Goal: Task Accomplishment & Management: Manage account settings

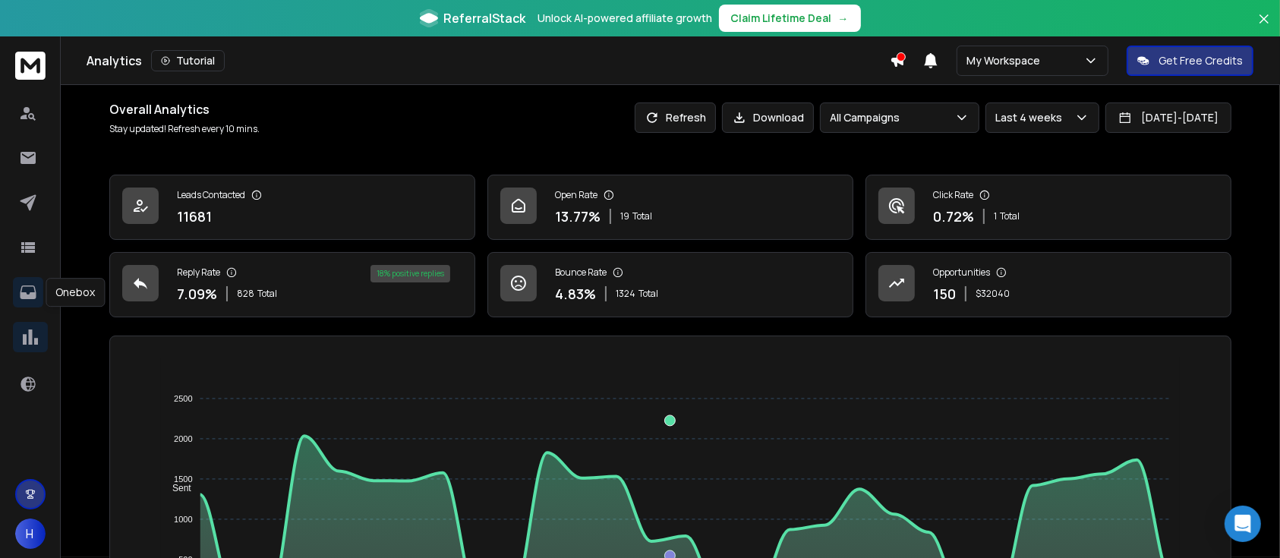
click at [24, 291] on icon at bounding box center [28, 292] width 18 height 18
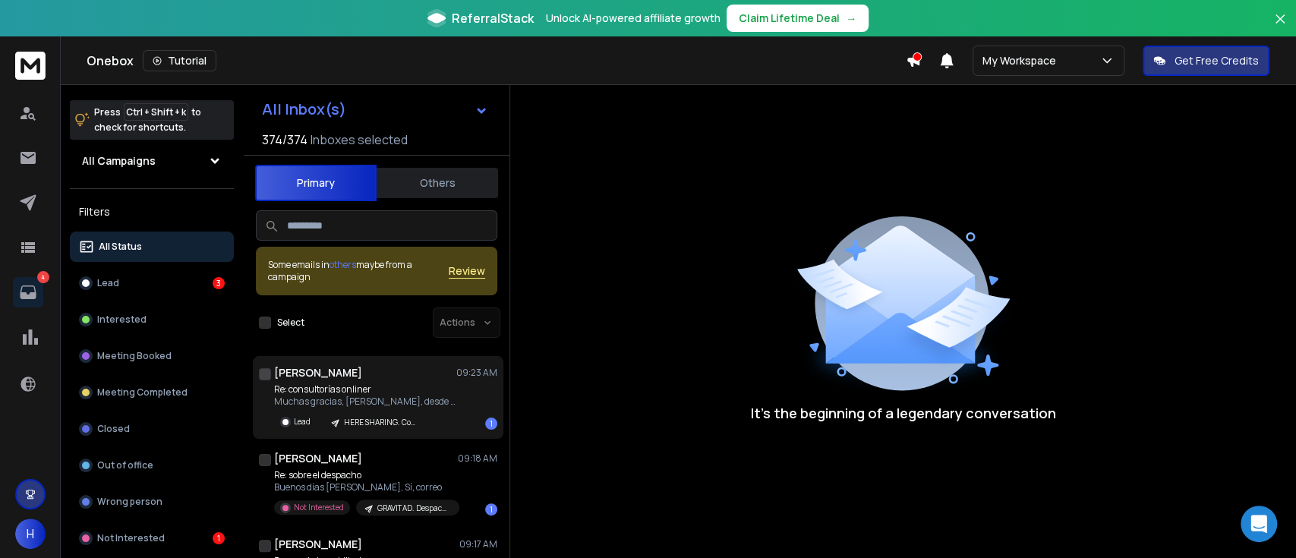
click at [387, 390] on p "Re: consultorías onliner" at bounding box center [365, 390] width 182 height 12
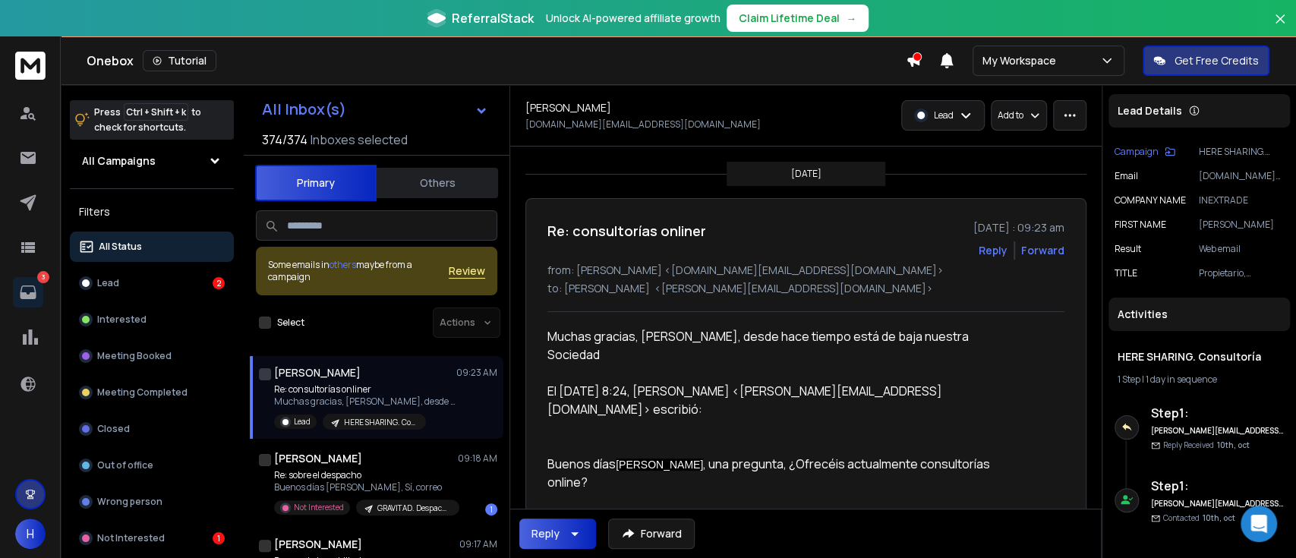
click at [1137, 153] on p "Campaign" at bounding box center [1137, 152] width 44 height 12
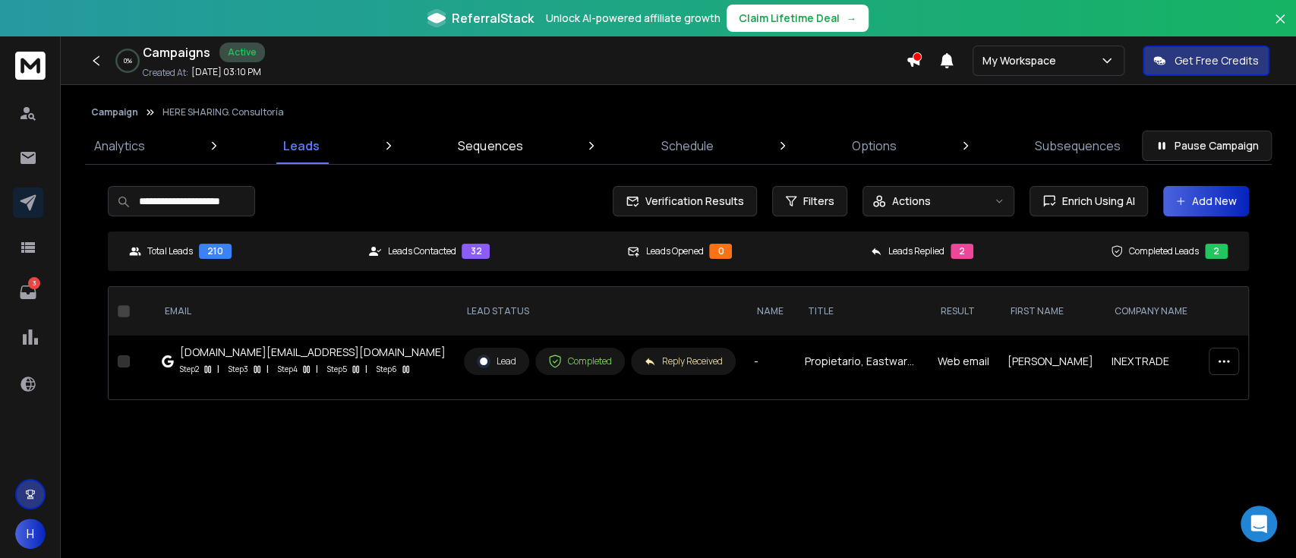
click at [509, 134] on link "Sequences" at bounding box center [490, 146] width 83 height 36
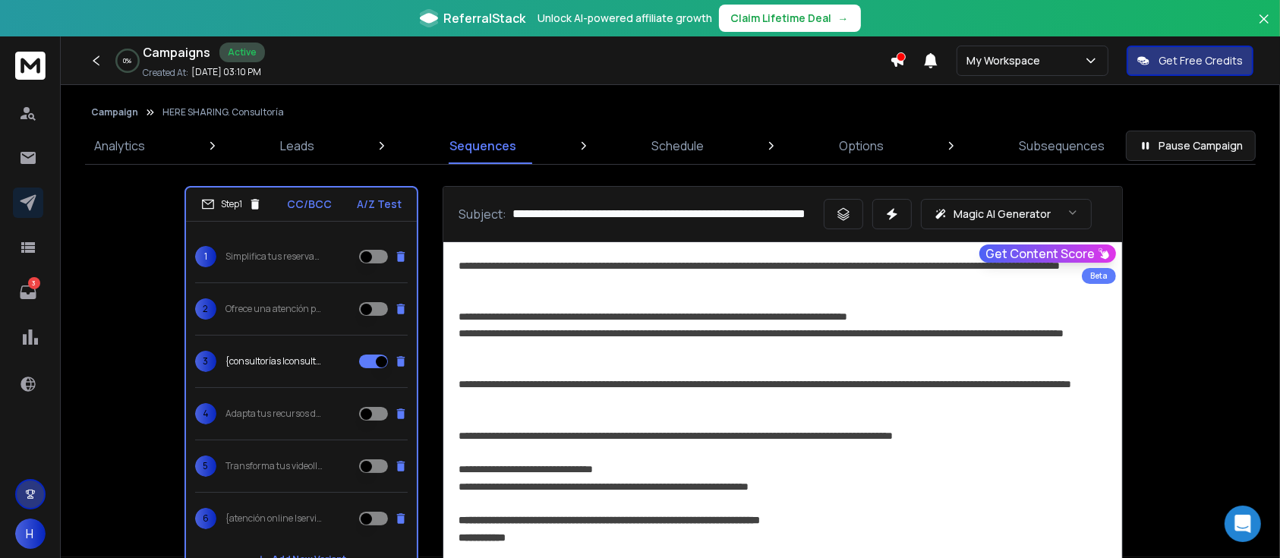
click at [260, 370] on div "3 {consultorías |consultorías onliner|servicio online}" at bounding box center [259, 361] width 128 height 21
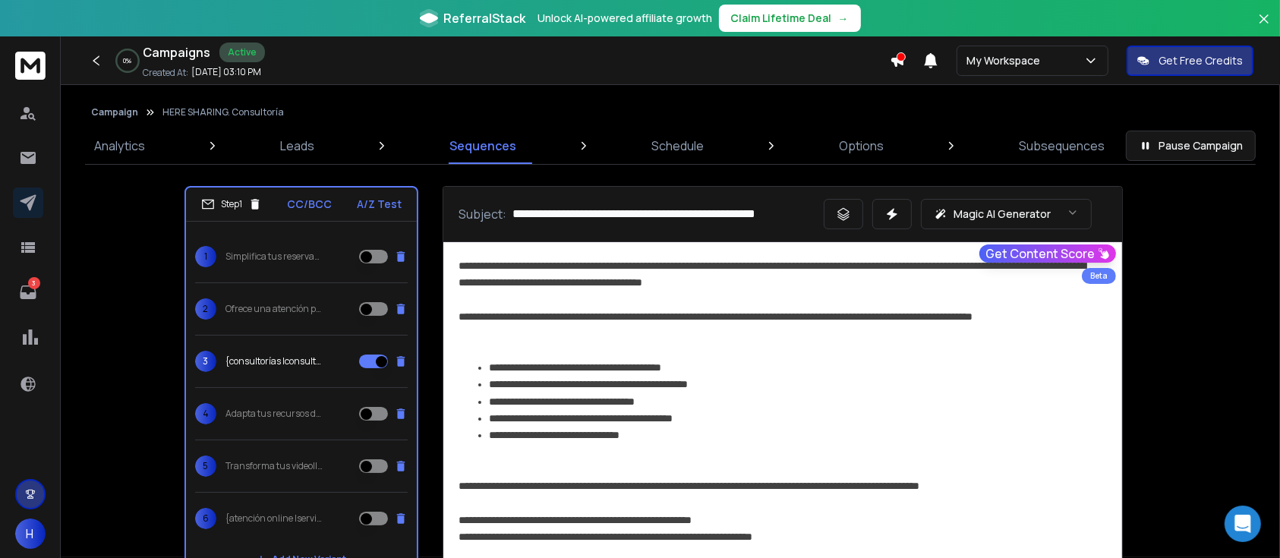
drag, startPoint x: 702, startPoint y: 215, endPoint x: 826, endPoint y: 235, distance: 126.2
click at [702, 213] on input "**********" at bounding box center [661, 214] width 296 height 18
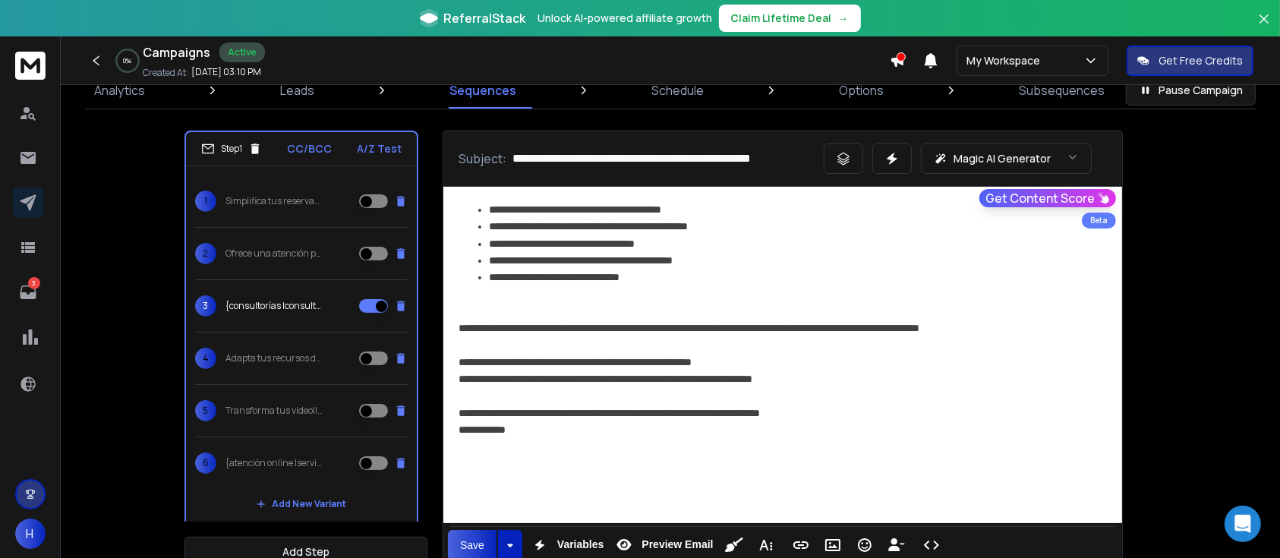
scroll to position [85, 0]
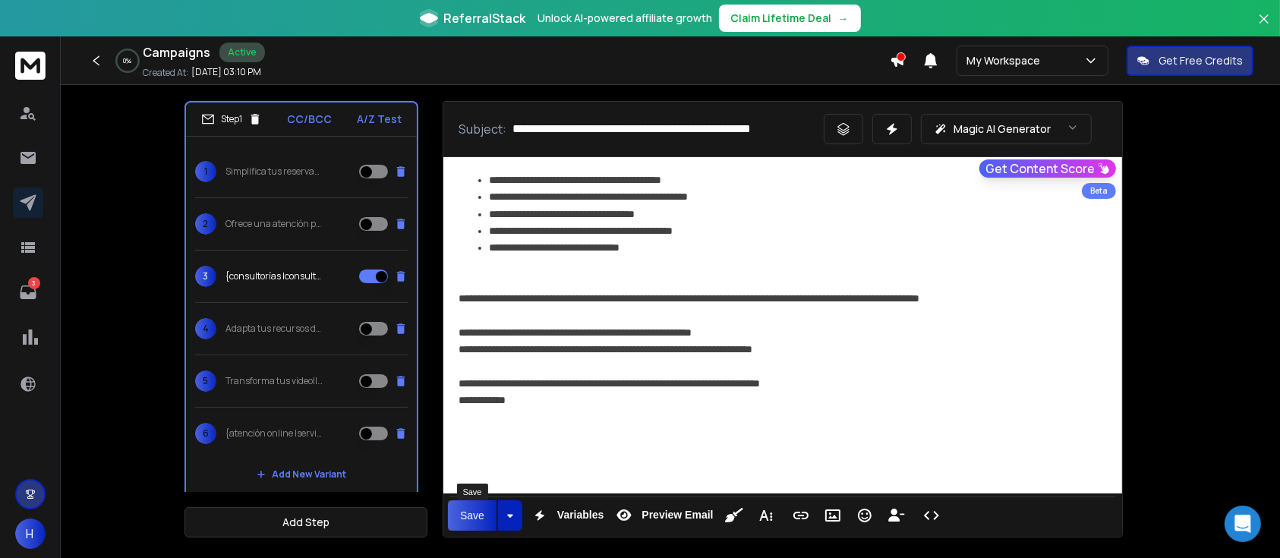
type input "**********"
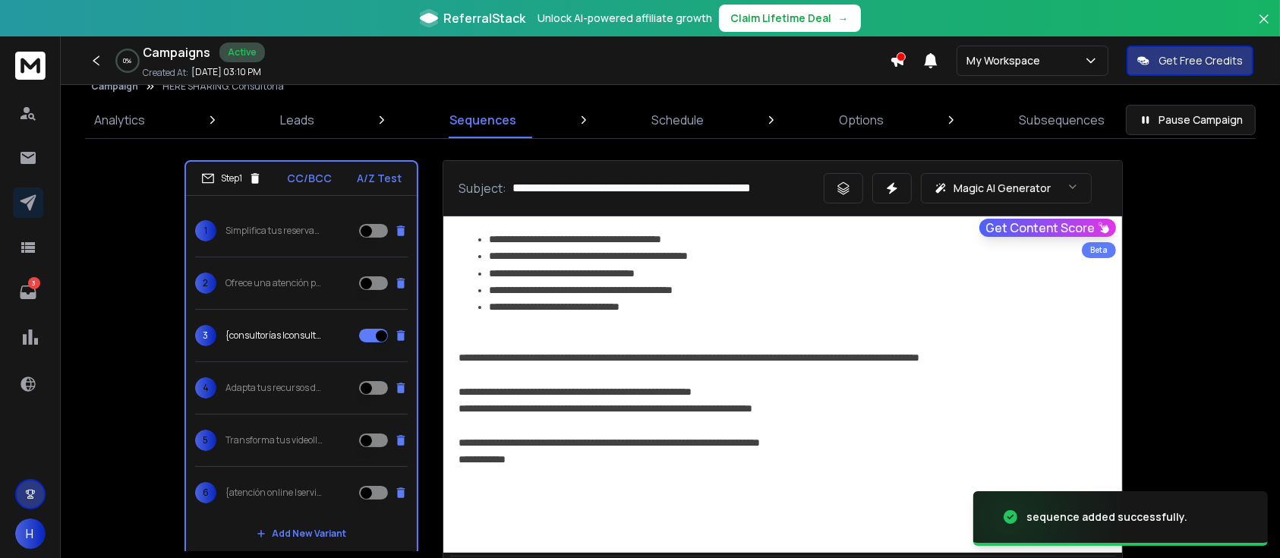
scroll to position [0, 0]
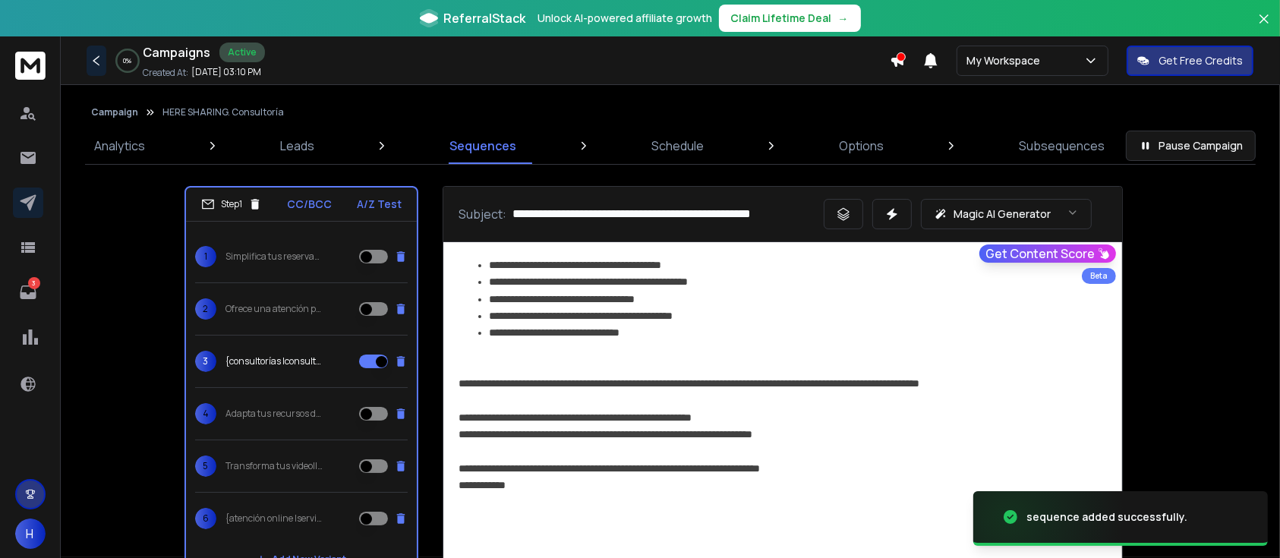
click at [99, 64] on icon at bounding box center [96, 60] width 6 height 10
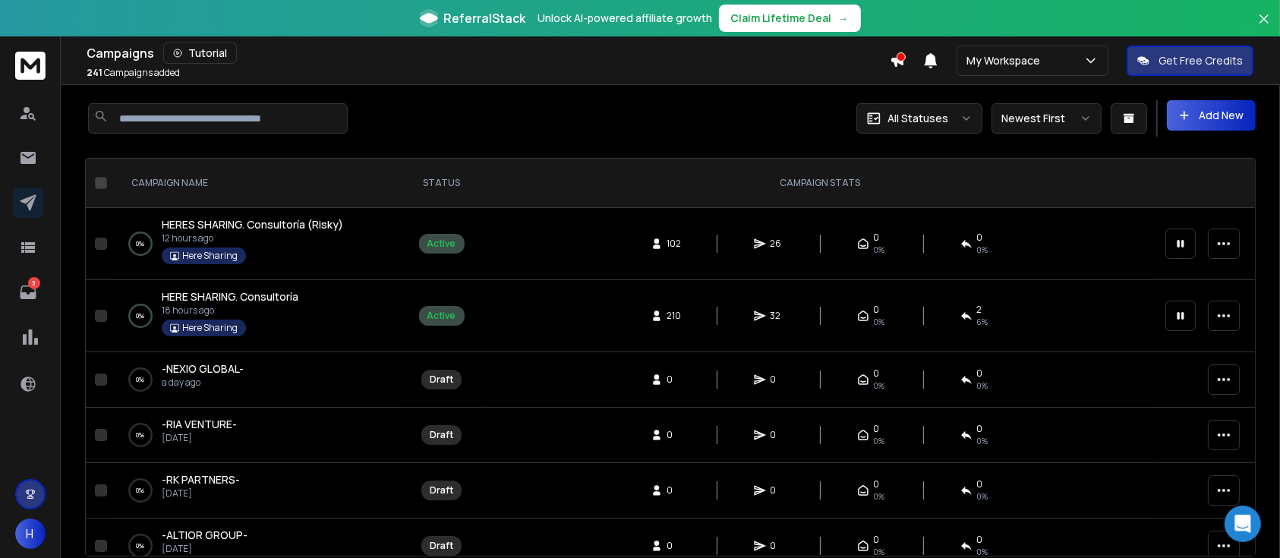
click at [305, 227] on span "HERES SHARING. Consultoría (Risky)" at bounding box center [253, 224] width 182 height 14
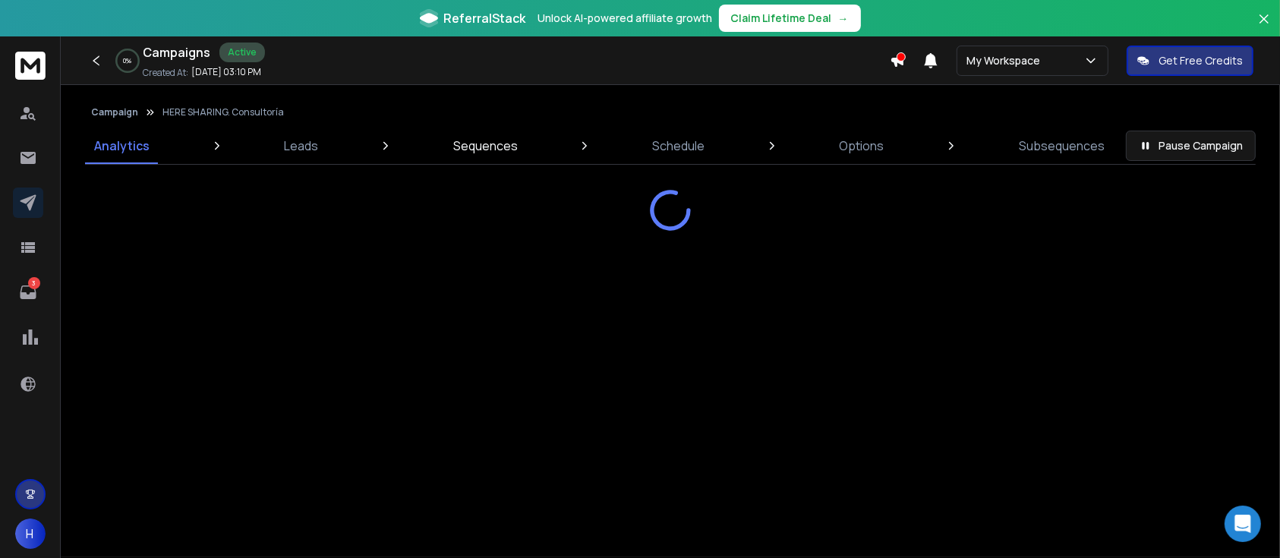
click at [471, 155] on link "Sequences" at bounding box center [485, 146] width 83 height 36
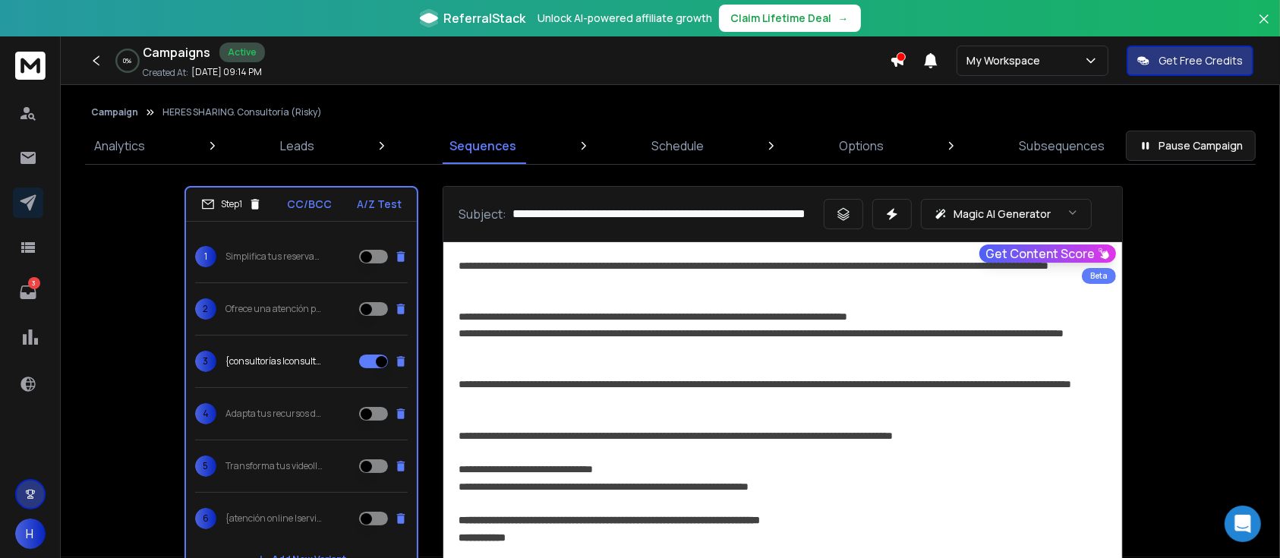
click at [299, 368] on div "3 {consultorías |consultorías onliner|servicio online}" at bounding box center [259, 361] width 128 height 21
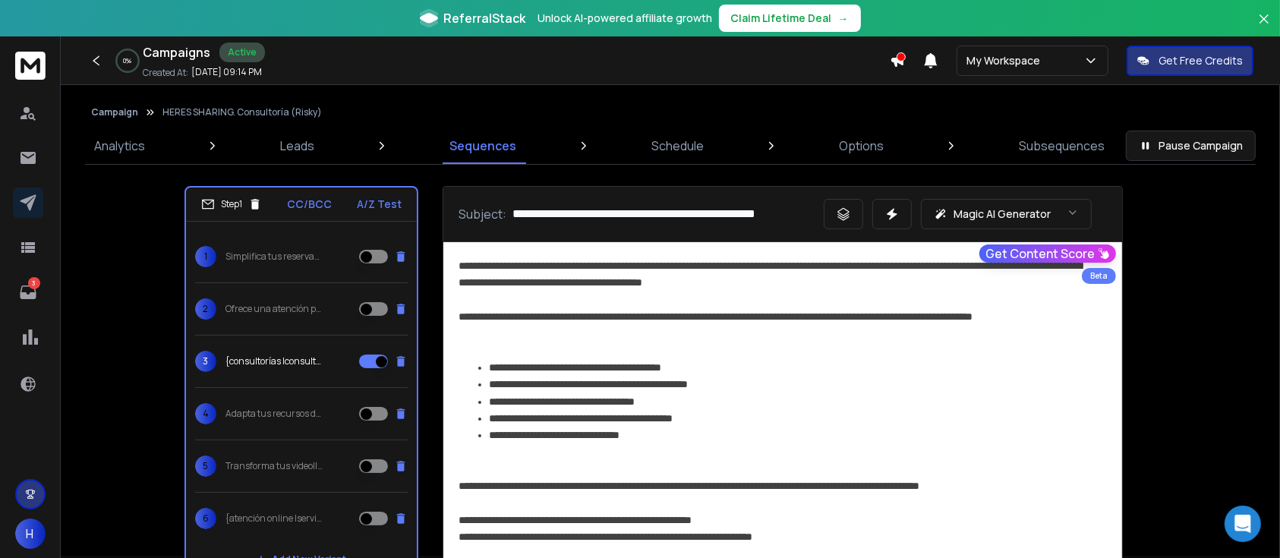
click at [699, 219] on input "**********" at bounding box center [661, 214] width 296 height 18
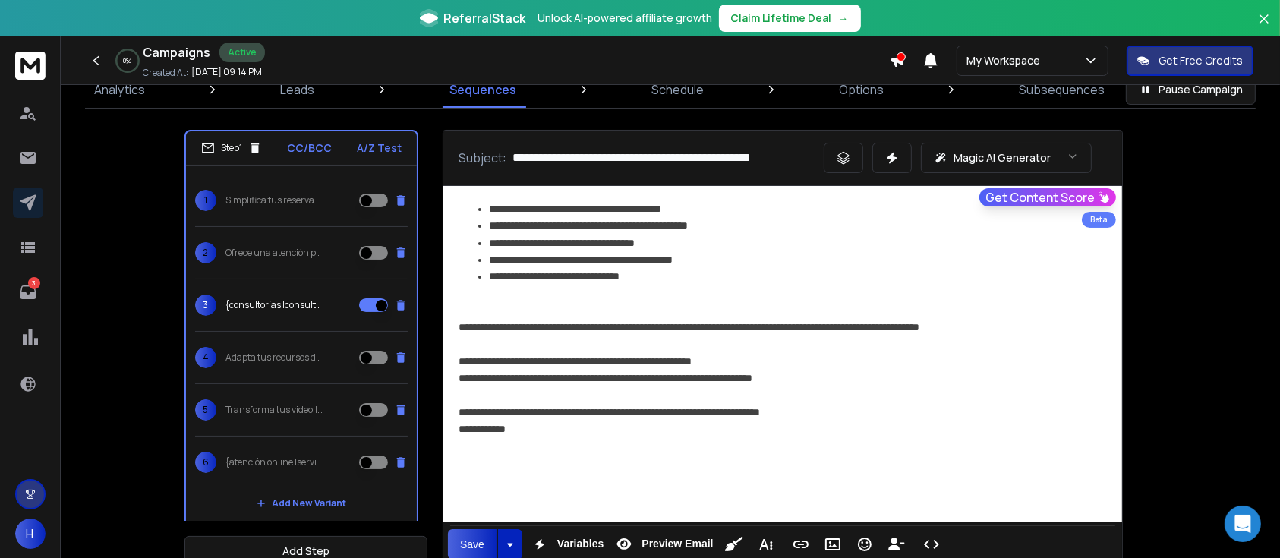
scroll to position [85, 0]
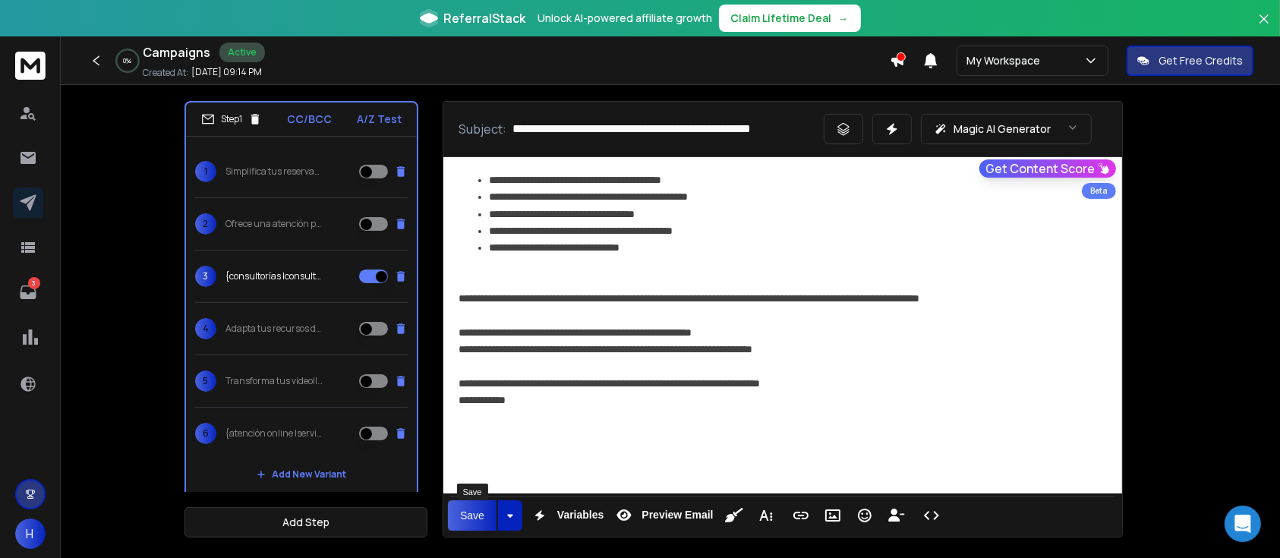
type input "**********"
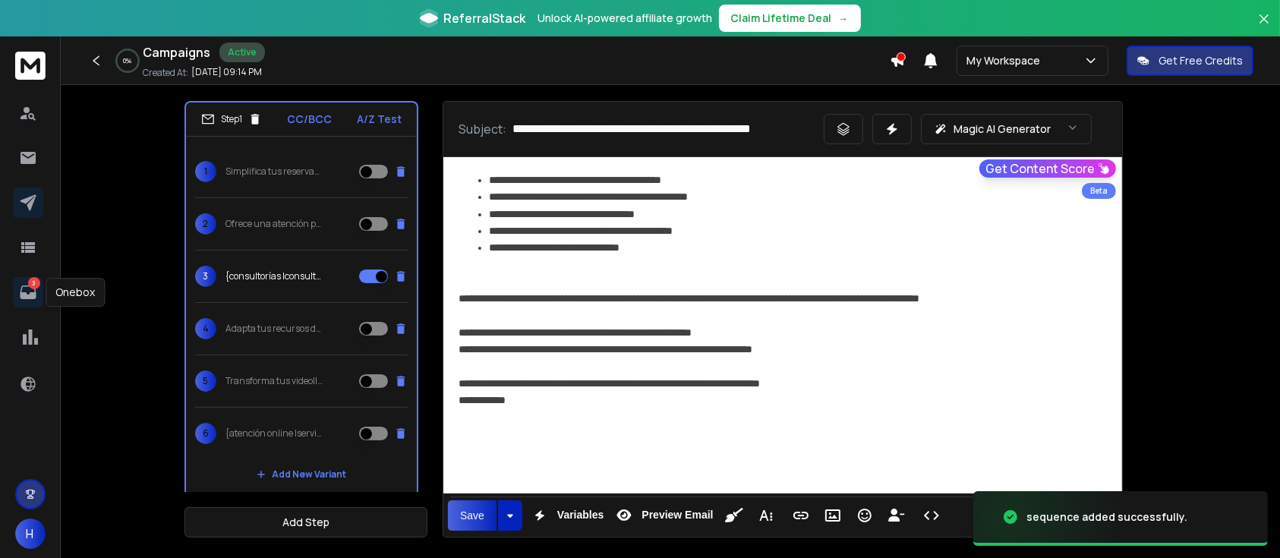
click at [19, 297] on icon at bounding box center [28, 292] width 18 height 18
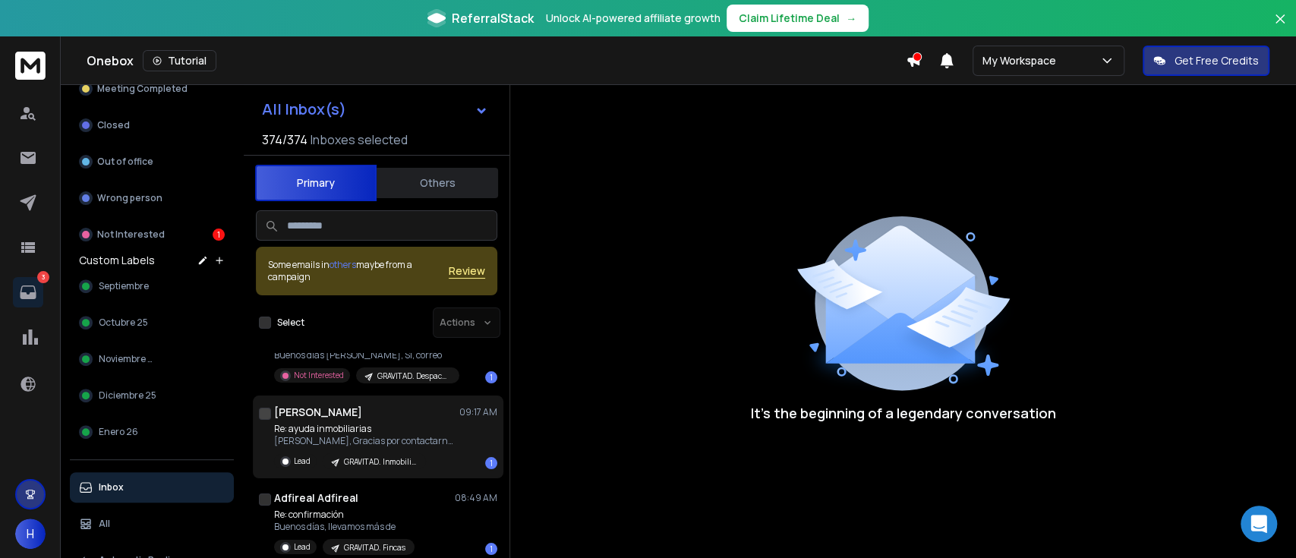
scroll to position [101, 0]
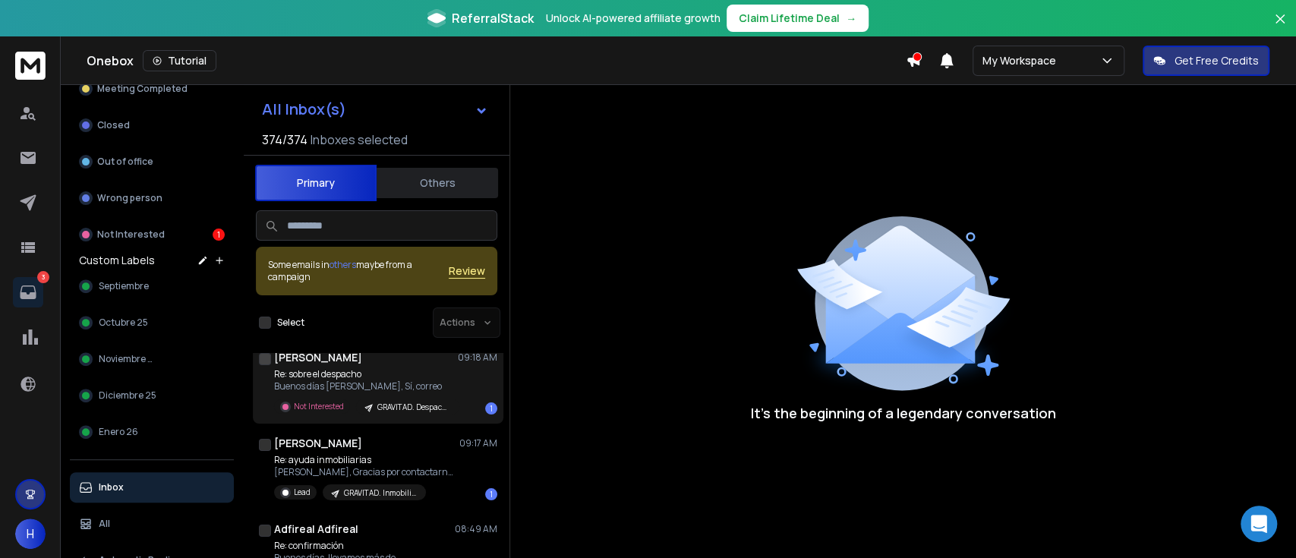
click at [418, 376] on p "Re: sobre el despacho" at bounding box center [365, 374] width 182 height 12
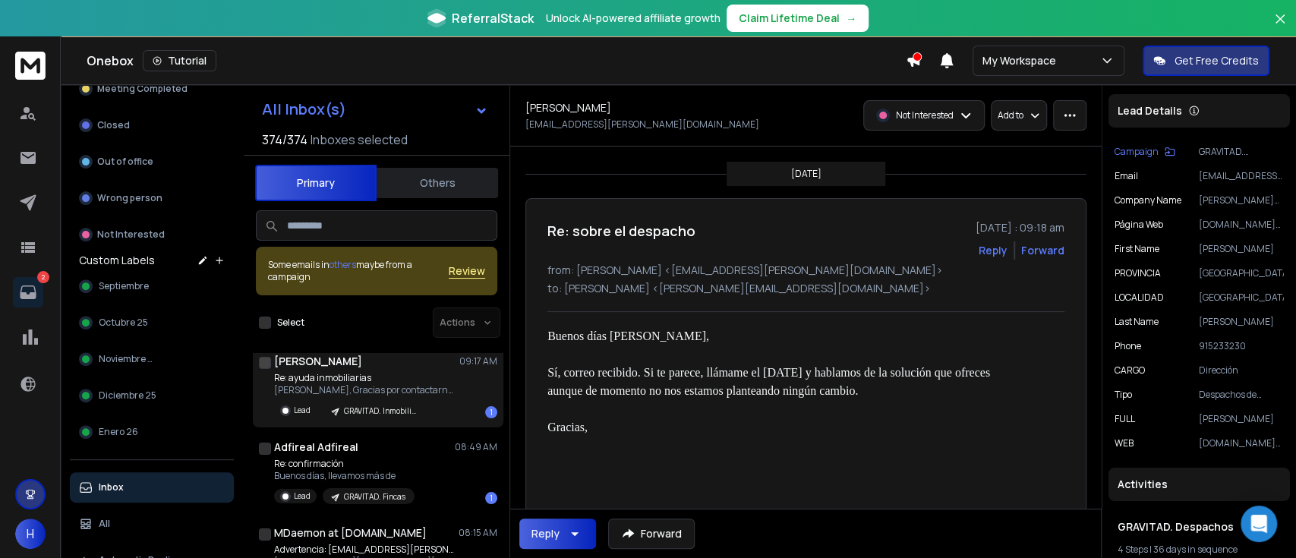
scroll to position [202, 0]
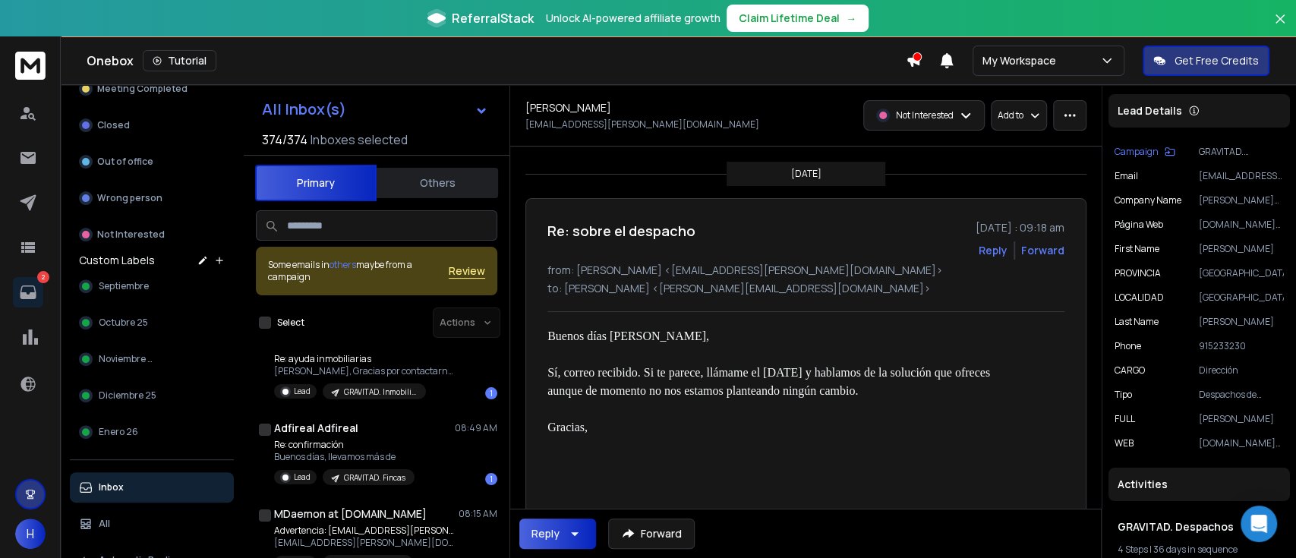
click at [930, 114] on p "Not Interested" at bounding box center [925, 115] width 58 height 12
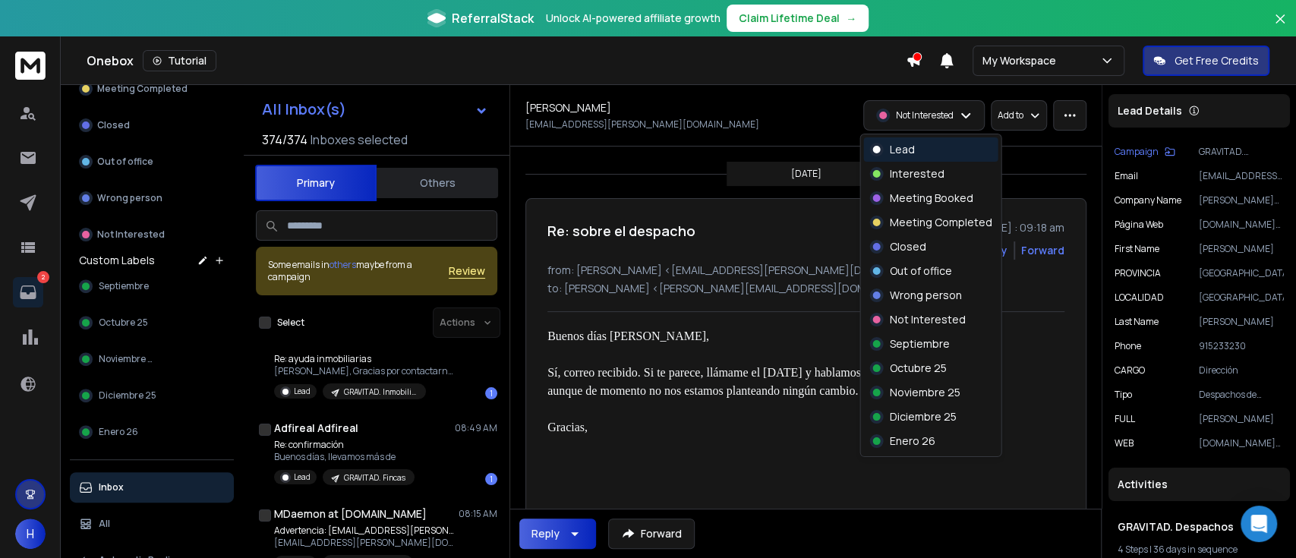
drag, startPoint x: 928, startPoint y: 151, endPoint x: 889, endPoint y: 161, distance: 40.7
click at [927, 151] on div "Lead" at bounding box center [930, 149] width 134 height 24
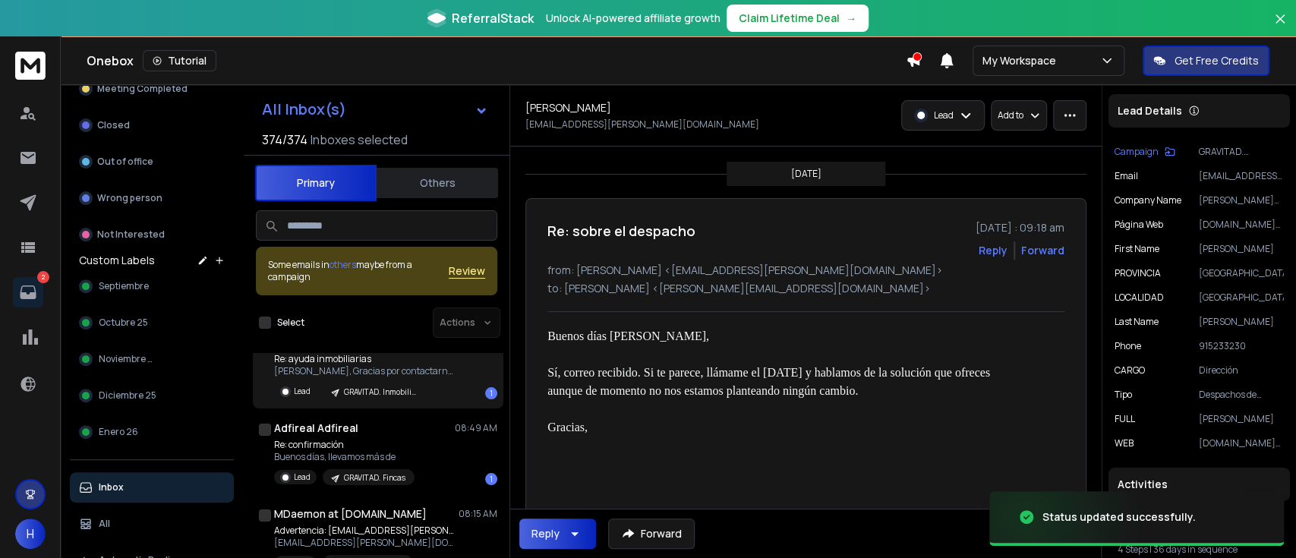
click at [371, 377] on div "Re: ayuda inmobiliarias Hola Marcos, Gracias por contactarnos. Lead GRAVITAD. I…" at bounding box center [365, 376] width 182 height 46
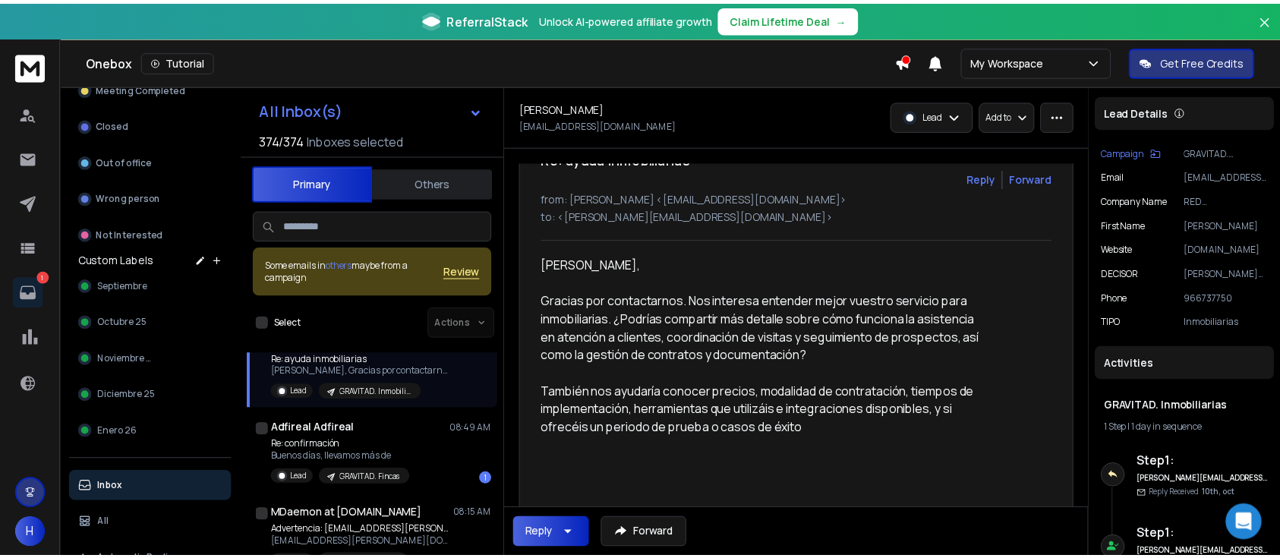
scroll to position [0, 0]
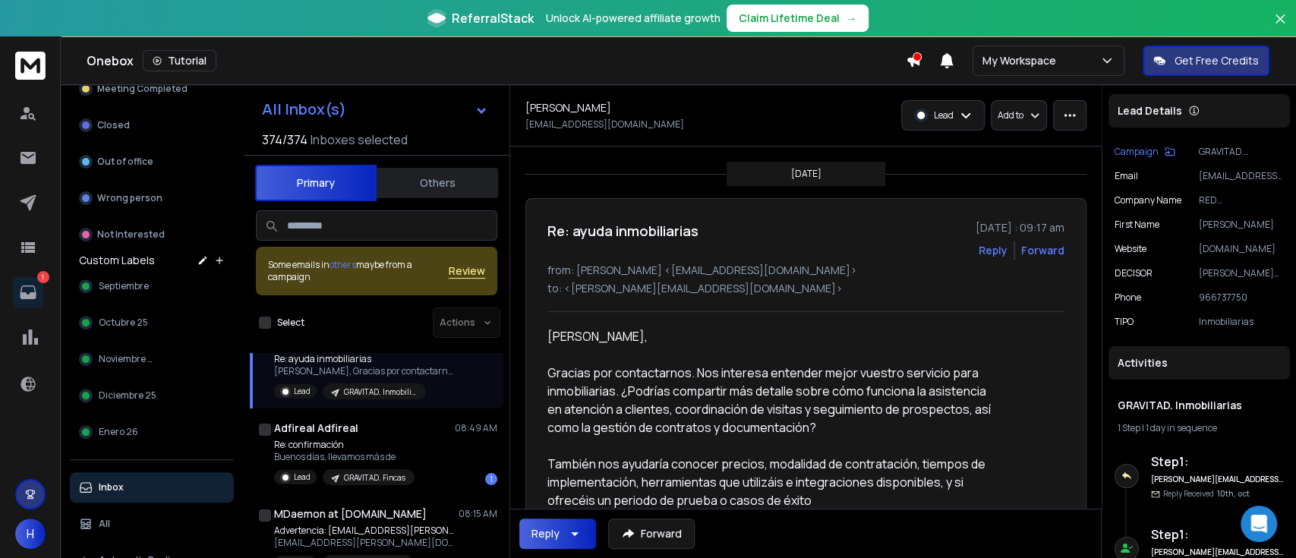
click at [1142, 156] on p "Campaign" at bounding box center [1137, 152] width 44 height 12
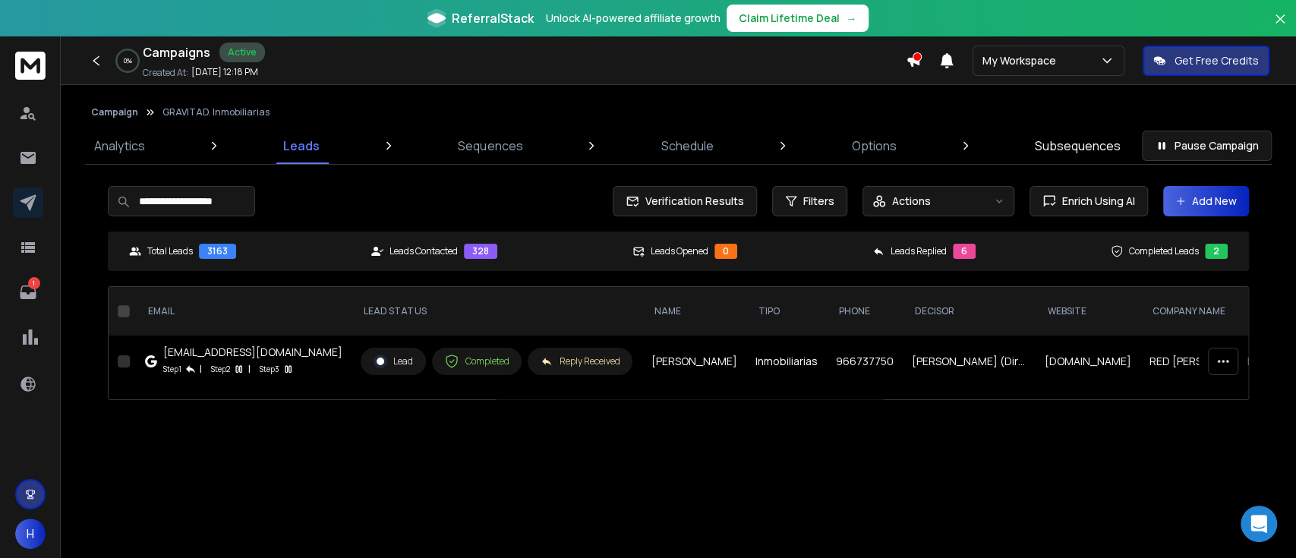
click at [1080, 147] on p "Subsequences" at bounding box center [1078, 146] width 86 height 18
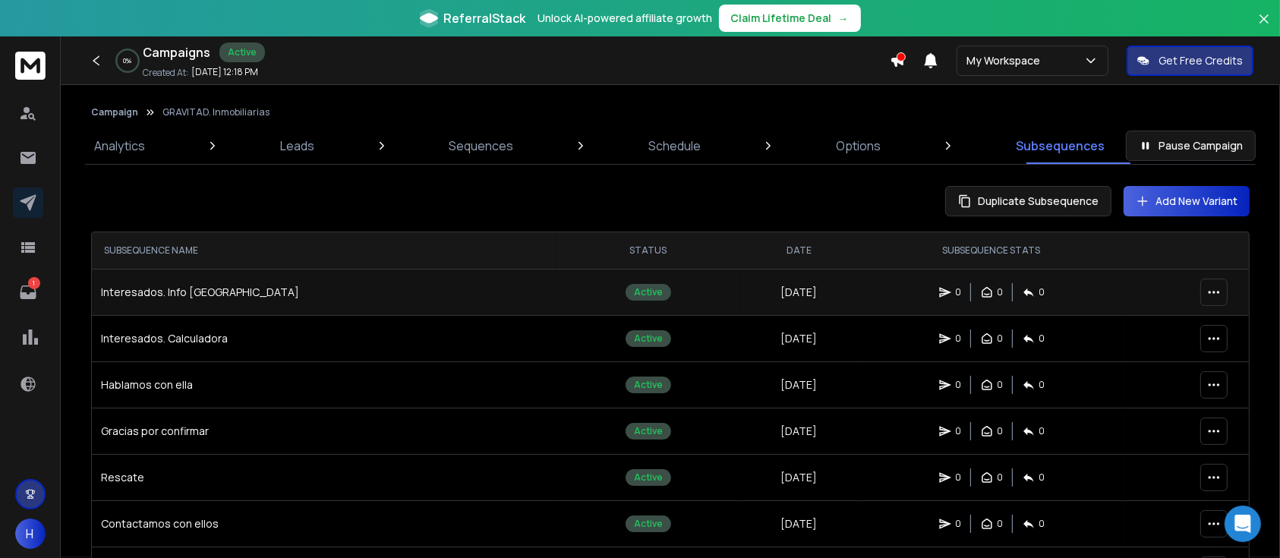
click at [210, 298] on td "Interesados. Info Gravitad" at bounding box center [324, 292] width 465 height 46
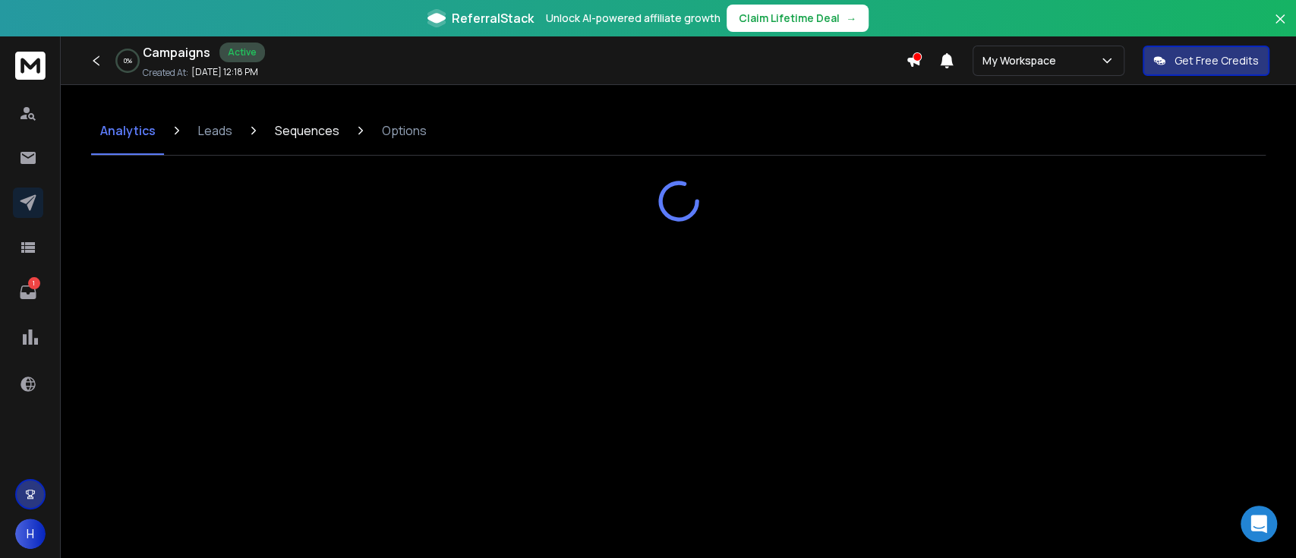
click at [327, 122] on p "Sequences" at bounding box center [307, 131] width 65 height 18
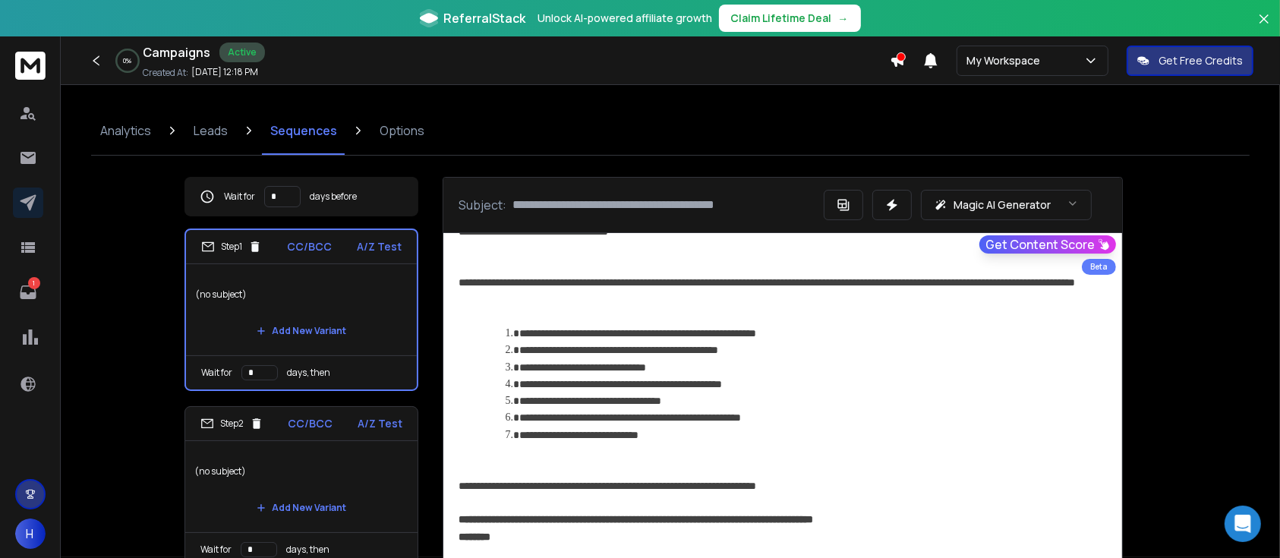
scroll to position [206, 0]
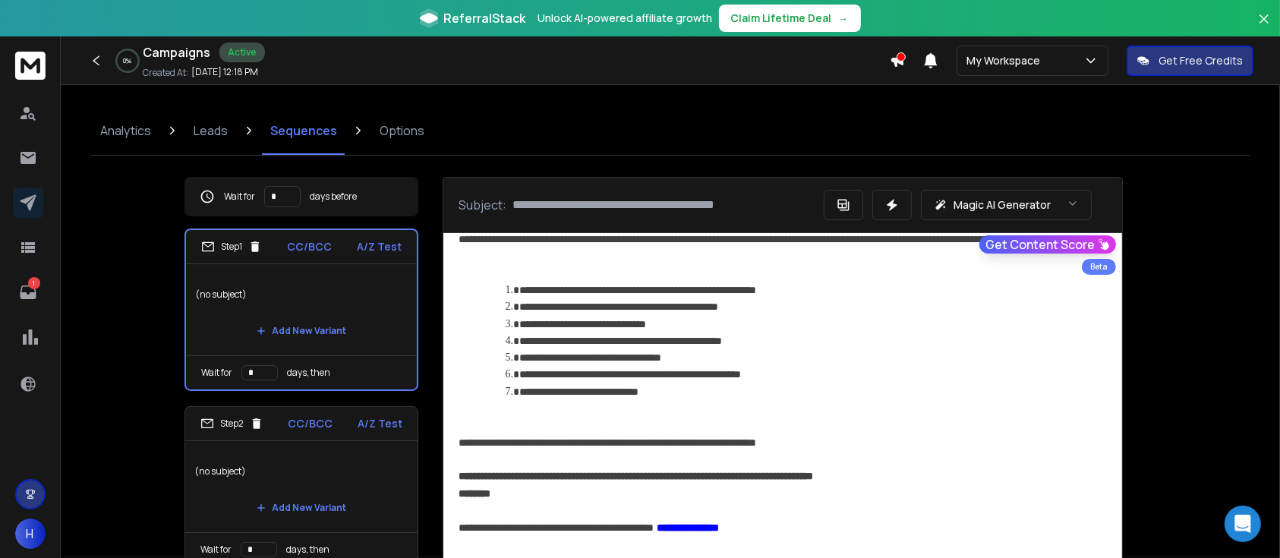
click at [513, 421] on div at bounding box center [783, 425] width 649 height 17
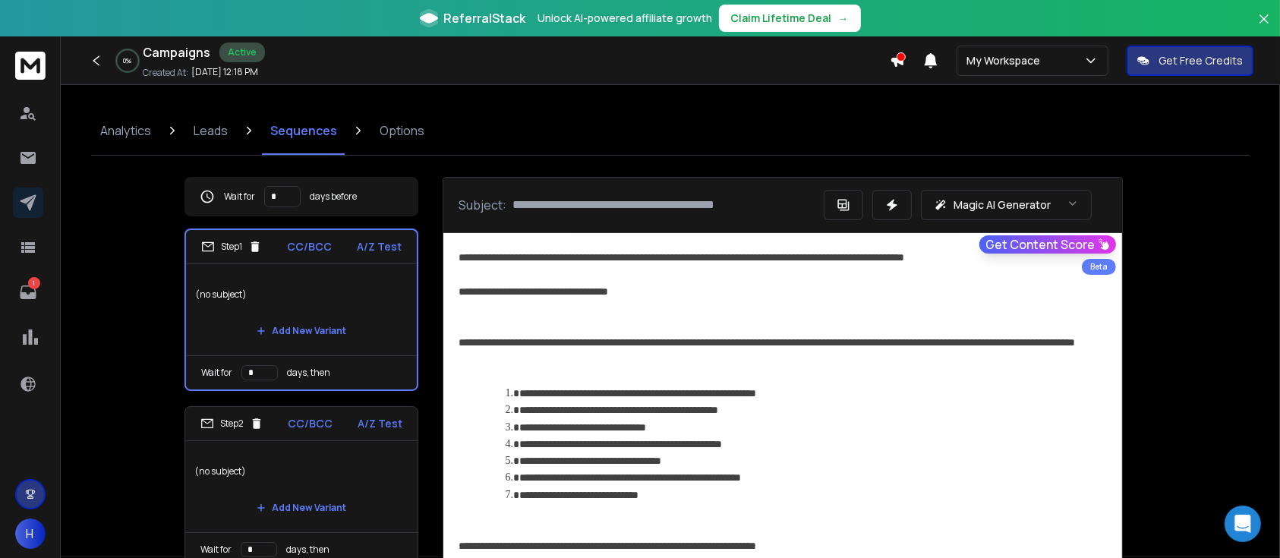
scroll to position [202, 0]
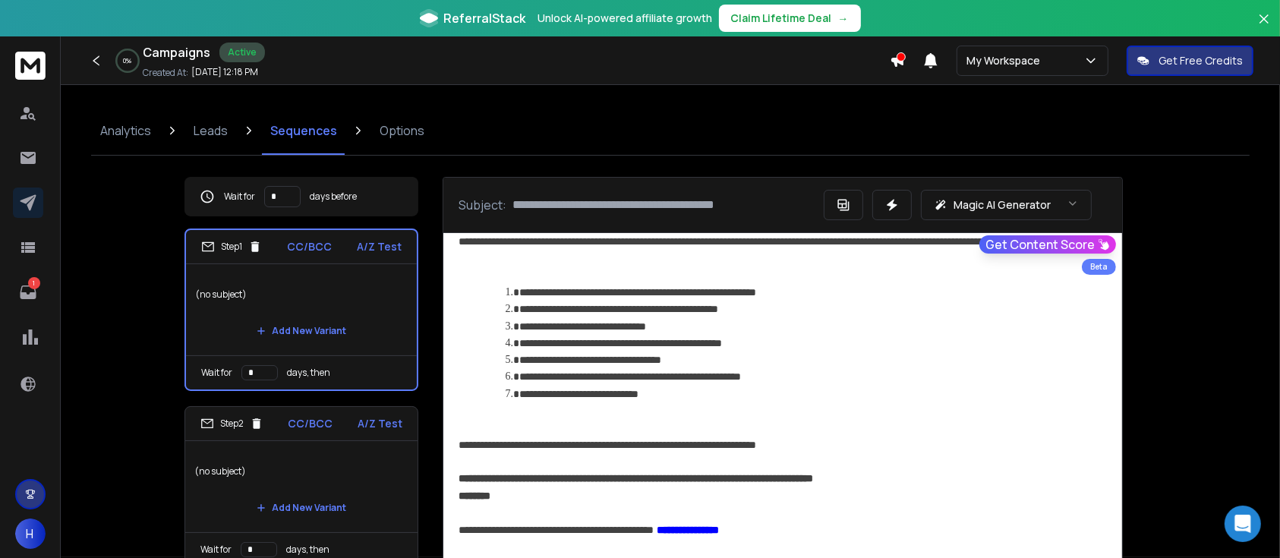
click at [295, 478] on p "(no subject)" at bounding box center [301, 471] width 214 height 43
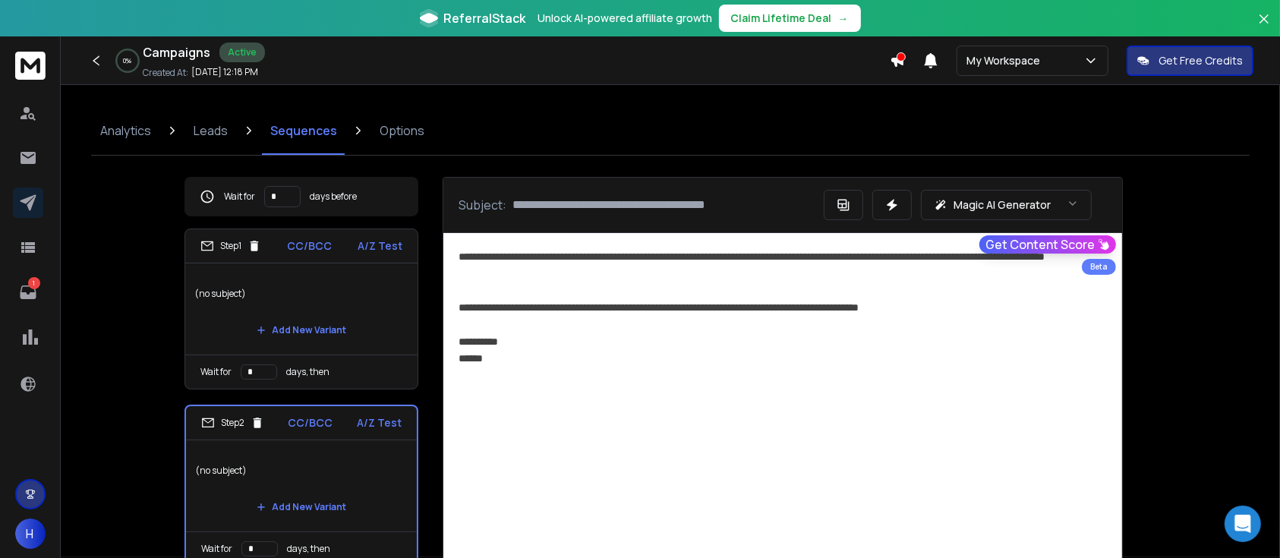
click at [317, 282] on p "(no subject)" at bounding box center [301, 294] width 214 height 43
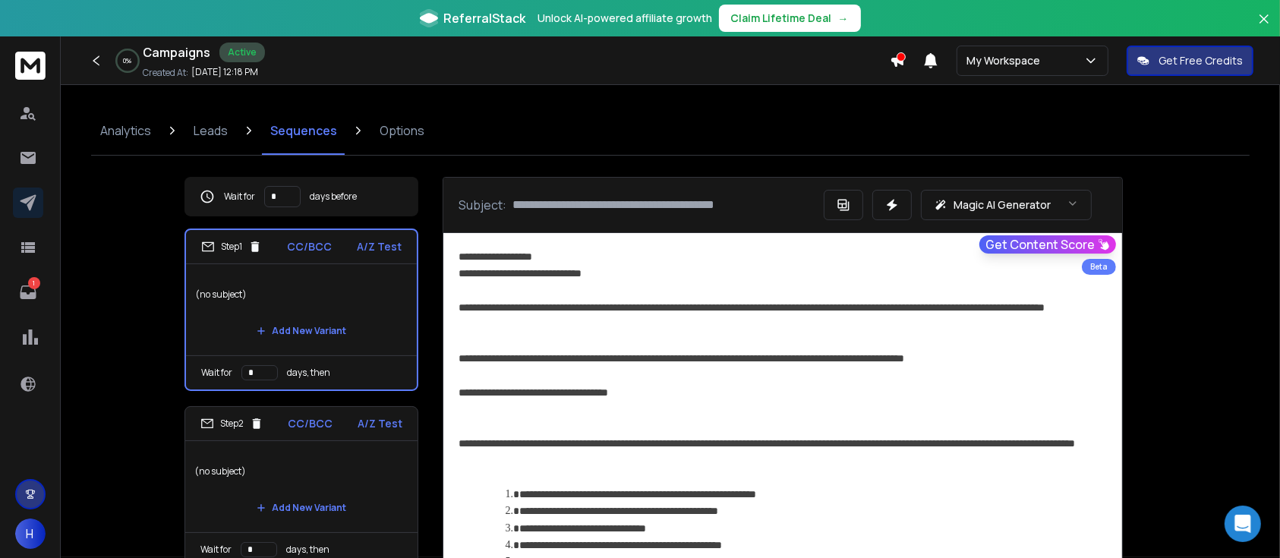
click at [337, 473] on p "(no subject)" at bounding box center [301, 471] width 214 height 43
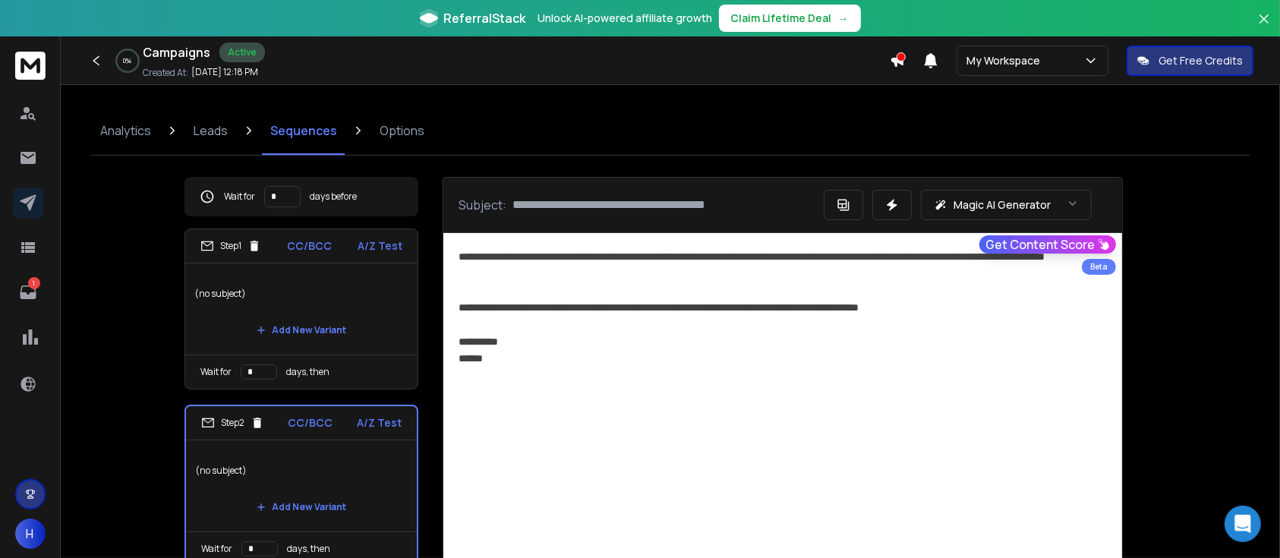
click at [304, 283] on p "(no subject)" at bounding box center [301, 294] width 214 height 43
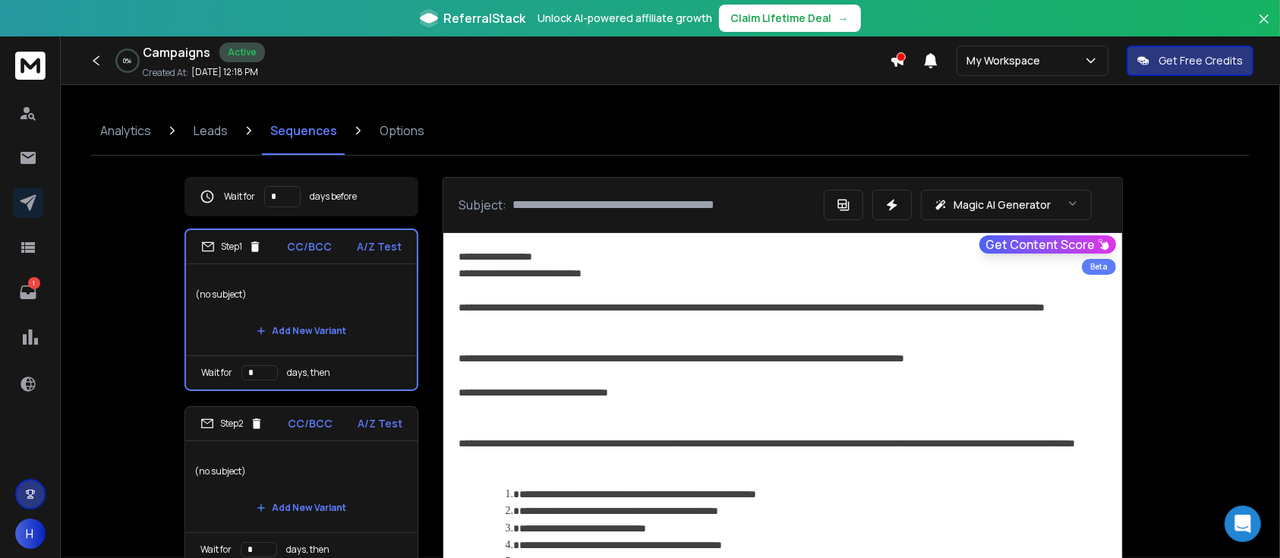
click at [1053, 352] on div "**********" at bounding box center [775, 358] width 633 height 17
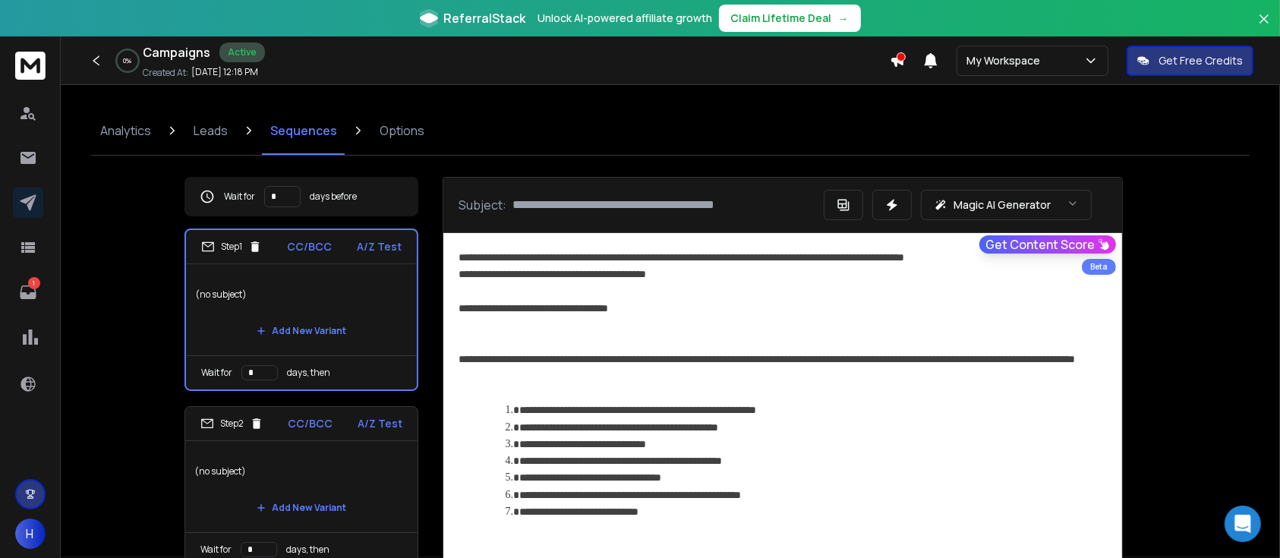
scroll to position [202, 0]
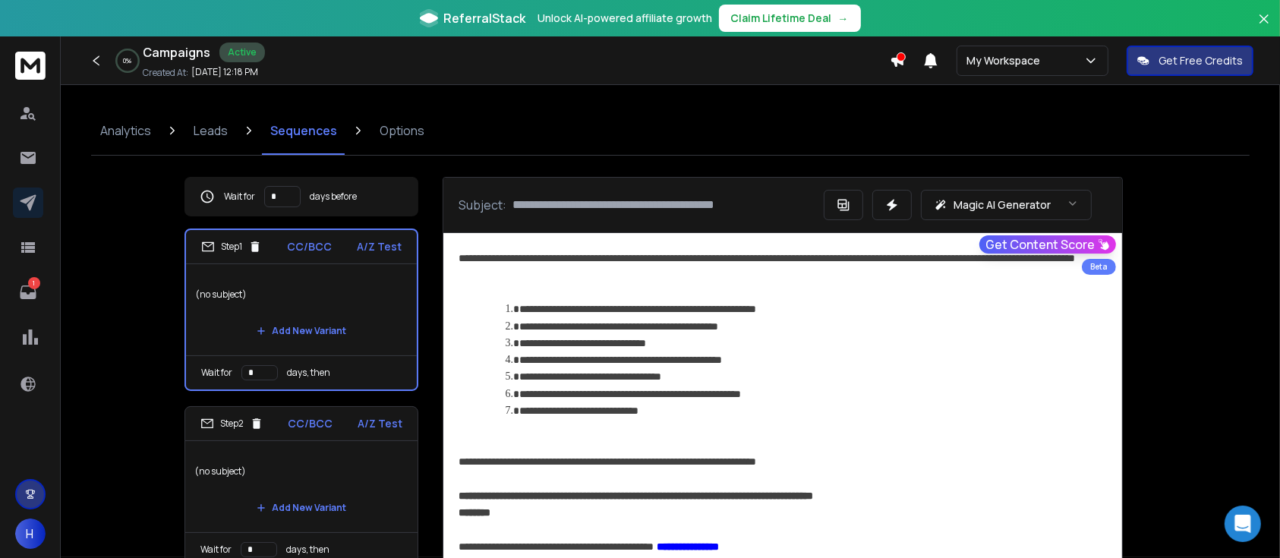
click at [476, 444] on div at bounding box center [783, 445] width 649 height 17
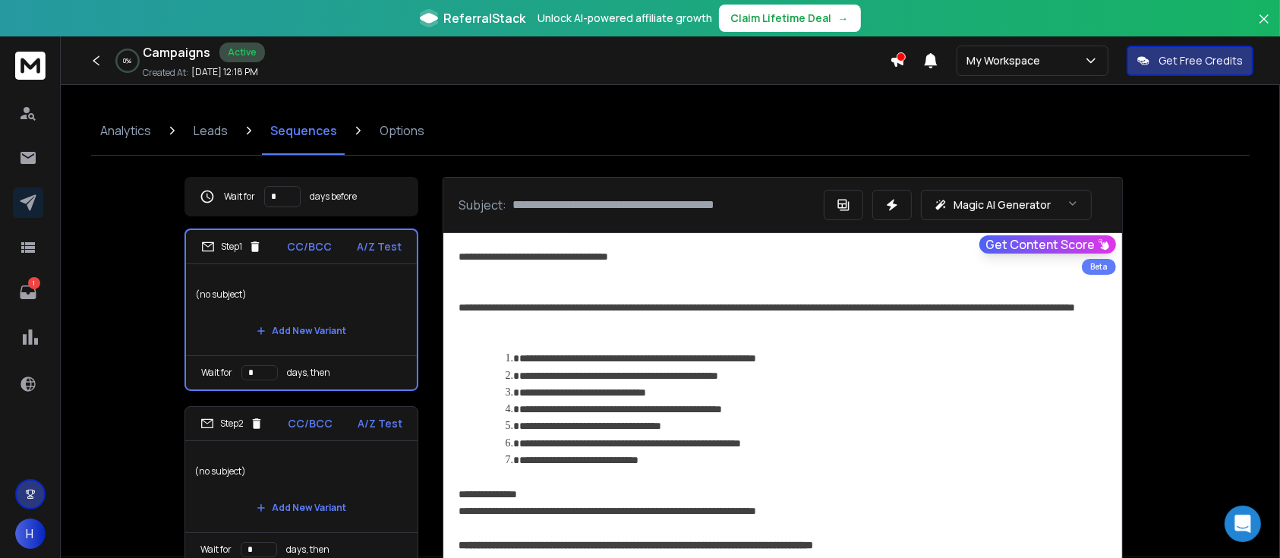
scroll to position [223, 0]
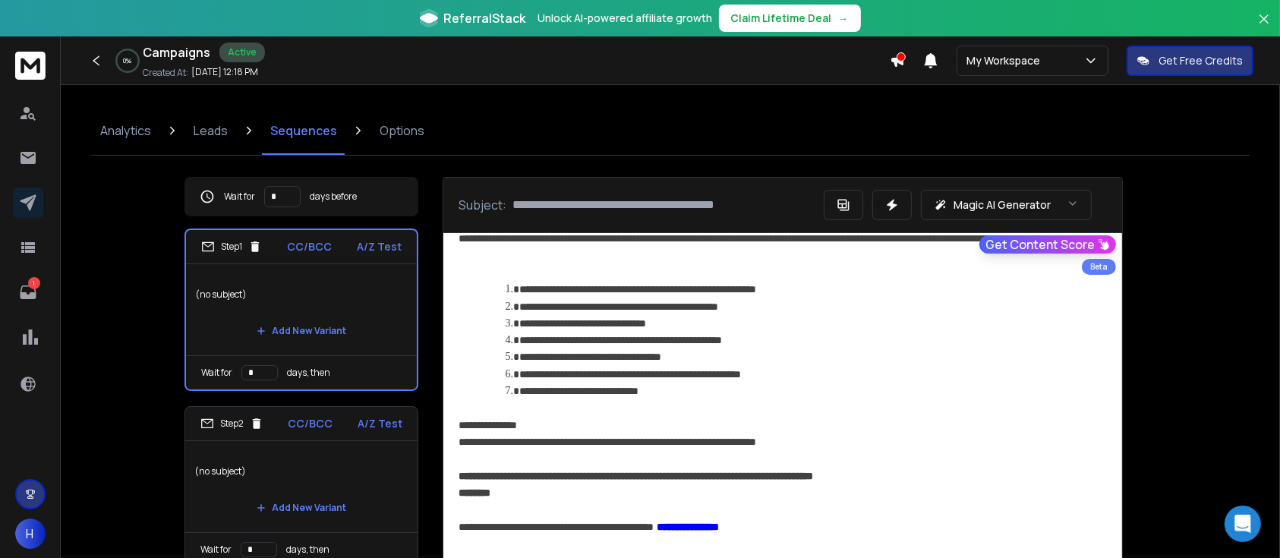
click at [485, 429] on div "**********" at bounding box center [775, 425] width 633 height 17
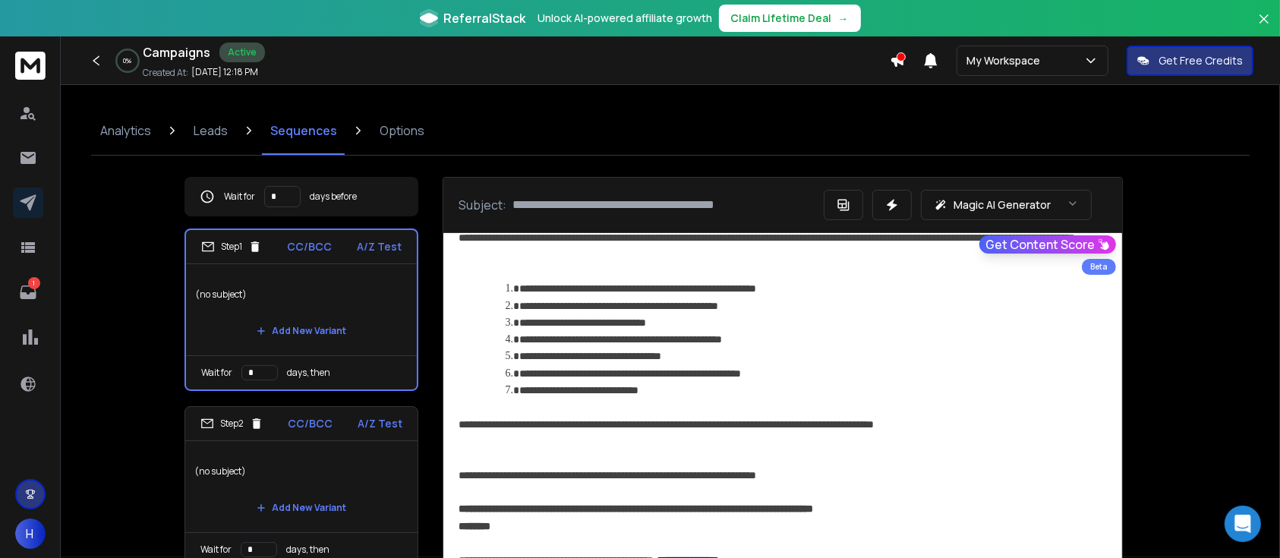
click at [630, 477] on div "**********" at bounding box center [775, 475] width 633 height 17
click at [629, 477] on div "**********" at bounding box center [775, 475] width 633 height 17
click at [628, 477] on div "**********" at bounding box center [775, 475] width 633 height 17
copy div "**********"
click at [490, 455] on div at bounding box center [783, 458] width 649 height 17
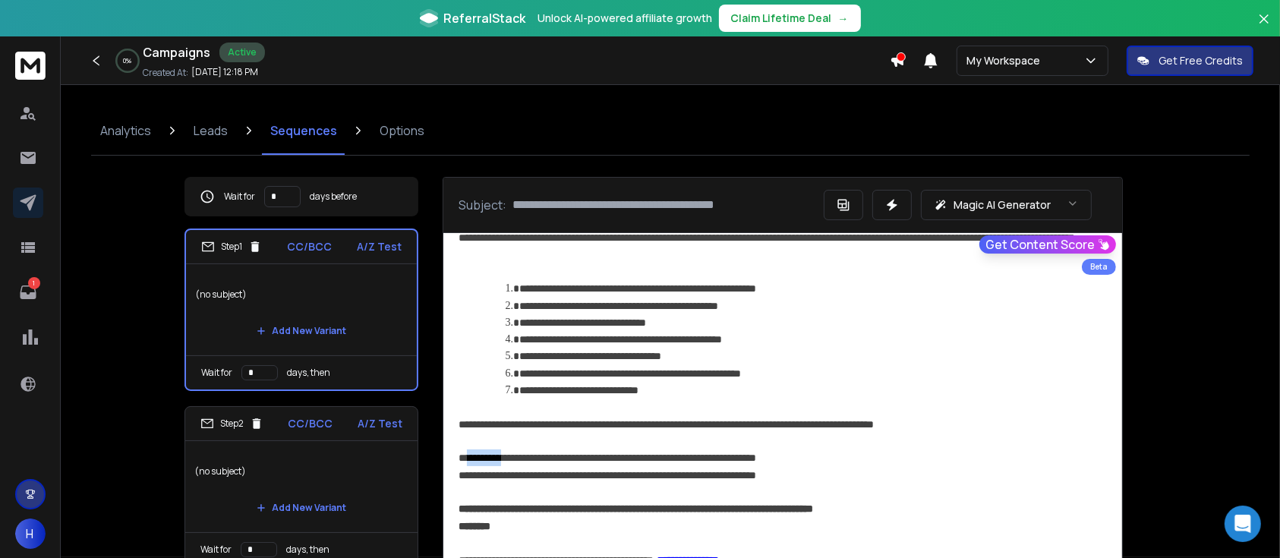
drag, startPoint x: 511, startPoint y: 456, endPoint x: 466, endPoint y: 462, distance: 45.9
click at [466, 462] on div "**********" at bounding box center [775, 458] width 633 height 17
click at [570, 456] on div "**********" at bounding box center [775, 458] width 633 height 17
click at [639, 454] on div "**********" at bounding box center [775, 458] width 633 height 17
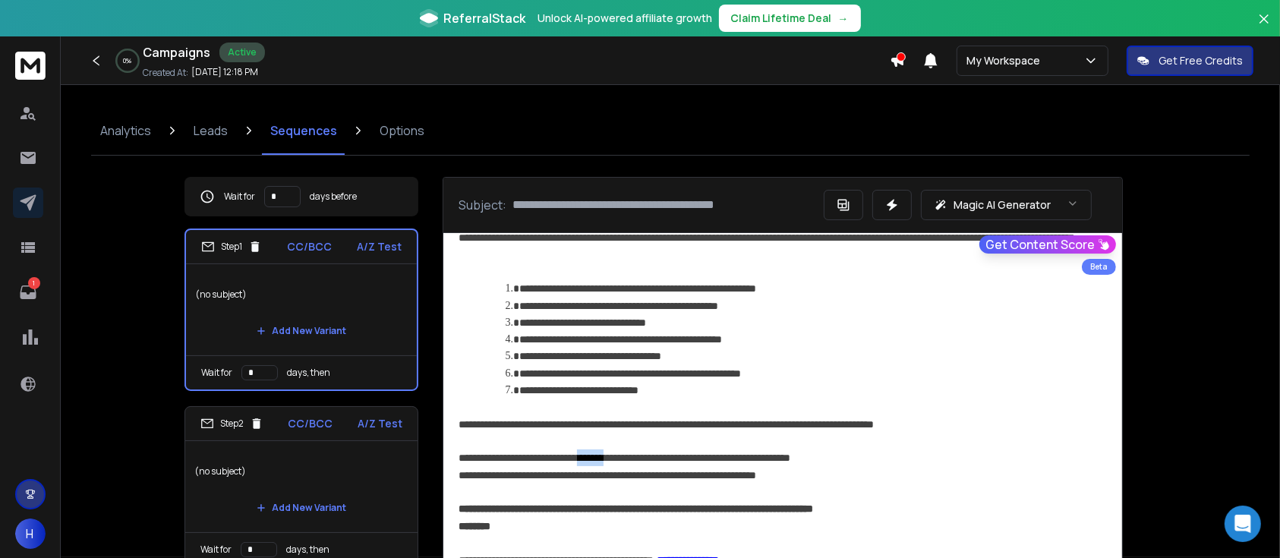
click at [639, 454] on div "**********" at bounding box center [775, 458] width 633 height 17
click at [778, 459] on div "**********" at bounding box center [775, 458] width 633 height 17
drag, startPoint x: 1084, startPoint y: 456, endPoint x: 914, endPoint y: 461, distance: 170.9
click at [914, 461] on div "**********" at bounding box center [775, 458] width 633 height 17
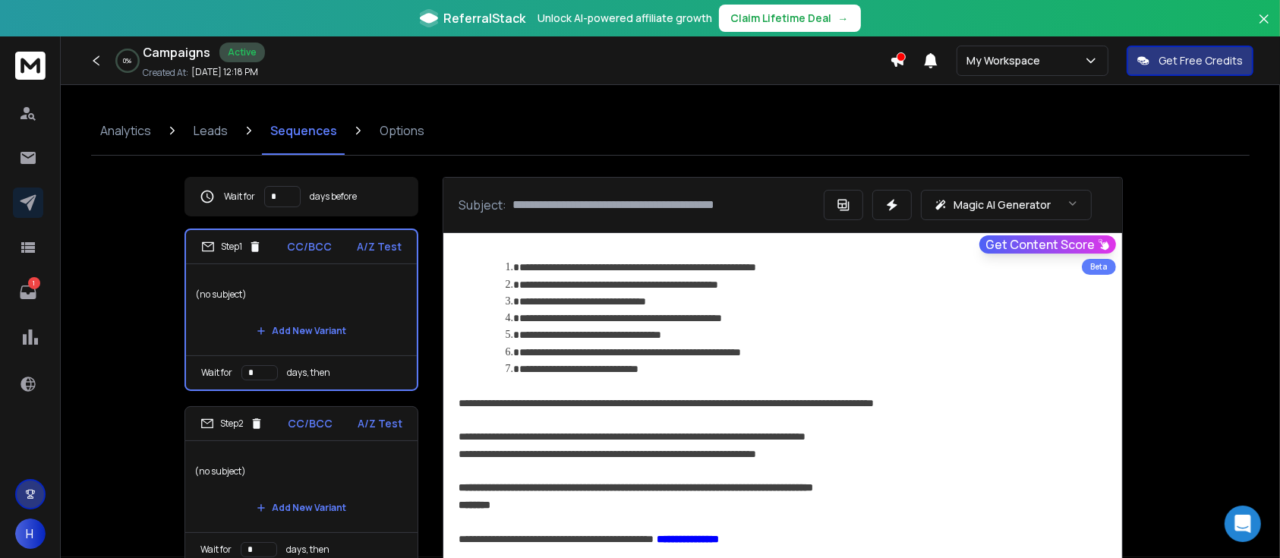
scroll to position [256, 0]
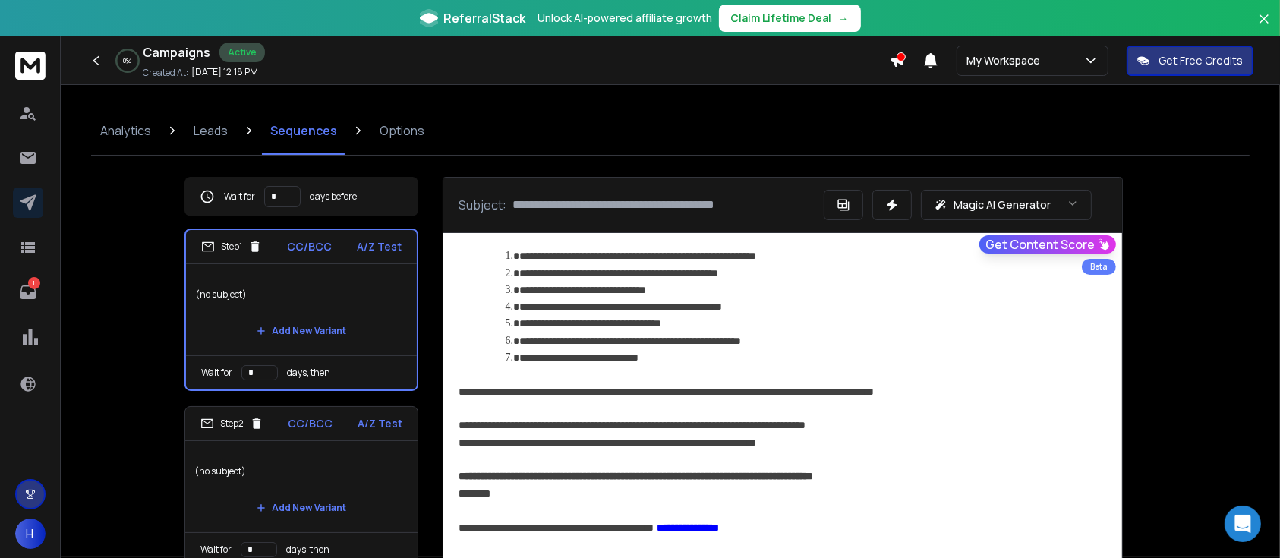
click at [867, 445] on div "**********" at bounding box center [775, 442] width 633 height 17
drag, startPoint x: 464, startPoint y: 447, endPoint x: 514, endPoint y: 441, distance: 50.4
click at [463, 446] on div "**********" at bounding box center [775, 442] width 633 height 17
click at [637, 440] on div "**********" at bounding box center [775, 442] width 633 height 17
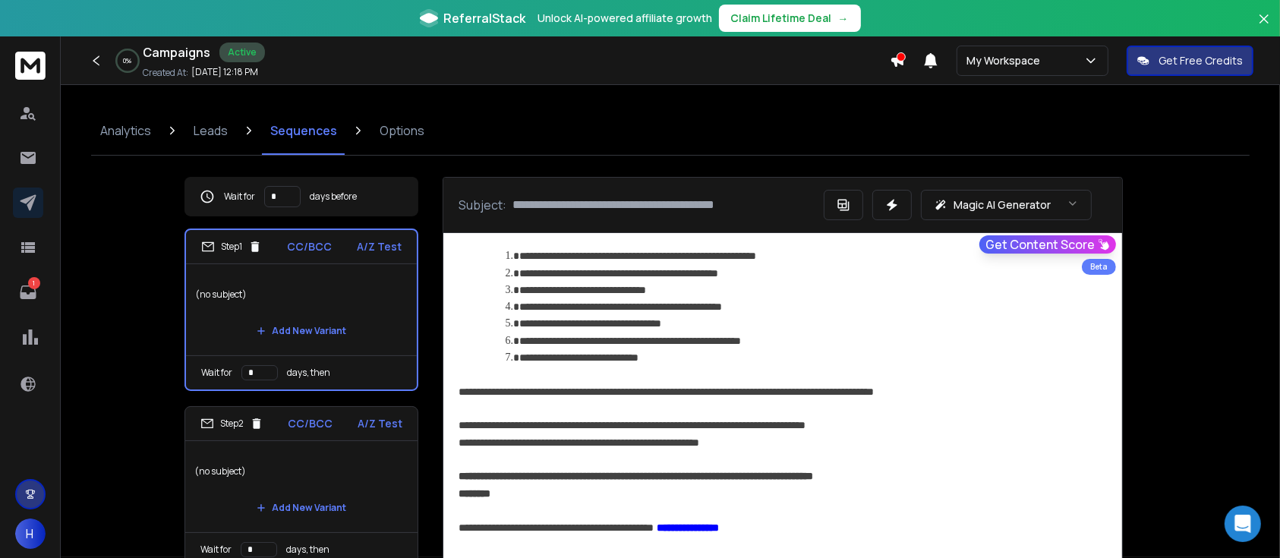
scroll to position [82, 0]
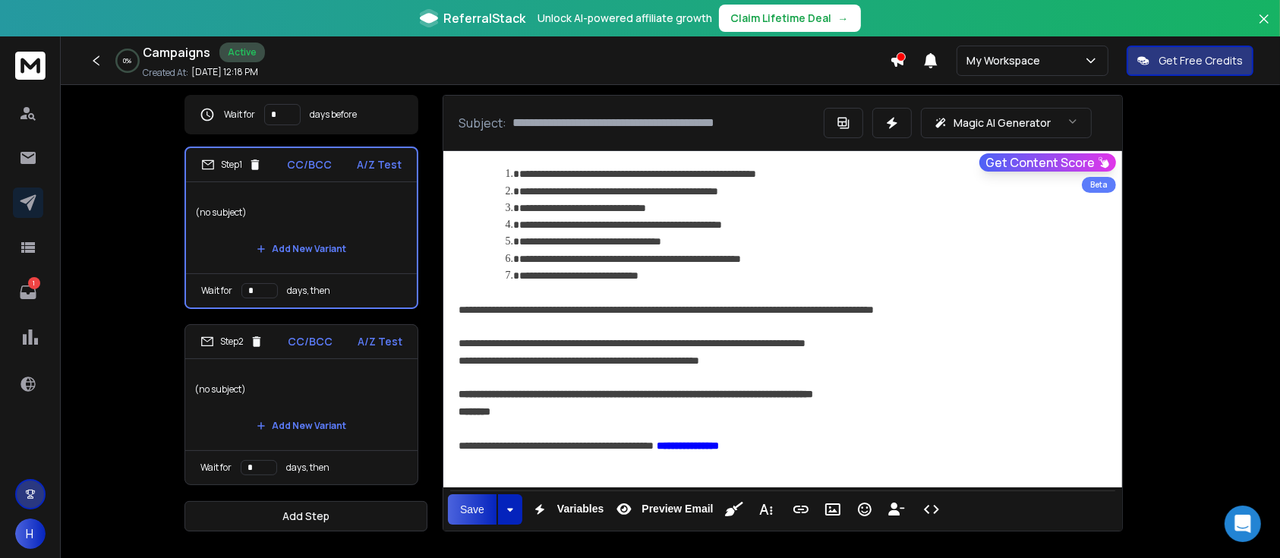
click at [596, 390] on strong "**********" at bounding box center [636, 394] width 355 height 11
click at [604, 390] on strong "**********" at bounding box center [636, 394] width 355 height 11
click at [775, 398] on strong "**********" at bounding box center [617, 394] width 317 height 11
click at [914, 399] on div "**********" at bounding box center [783, 394] width 649 height 17
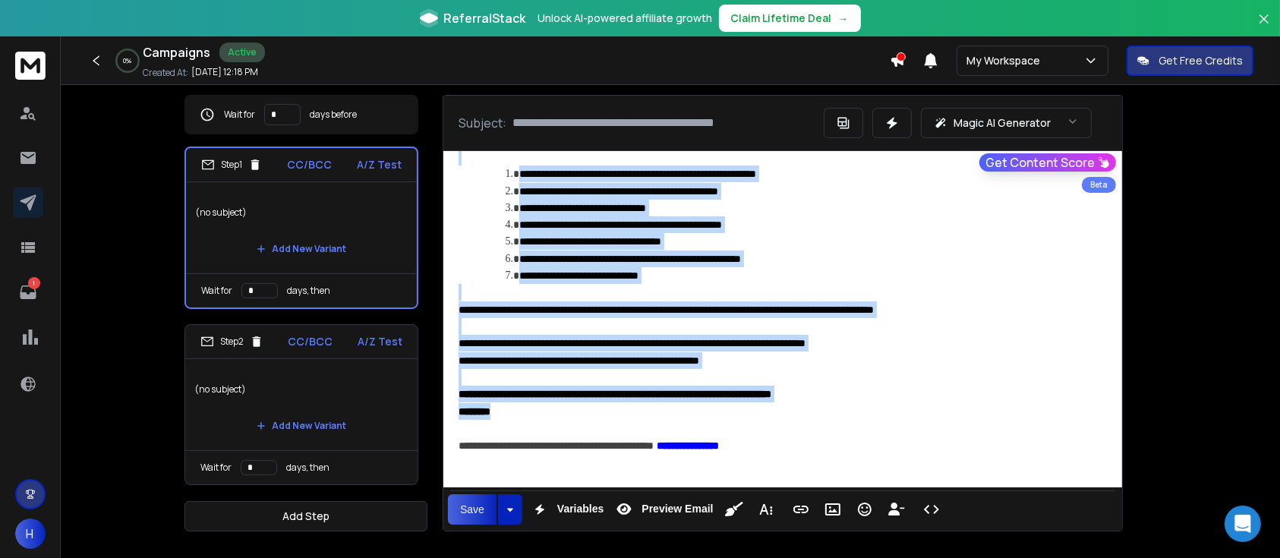
scroll to position [0, 0]
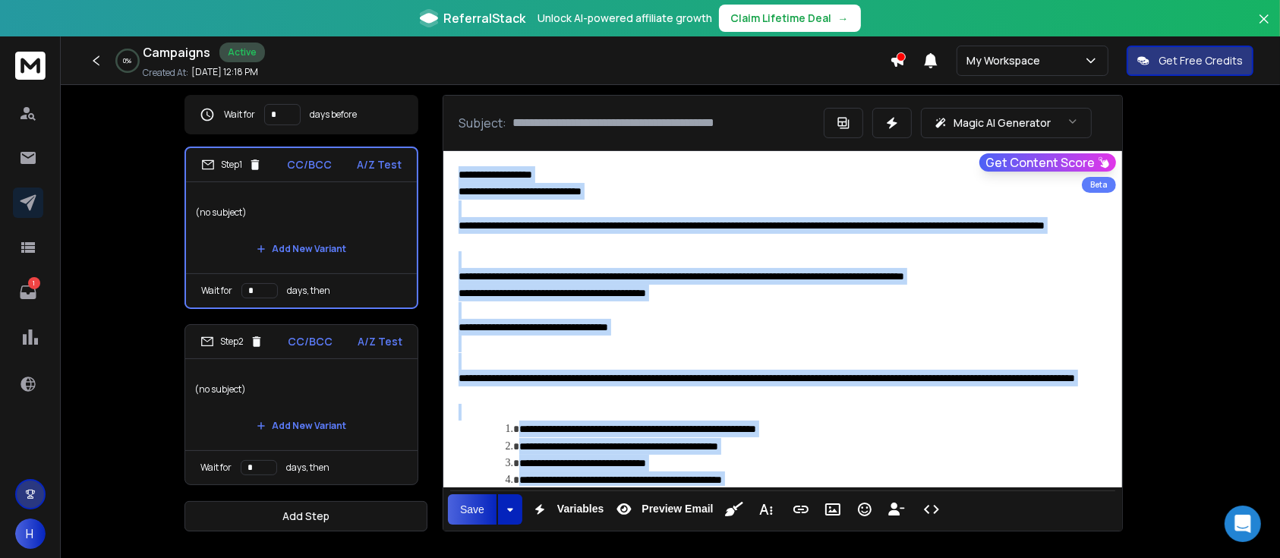
drag, startPoint x: 533, startPoint y: 413, endPoint x: 469, endPoint y: 169, distance: 252.0
click at [351, 68] on div "0 % Campaigns Active Created At: Oct 06, 2025, 12:18 PM My Workspace Get Free C…" at bounding box center [640, 256] width 1280 height 605
copy div "**********"
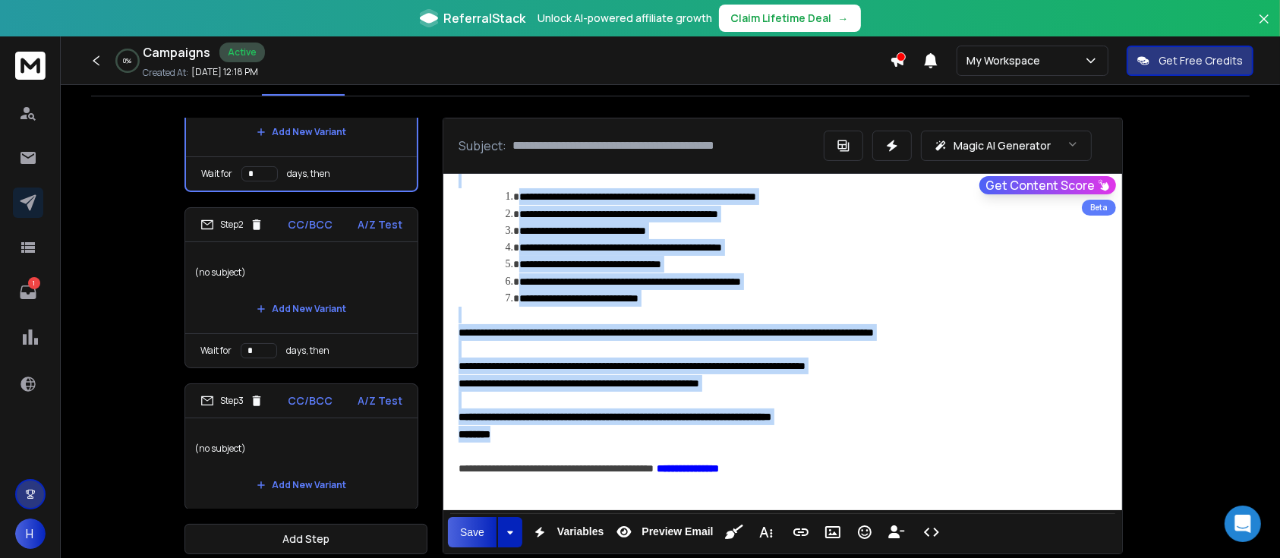
scroll to position [82, 0]
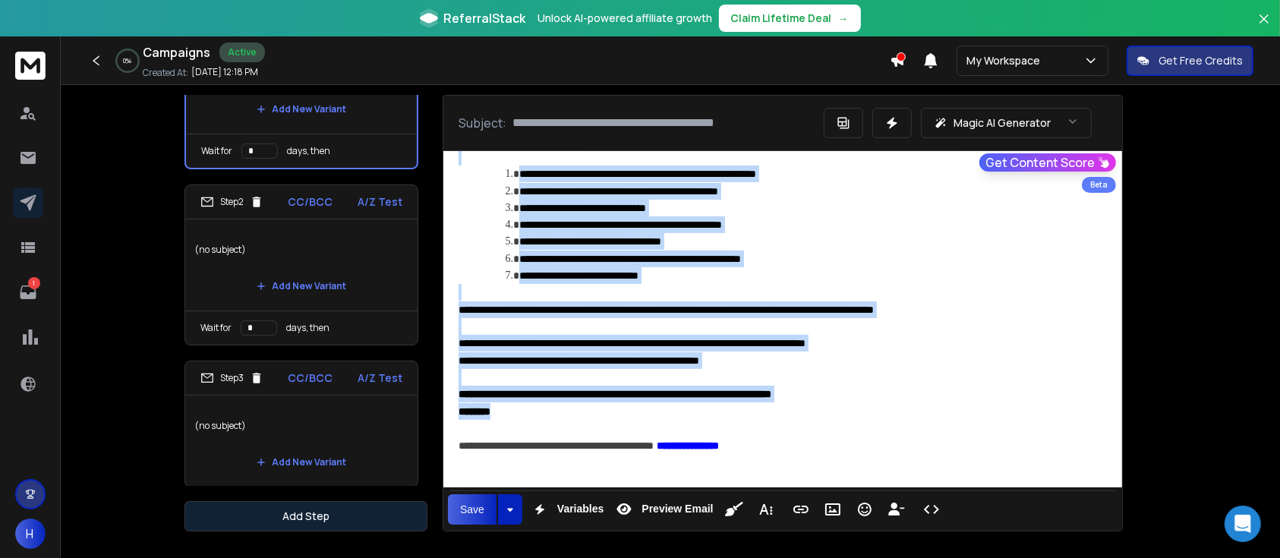
click at [315, 513] on button "Add Step" at bounding box center [306, 516] width 243 height 30
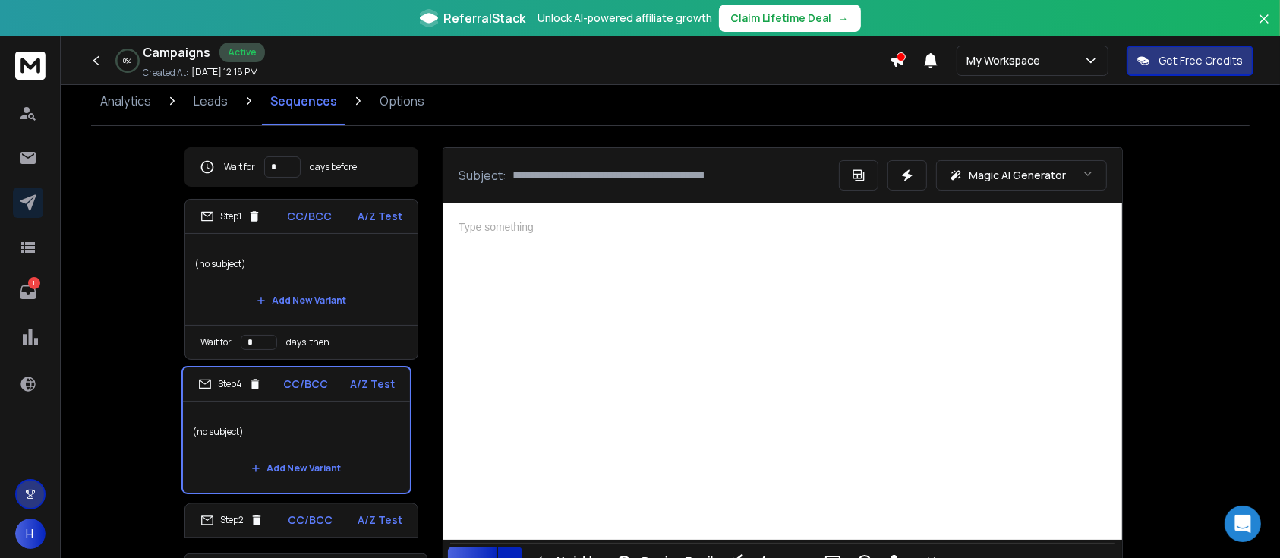
scroll to position [39, 0]
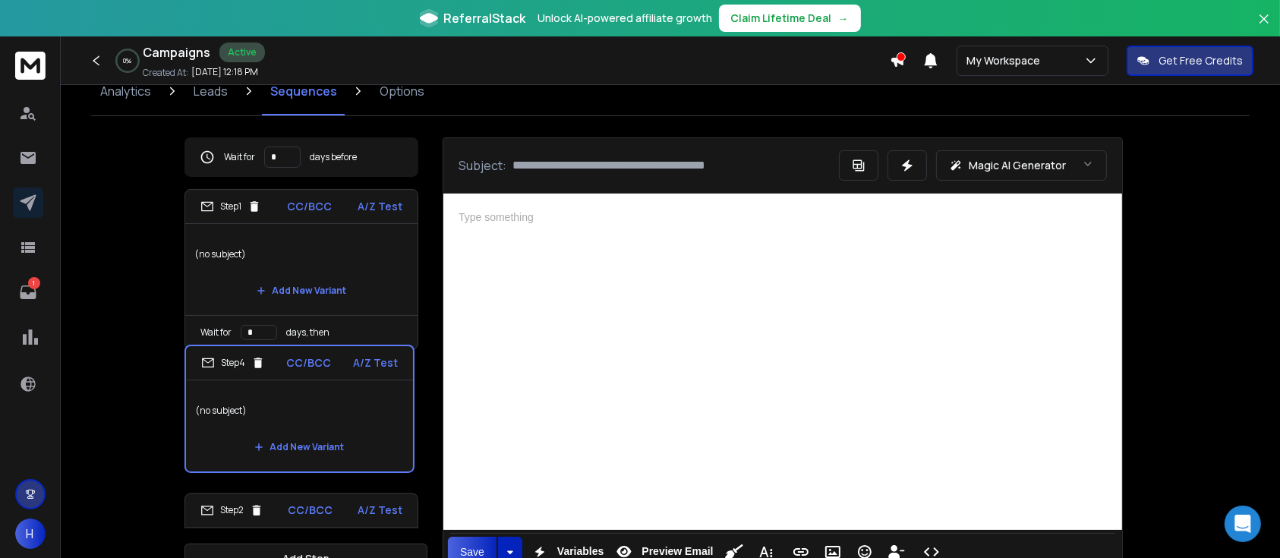
drag, startPoint x: 334, startPoint y: 414, endPoint x: 334, endPoint y: 392, distance: 22.0
click at [334, 392] on ul "Step 1 CC/BCC A/Z Test (no subject) Add New Variant Wait for * days, then Step …" at bounding box center [302, 517] width 234 height 656
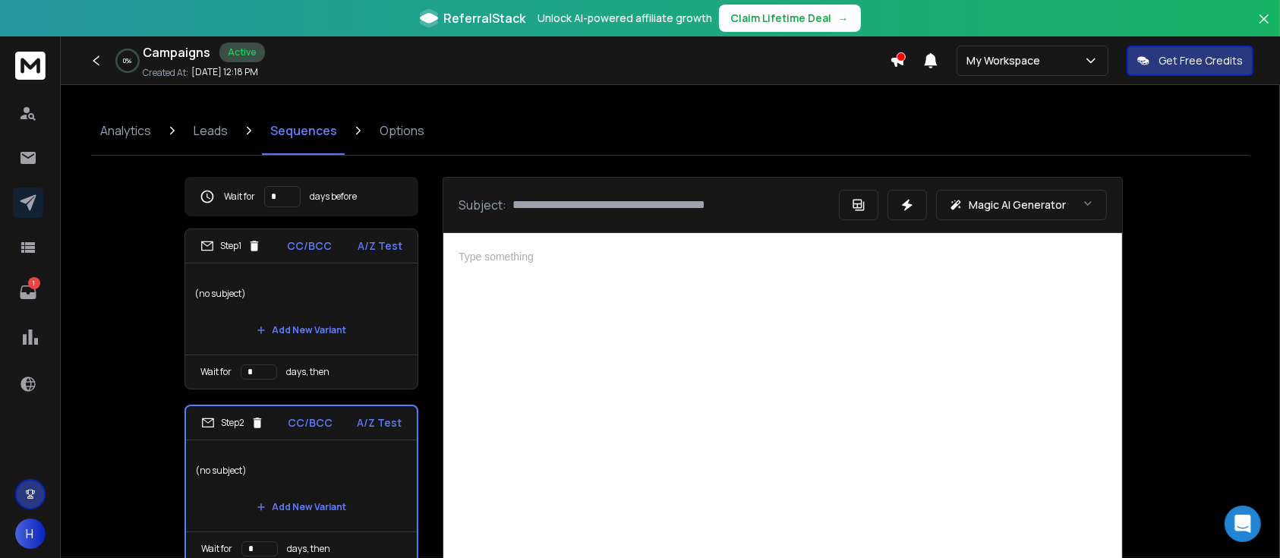
scroll to position [101, 0]
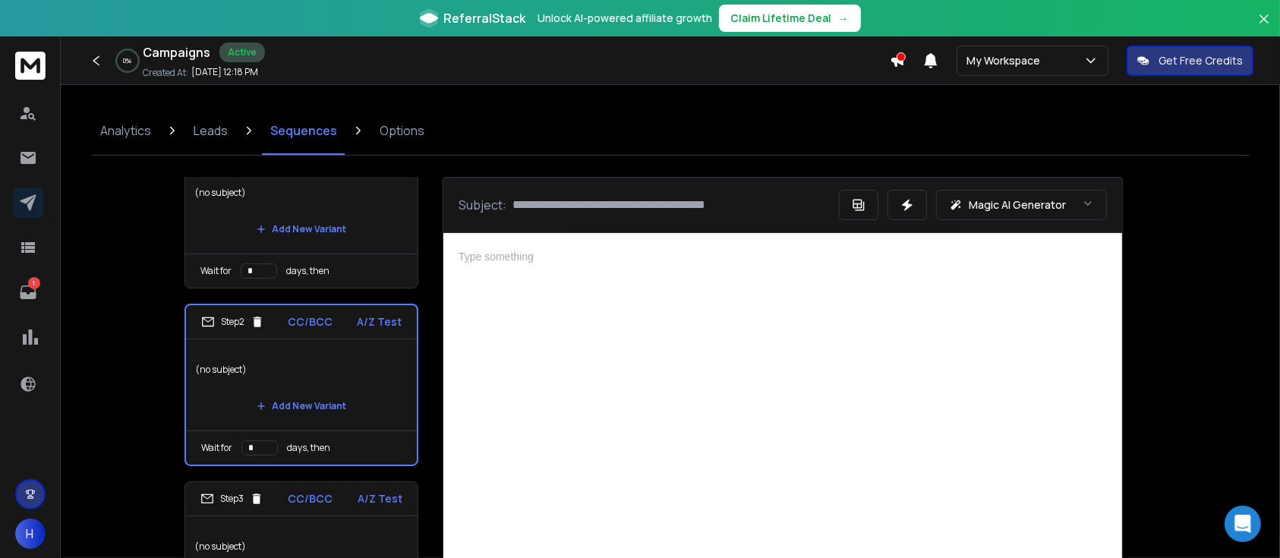
click at [263, 276] on input "*" at bounding box center [259, 271] width 36 height 15
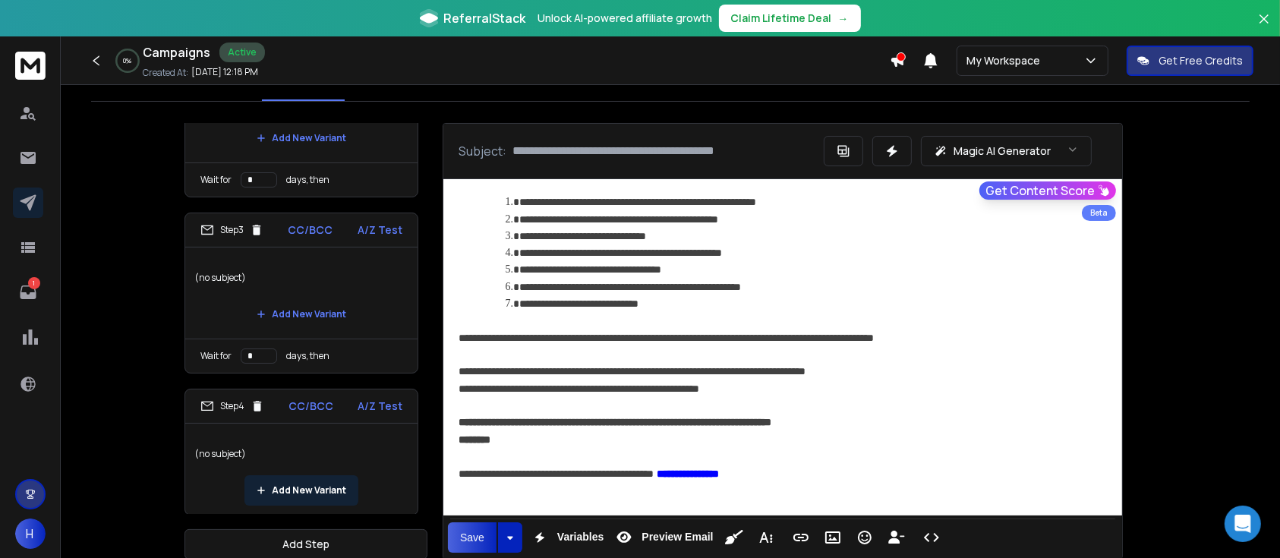
scroll to position [82, 0]
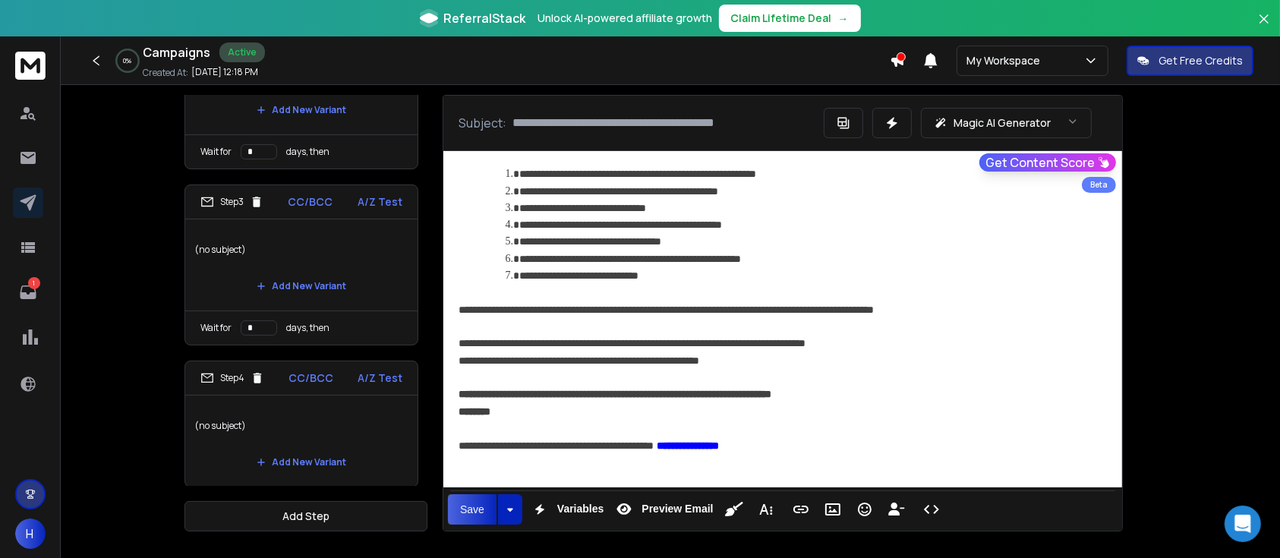
type input "*"
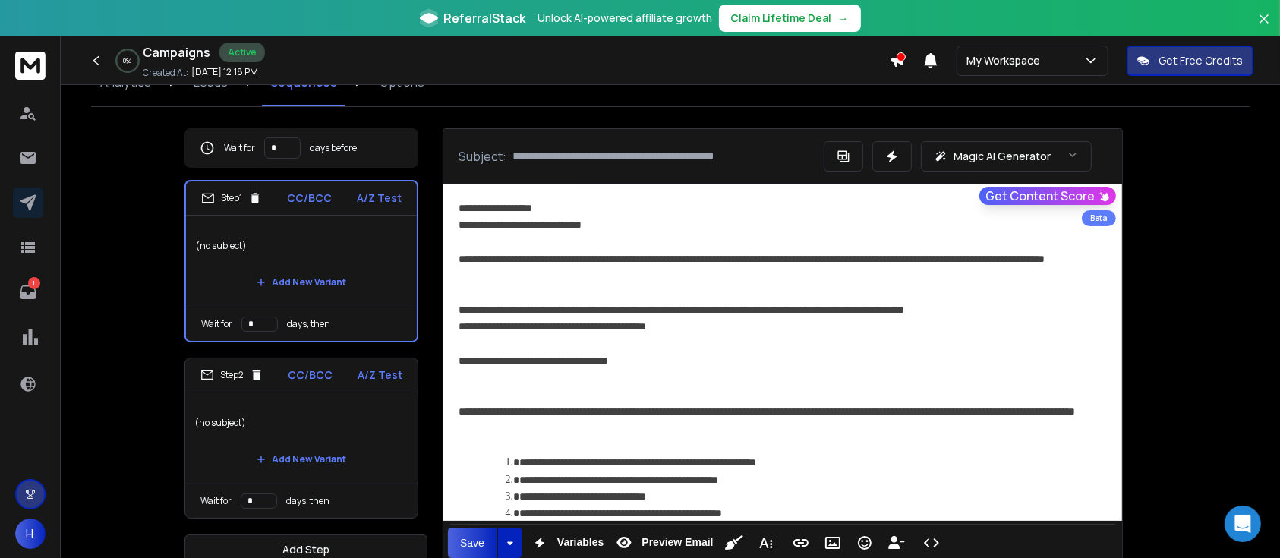
scroll to position [0, 0]
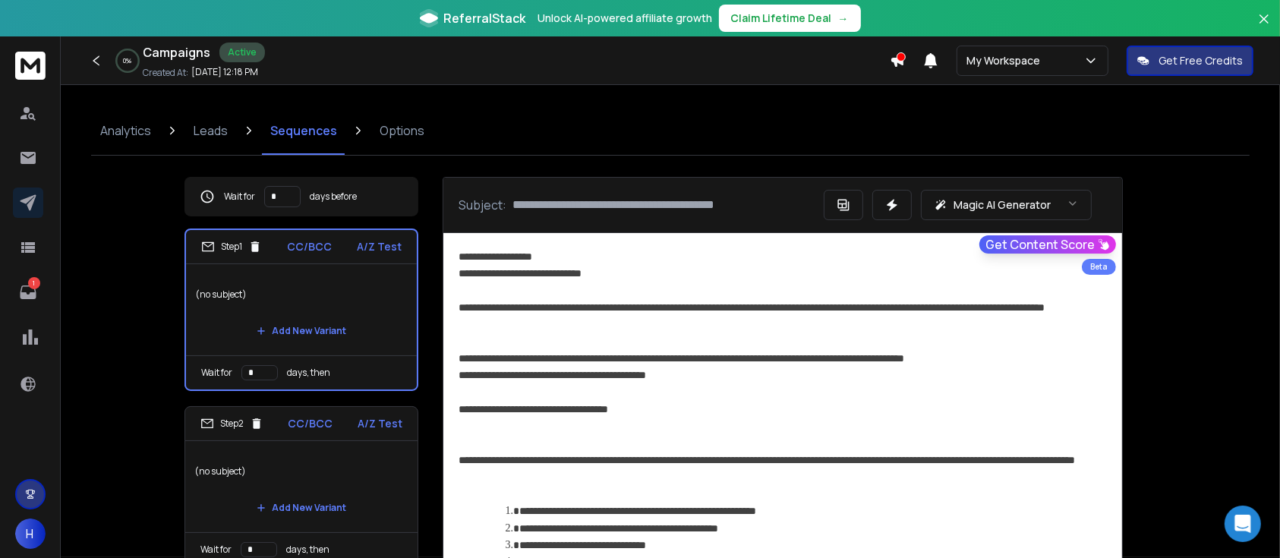
click at [294, 285] on p "(no subject)" at bounding box center [301, 294] width 213 height 43
click at [596, 380] on div "**********" at bounding box center [775, 375] width 633 height 17
click at [595, 380] on div "**********" at bounding box center [775, 375] width 633 height 17
copy div "**********"
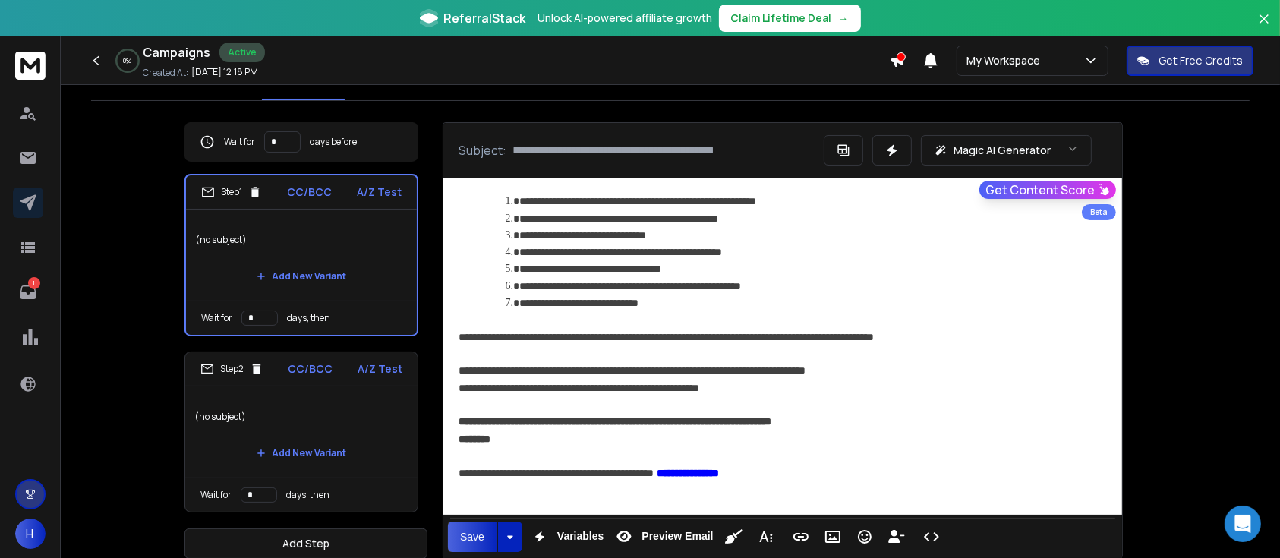
scroll to position [82, 0]
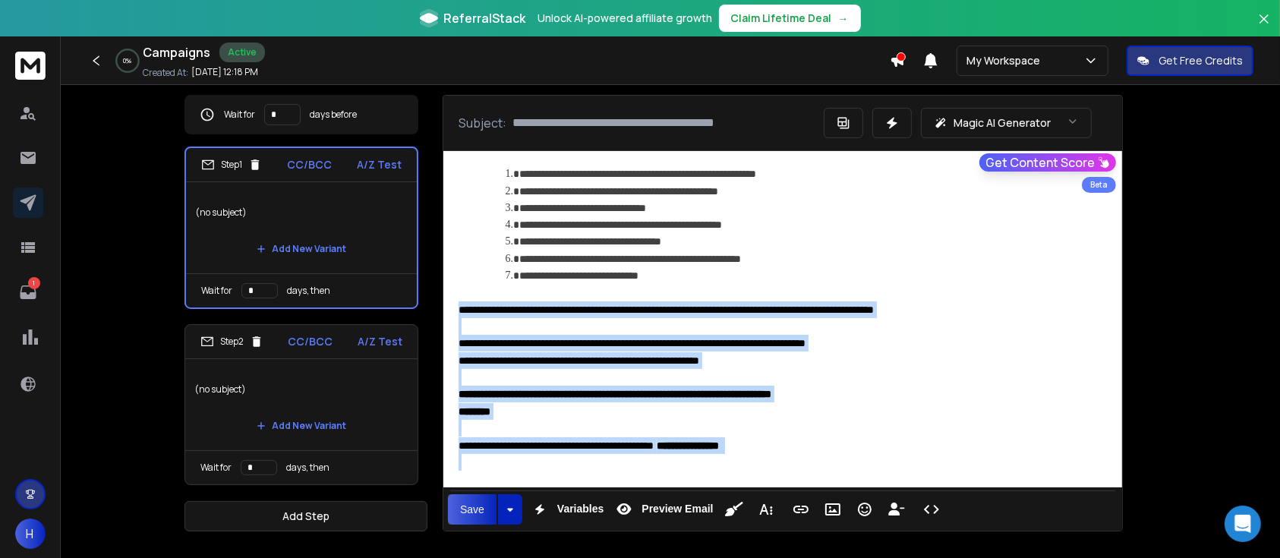
drag, startPoint x: 608, startPoint y: 466, endPoint x: 447, endPoint y: 306, distance: 226.6
click at [447, 306] on div "**********" at bounding box center [783, 318] width 679 height 335
copy div "**********"
click at [279, 385] on p "(no subject)" at bounding box center [301, 389] width 214 height 43
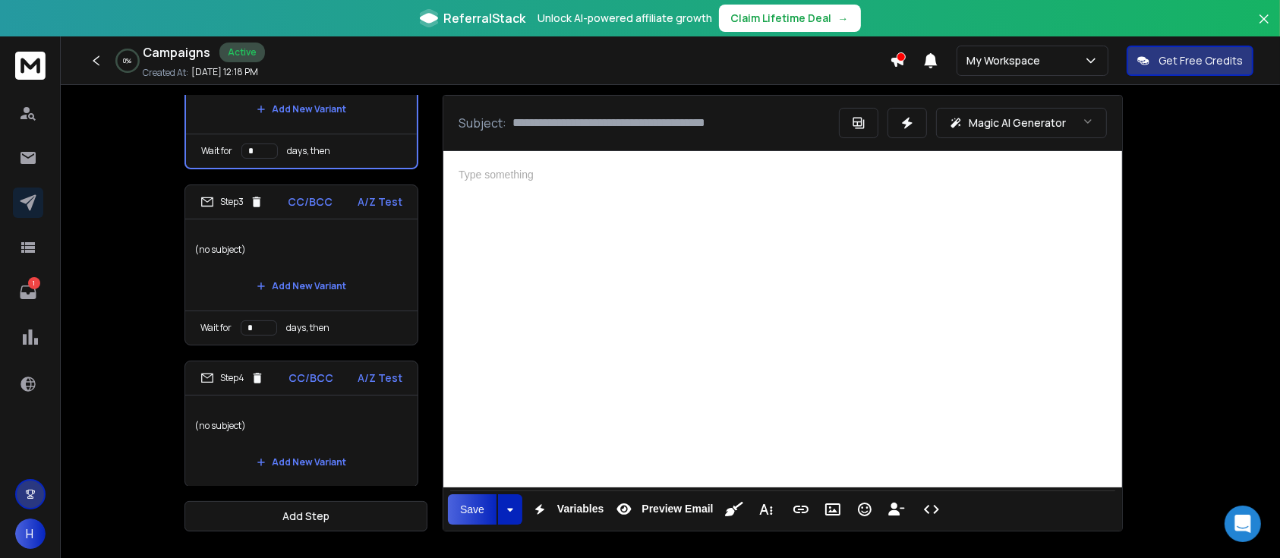
scroll to position [215, 0]
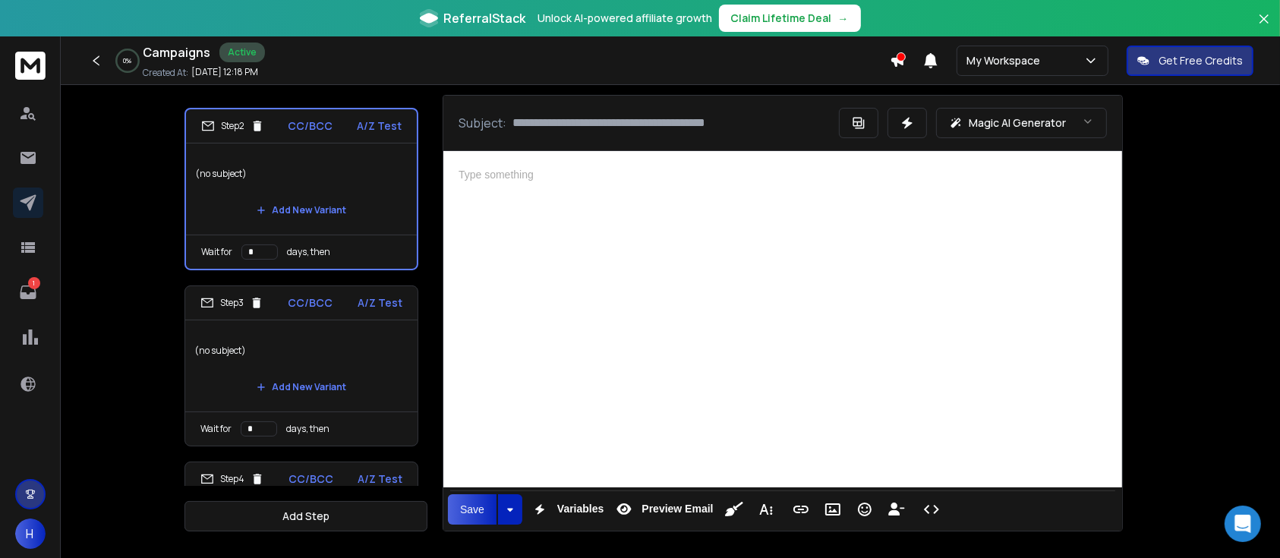
click at [299, 355] on p "(no subject)" at bounding box center [301, 351] width 214 height 43
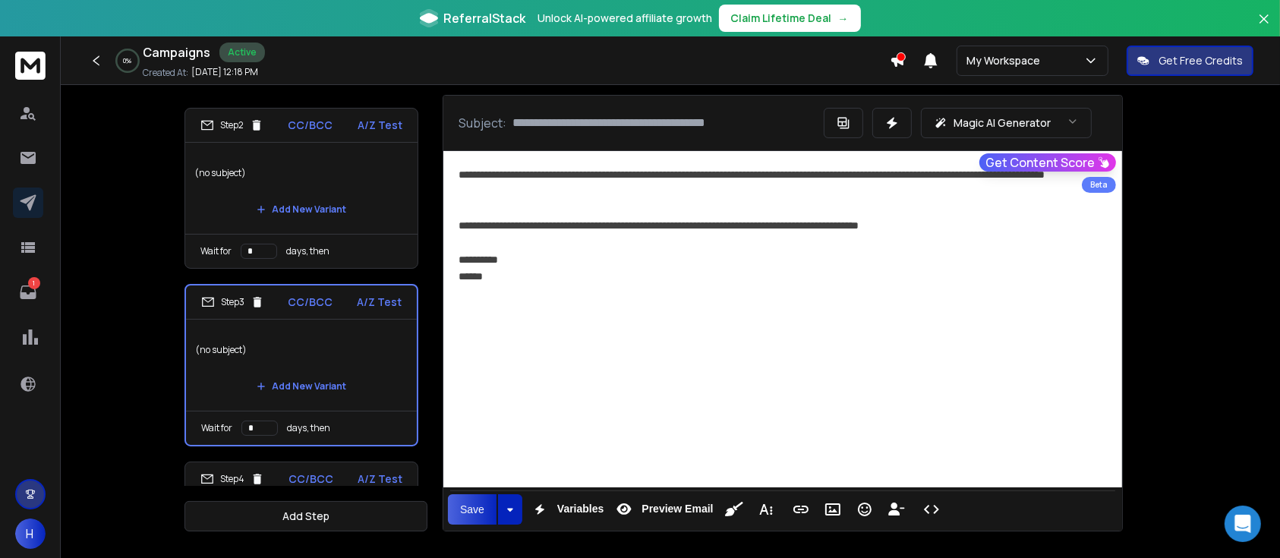
click at [297, 166] on p "(no subject)" at bounding box center [301, 173] width 214 height 43
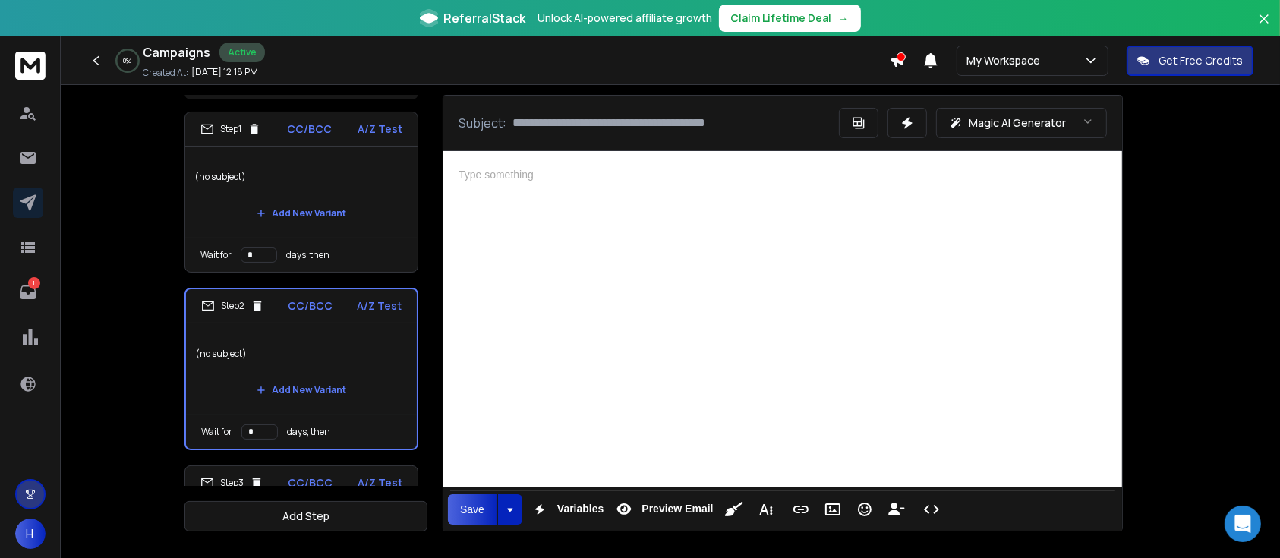
scroll to position [0, 0]
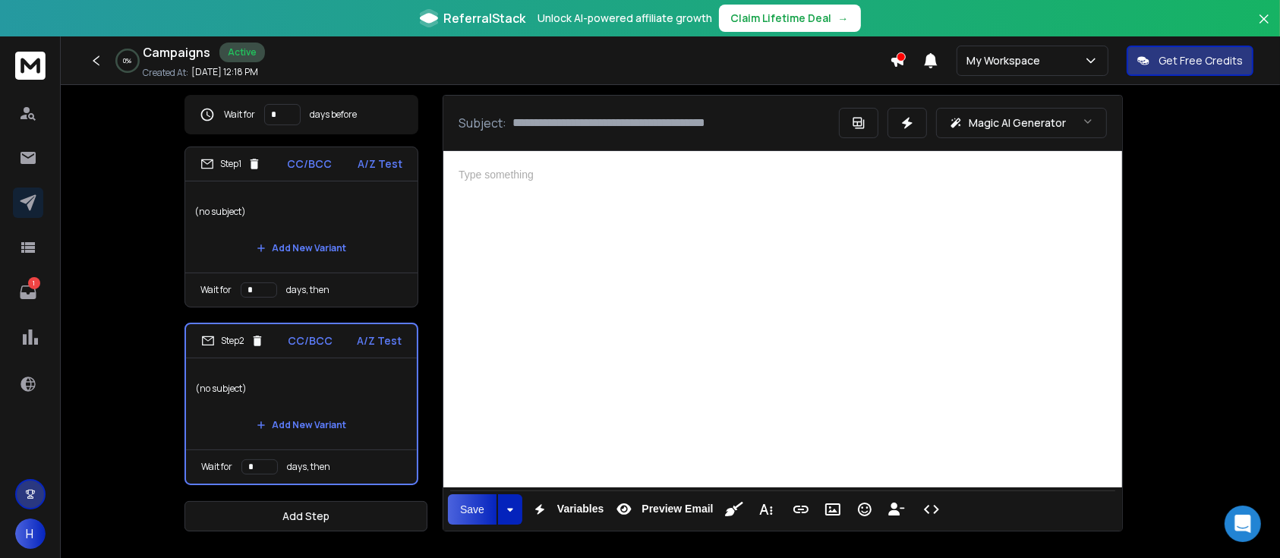
click at [286, 210] on p "(no subject)" at bounding box center [301, 212] width 214 height 43
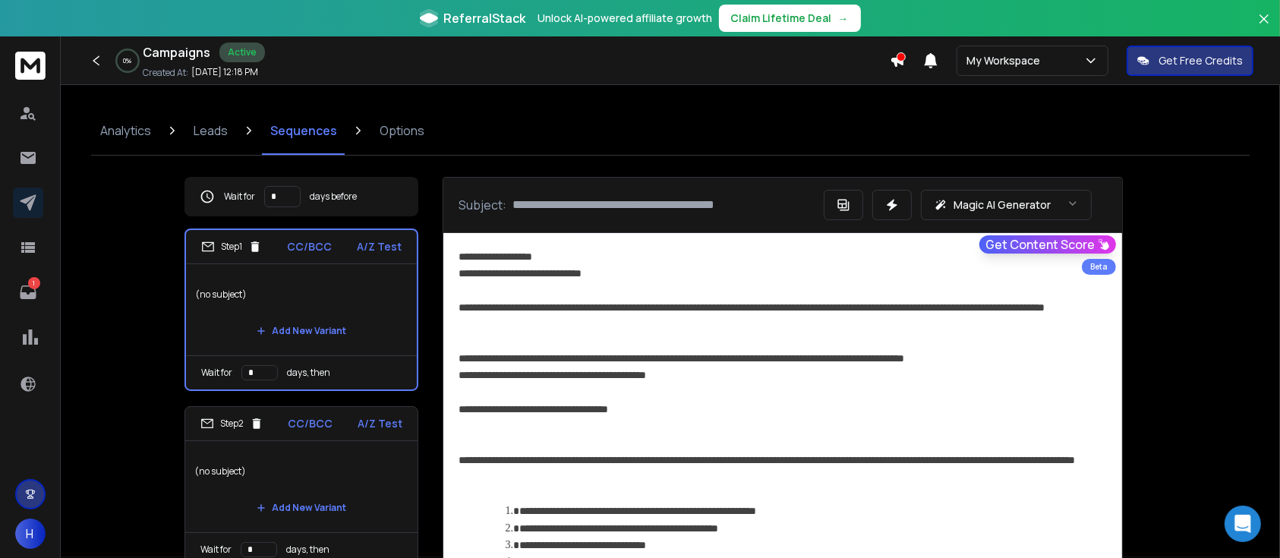
click at [334, 465] on p "(no subject)" at bounding box center [301, 471] width 214 height 43
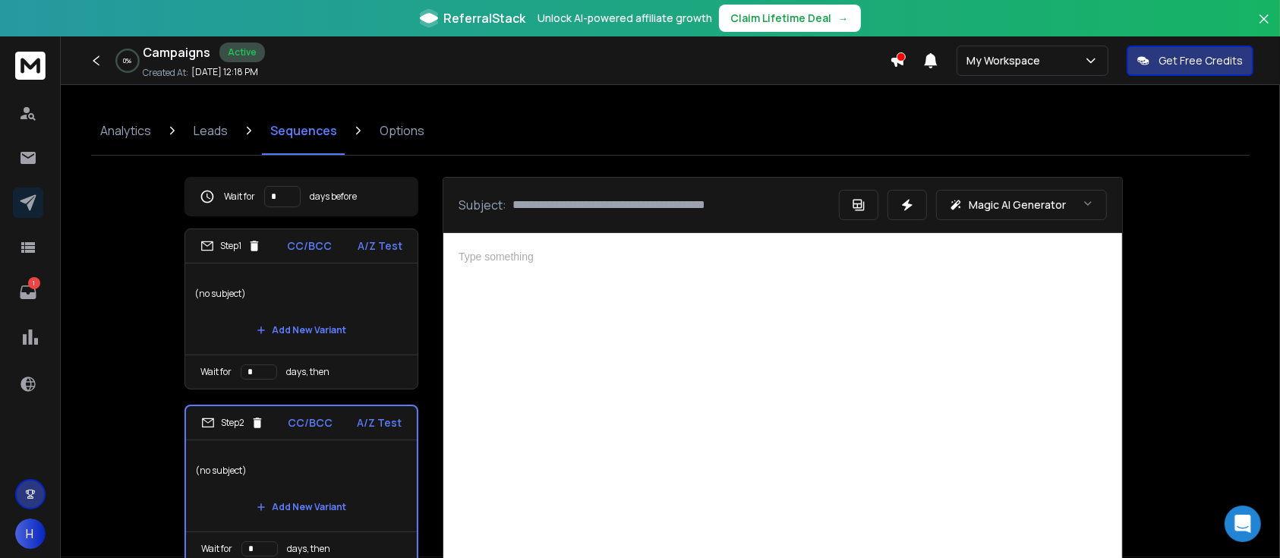
click at [557, 270] on div at bounding box center [783, 400] width 679 height 335
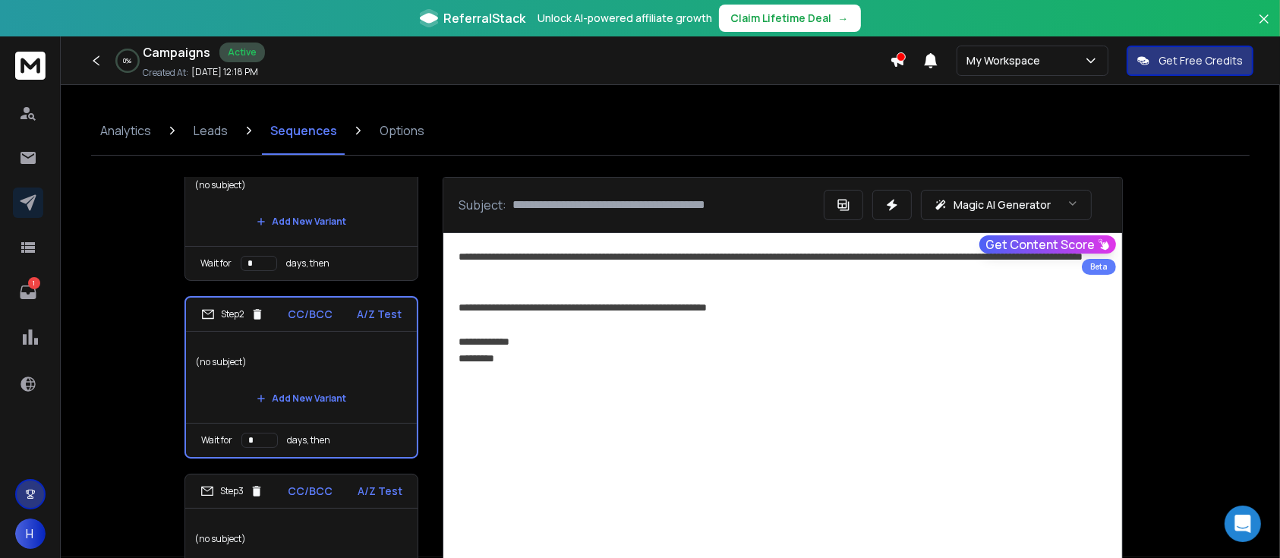
scroll to position [202, 0]
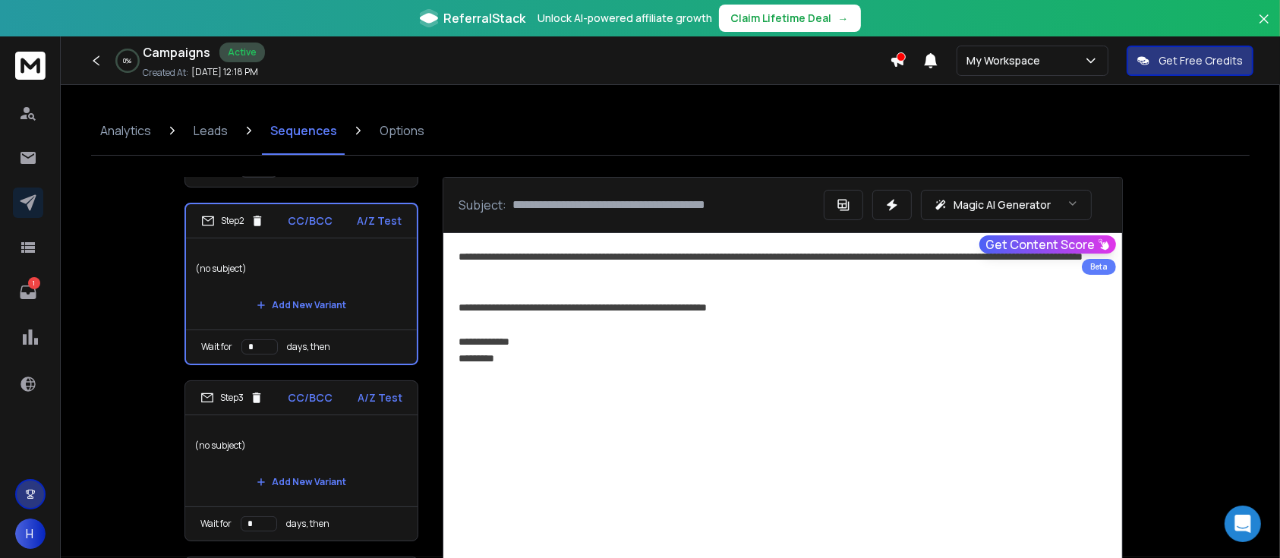
click at [266, 350] on input "*" at bounding box center [260, 346] width 36 height 15
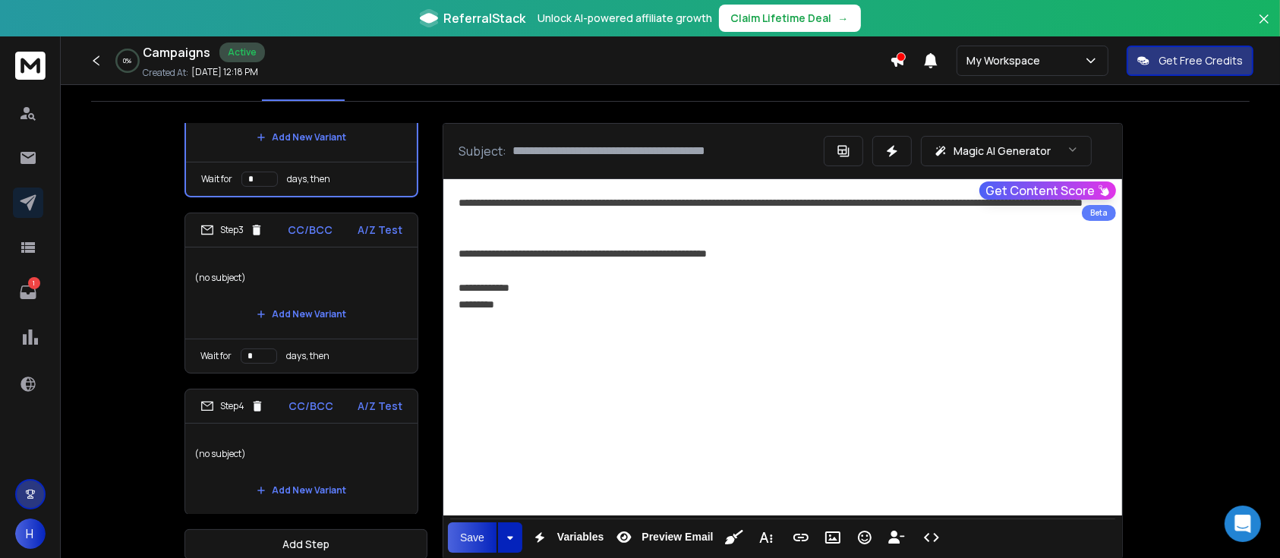
scroll to position [82, 0]
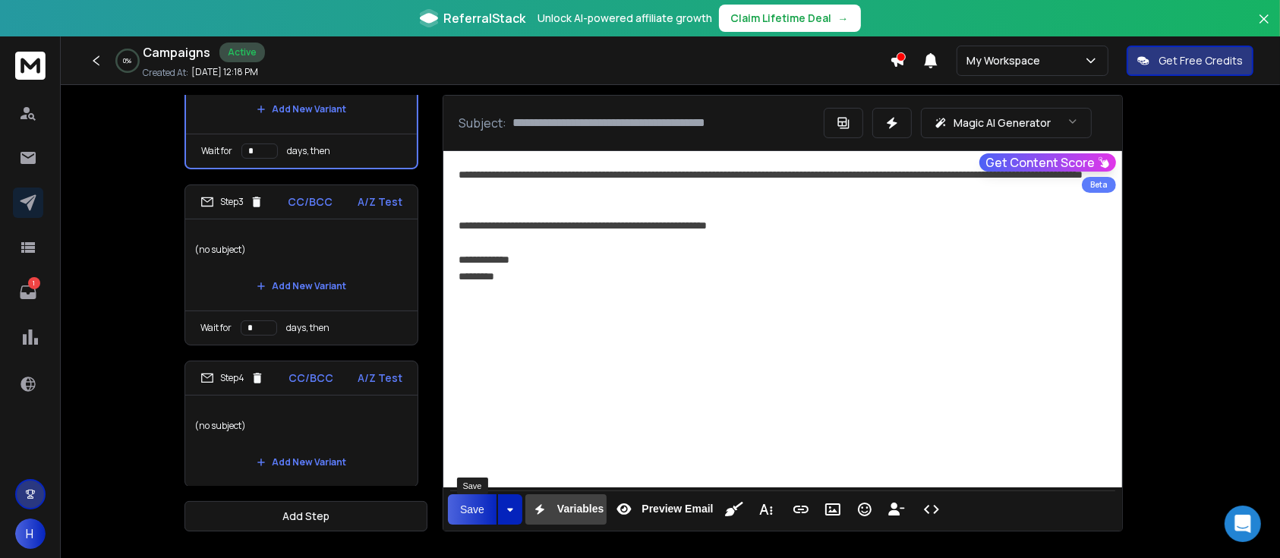
type input "*"
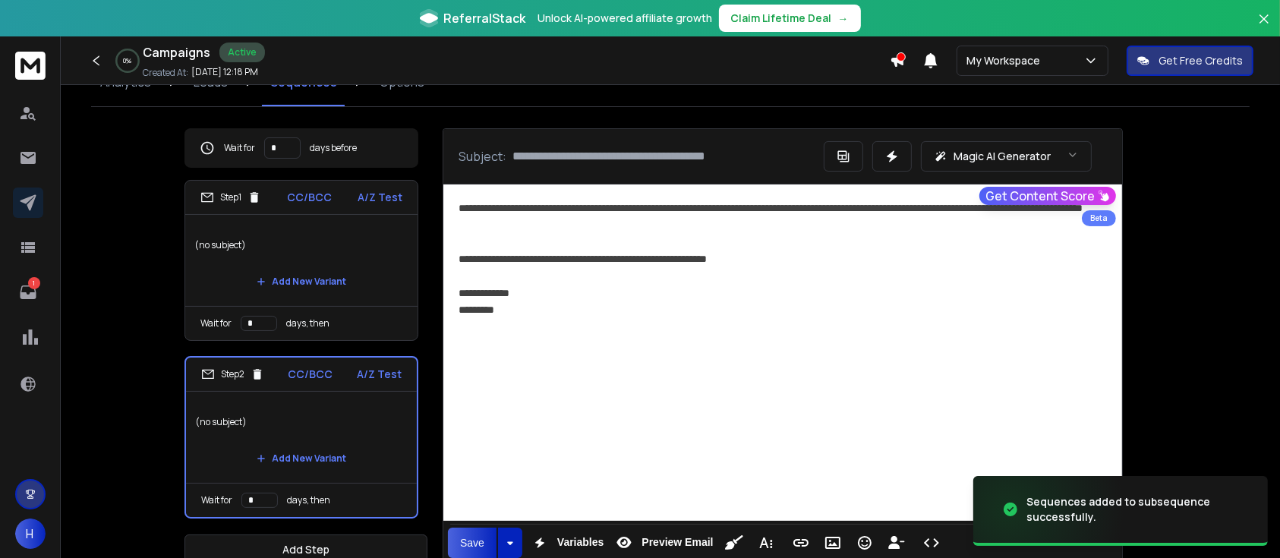
scroll to position [0, 0]
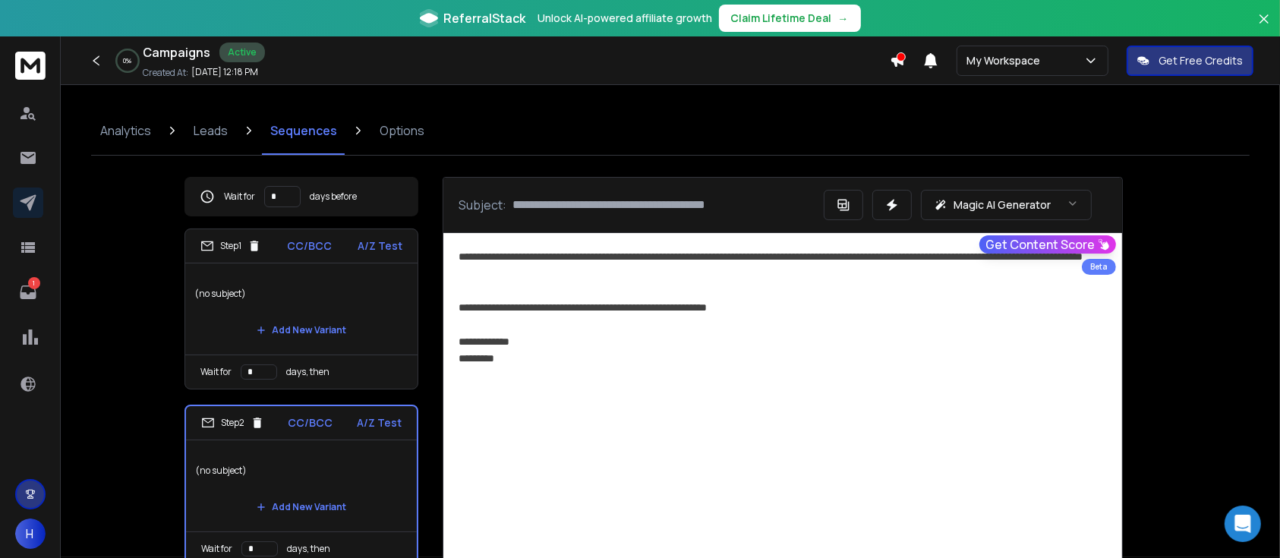
click at [342, 285] on p "(no subject)" at bounding box center [301, 294] width 214 height 43
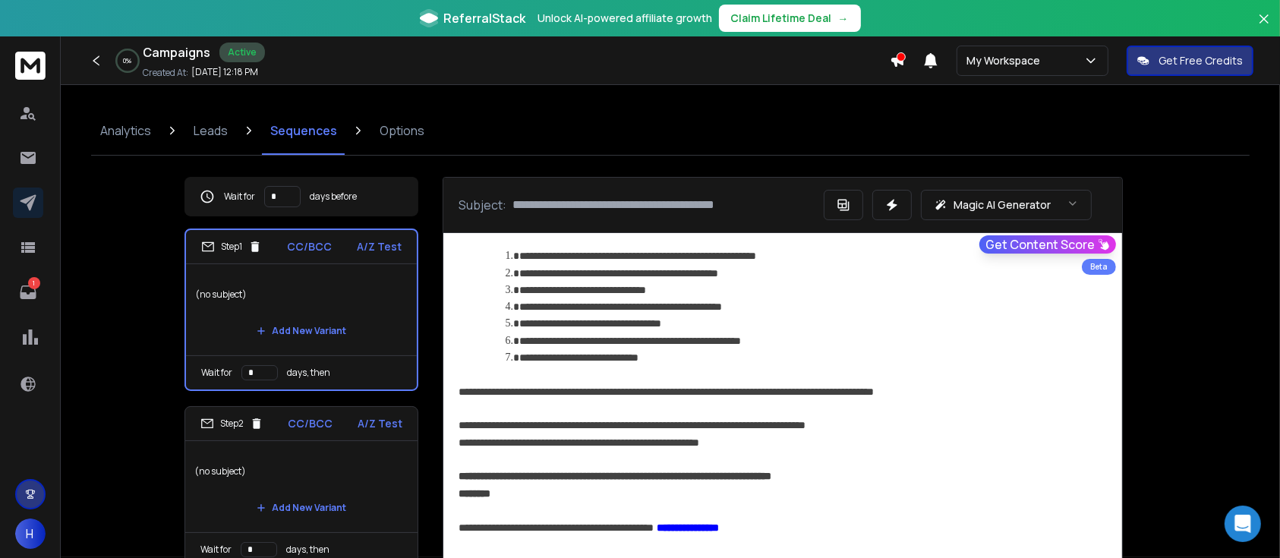
click at [357, 469] on p "(no subject)" at bounding box center [301, 471] width 214 height 43
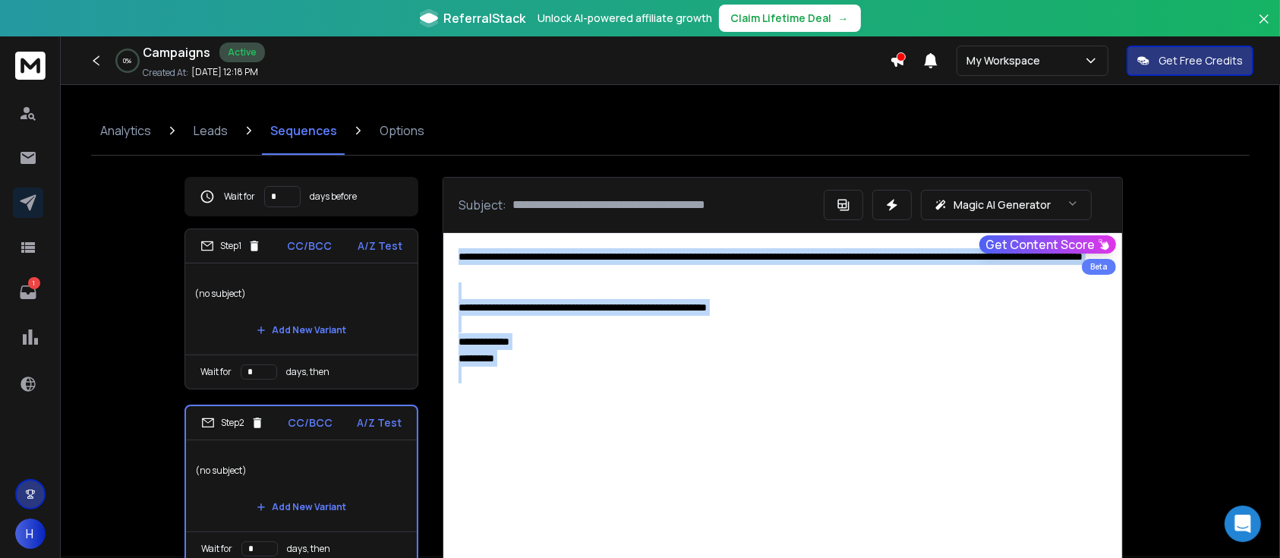
drag, startPoint x: 506, startPoint y: 307, endPoint x: 508, endPoint y: 259, distance: 47.9
click at [411, 195] on div "Wait for * days before Step 1 CC/BCC A/Z Test (no subject) Add New Variant Wait…" at bounding box center [671, 395] width 972 height 437
copy div "**********"
click at [303, 297] on p "(no subject)" at bounding box center [301, 294] width 214 height 43
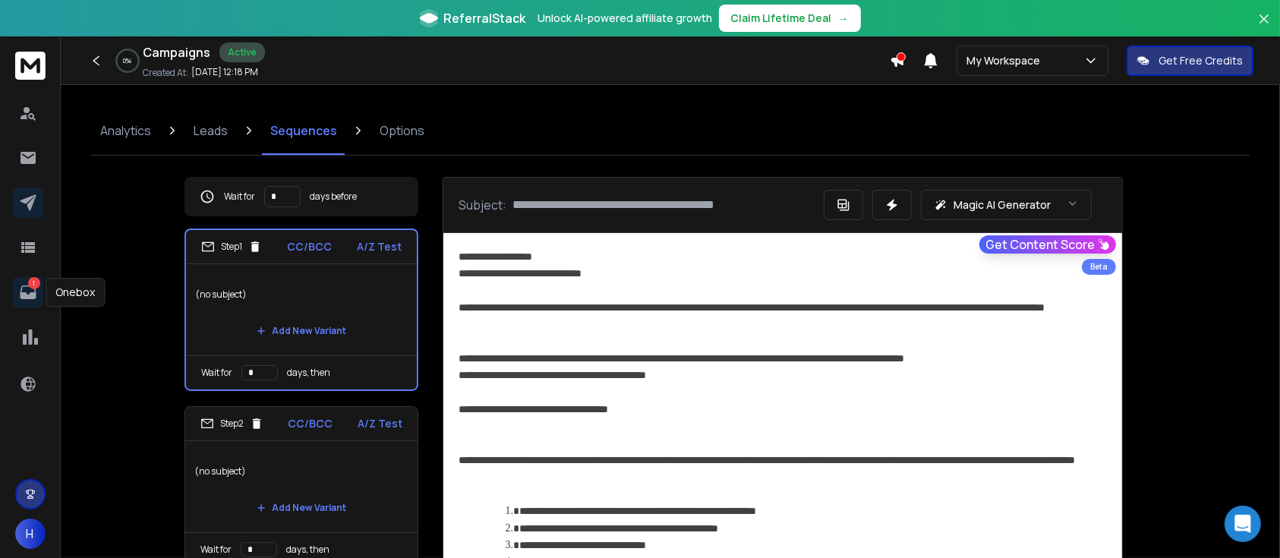
click at [24, 285] on icon at bounding box center [28, 292] width 18 height 18
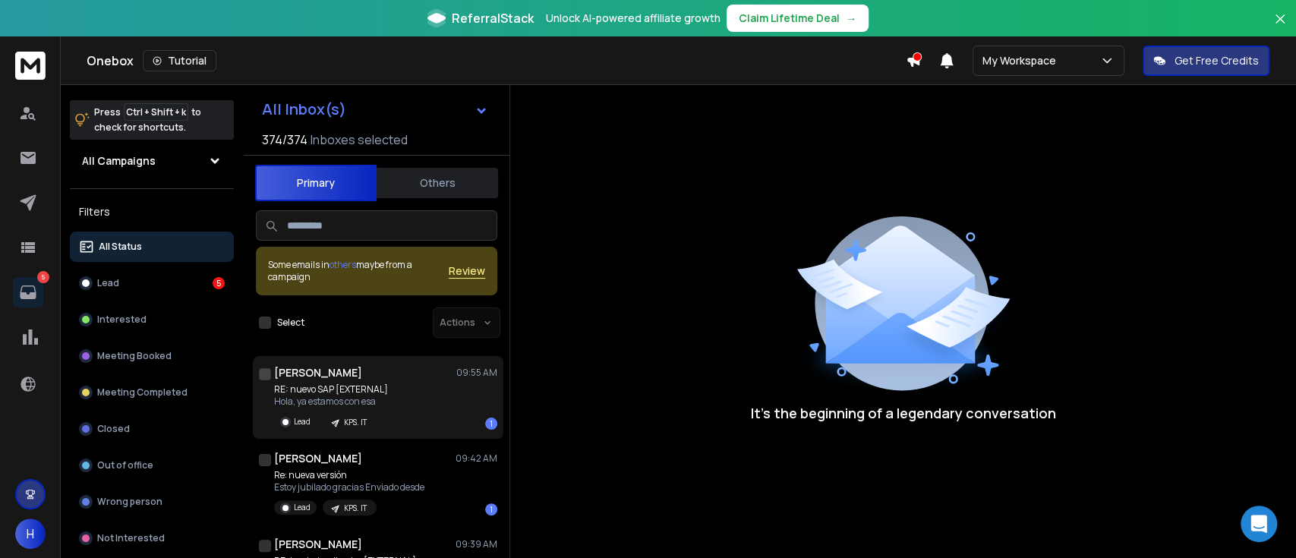
click at [440, 371] on div "José Antonio Pacheco Gago 09:55 AM" at bounding box center [385, 372] width 223 height 15
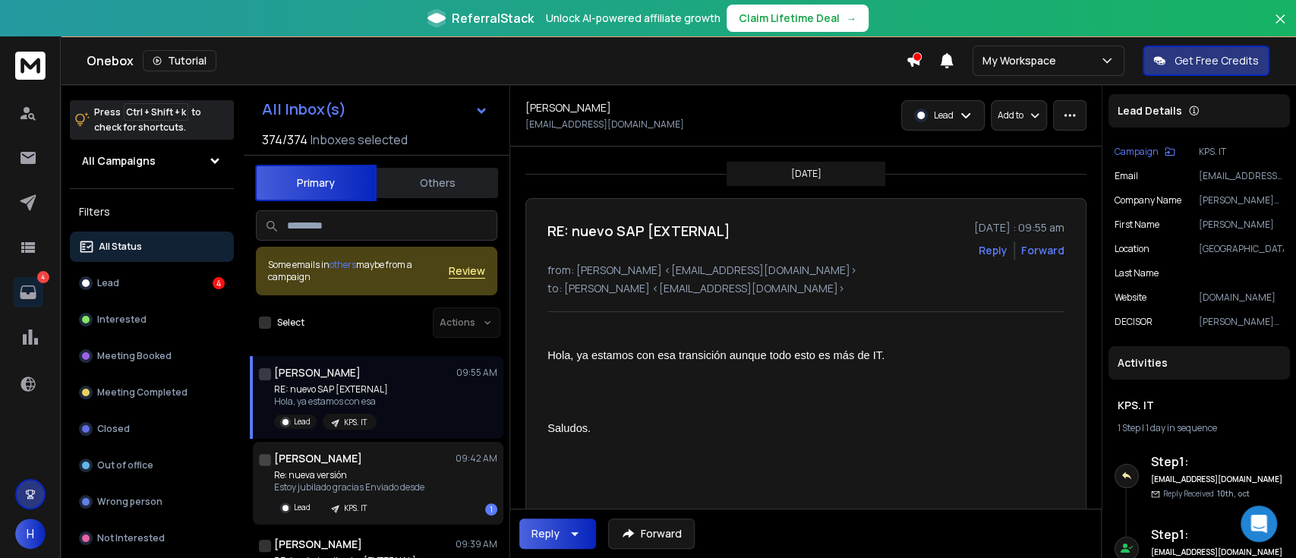
click at [308, 464] on h1 "[PERSON_NAME]" at bounding box center [318, 458] width 88 height 15
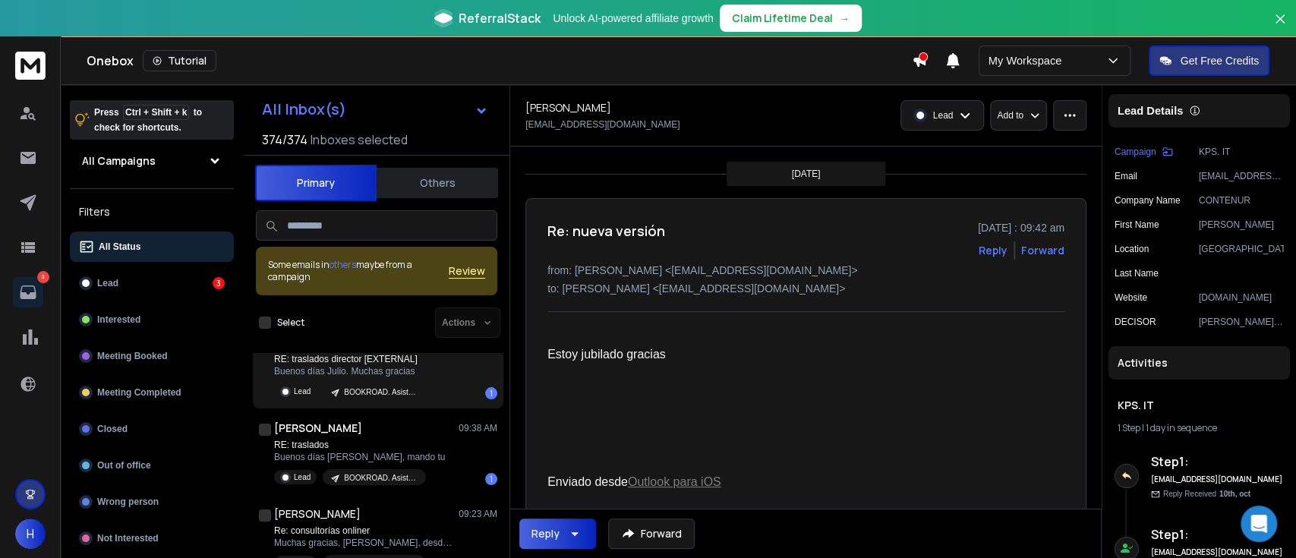
scroll to position [101, 0]
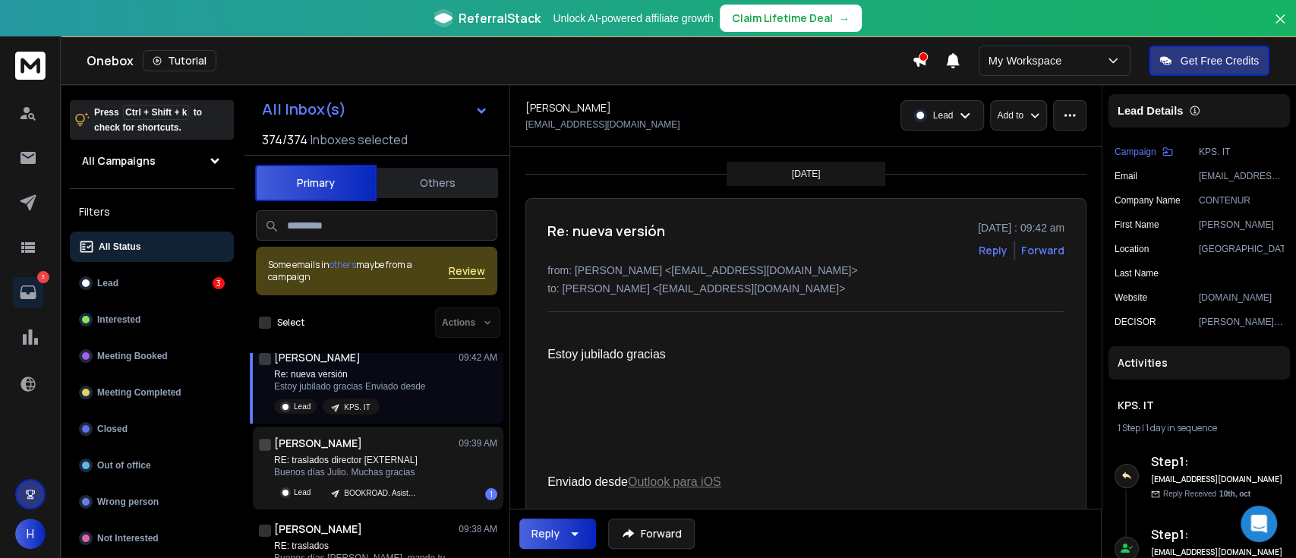
click at [417, 486] on div "Lead BOOKROAD. Asistente" at bounding box center [350, 493] width 152 height 16
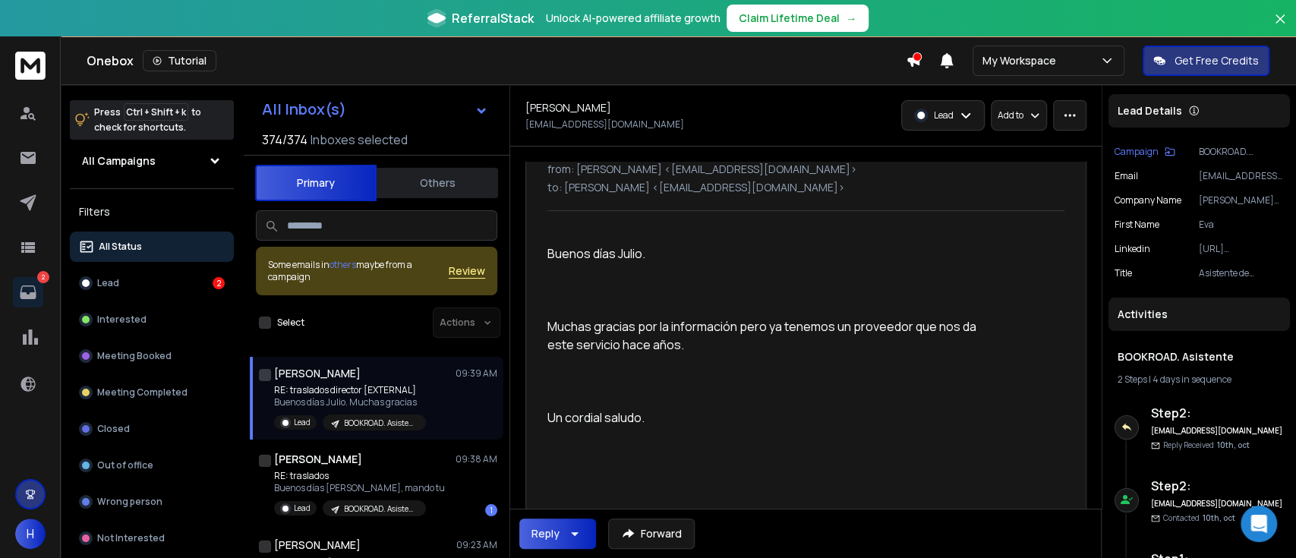
scroll to position [202, 0]
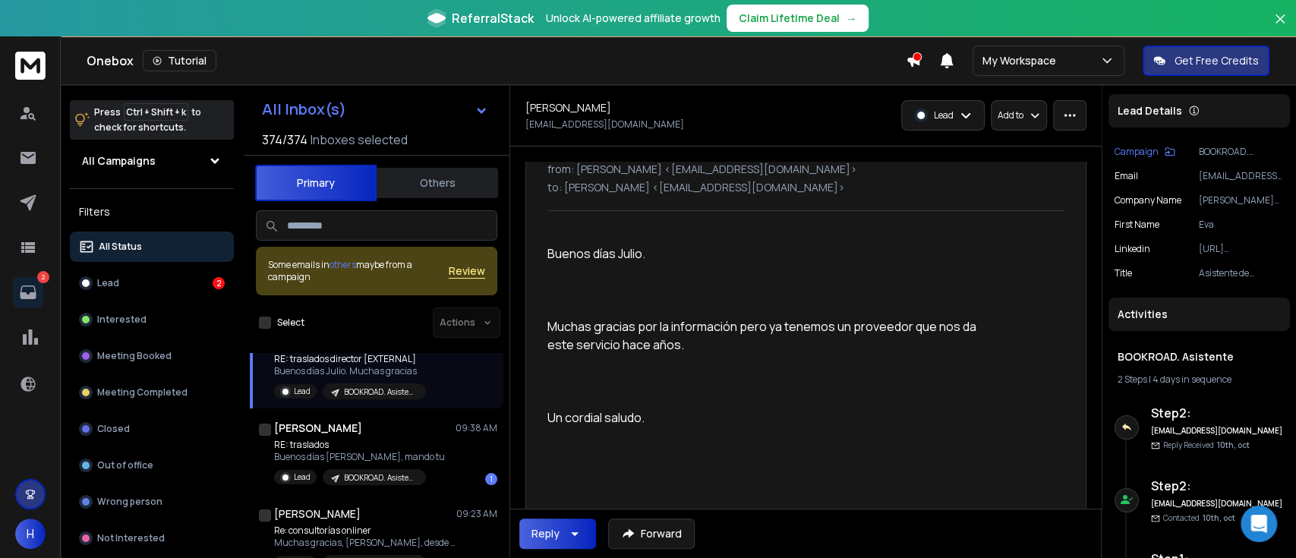
drag, startPoint x: 399, startPoint y: 466, endPoint x: 558, endPoint y: 416, distance: 167.2
click at [399, 467] on div "RE: traslados Buenos días Julio, mando tu Lead BOOKROAD. Asistente" at bounding box center [359, 462] width 171 height 46
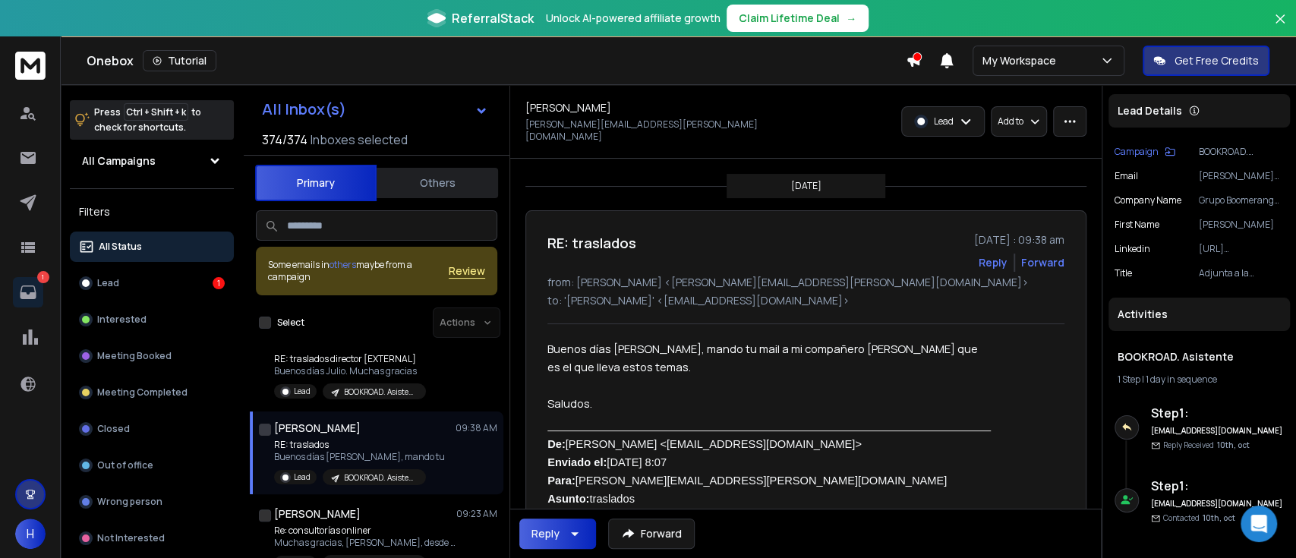
click at [923, 118] on div at bounding box center [921, 122] width 14 height 14
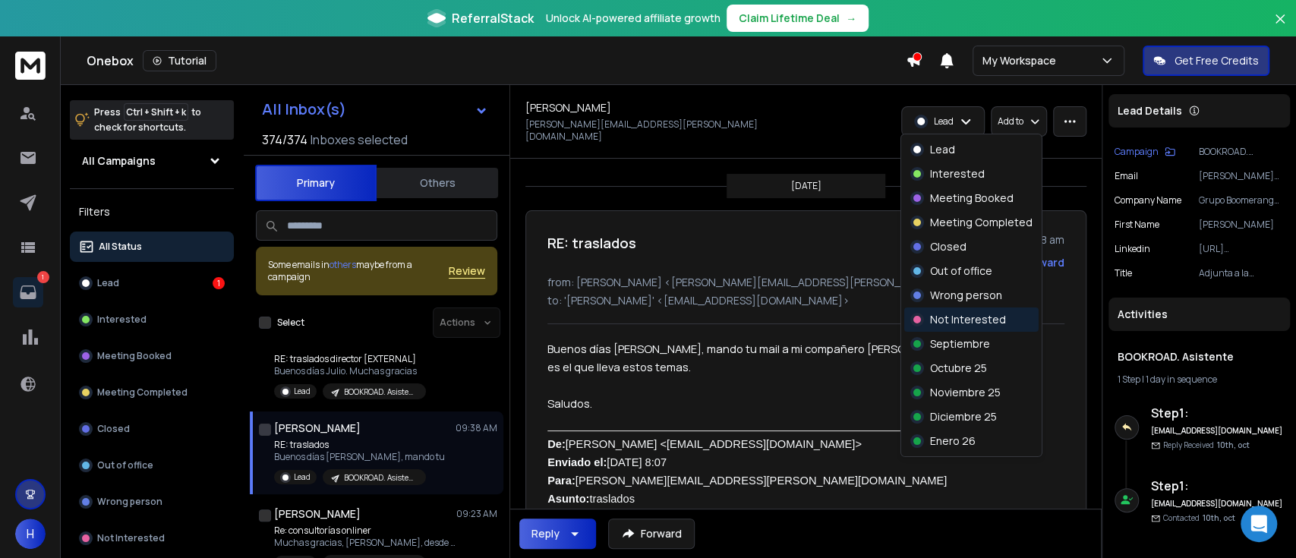
click at [967, 317] on p "Not Interested" at bounding box center [968, 319] width 76 height 15
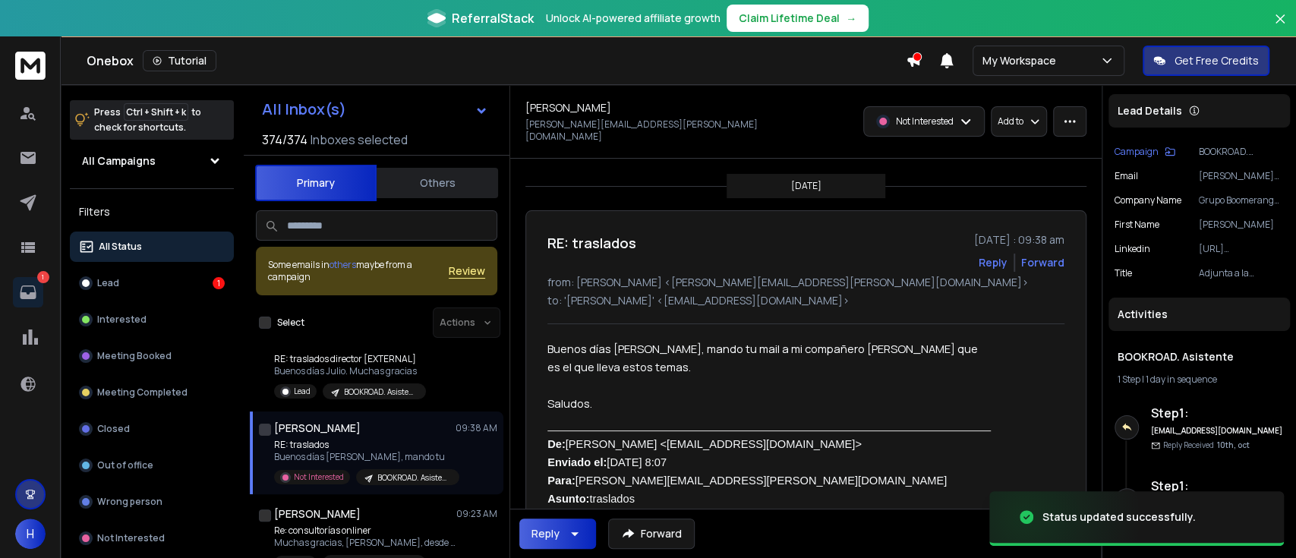
click at [1012, 124] on div "Add to" at bounding box center [1019, 121] width 55 height 29
click at [1022, 145] on div "Subsequence" at bounding box center [1043, 149] width 89 height 15
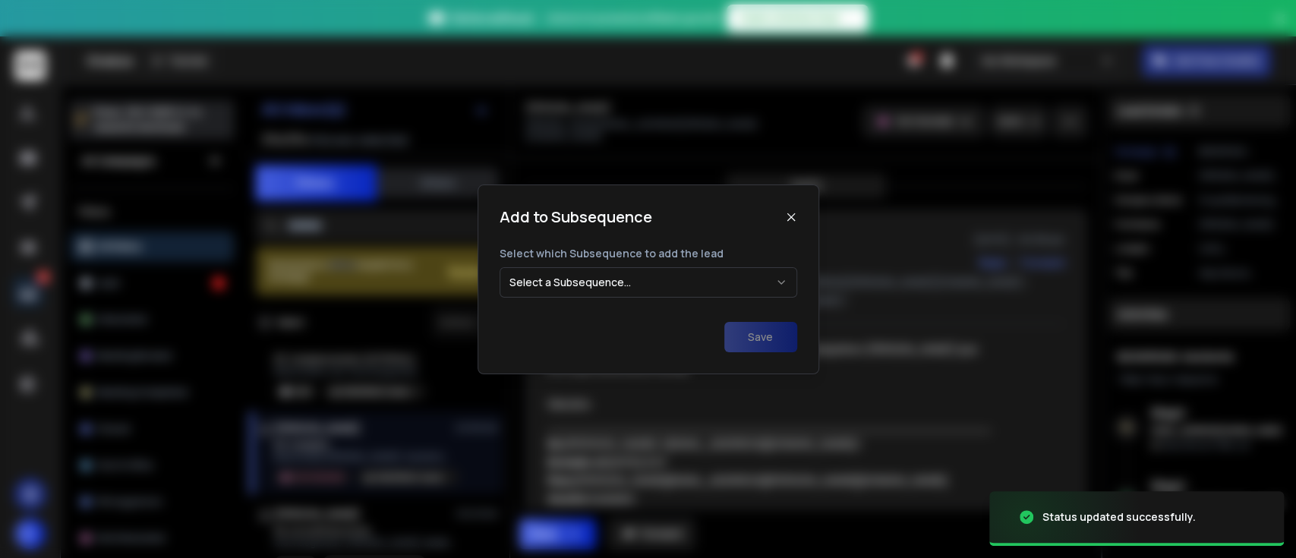
click at [595, 289] on button "Select a Subsequence..." at bounding box center [649, 282] width 298 height 30
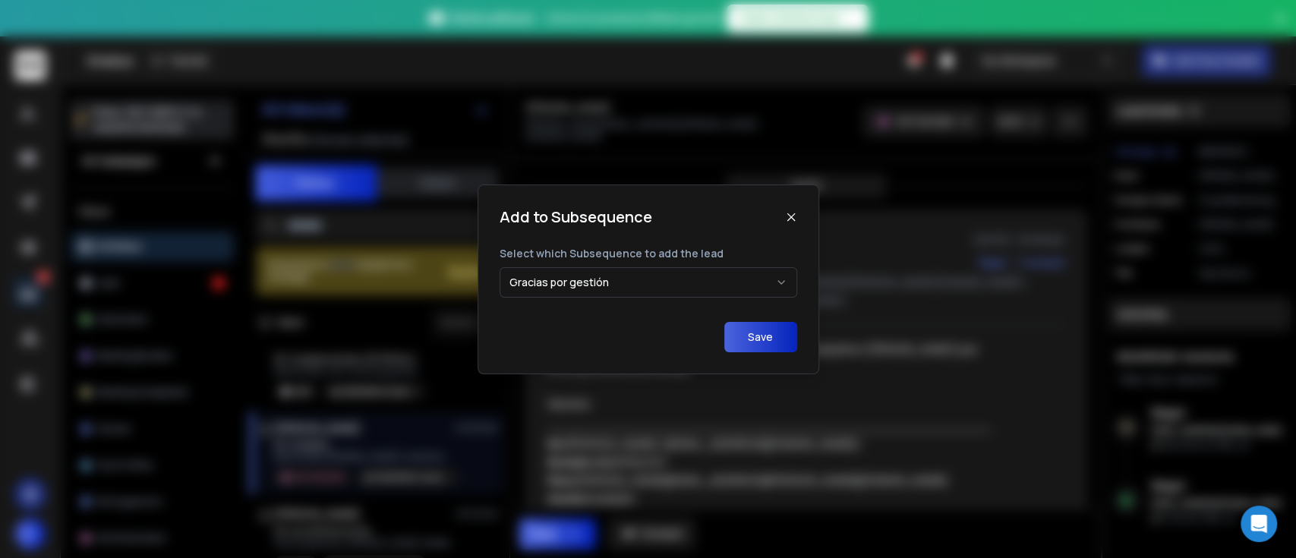
click at [790, 336] on button "Save" at bounding box center [761, 337] width 73 height 30
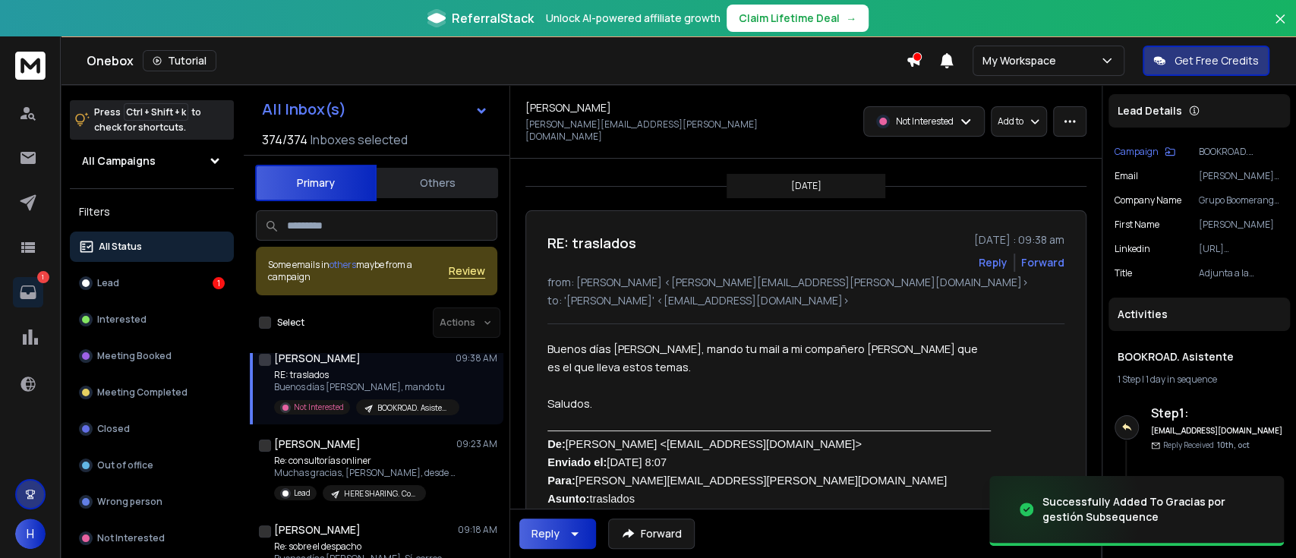
scroll to position [304, 0]
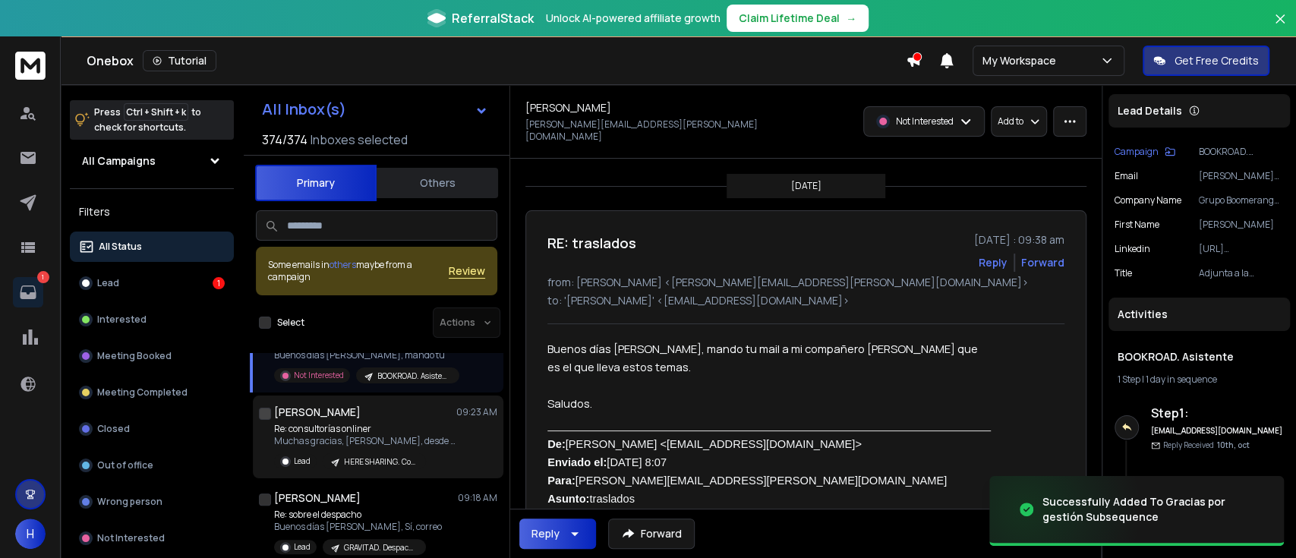
click at [380, 415] on div "Eugenio Boukraba 09:23 AM" at bounding box center [385, 412] width 223 height 15
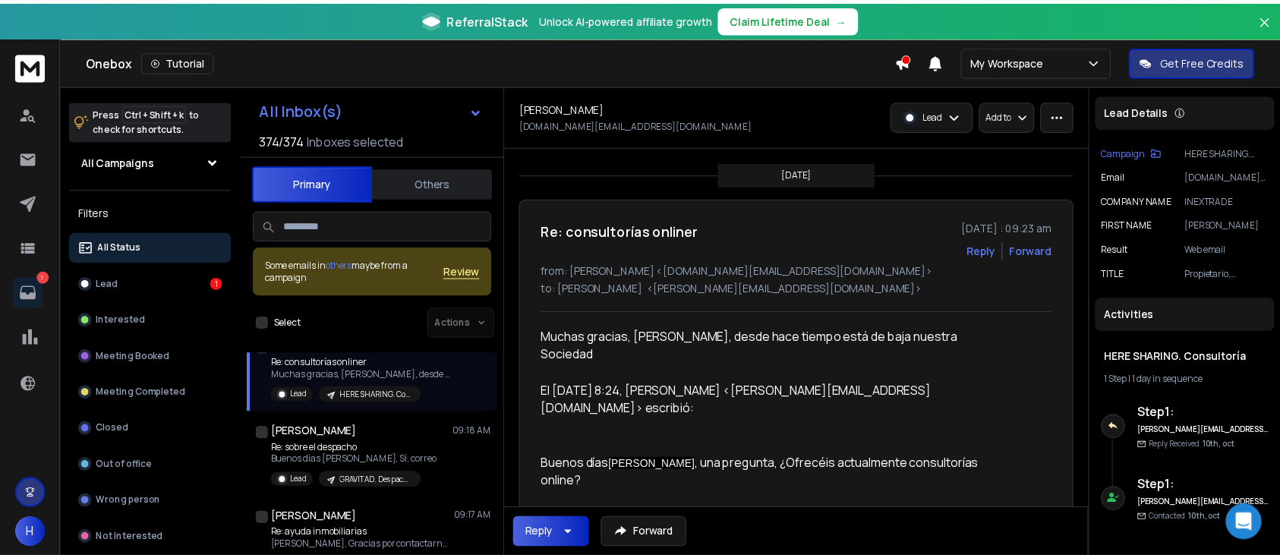
scroll to position [202, 0]
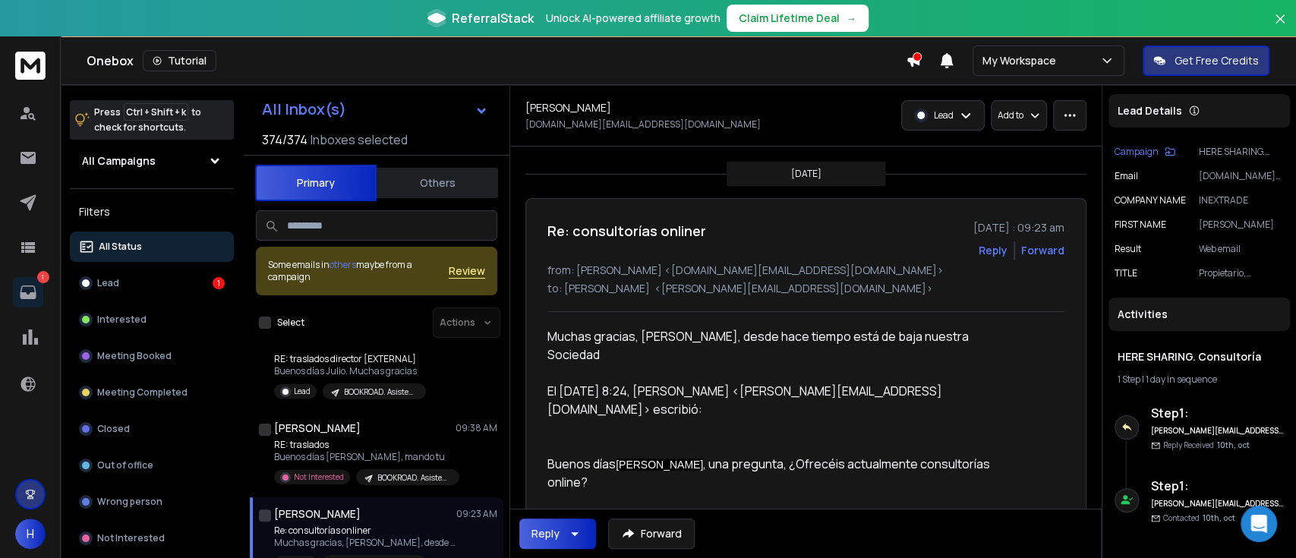
click at [948, 117] on p "Lead" at bounding box center [944, 115] width 20 height 12
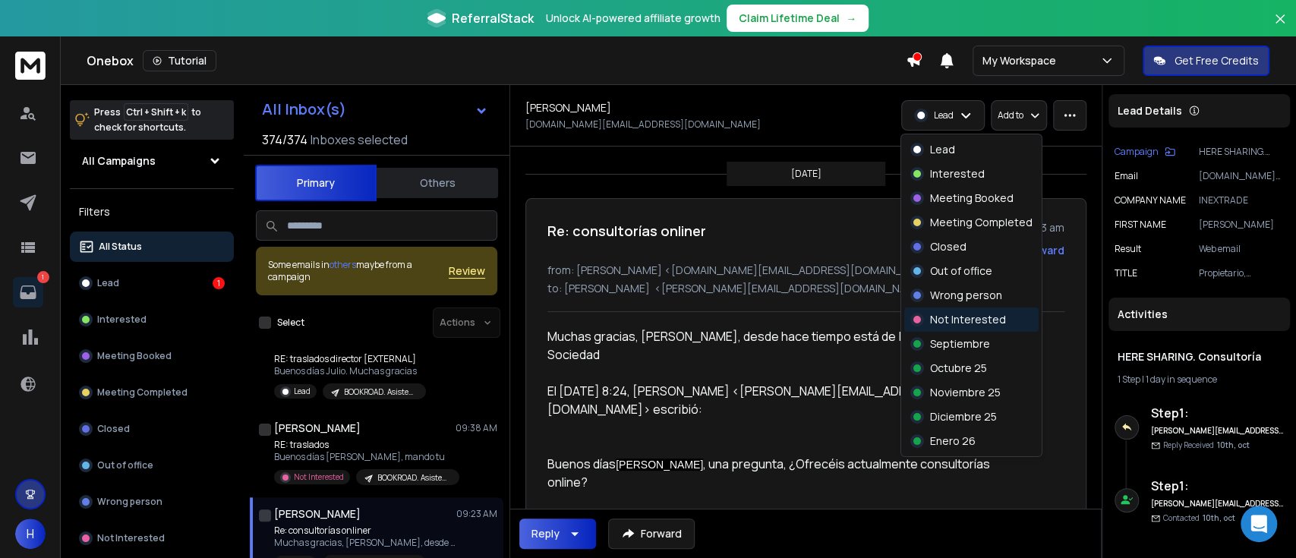
drag, startPoint x: 964, startPoint y: 316, endPoint x: 991, endPoint y: 190, distance: 128.8
click at [964, 316] on p "Not Interested" at bounding box center [968, 319] width 76 height 15
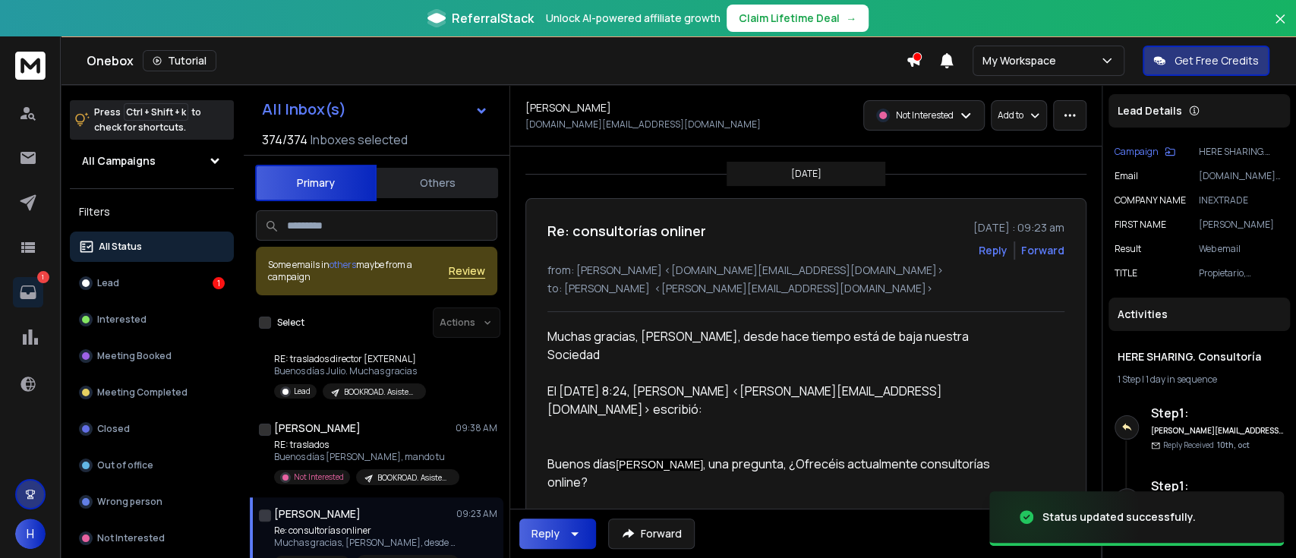
click at [1008, 117] on p "Add to" at bounding box center [1011, 115] width 26 height 12
click at [1028, 145] on div "Subsequence" at bounding box center [1043, 149] width 89 height 15
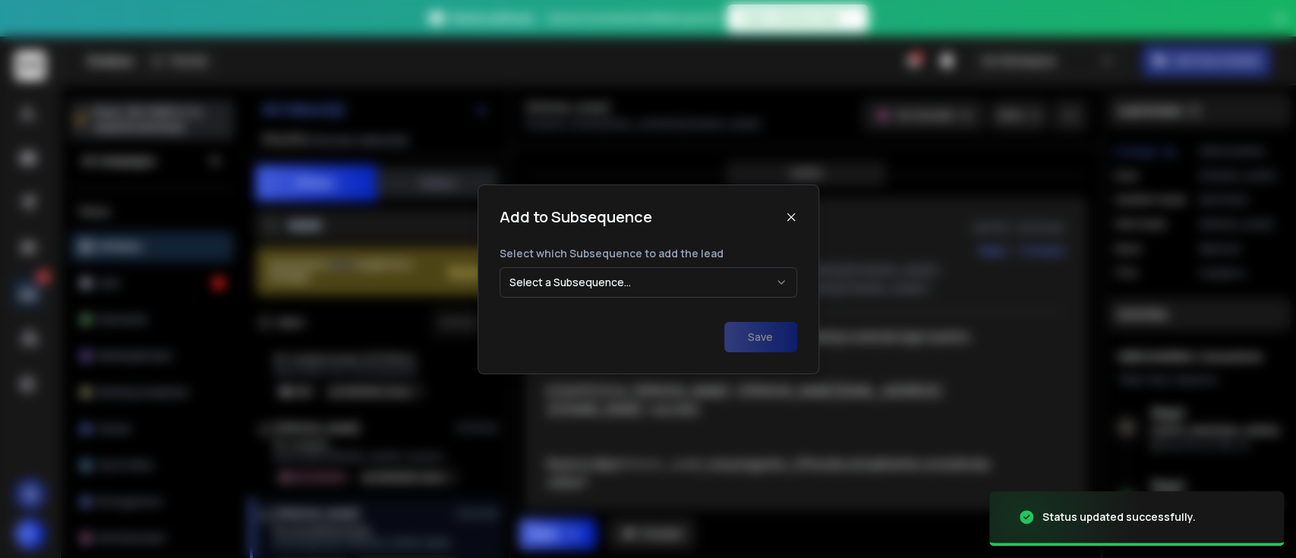
click at [570, 289] on button "Select a Subsequence..." at bounding box center [649, 282] width 298 height 30
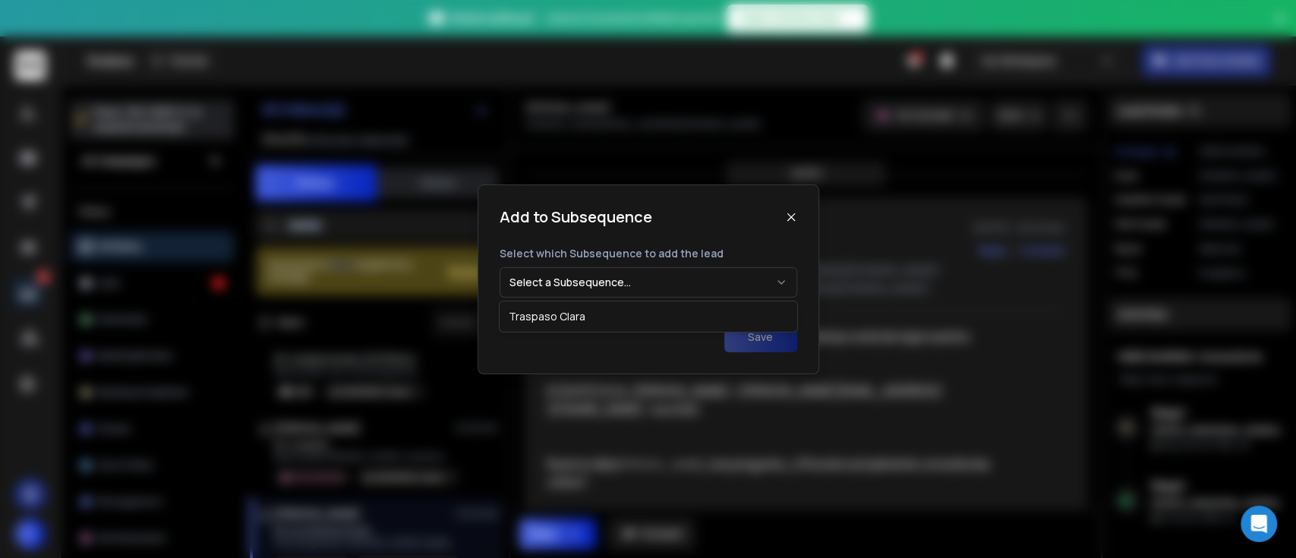
click at [789, 222] on icon at bounding box center [791, 217] width 12 height 12
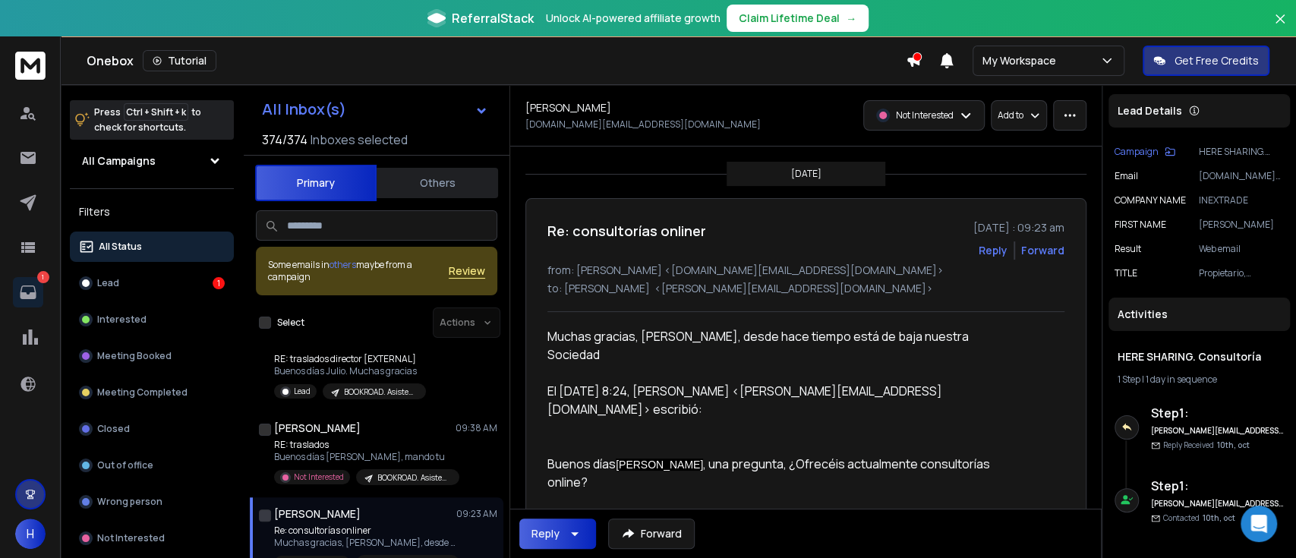
click at [949, 124] on div "Not Interested" at bounding box center [924, 115] width 120 height 29
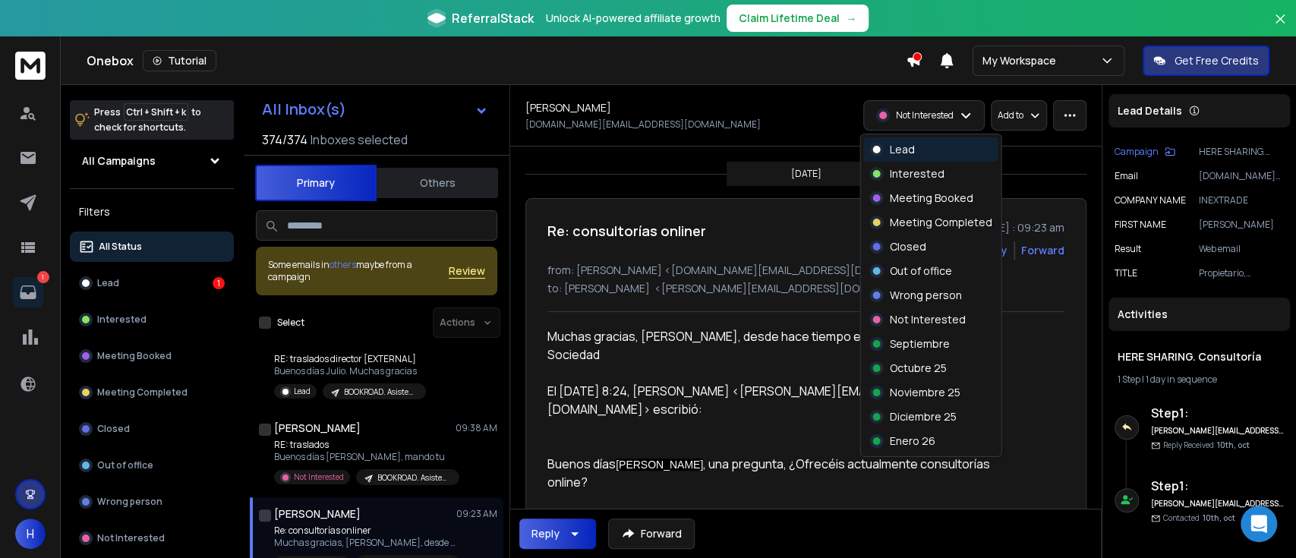
click at [936, 155] on div "Lead" at bounding box center [930, 149] width 134 height 24
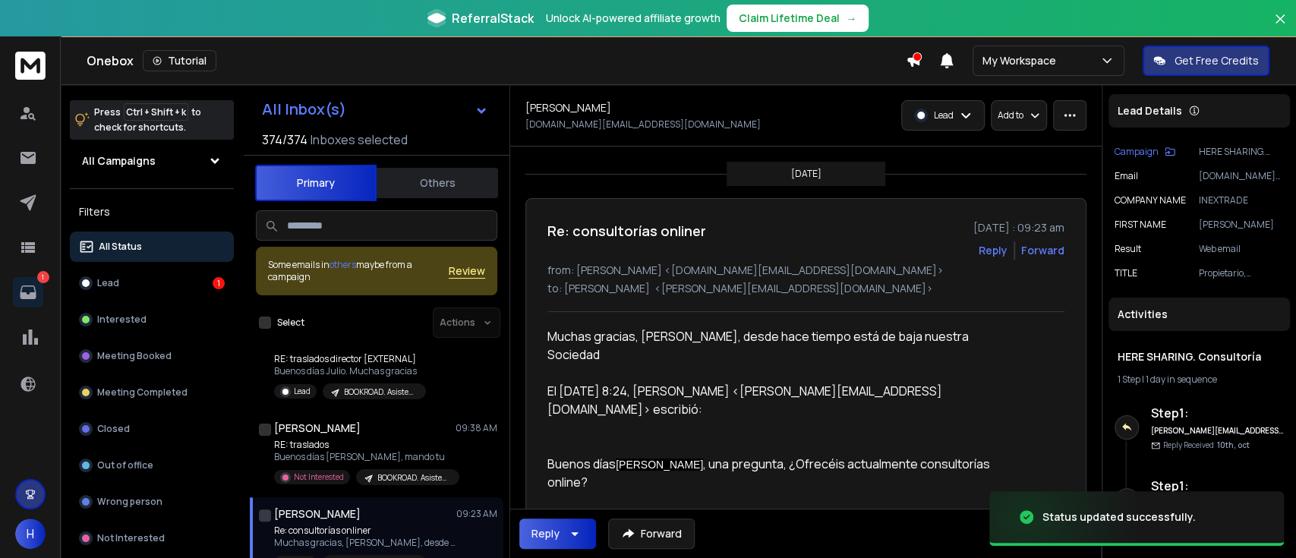
click at [1141, 153] on p "Campaign" at bounding box center [1137, 152] width 44 height 12
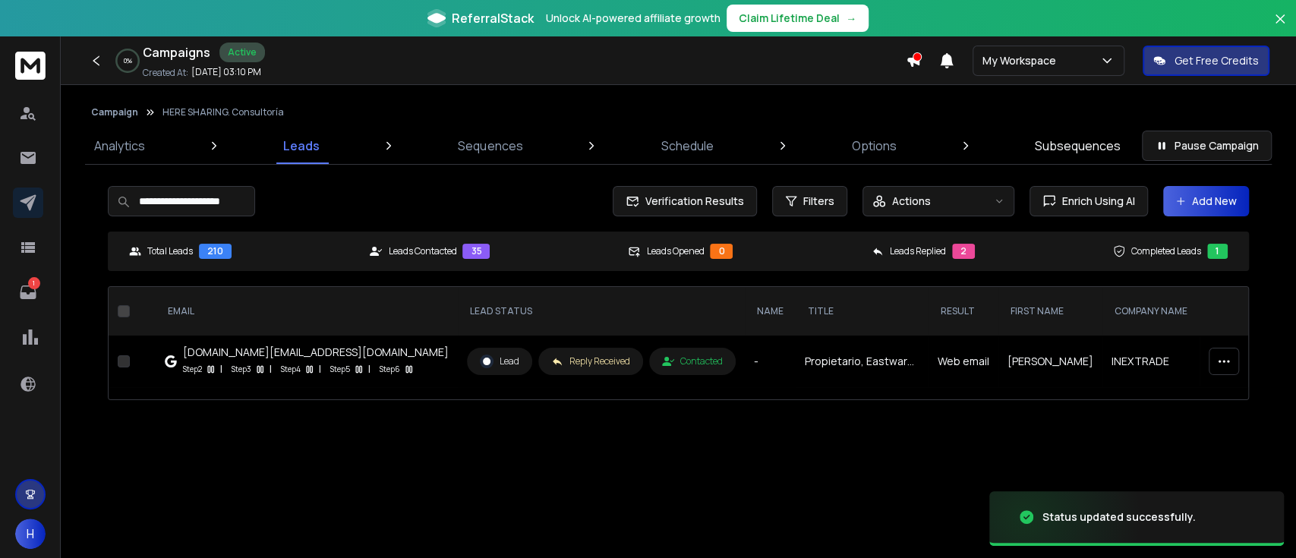
click at [1077, 147] on p "Subsequences" at bounding box center [1078, 146] width 86 height 18
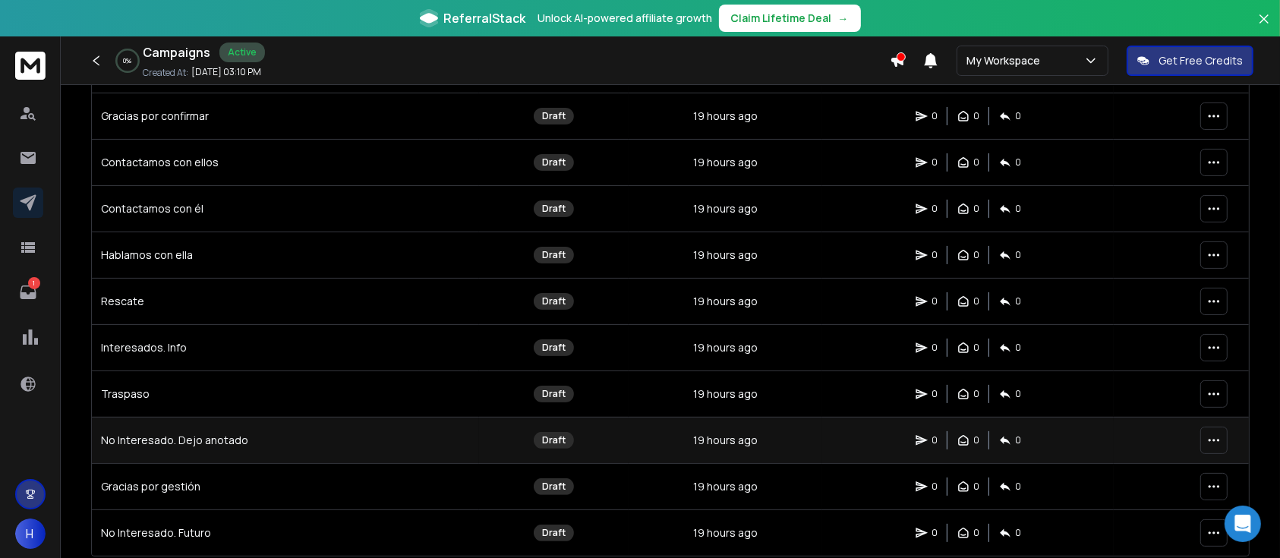
scroll to position [330, 0]
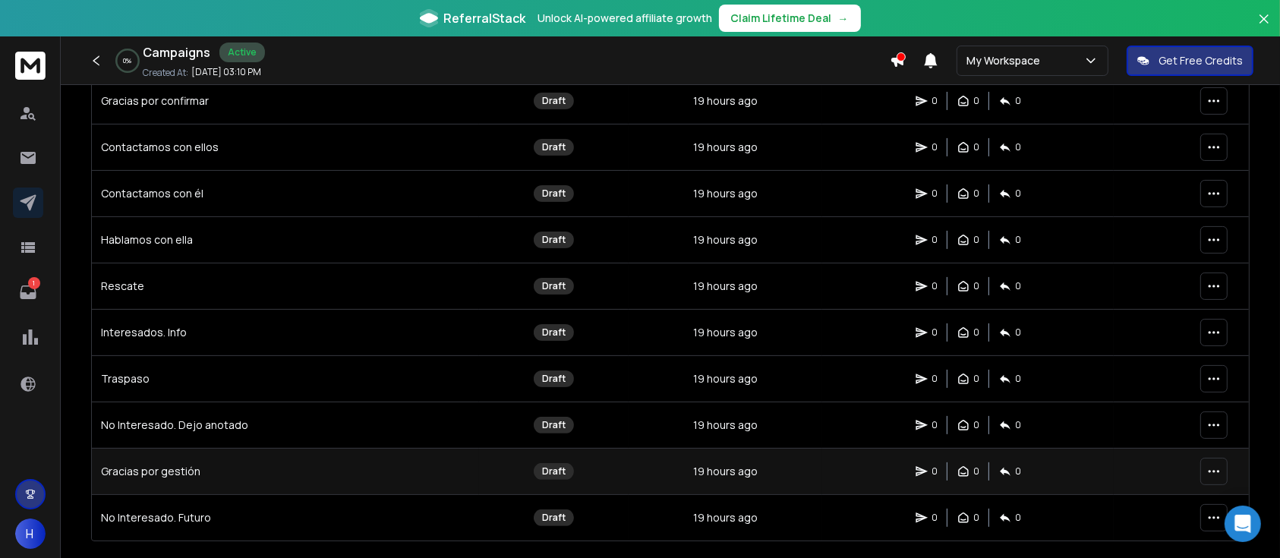
click at [317, 514] on td "No Interesado. Futuro" at bounding box center [285, 517] width 387 height 46
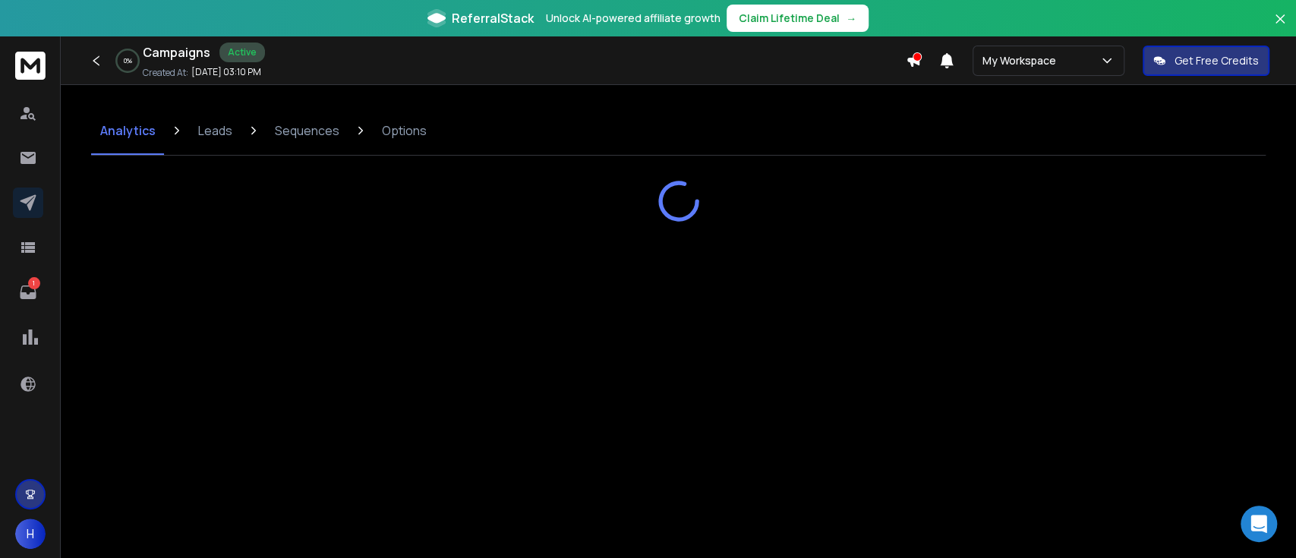
drag, startPoint x: 411, startPoint y: 133, endPoint x: 473, endPoint y: 199, distance: 90.8
click at [412, 132] on p "Options" at bounding box center [404, 131] width 45 height 18
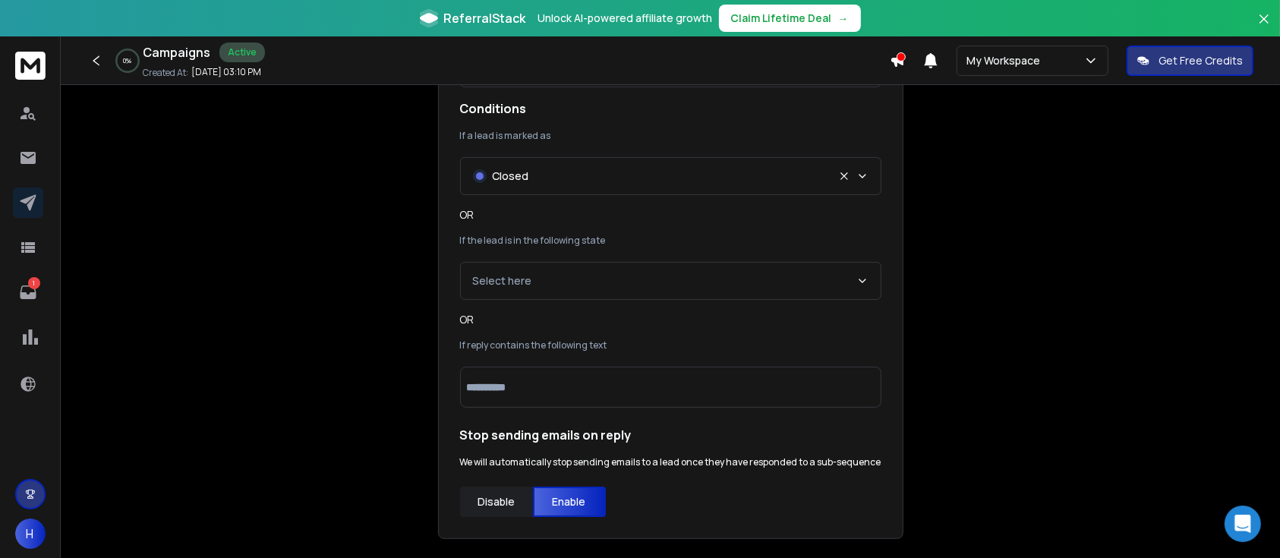
scroll to position [264, 0]
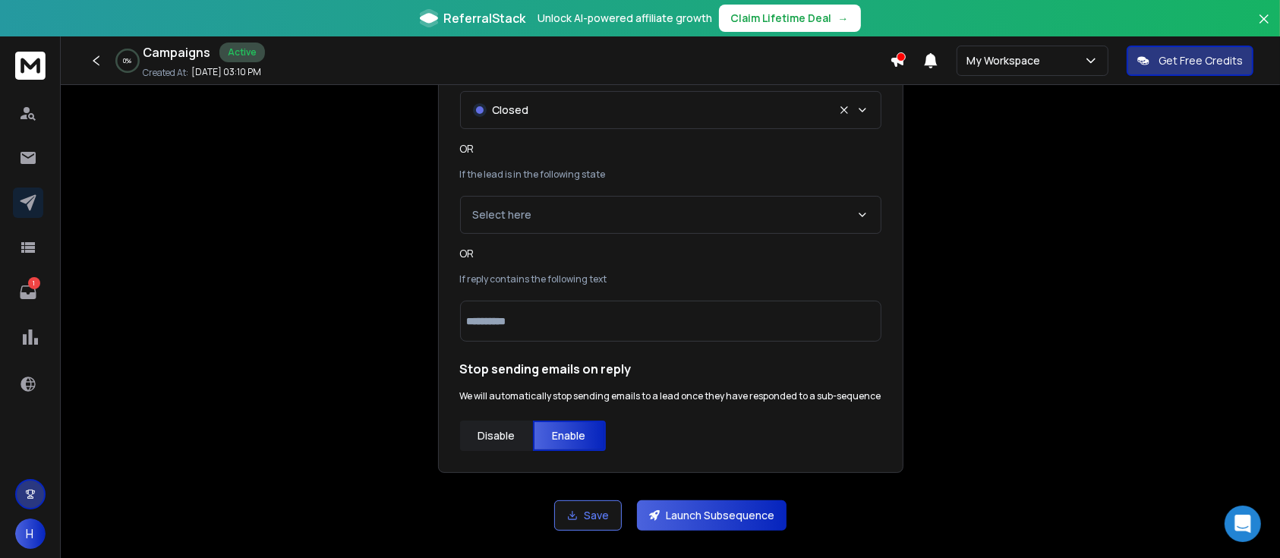
click at [728, 524] on button "Launch Subsequence" at bounding box center [712, 515] width 150 height 30
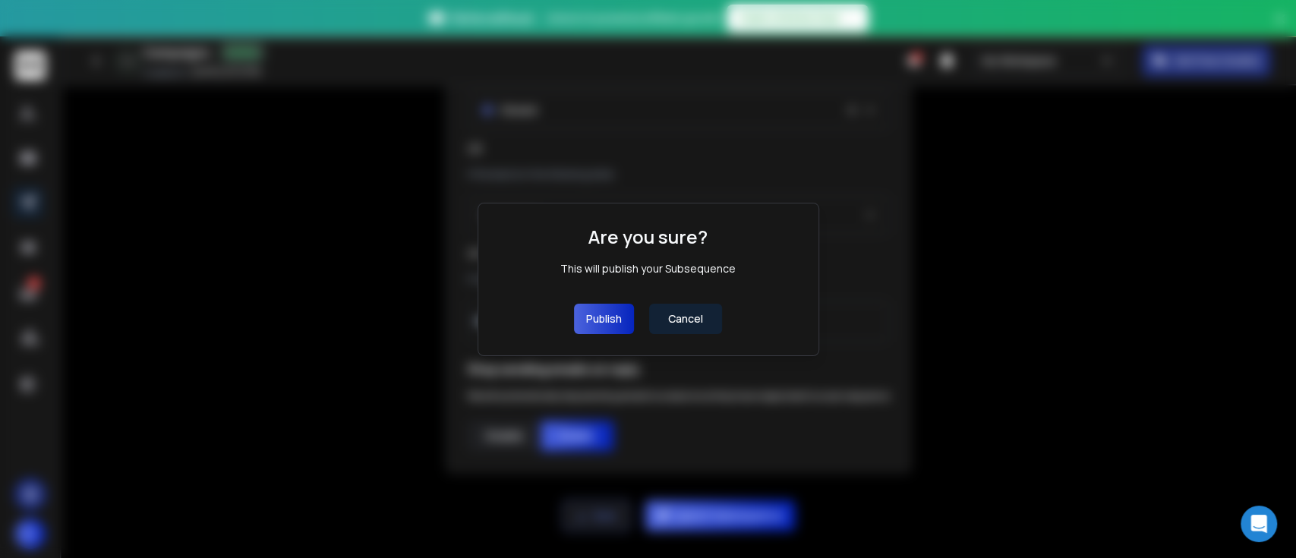
click at [614, 315] on button "Publish" at bounding box center [604, 319] width 60 height 30
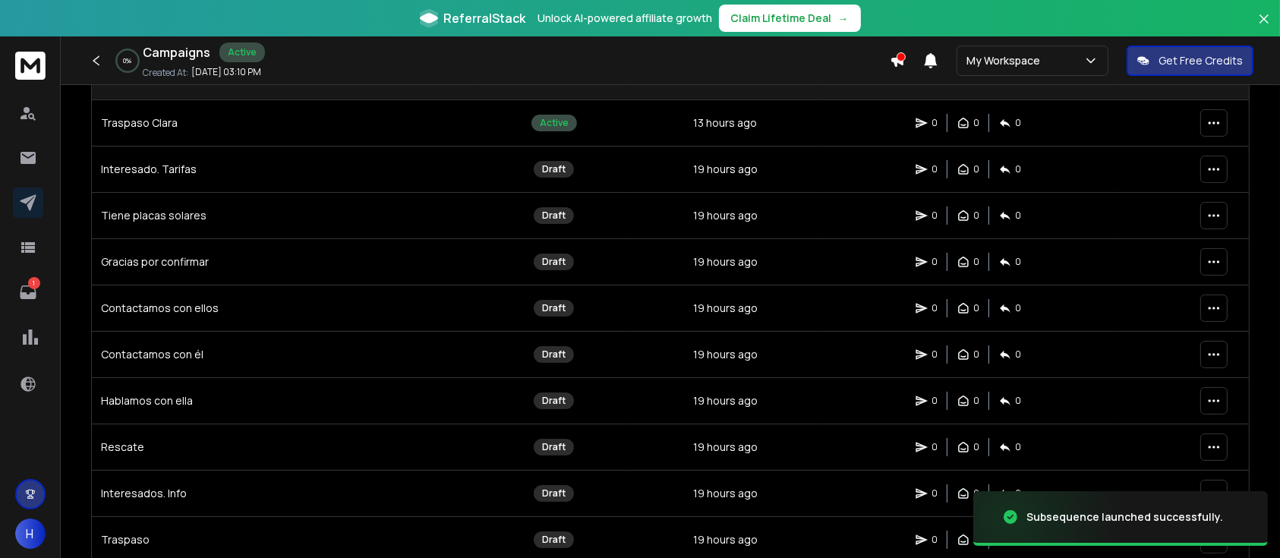
scroll to position [330, 0]
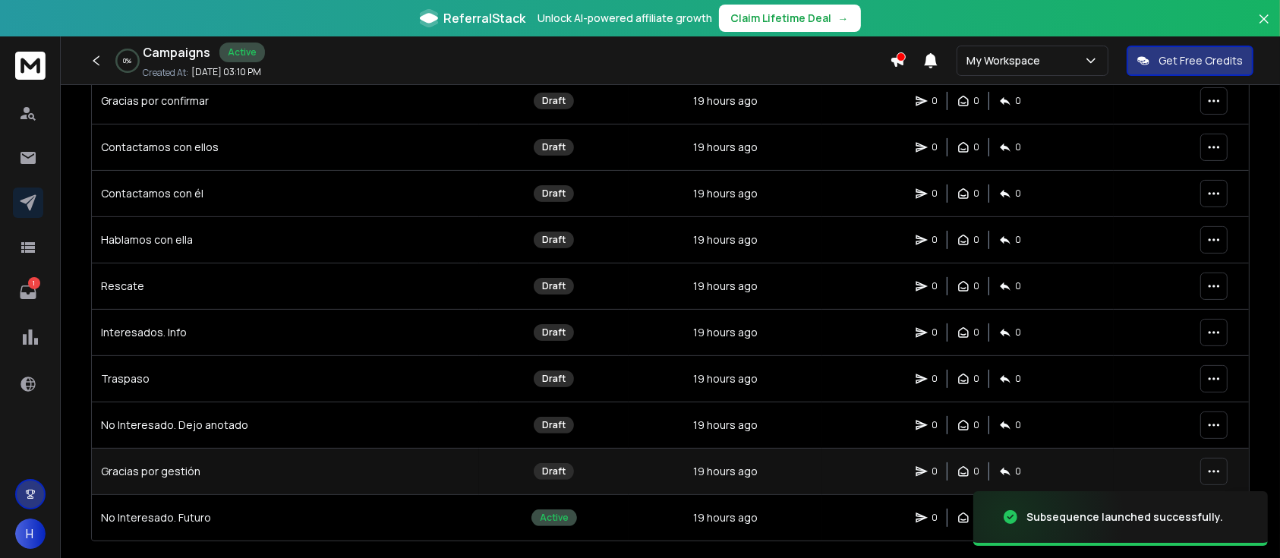
click at [317, 461] on td "Gracias por gestión" at bounding box center [285, 471] width 387 height 46
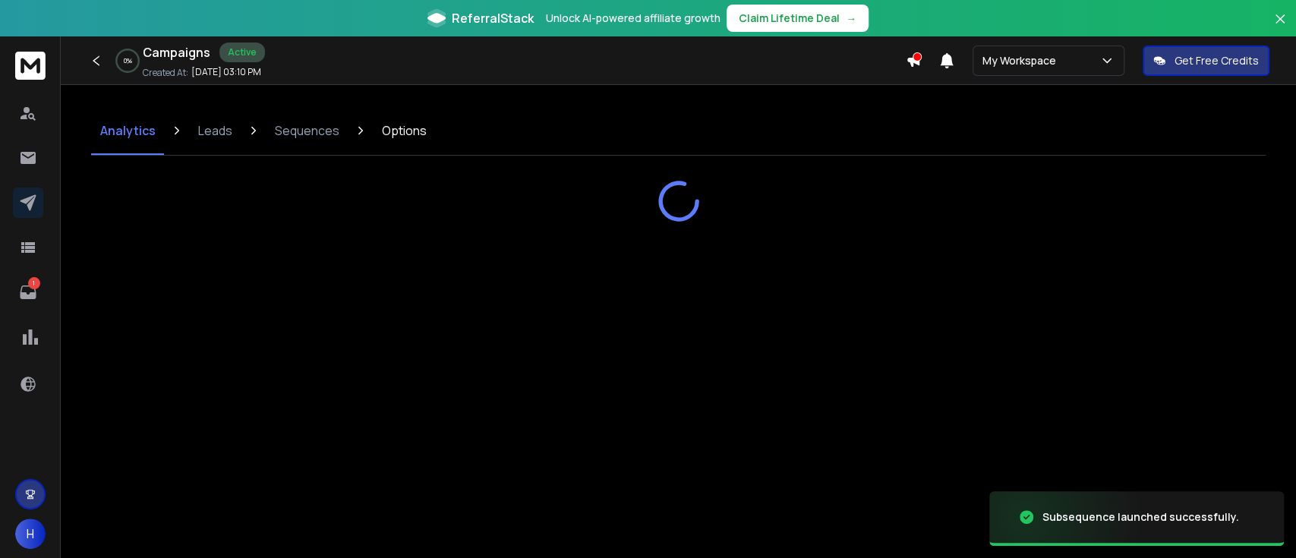
click at [405, 128] on p "Options" at bounding box center [404, 131] width 45 height 18
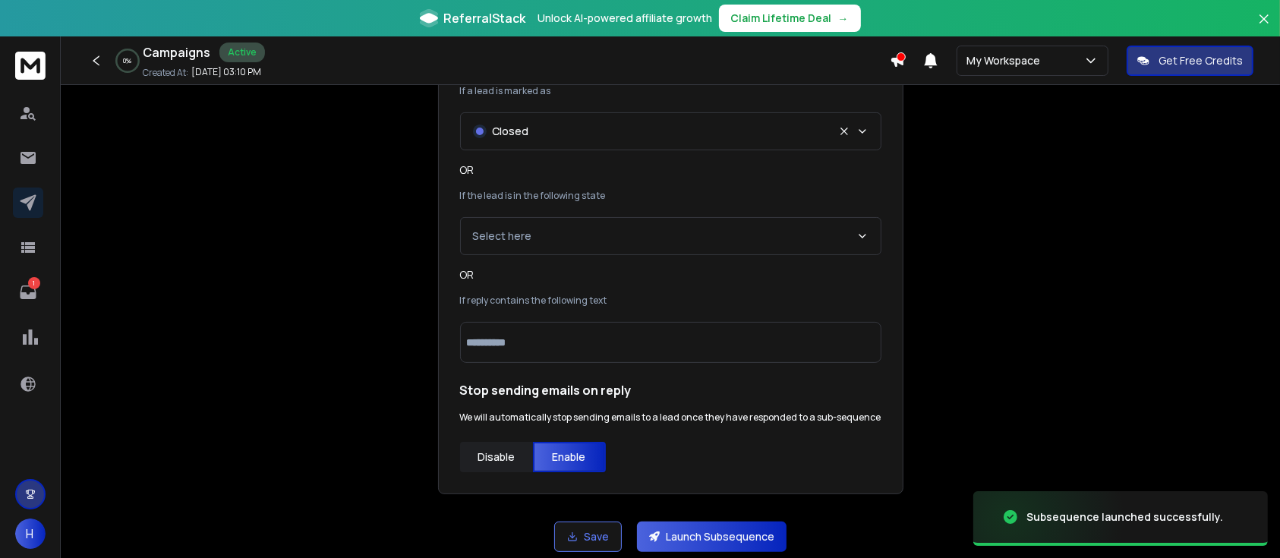
scroll to position [264, 0]
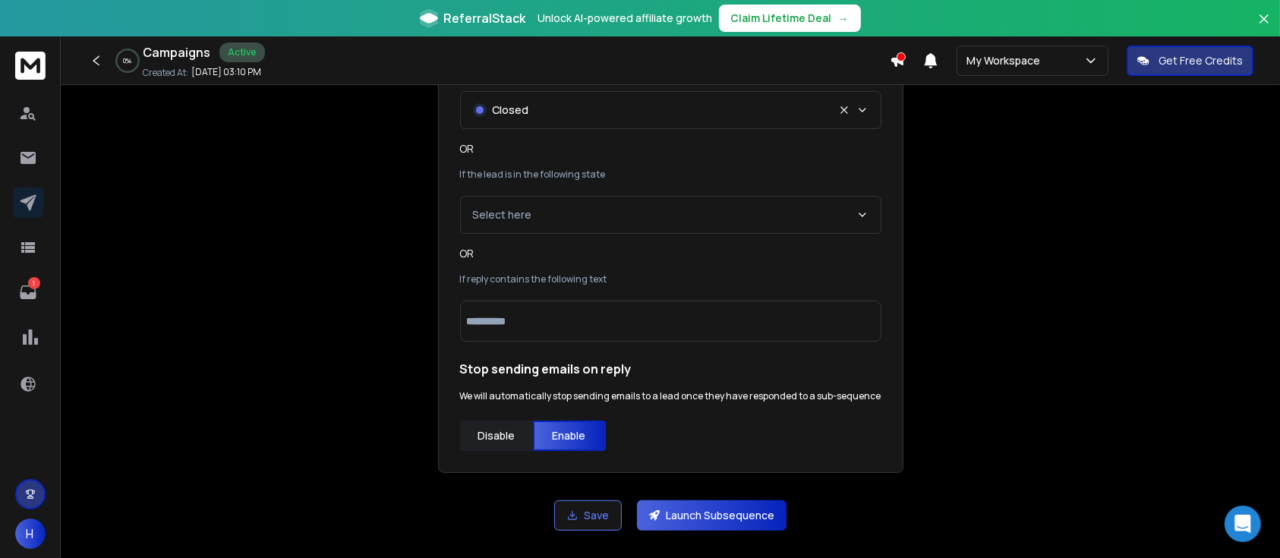
click at [694, 508] on button "Launch Subsequence" at bounding box center [712, 515] width 150 height 30
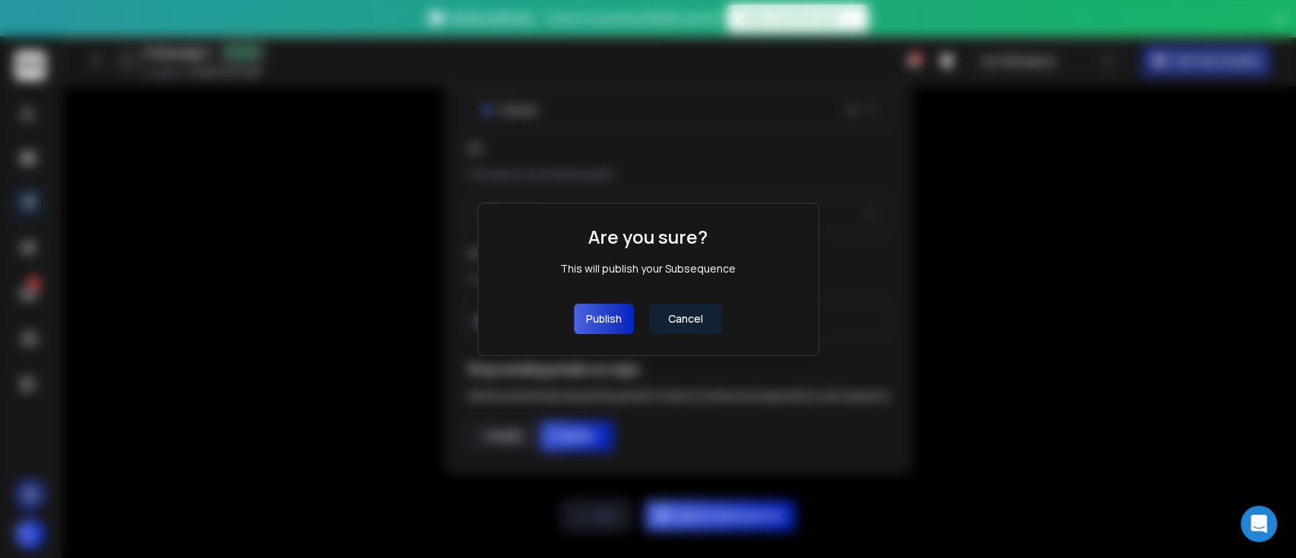
click at [592, 302] on div "Are you sure? This will publish your Subsequence Publish Cancel" at bounding box center [649, 279] width 298 height 109
click at [595, 315] on button "Publish" at bounding box center [604, 319] width 60 height 30
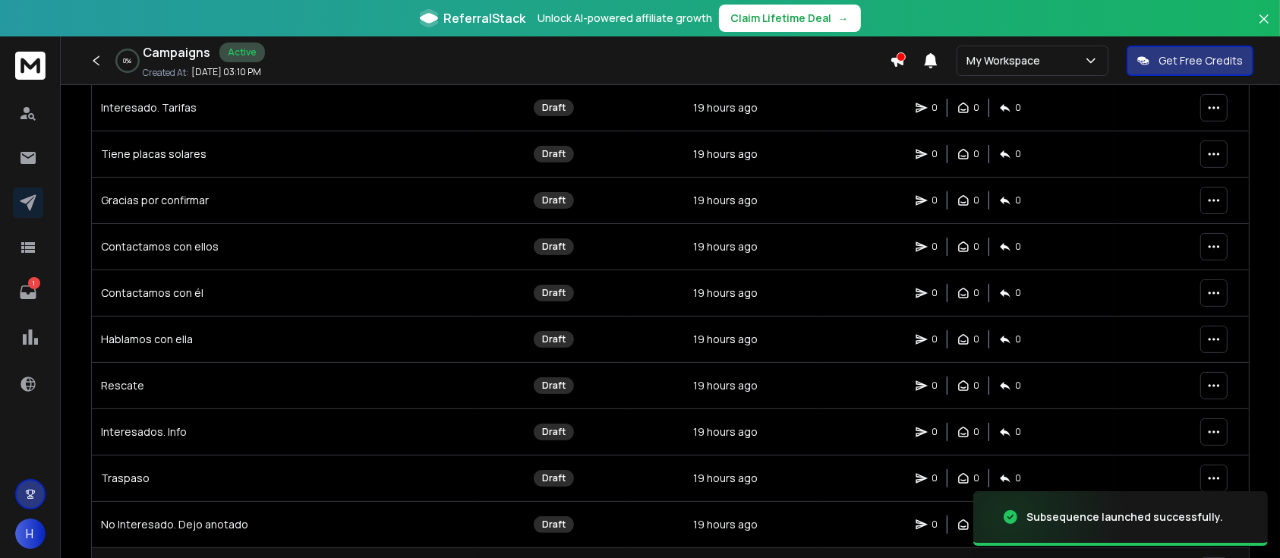
scroll to position [330, 0]
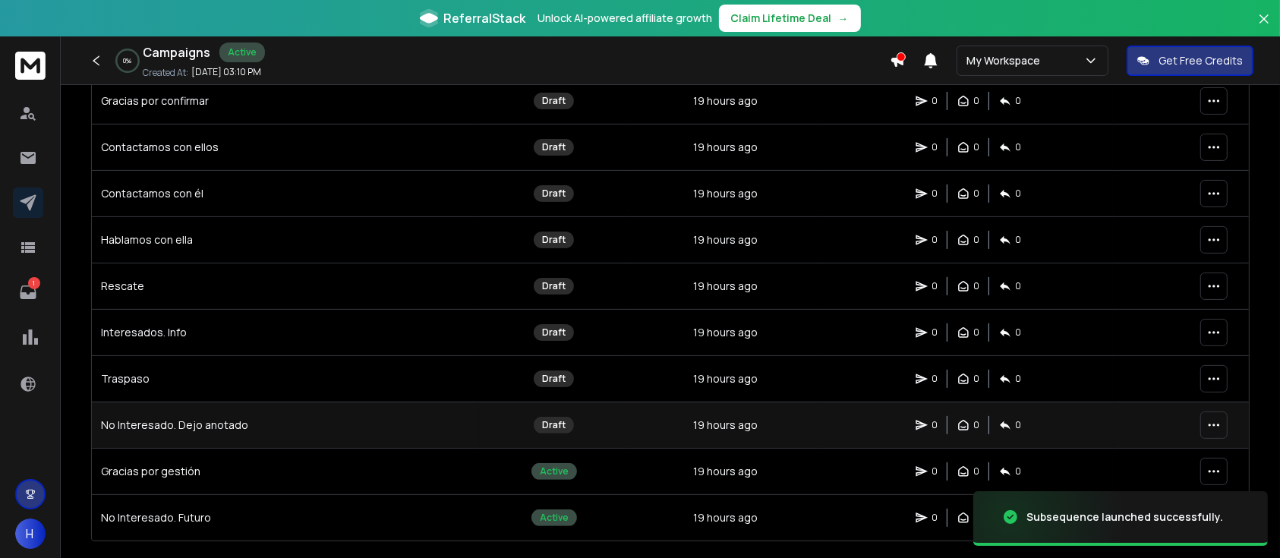
click at [291, 417] on td "No Interesado. Dejo anotado" at bounding box center [285, 425] width 387 height 46
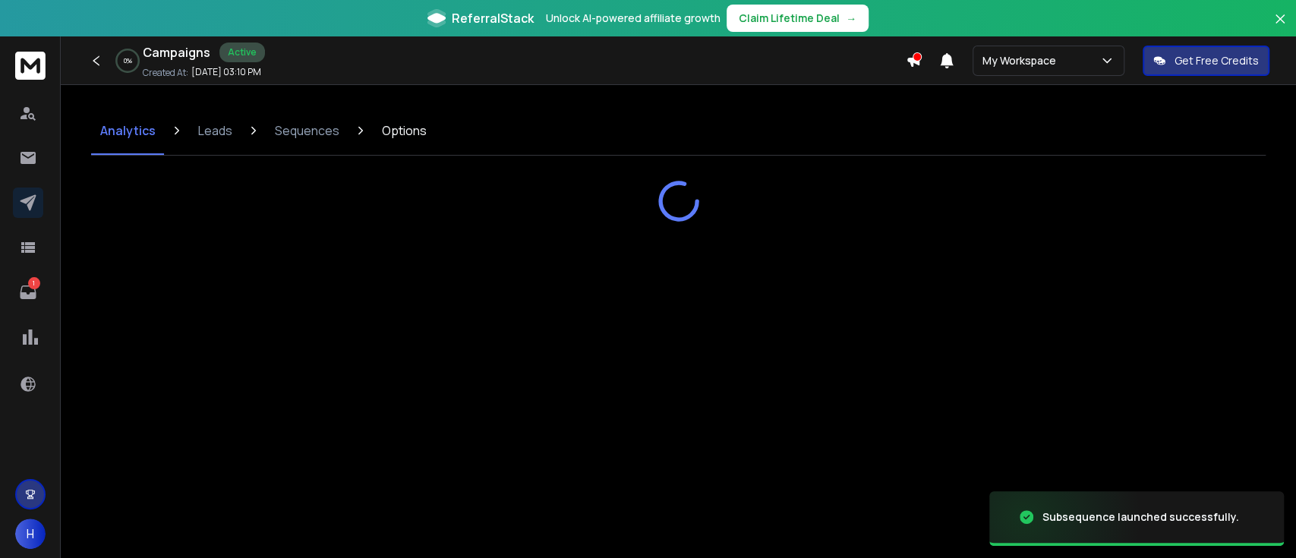
click at [400, 132] on p "Options" at bounding box center [404, 131] width 45 height 18
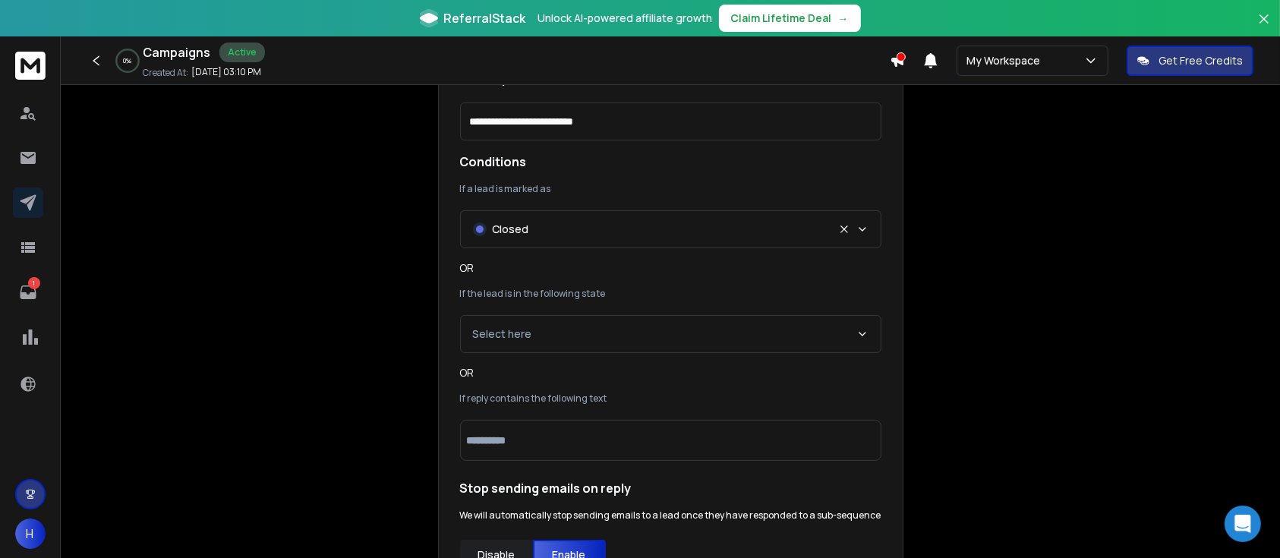
scroll to position [264, 0]
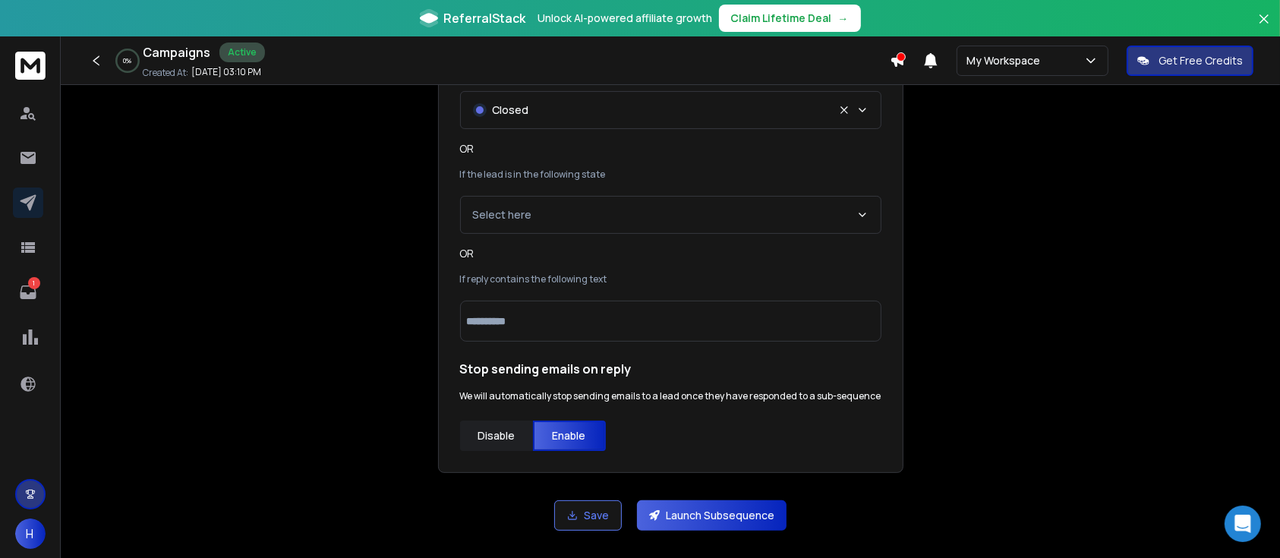
click at [688, 513] on button "Launch Subsequence" at bounding box center [712, 515] width 150 height 30
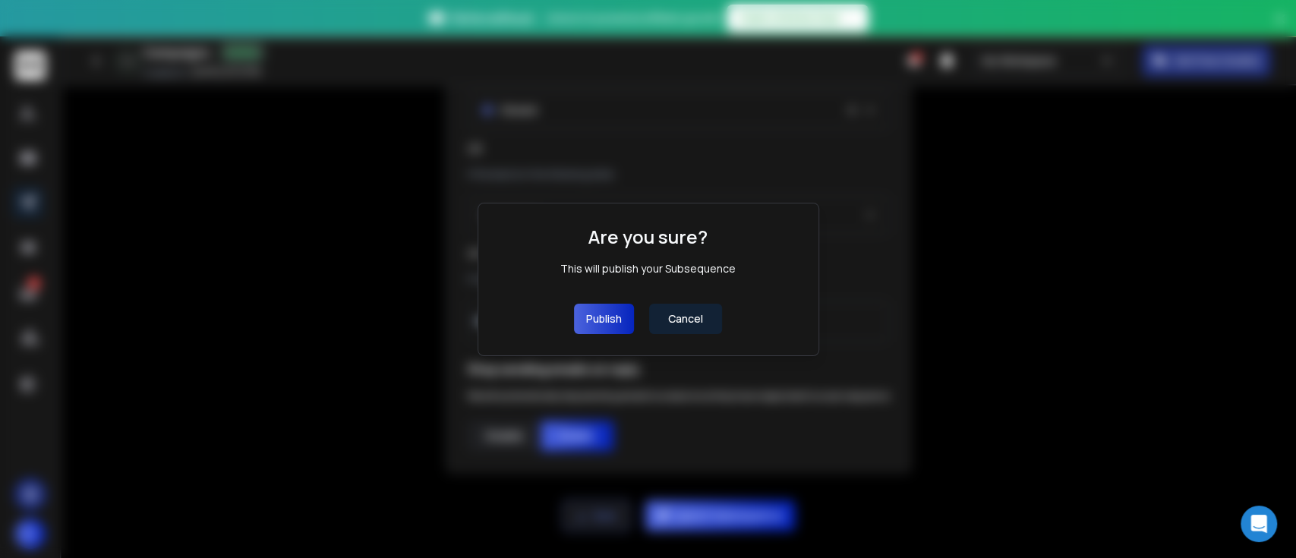
click at [591, 305] on button "Publish" at bounding box center [604, 319] width 60 height 30
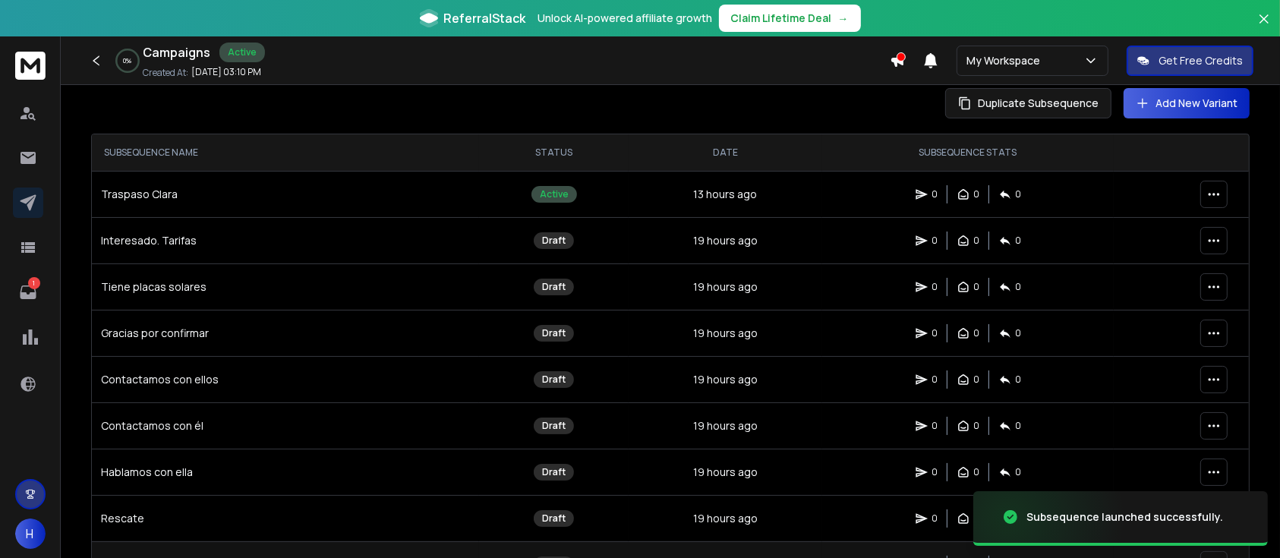
scroll to position [330, 0]
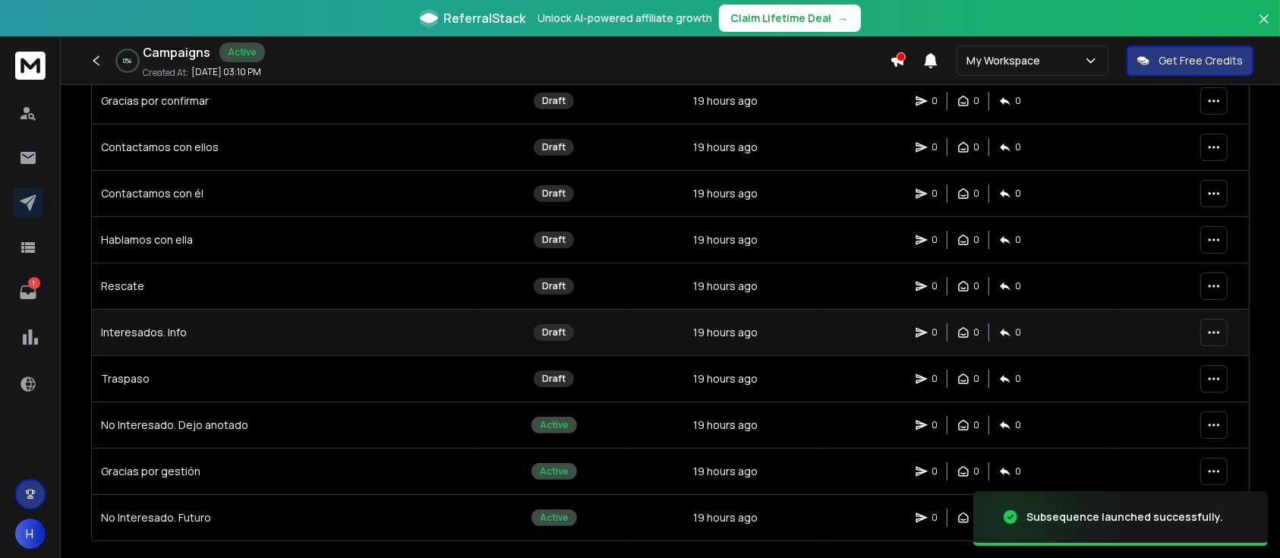
click at [264, 330] on td "Interesados. Info" at bounding box center [285, 332] width 387 height 46
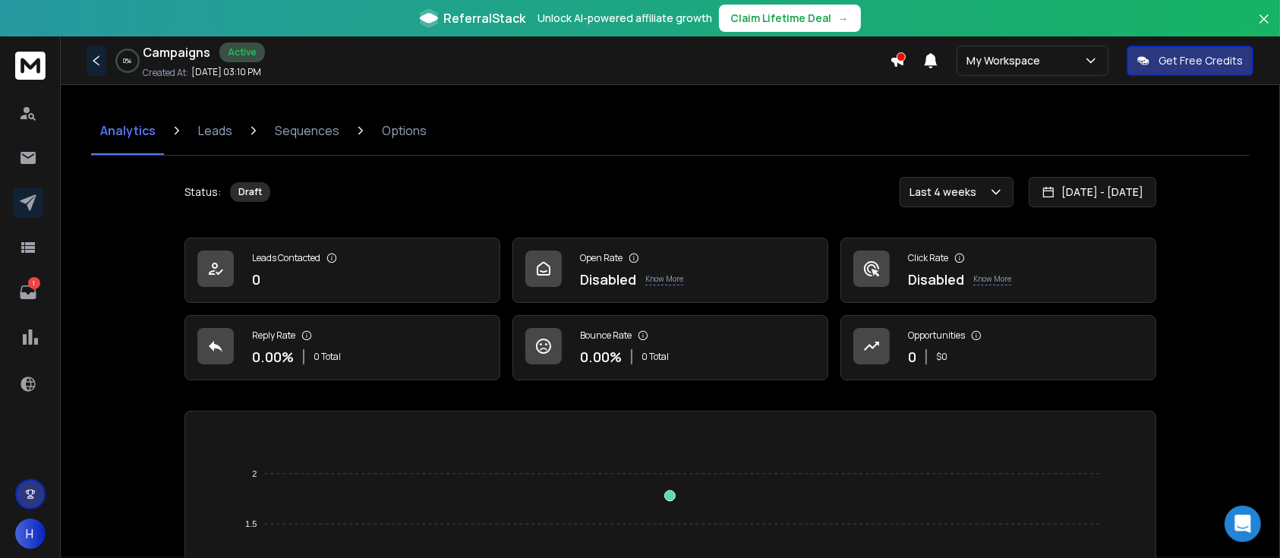
click at [90, 65] on icon at bounding box center [97, 61] width 14 height 14
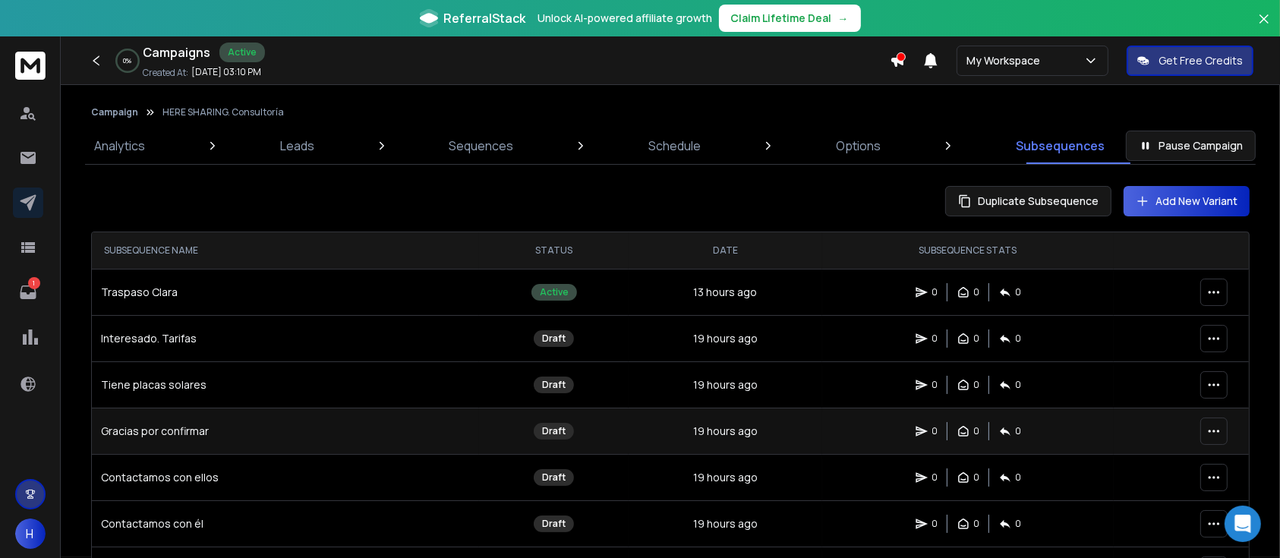
click at [279, 437] on td "Gracias por confirmar" at bounding box center [285, 431] width 387 height 46
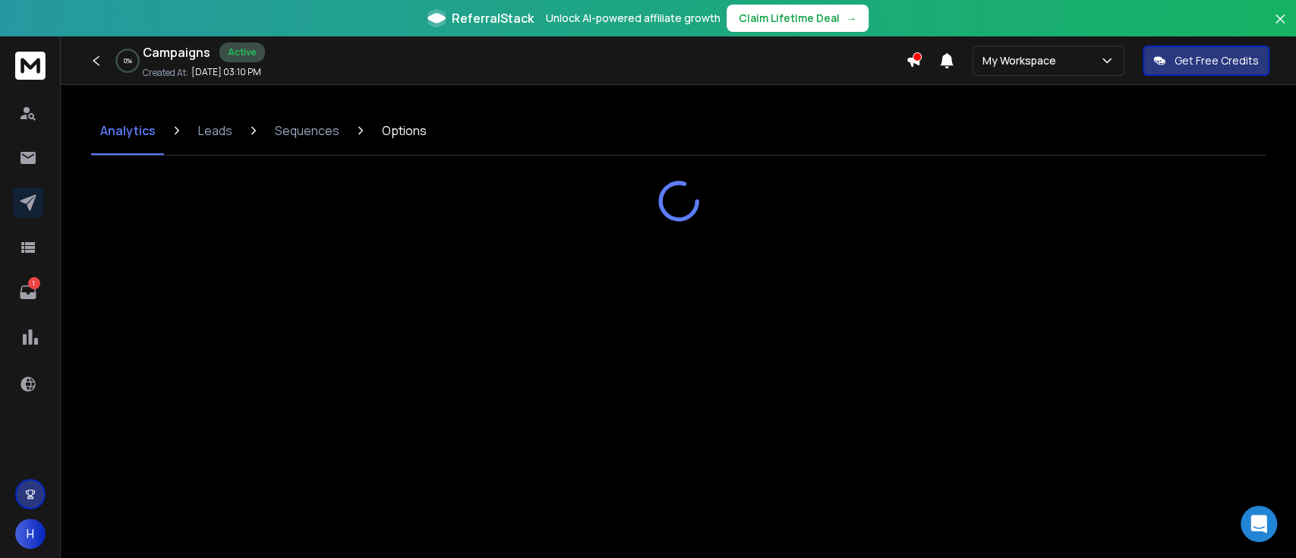
click at [397, 133] on p "Options" at bounding box center [404, 131] width 45 height 18
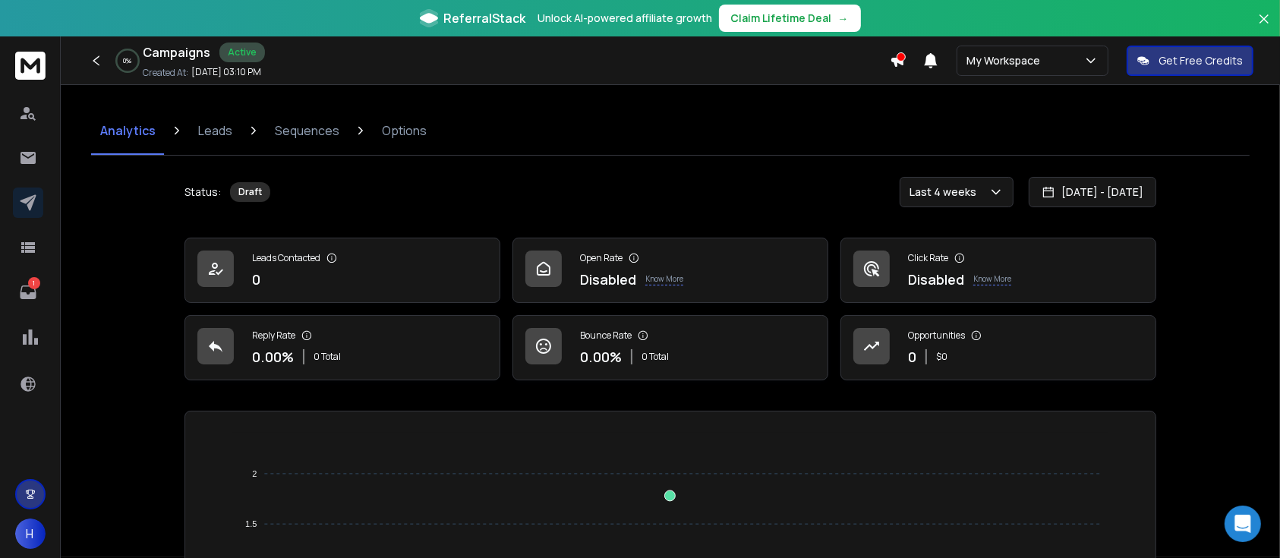
scroll to position [405, 0]
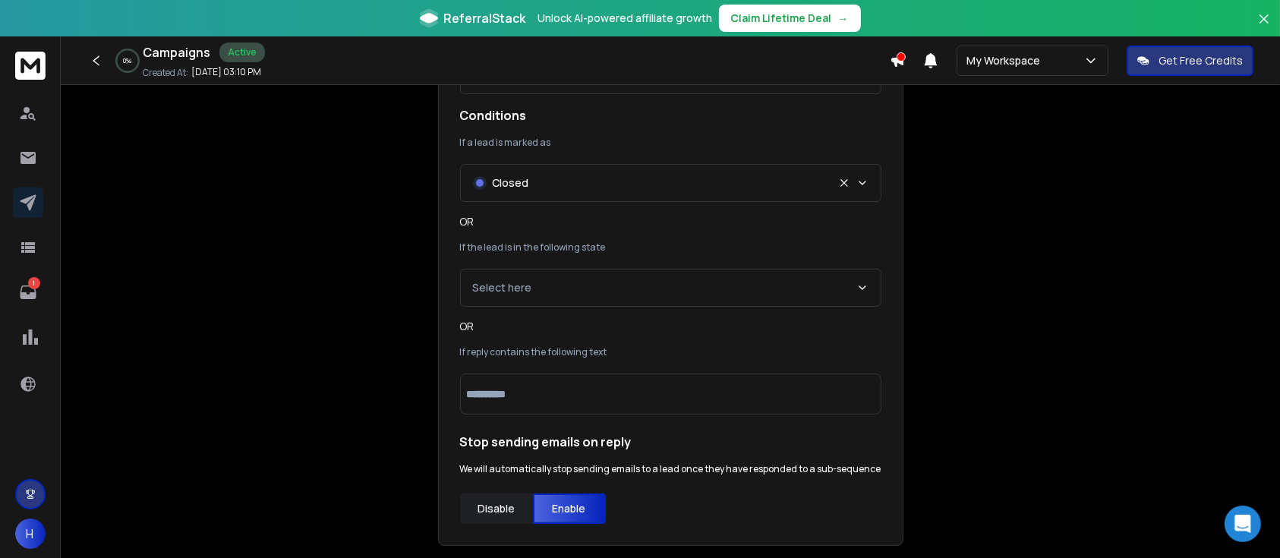
scroll to position [264, 0]
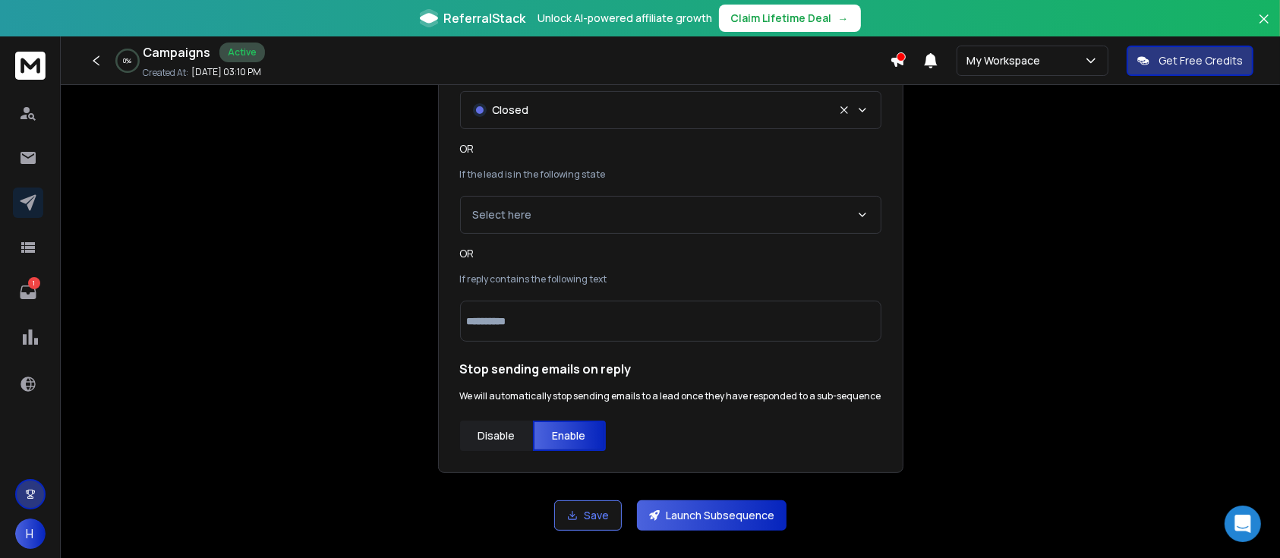
click at [744, 522] on button "Launch Subsequence" at bounding box center [712, 515] width 150 height 30
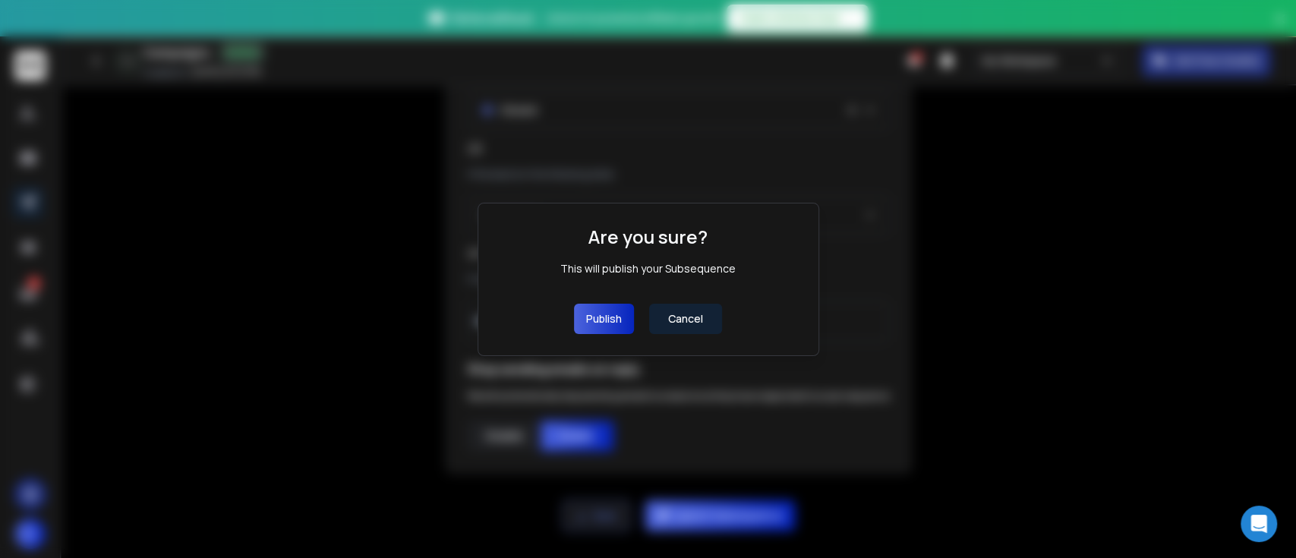
click at [621, 324] on button "Publish" at bounding box center [604, 319] width 60 height 30
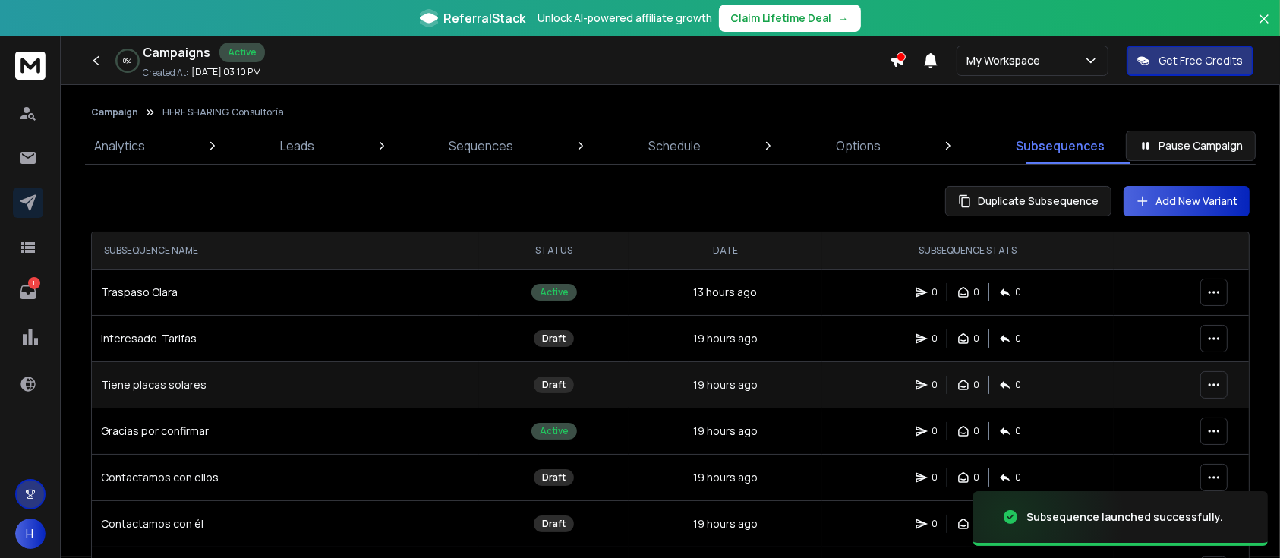
click at [1219, 387] on icon "button" at bounding box center [1215, 385] width 14 height 14
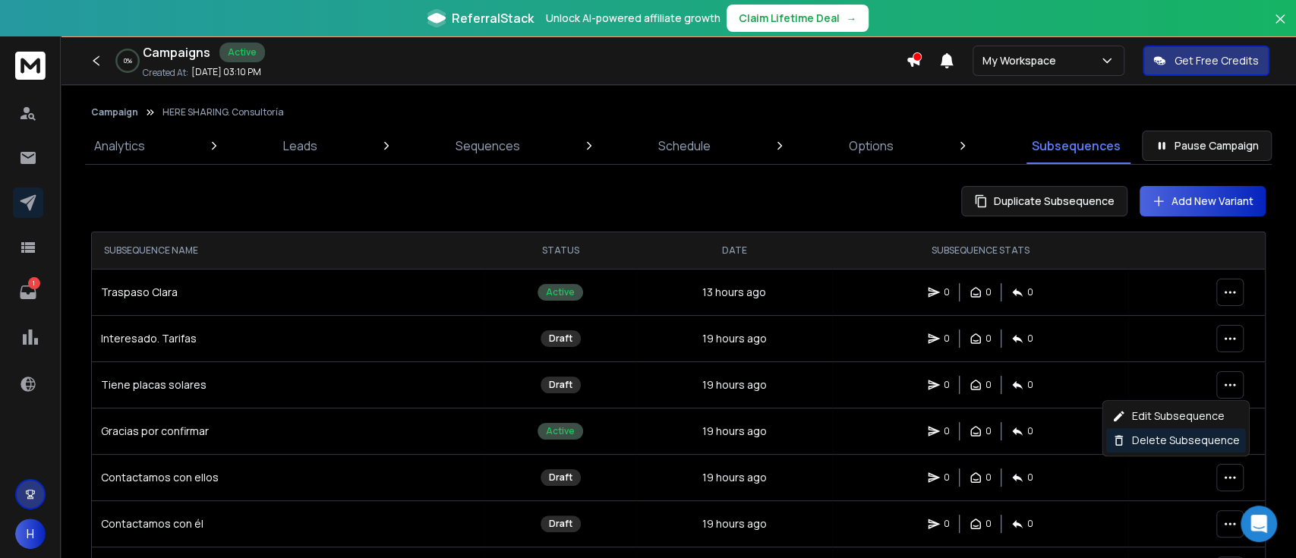
click at [1214, 436] on div "Delete Subsequence" at bounding box center [1177, 440] width 128 height 15
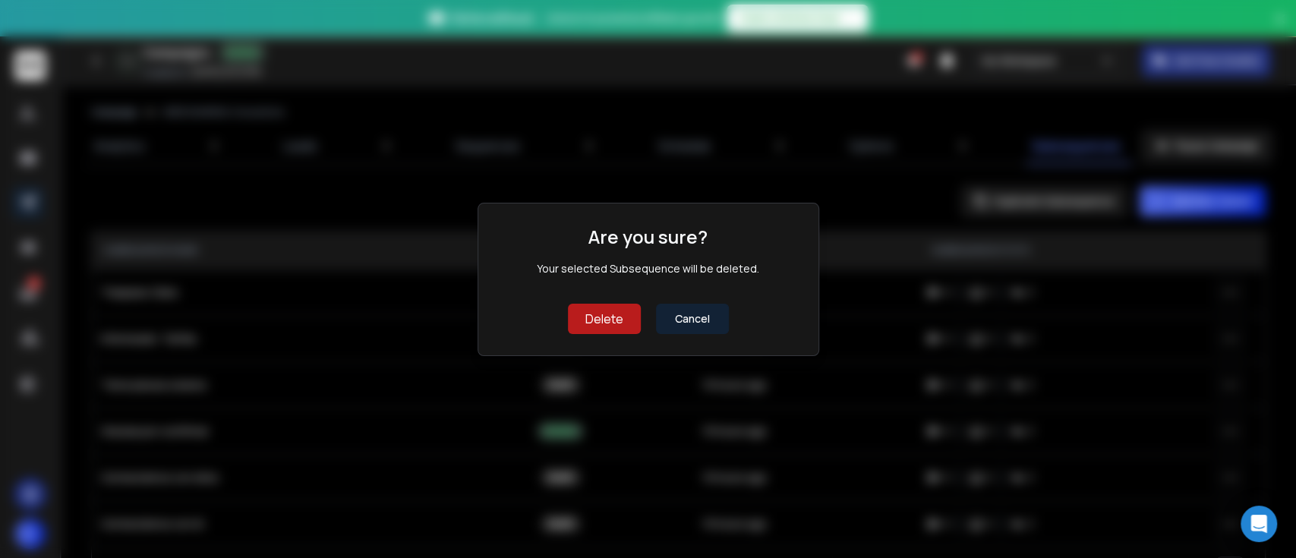
click at [614, 314] on button "Delete" at bounding box center [604, 319] width 73 height 30
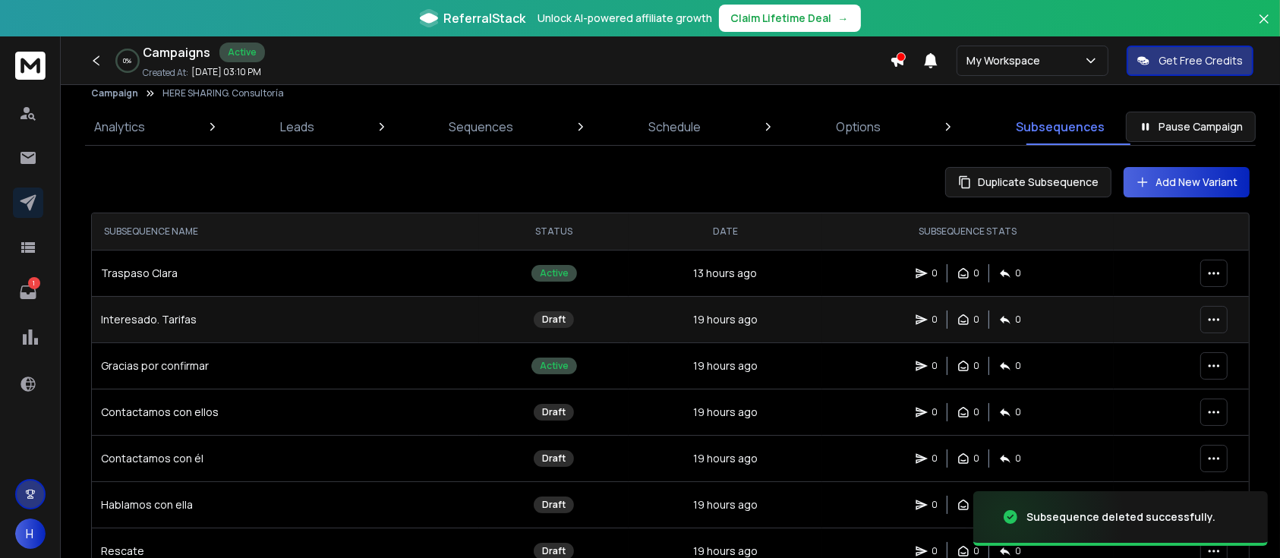
scroll to position [202, 0]
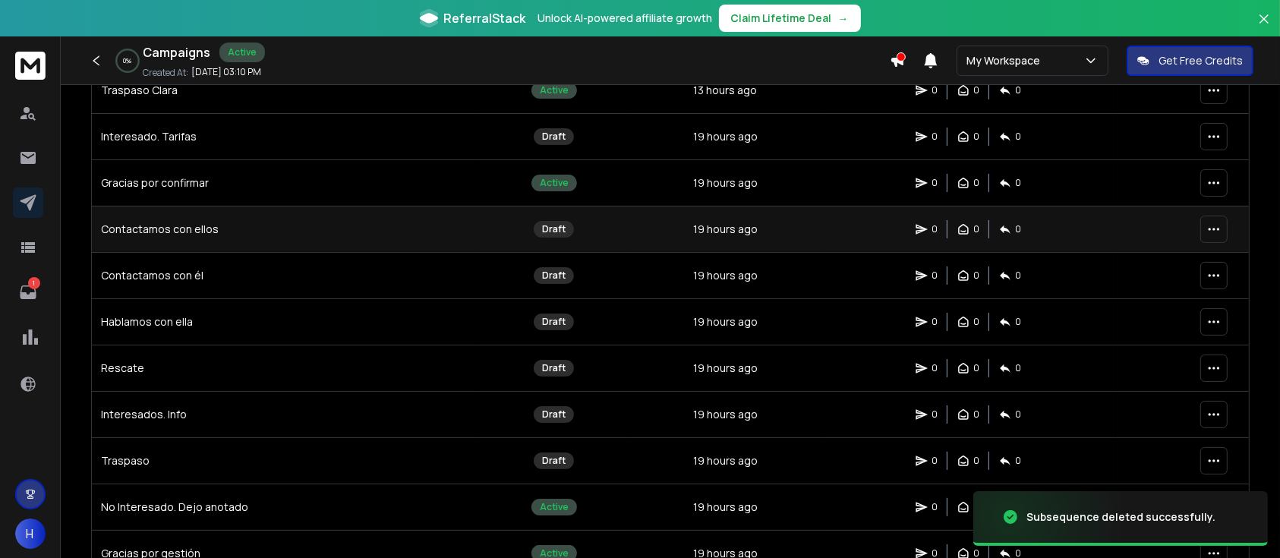
click at [270, 233] on td "Contactamos con ellos" at bounding box center [285, 229] width 387 height 46
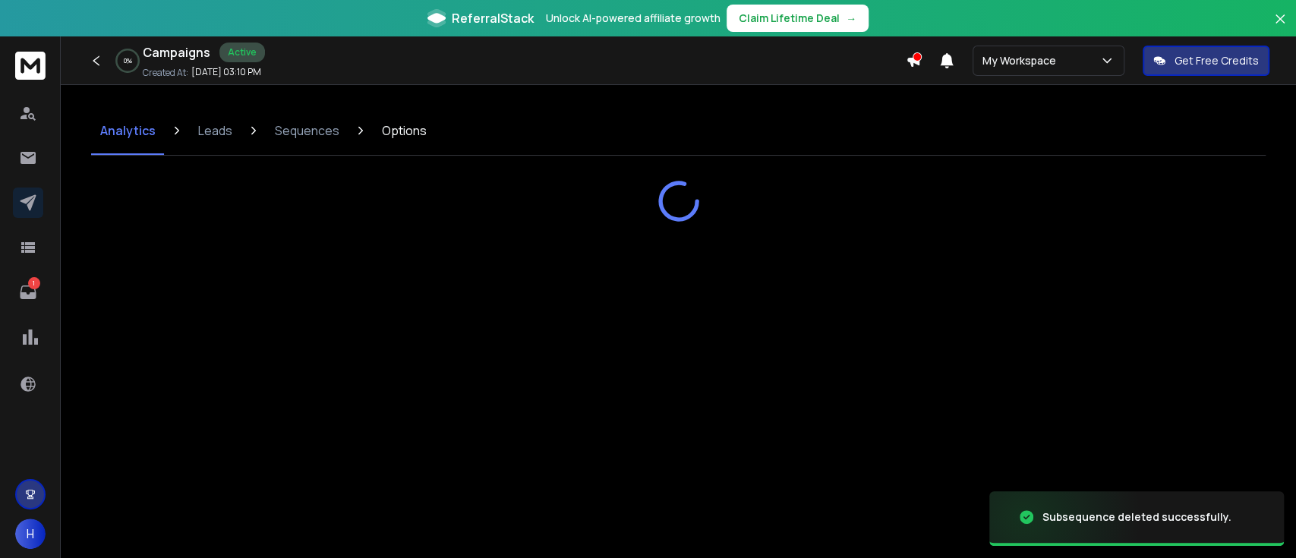
click at [419, 131] on p "Options" at bounding box center [404, 131] width 45 height 18
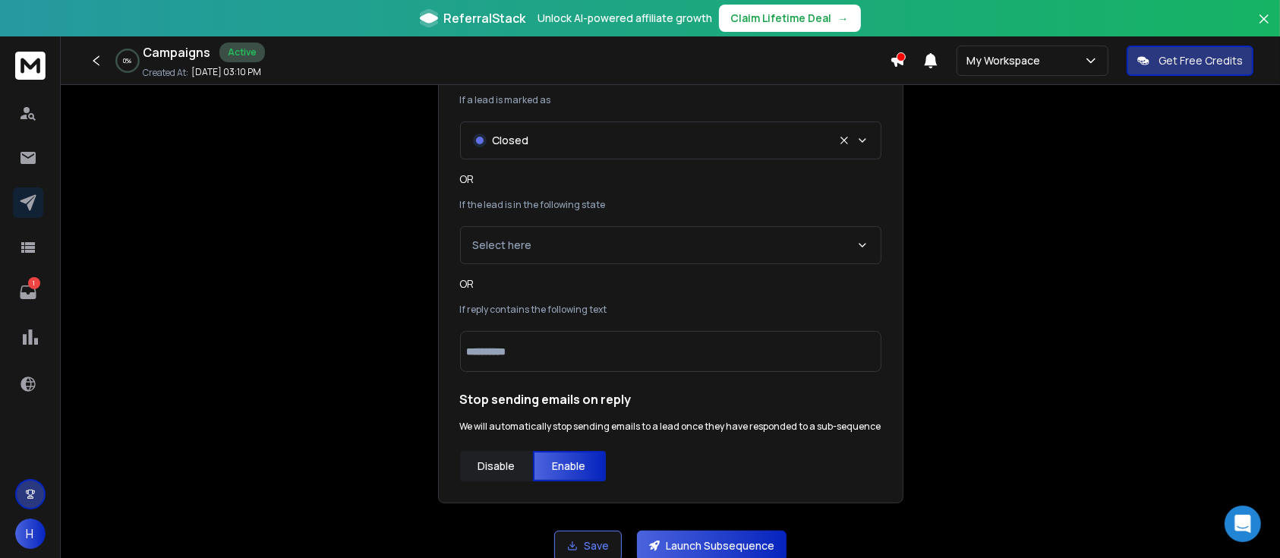
scroll to position [264, 0]
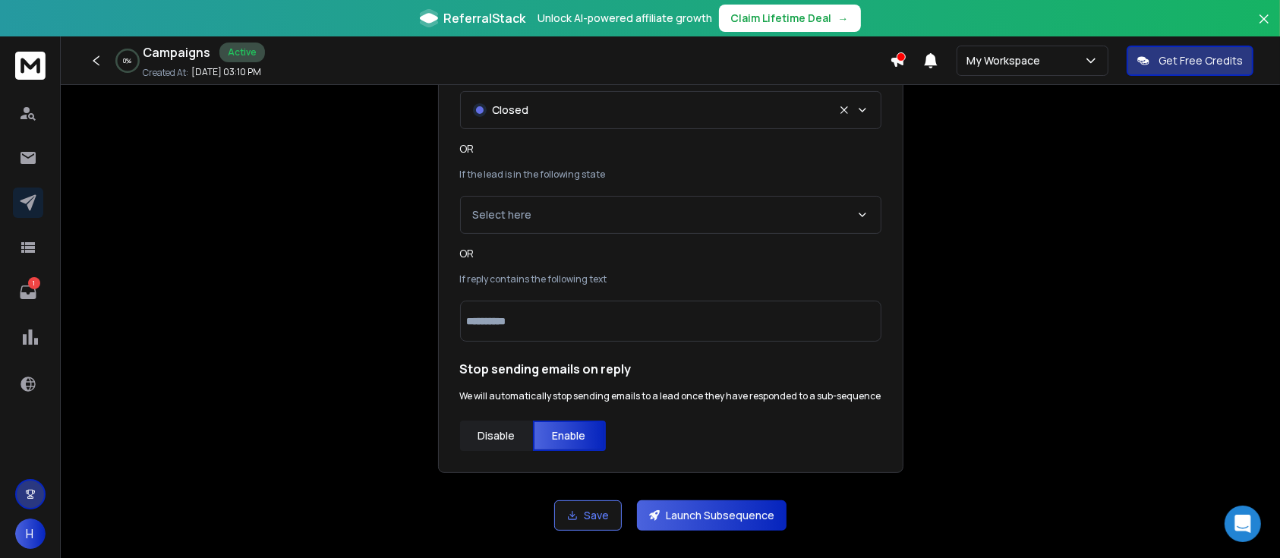
click at [715, 512] on button "Launch Subsequence" at bounding box center [712, 515] width 150 height 30
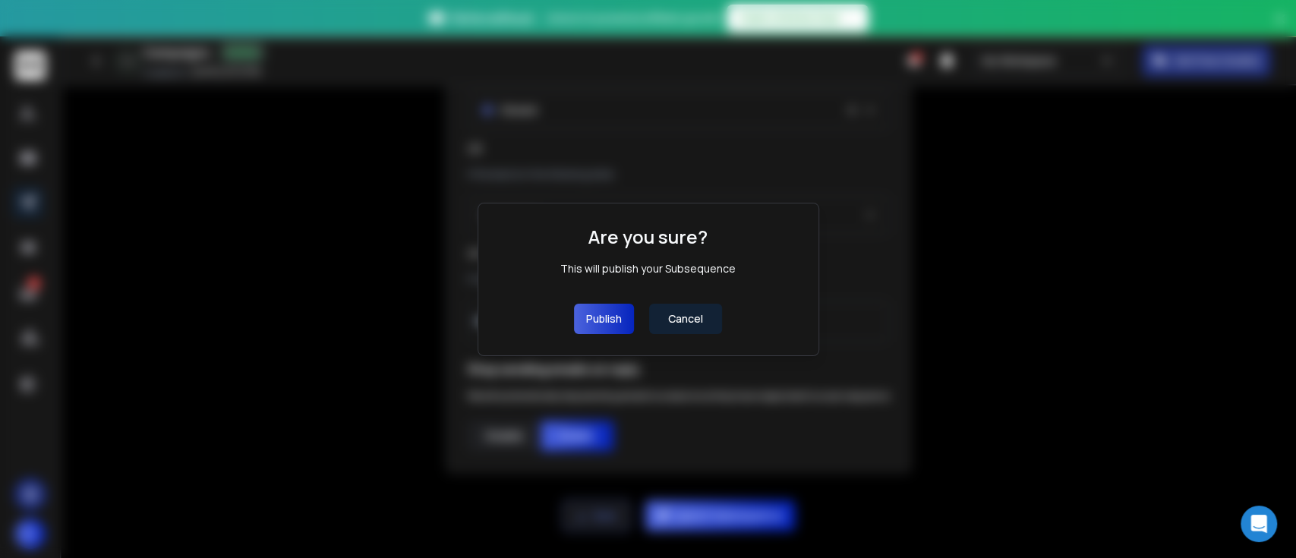
click at [619, 321] on button "Publish" at bounding box center [604, 319] width 60 height 30
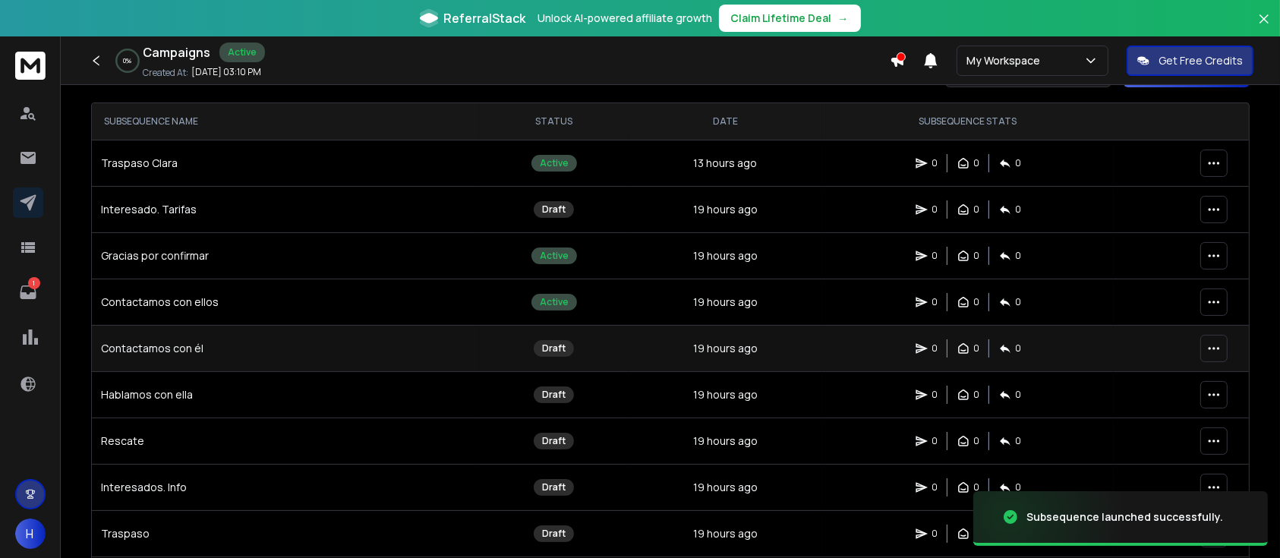
scroll to position [202, 0]
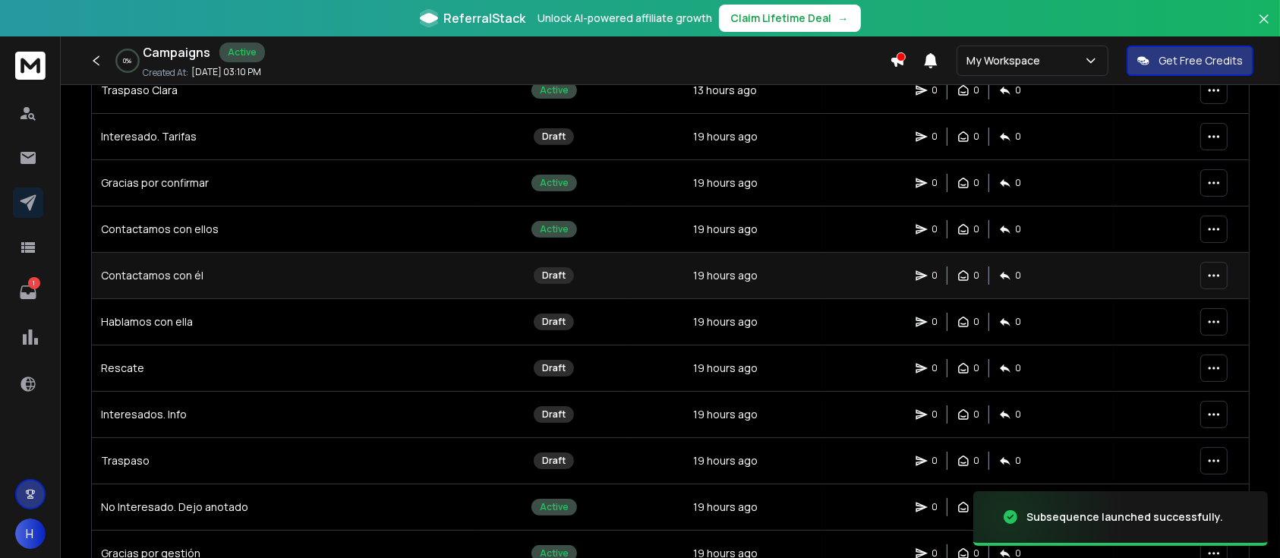
click at [221, 279] on td "Contactamos con él" at bounding box center [285, 275] width 387 height 46
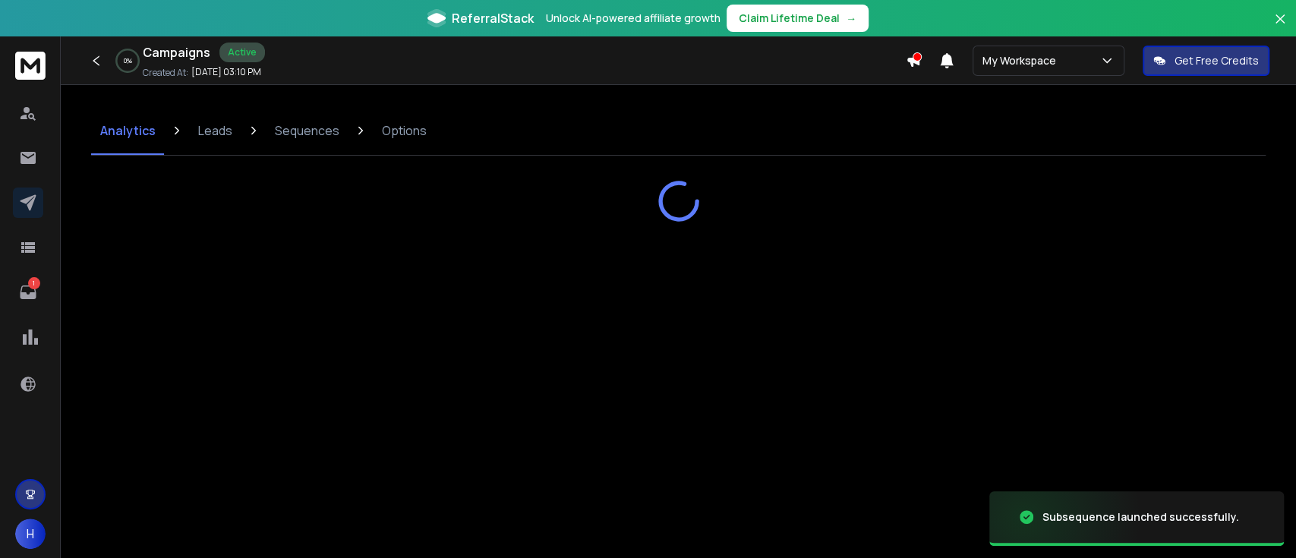
click at [448, 144] on div "Analytics Leads Sequences Options" at bounding box center [678, 130] width 1175 height 49
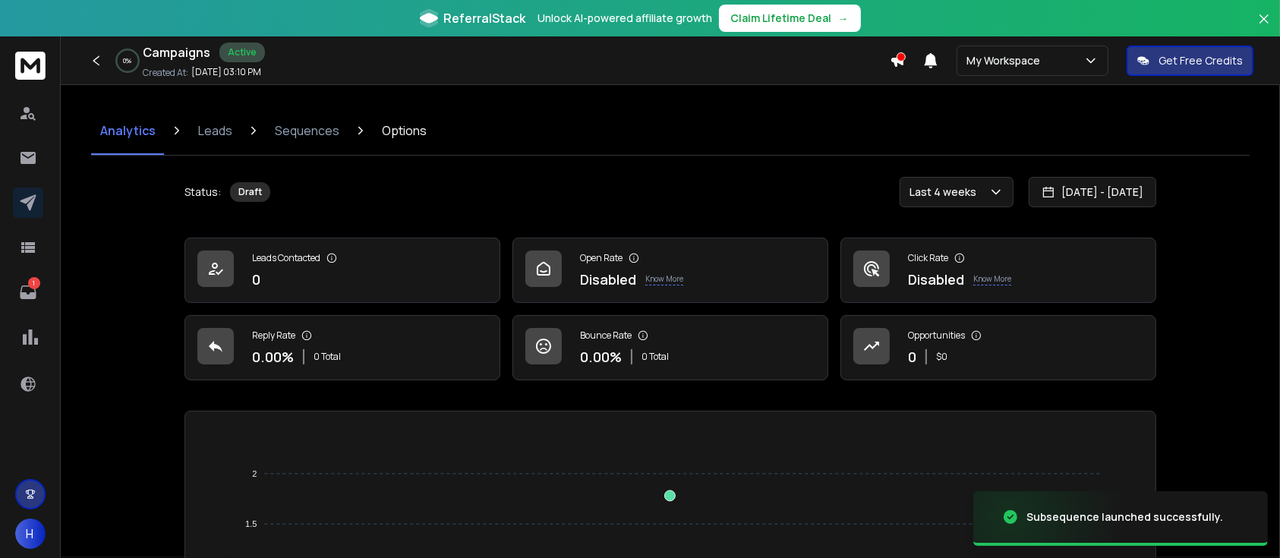
click at [419, 132] on p "Options" at bounding box center [404, 131] width 45 height 18
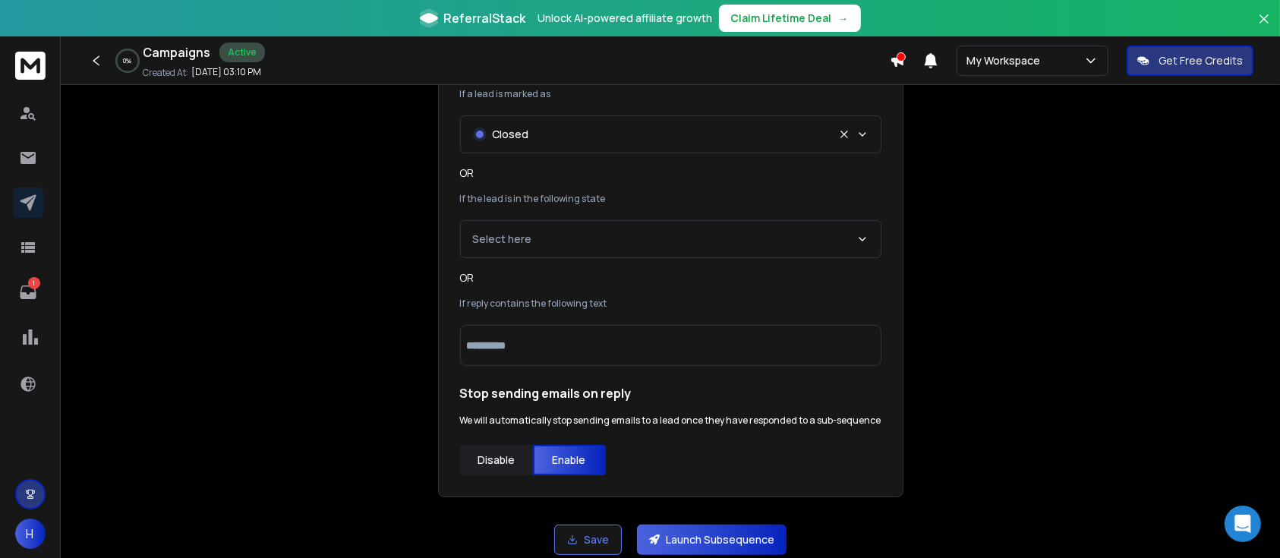
scroll to position [264, 0]
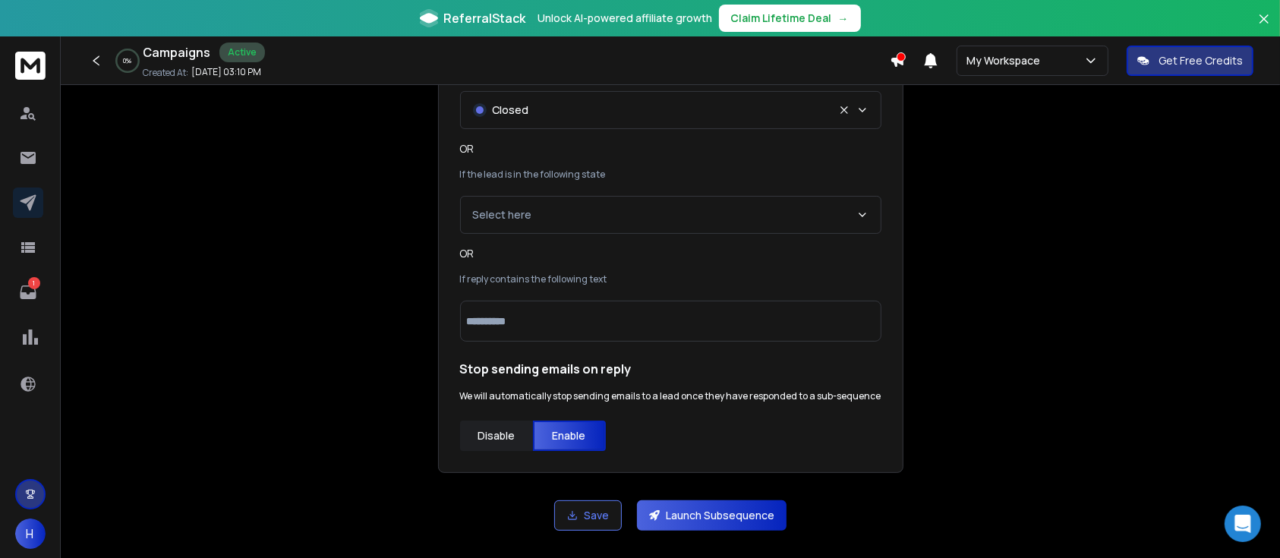
click at [706, 519] on button "Launch Subsequence" at bounding box center [712, 515] width 150 height 30
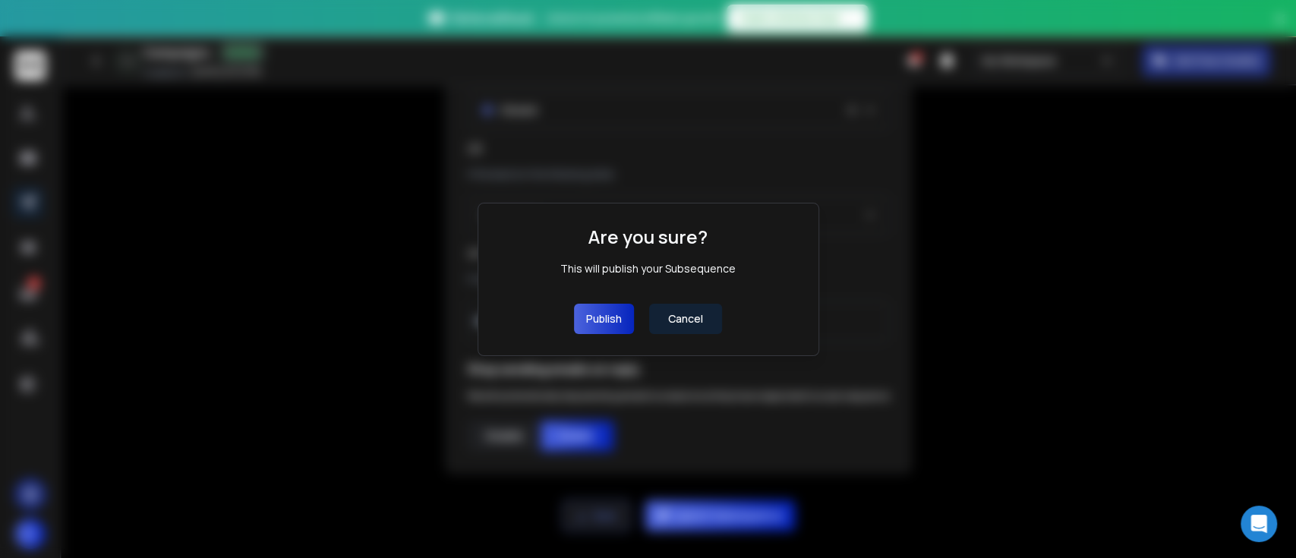
click at [630, 325] on button "Publish" at bounding box center [604, 319] width 60 height 30
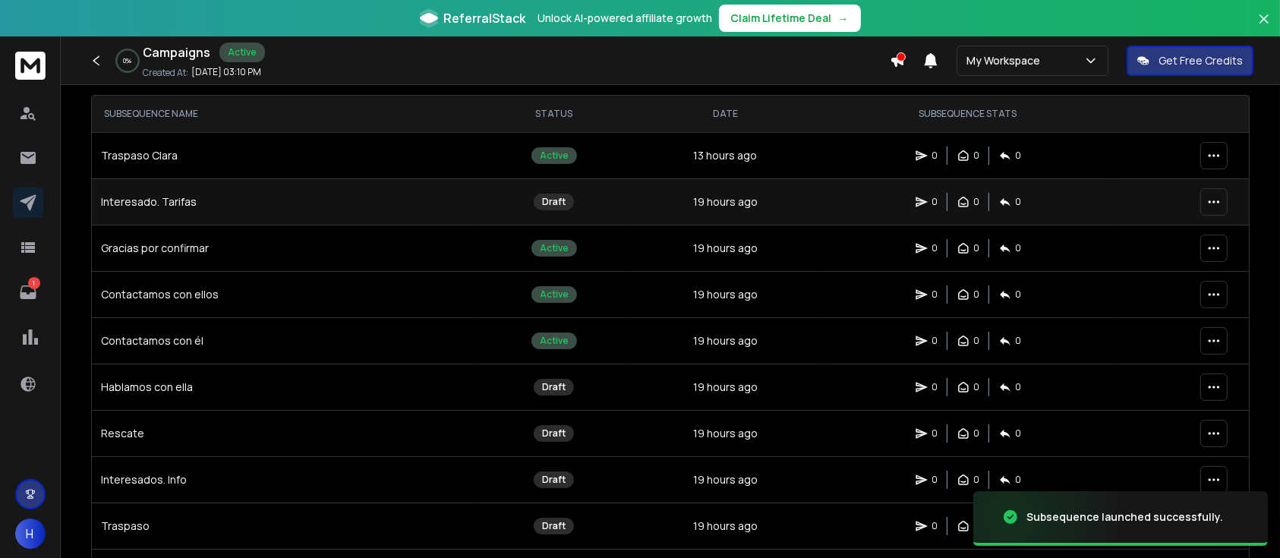
scroll to position [202, 0]
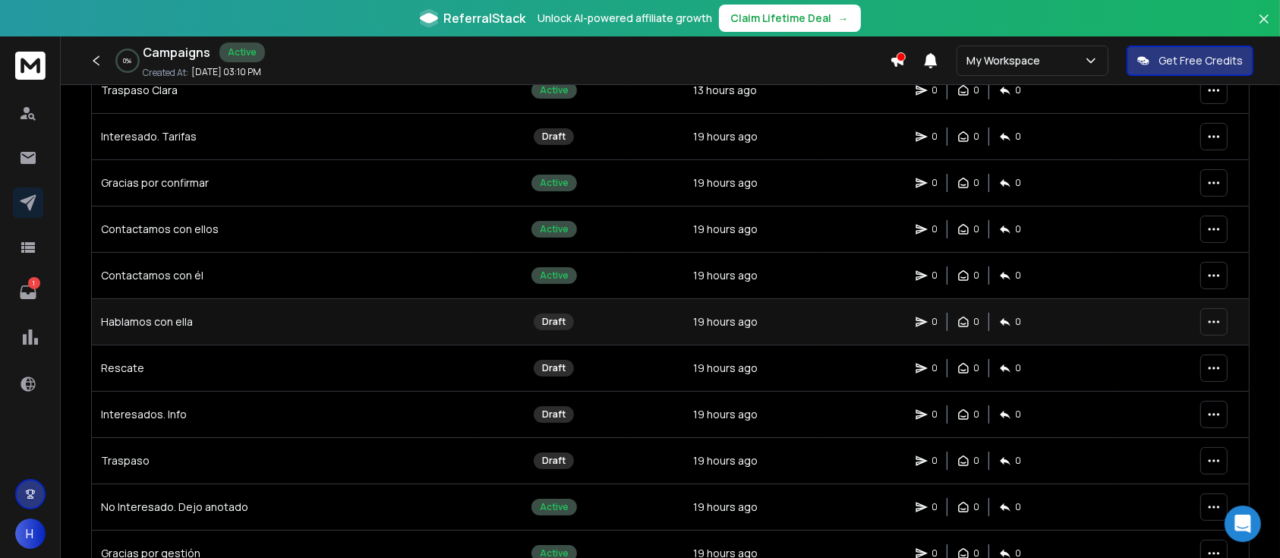
click at [251, 323] on td "Hablamos con ella" at bounding box center [285, 321] width 387 height 46
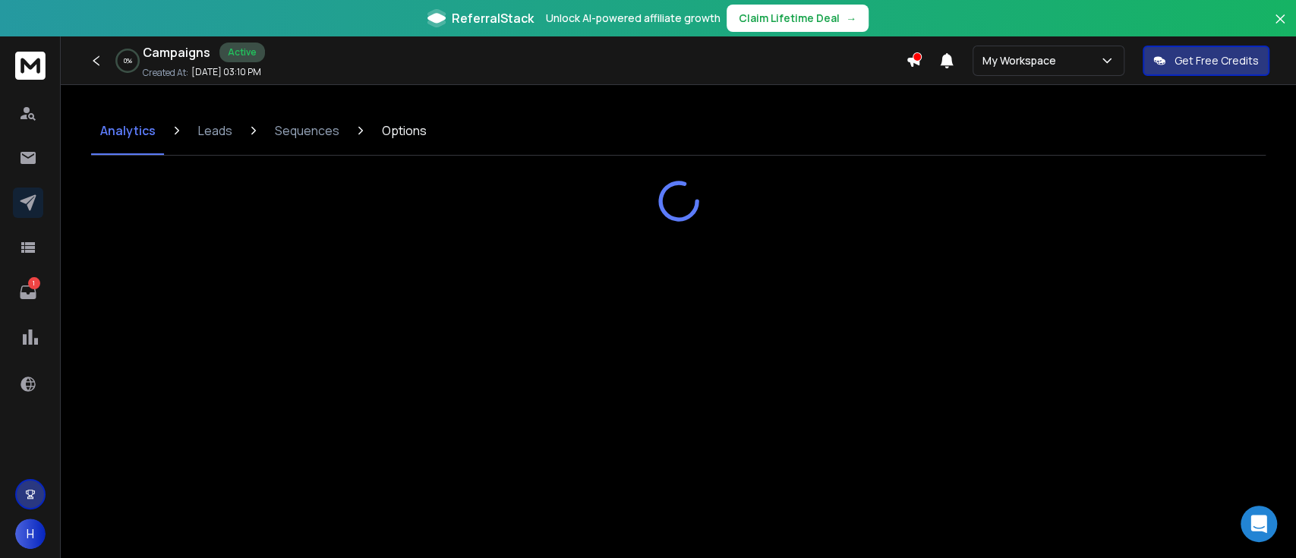
click at [384, 137] on p "Options" at bounding box center [404, 131] width 45 height 18
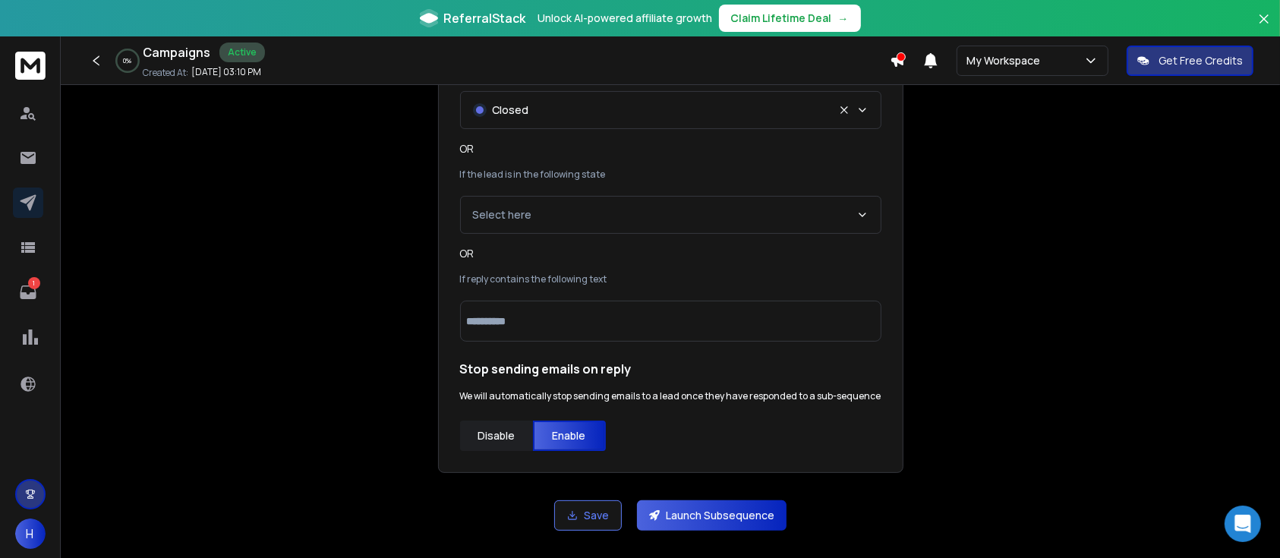
click at [736, 516] on button "Launch Subsequence" at bounding box center [712, 515] width 150 height 30
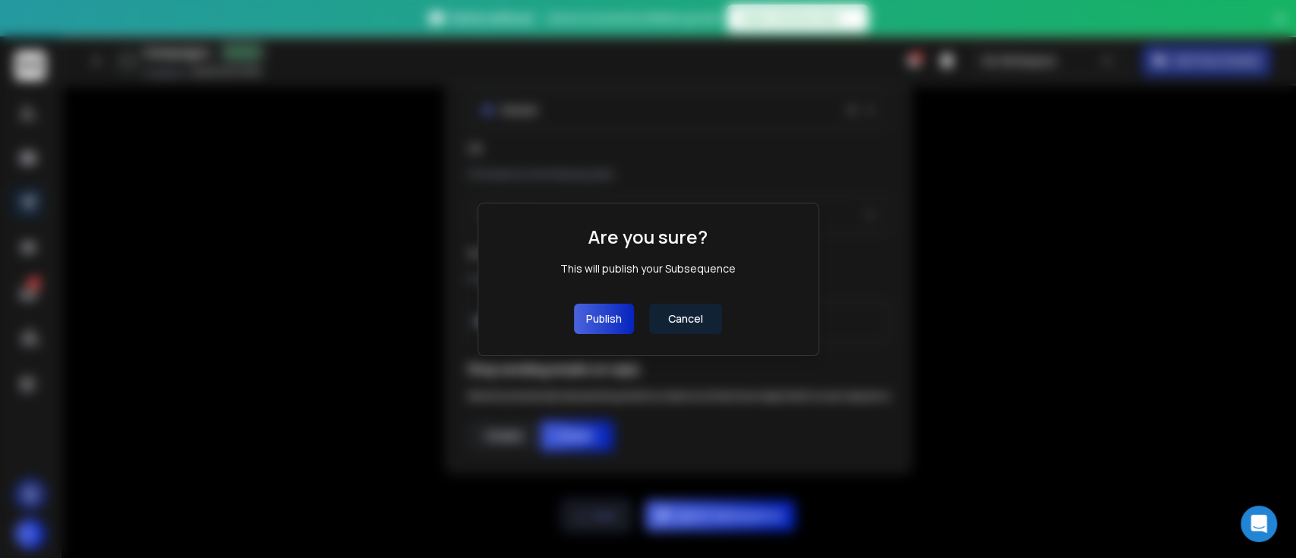
click at [608, 314] on button "Publish" at bounding box center [604, 319] width 60 height 30
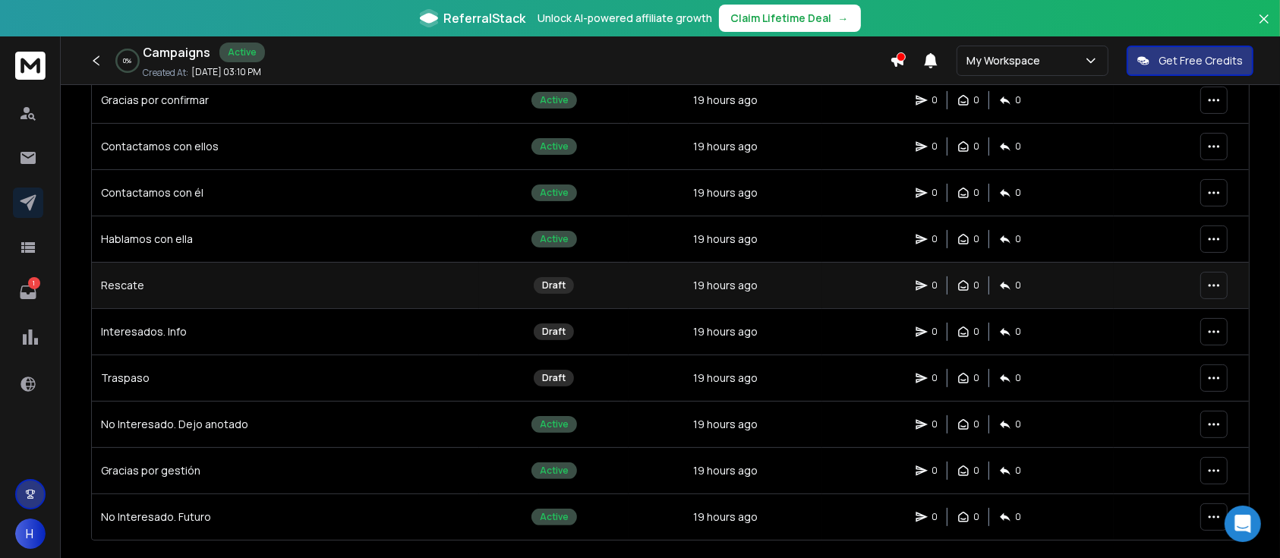
click at [269, 277] on td "Rescate" at bounding box center [285, 285] width 387 height 46
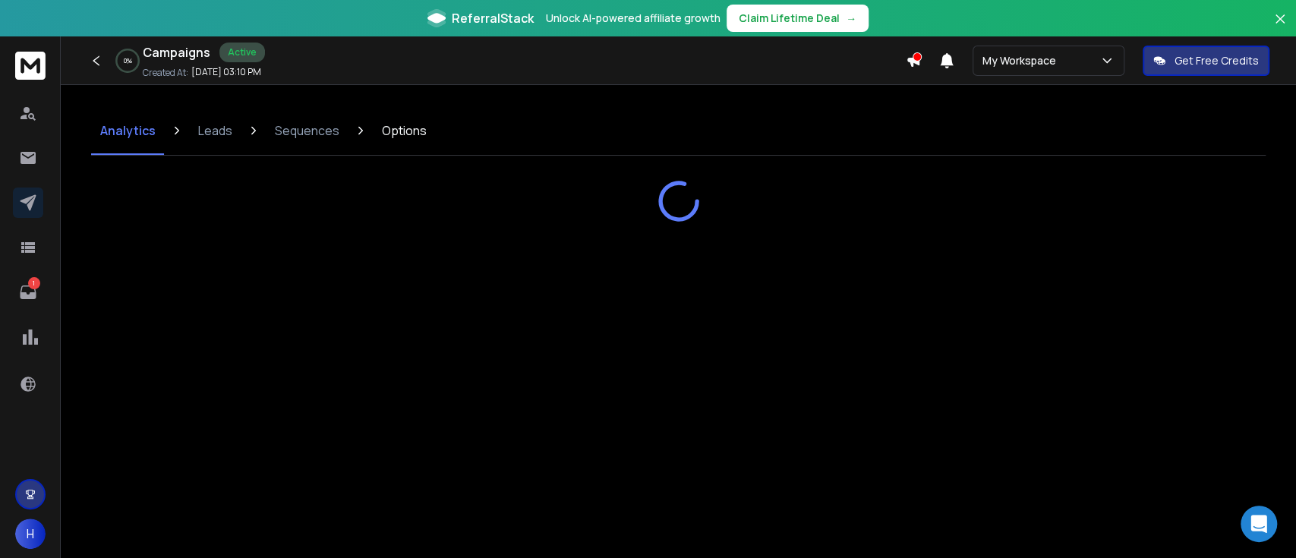
click at [415, 138] on p "Options" at bounding box center [404, 131] width 45 height 18
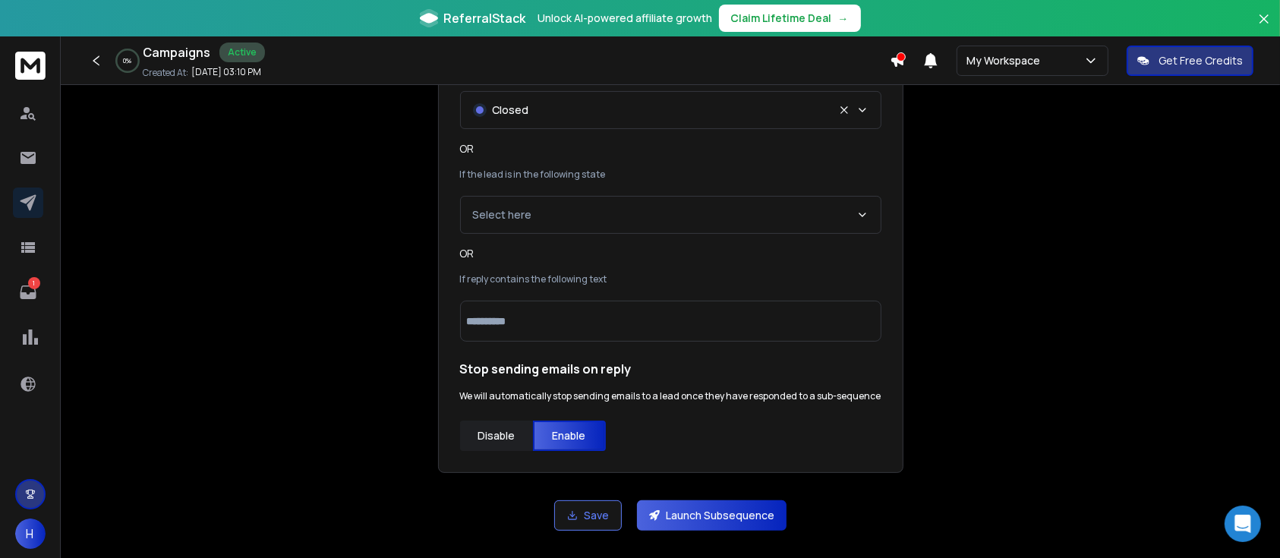
click at [695, 527] on button "Launch Subsequence" at bounding box center [712, 515] width 150 height 30
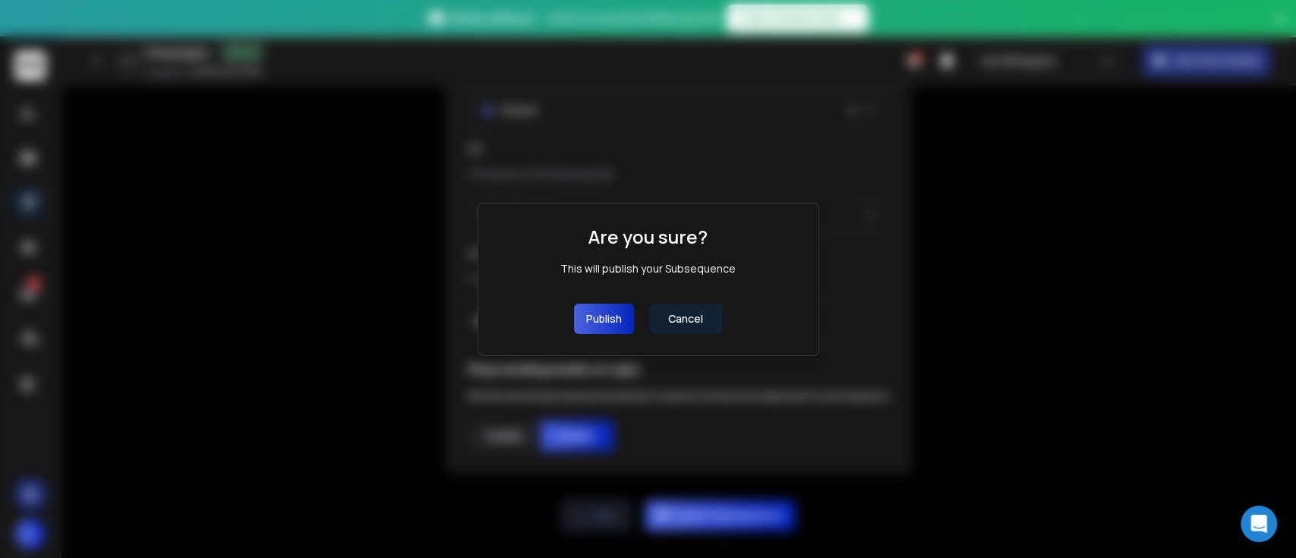
click at [593, 311] on button "Publish" at bounding box center [604, 319] width 60 height 30
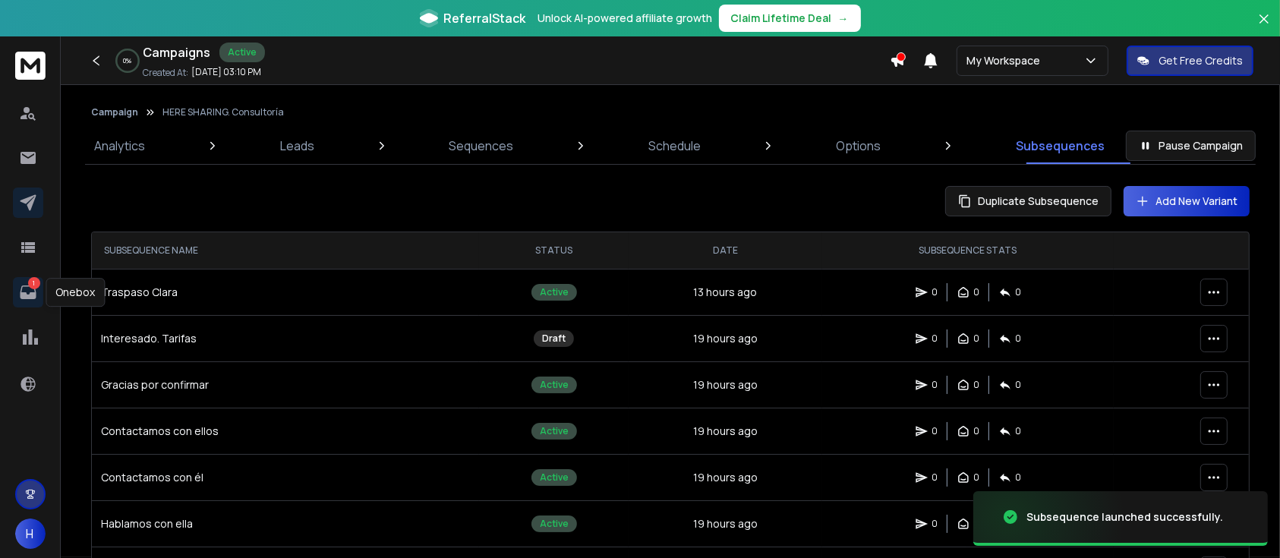
click at [21, 295] on icon at bounding box center [28, 293] width 16 height 14
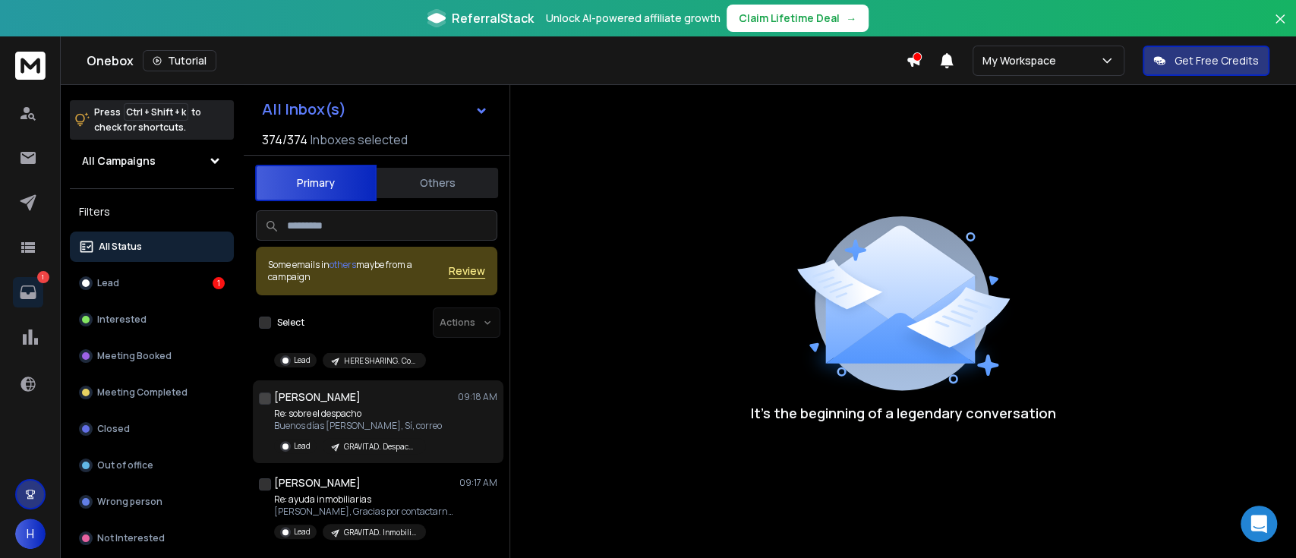
click at [415, 404] on div "María José Fournier 09:18 AM Re: sobre el despacho Buenos días Marcos, Sí, corr…" at bounding box center [385, 422] width 223 height 65
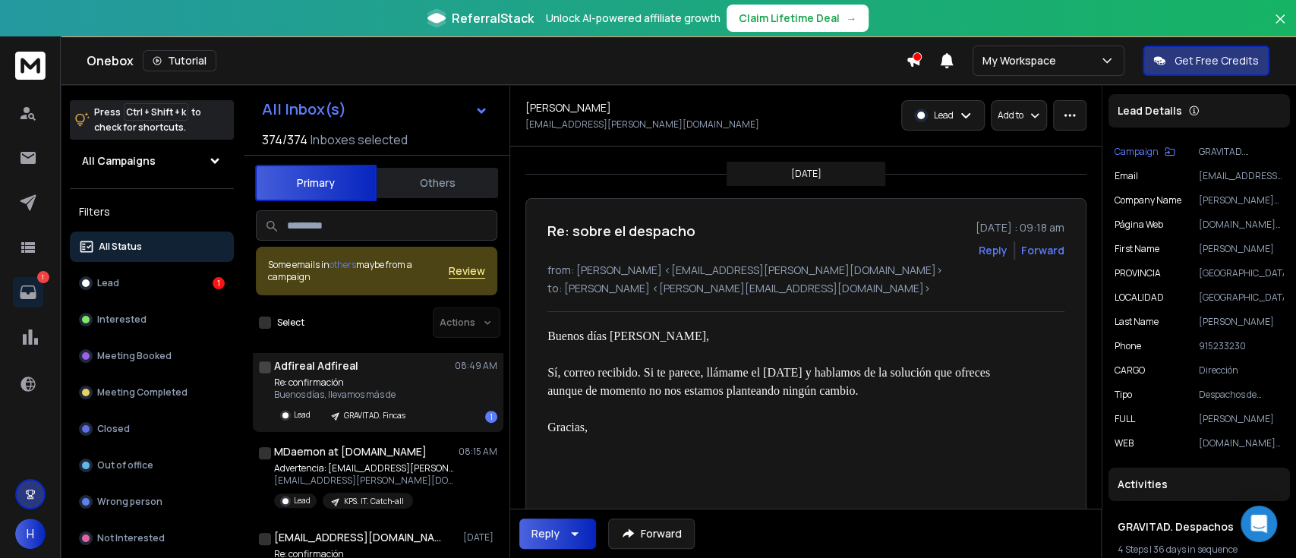
click at [409, 403] on div "Re: confirmación Buenos días, llevamos más de Lead GRAVITAD. Fincas" at bounding box center [344, 400] width 140 height 46
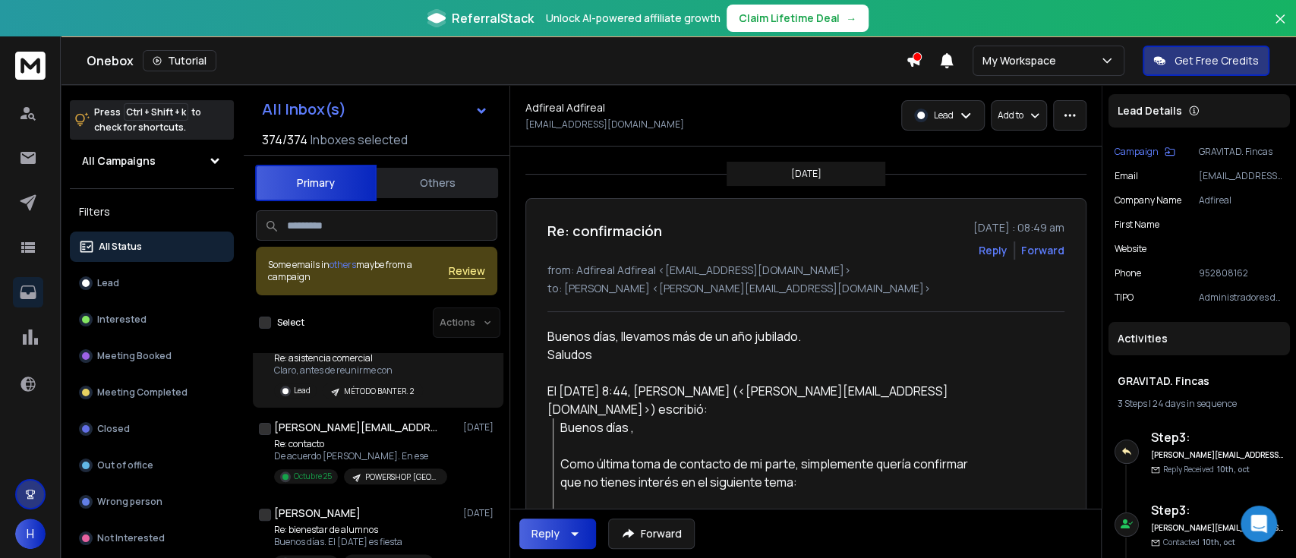
scroll to position [1316, 0]
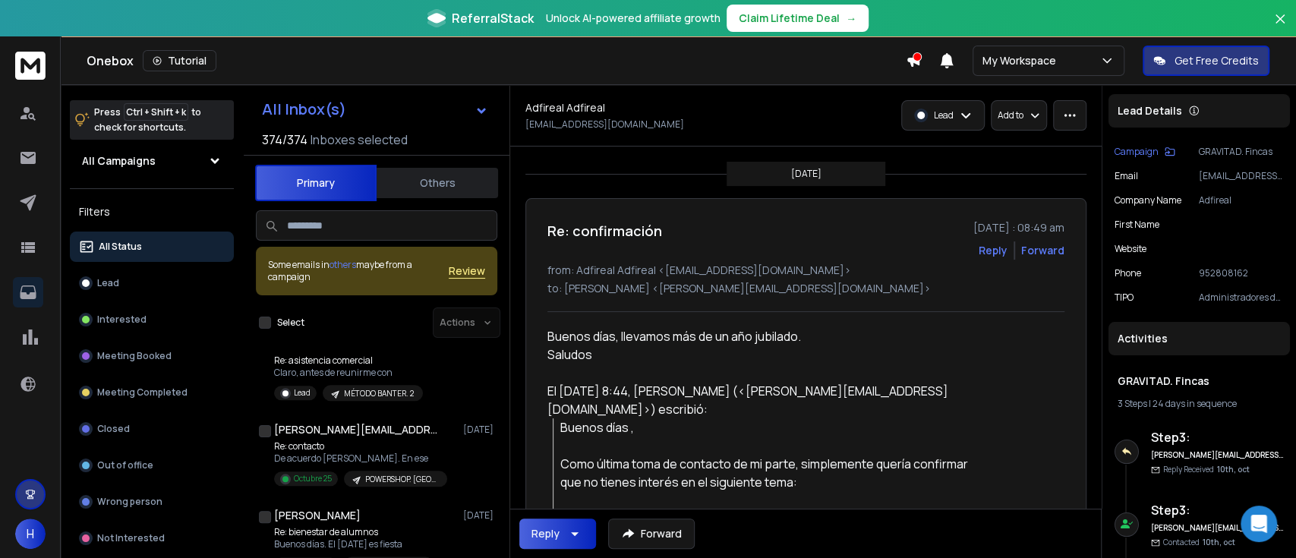
drag, startPoint x: 375, startPoint y: 450, endPoint x: 592, endPoint y: 389, distance: 225.0
click at [375, 450] on p "Re: contacto" at bounding box center [360, 446] width 173 height 12
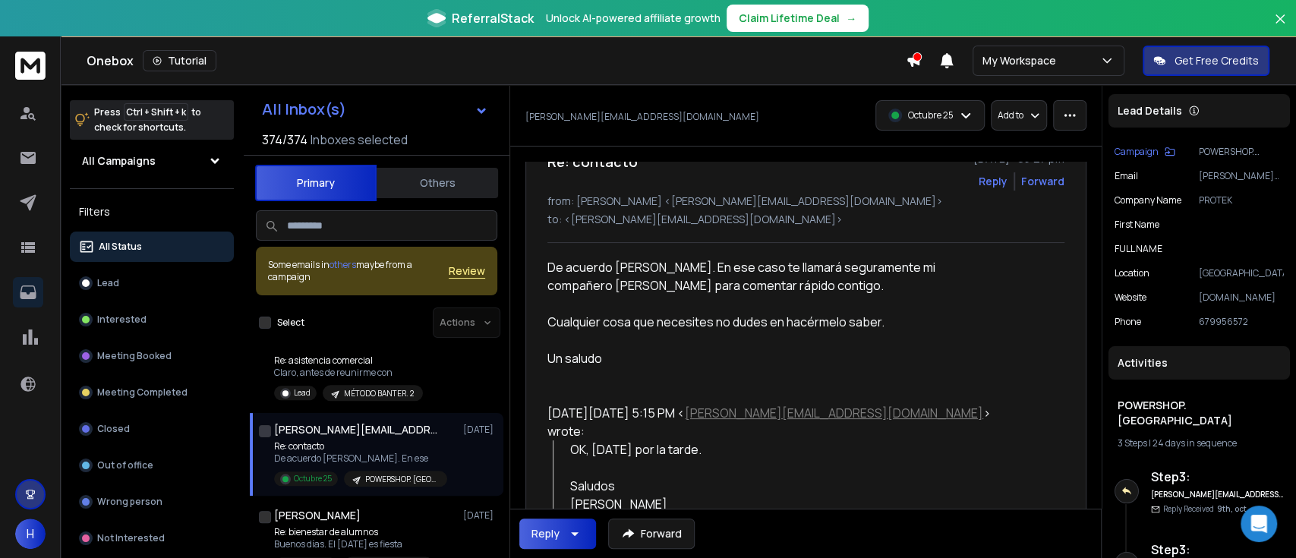
scroll to position [0, 0]
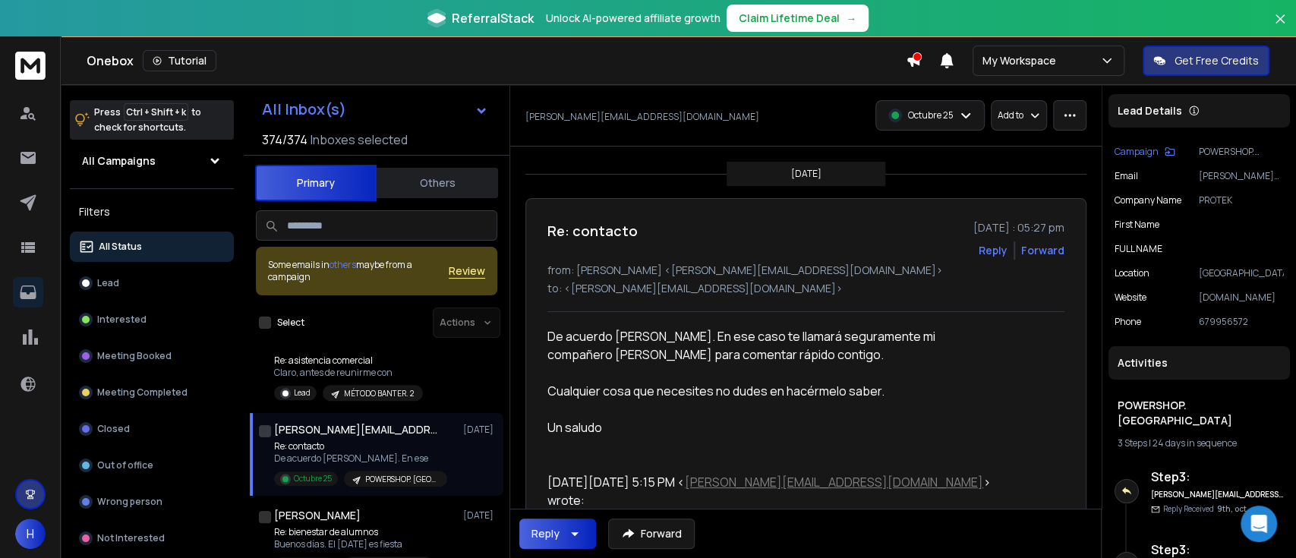
click at [1209, 200] on p "PROTEK" at bounding box center [1241, 200] width 85 height 12
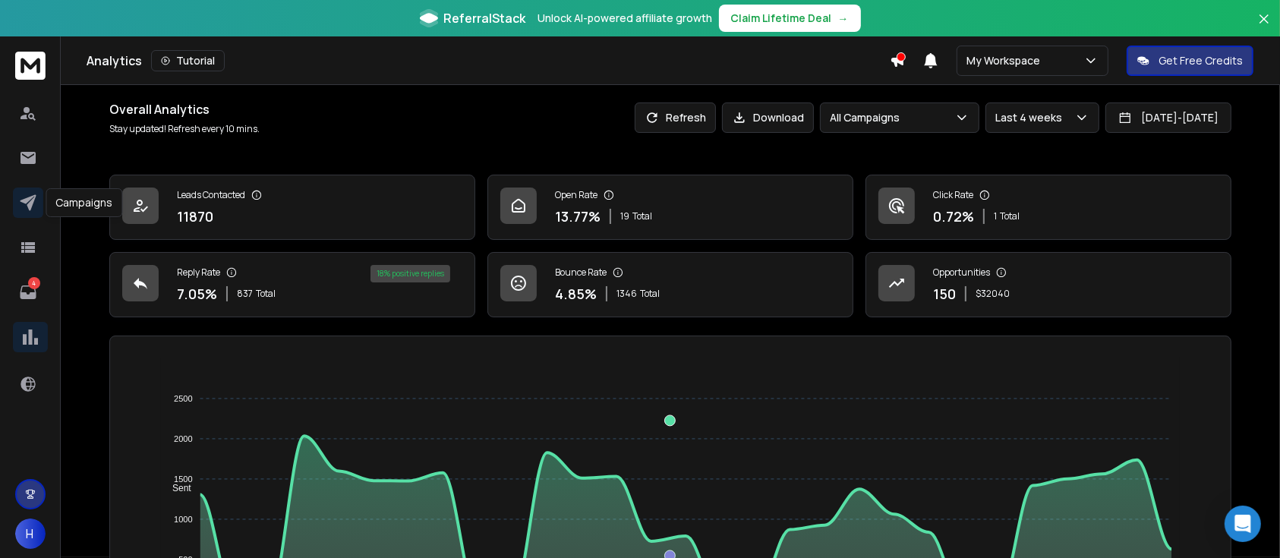
click at [25, 210] on icon at bounding box center [28, 203] width 18 height 18
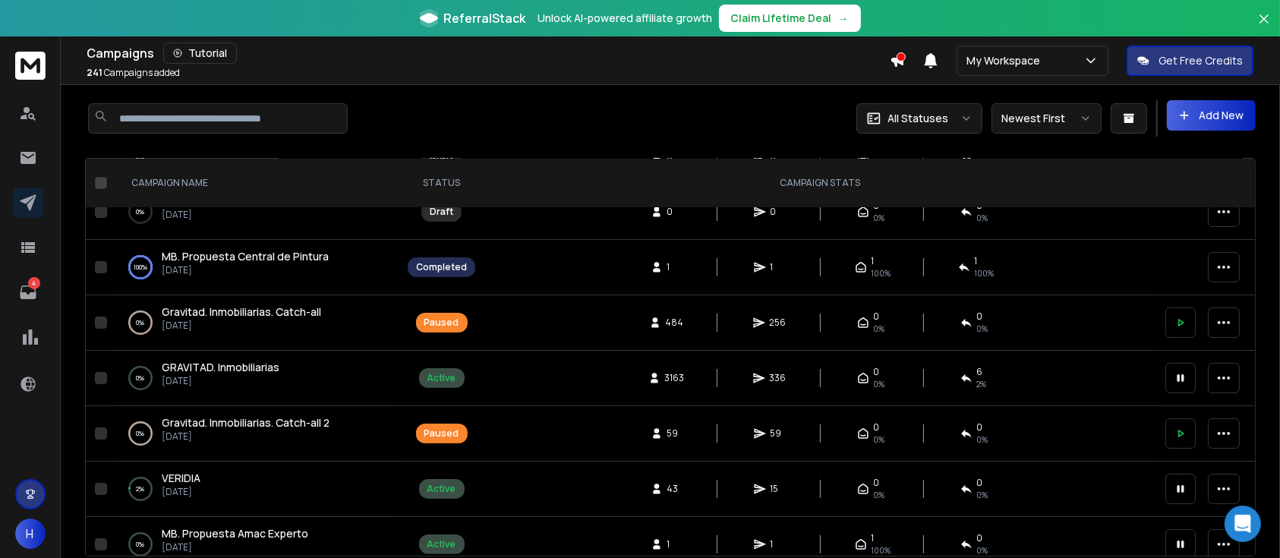
scroll to position [304, 0]
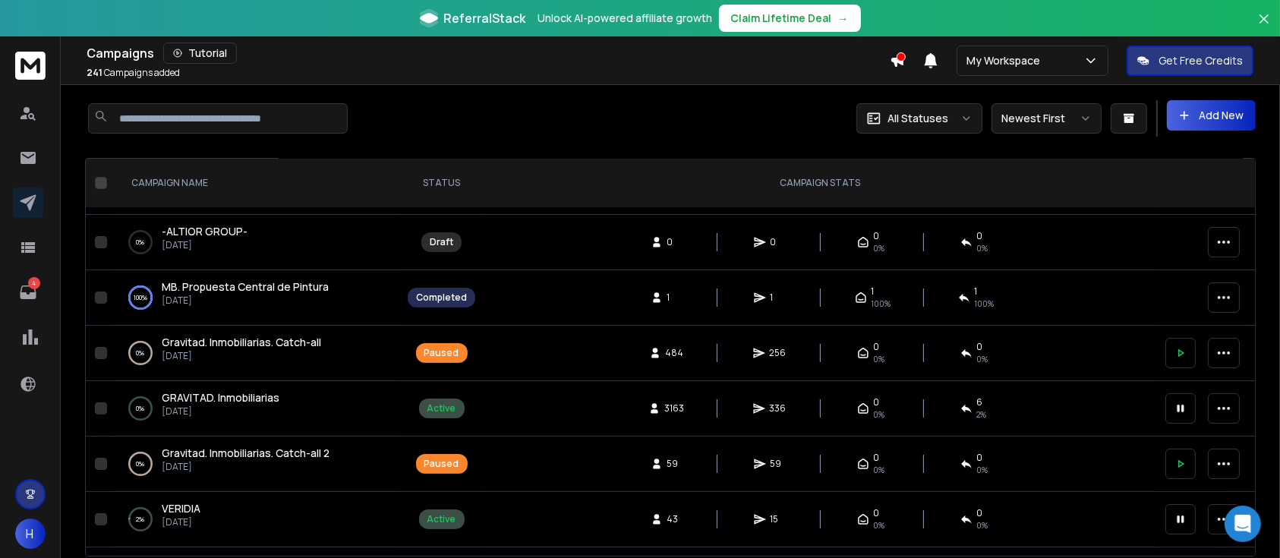
click at [291, 343] on span "Gravitad. Inmobiliarias. Catch-all" at bounding box center [241, 342] width 159 height 14
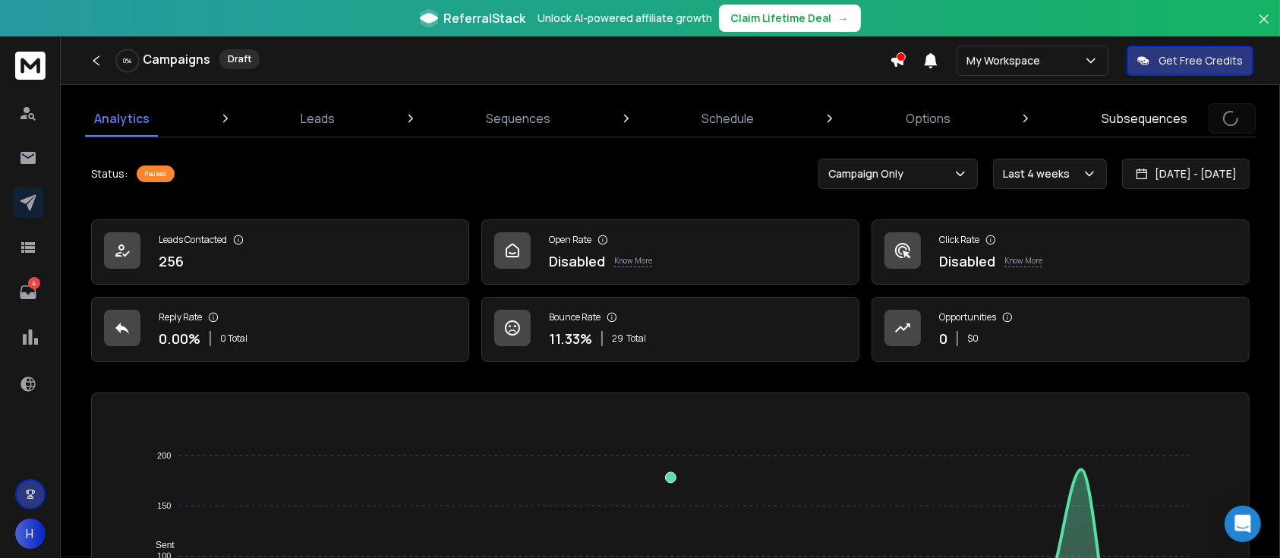
click at [1164, 122] on p "Subsequences" at bounding box center [1145, 118] width 86 height 18
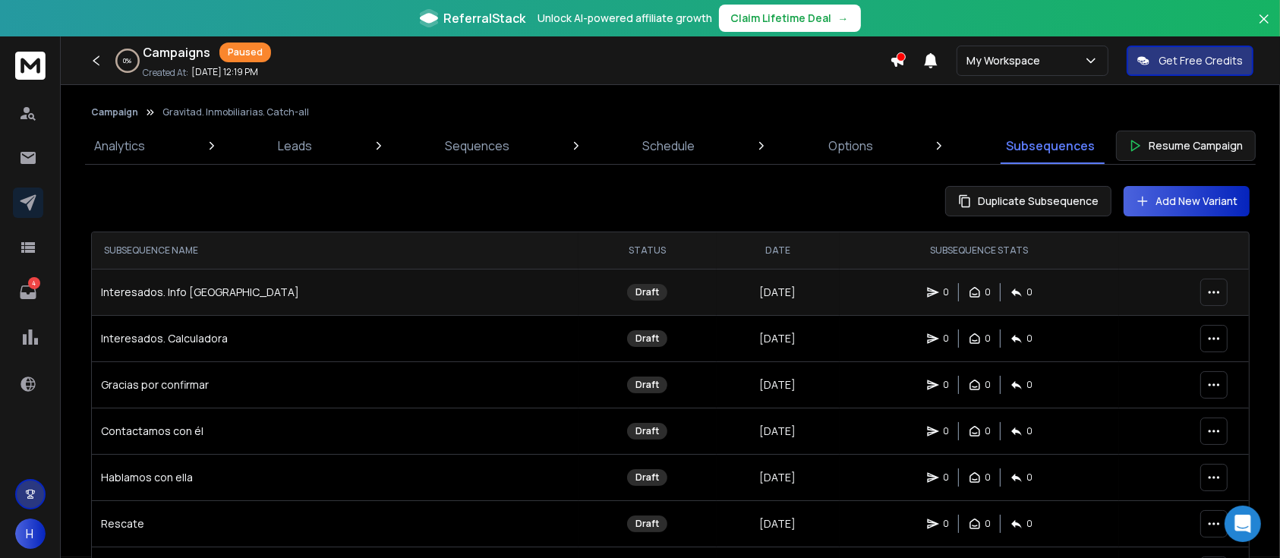
click at [242, 297] on td "Interesados. Info [GEOGRAPHIC_DATA]" at bounding box center [335, 292] width 487 height 46
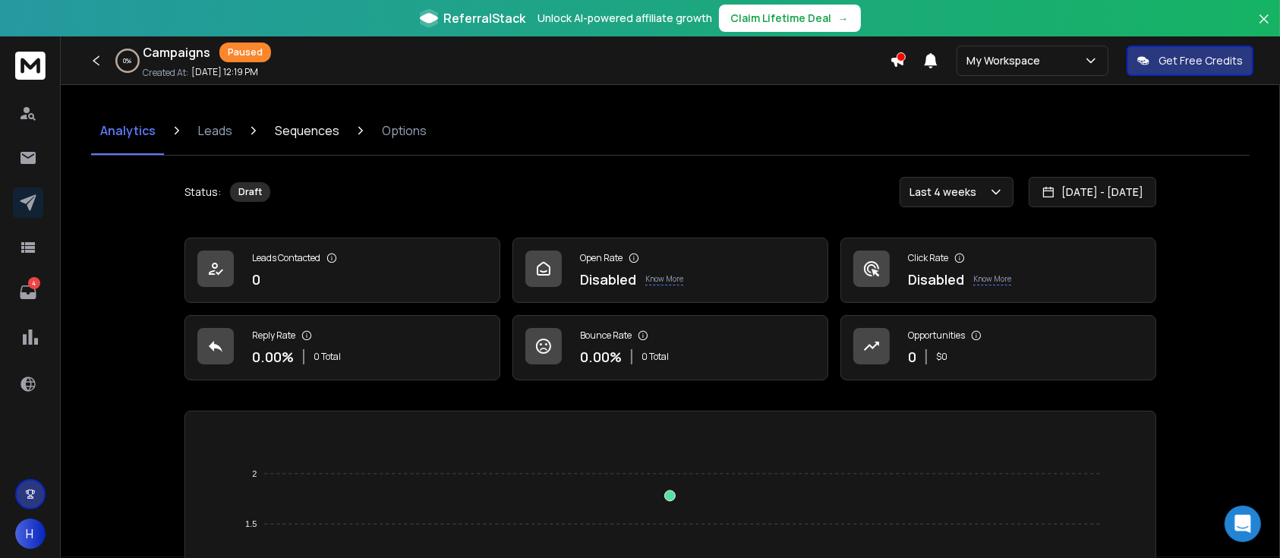
click at [311, 128] on p "Sequences" at bounding box center [307, 131] width 65 height 18
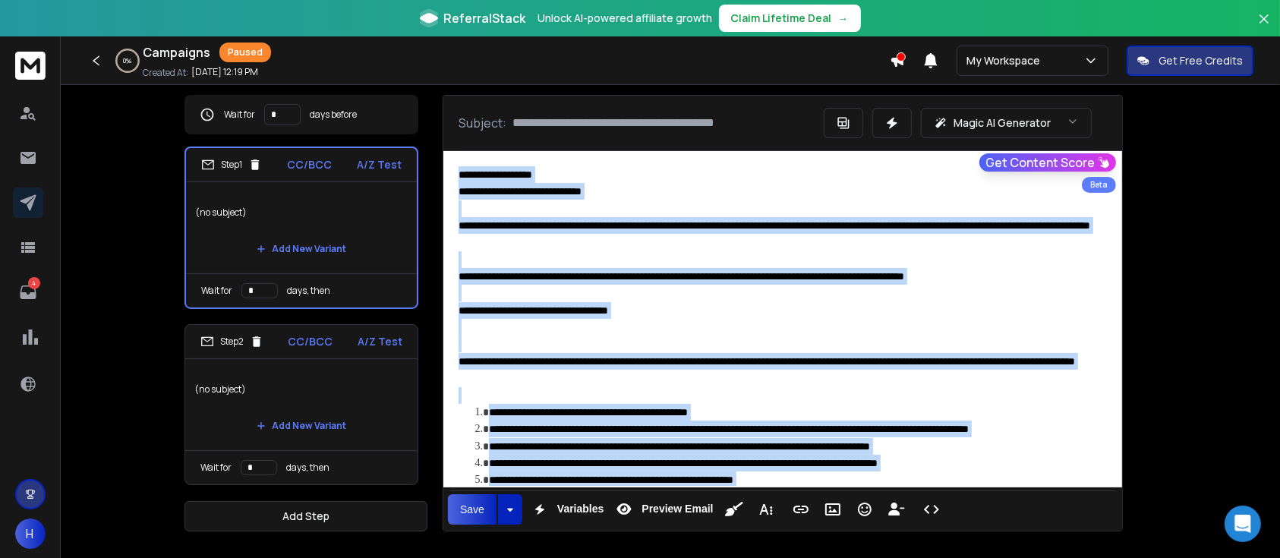
drag, startPoint x: 551, startPoint y: 415, endPoint x: 395, endPoint y: 55, distance: 393.2
click at [395, 55] on div "0 % Campaigns Paused Created At: Oct 06, 2025, 12:19 PM My Workspace Get Free C…" at bounding box center [640, 256] width 1280 height 605
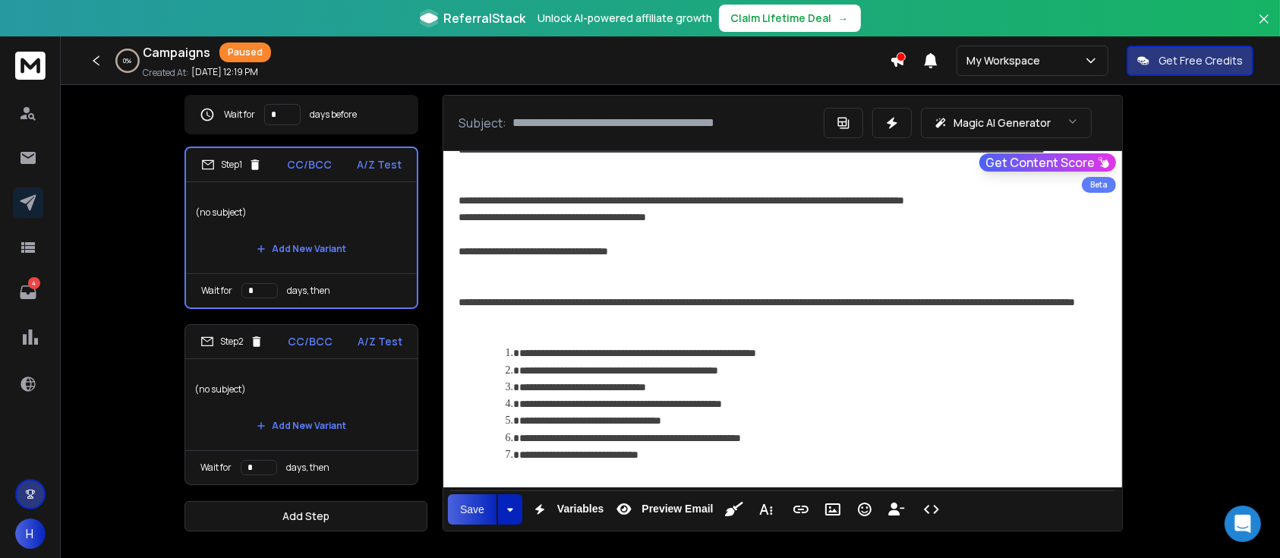
scroll to position [273, 0]
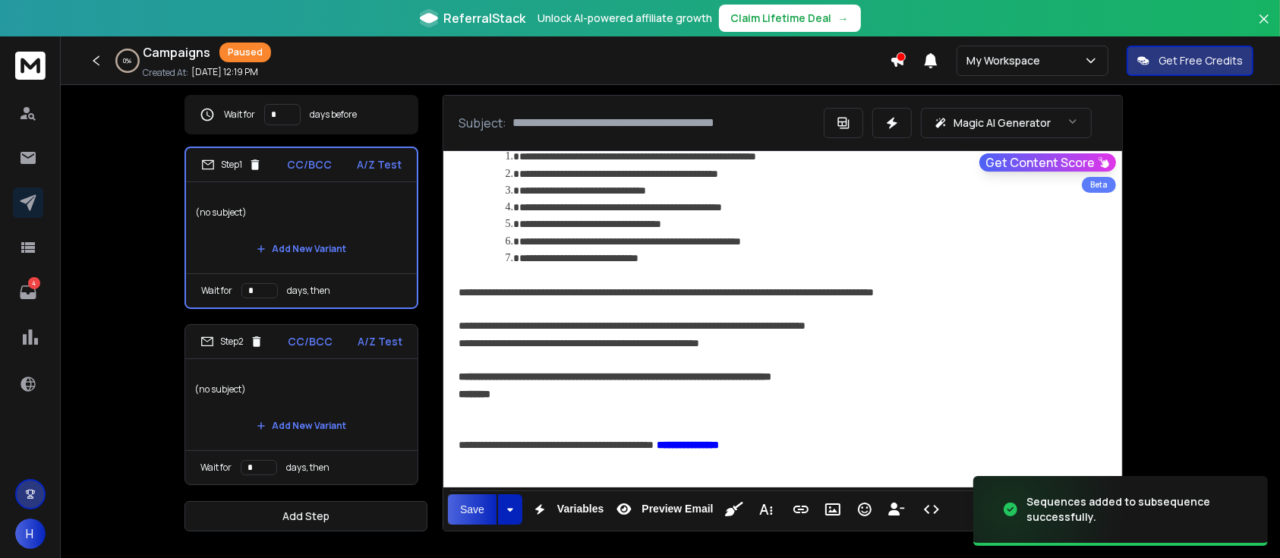
click at [314, 374] on p "(no subject)" at bounding box center [301, 389] width 214 height 43
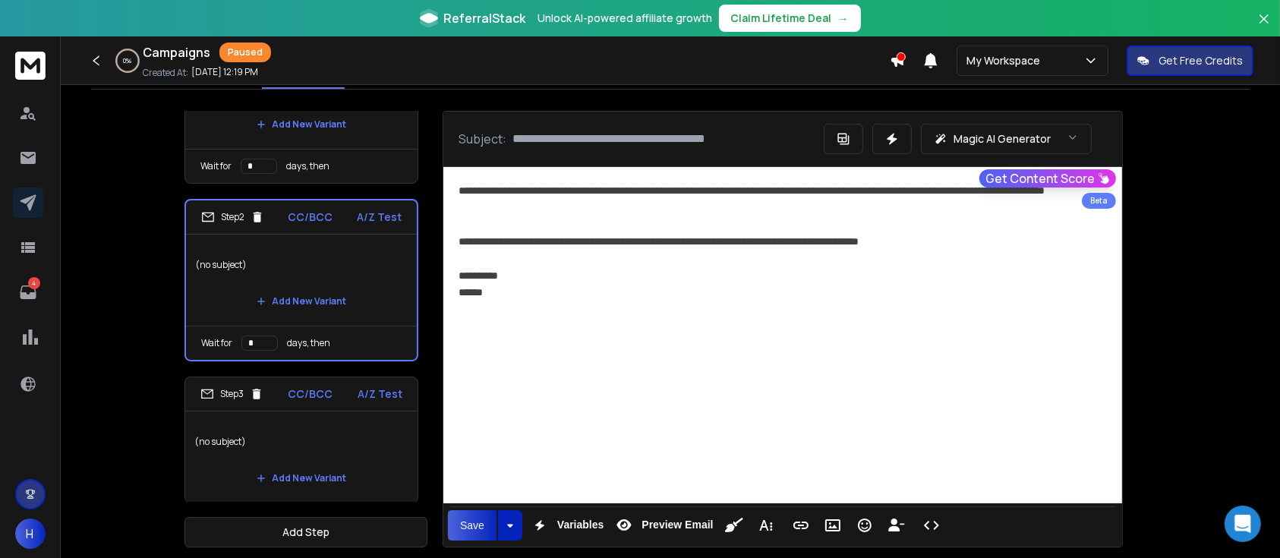
scroll to position [82, 0]
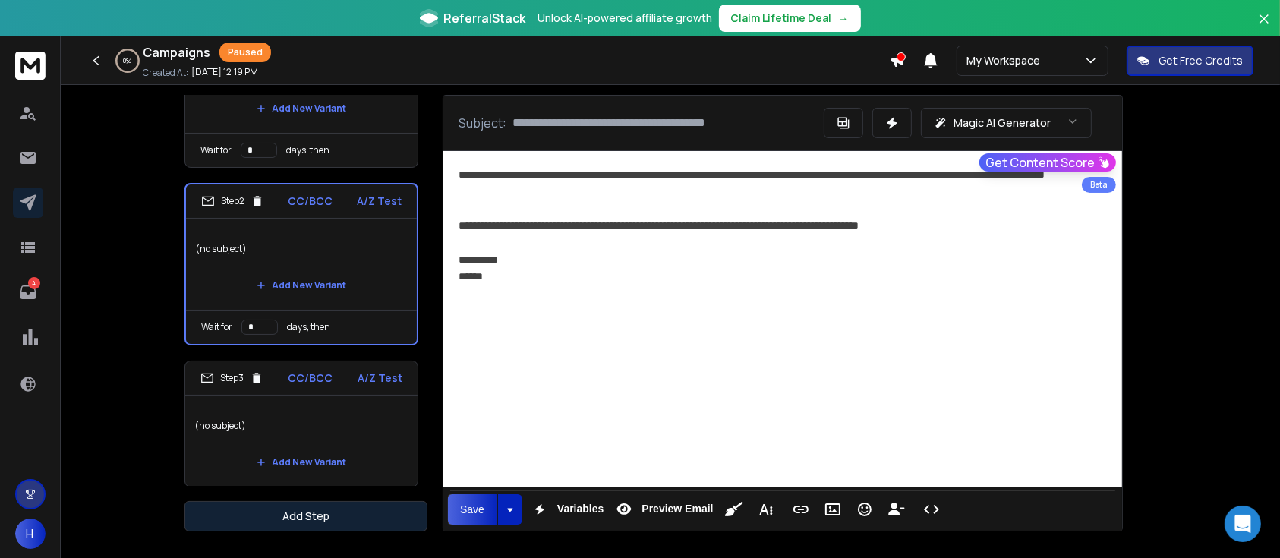
click at [308, 524] on button "Add Step" at bounding box center [306, 516] width 243 height 30
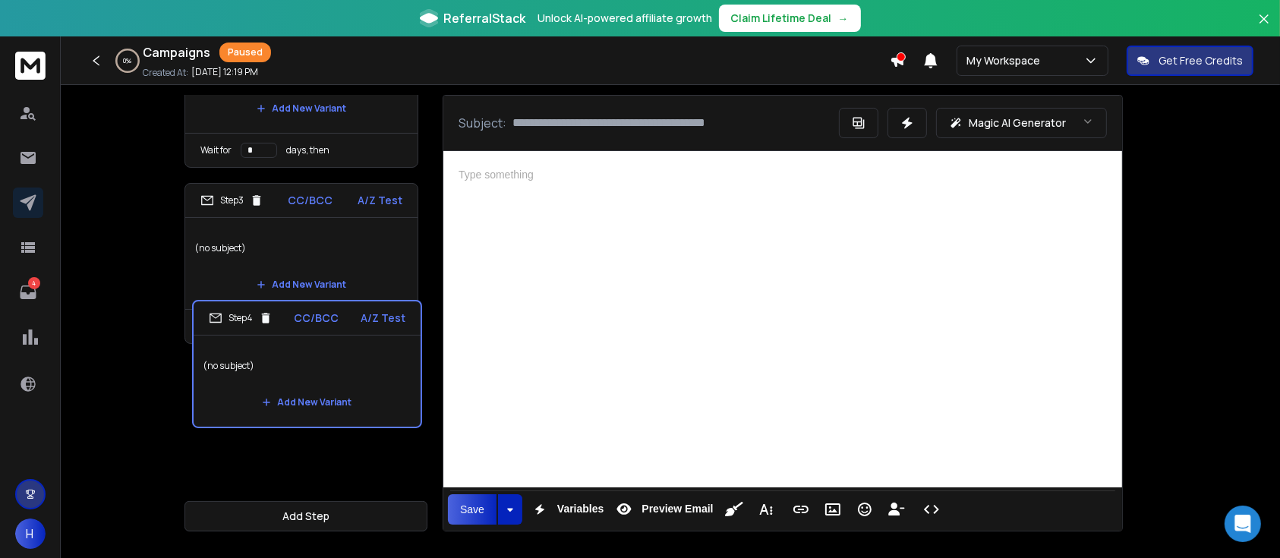
scroll to position [0, 0]
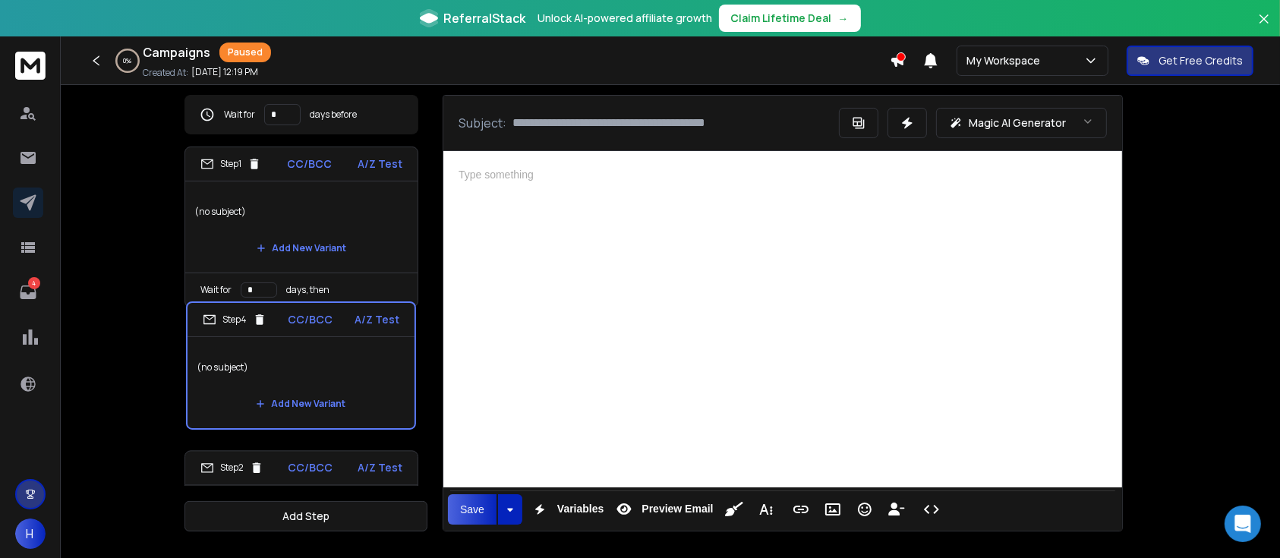
drag, startPoint x: 298, startPoint y: 412, endPoint x: 304, endPoint y: 353, distance: 59.5
click at [304, 353] on ul "Step 1 CC/BCC A/Z Test (no subject) Add New Variant Wait for * days, then Step …" at bounding box center [302, 475] width 234 height 656
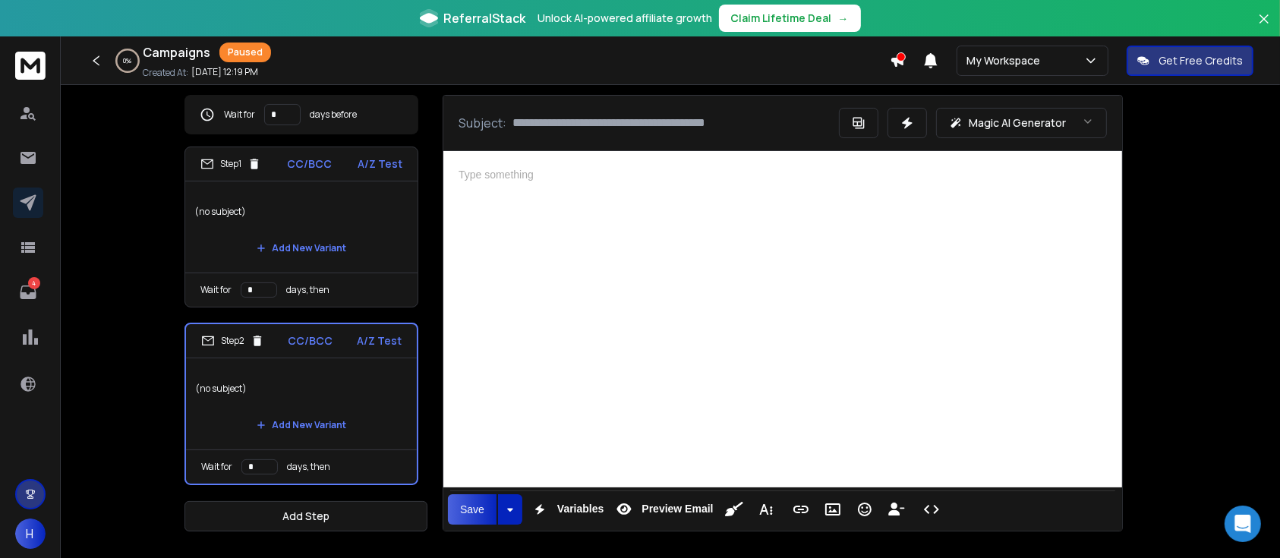
click at [298, 373] on p "(no subject)" at bounding box center [301, 389] width 213 height 43
click at [519, 187] on div at bounding box center [783, 318] width 679 height 335
drag, startPoint x: 255, startPoint y: 221, endPoint x: 260, endPoint y: 214, distance: 8.2
click at [256, 220] on p "(no subject)" at bounding box center [301, 212] width 214 height 43
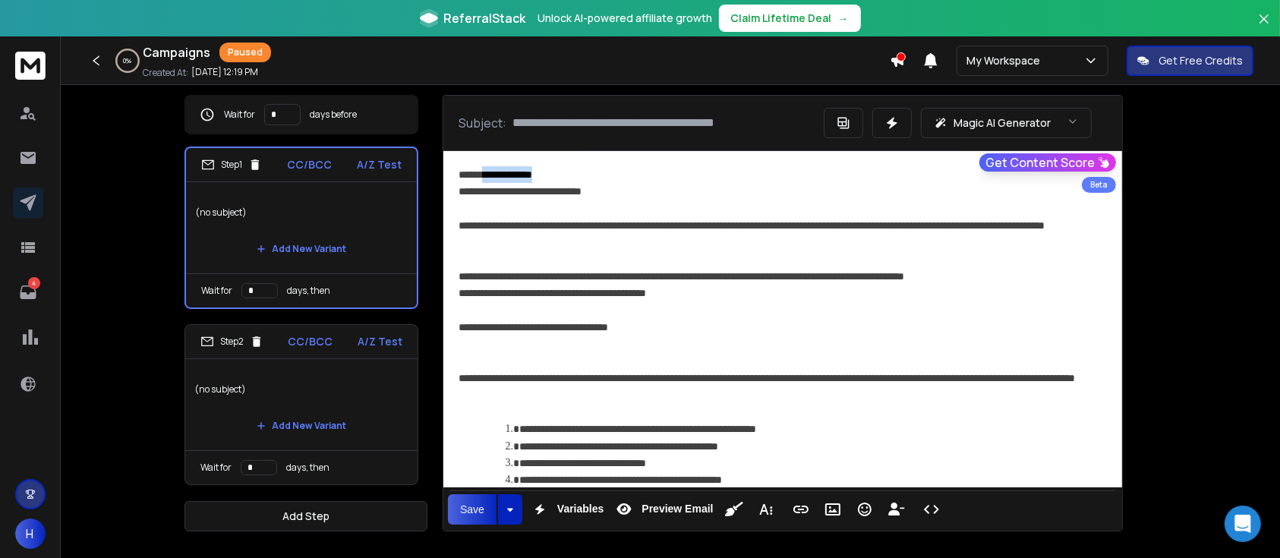
drag, startPoint x: 558, startPoint y: 169, endPoint x: 486, endPoint y: 178, distance: 72.6
click at [486, 178] on div "**********" at bounding box center [775, 174] width 633 height 17
click at [582, 173] on div "**********" at bounding box center [775, 174] width 633 height 17
click at [649, 507] on span "Preview Email" at bounding box center [677, 509] width 77 height 13
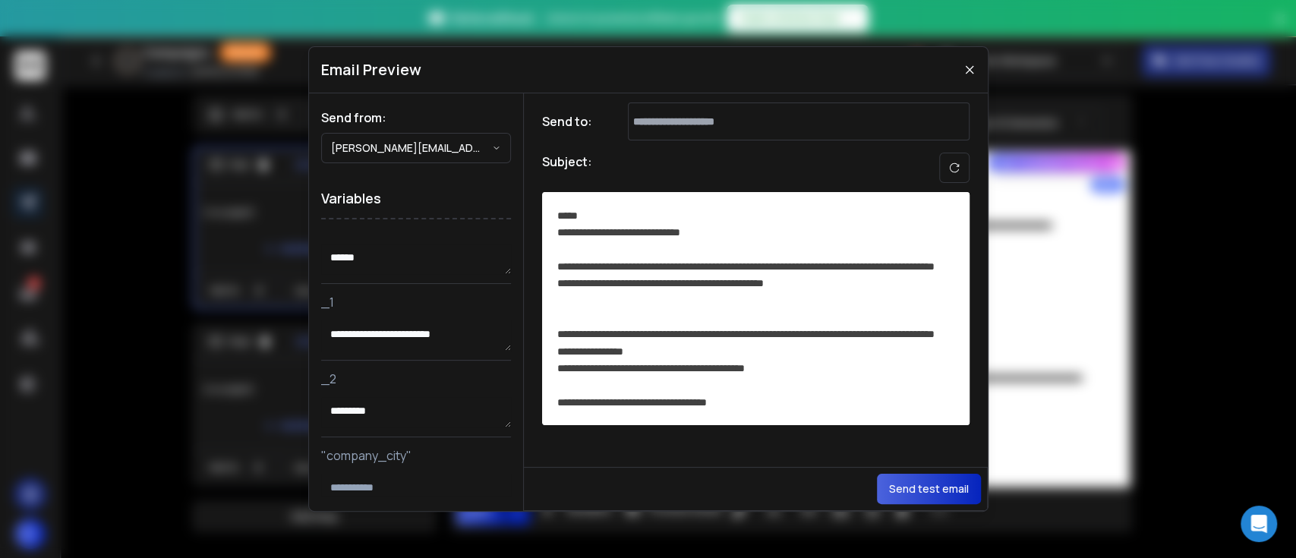
click at [966, 73] on icon at bounding box center [970, 70] width 12 height 12
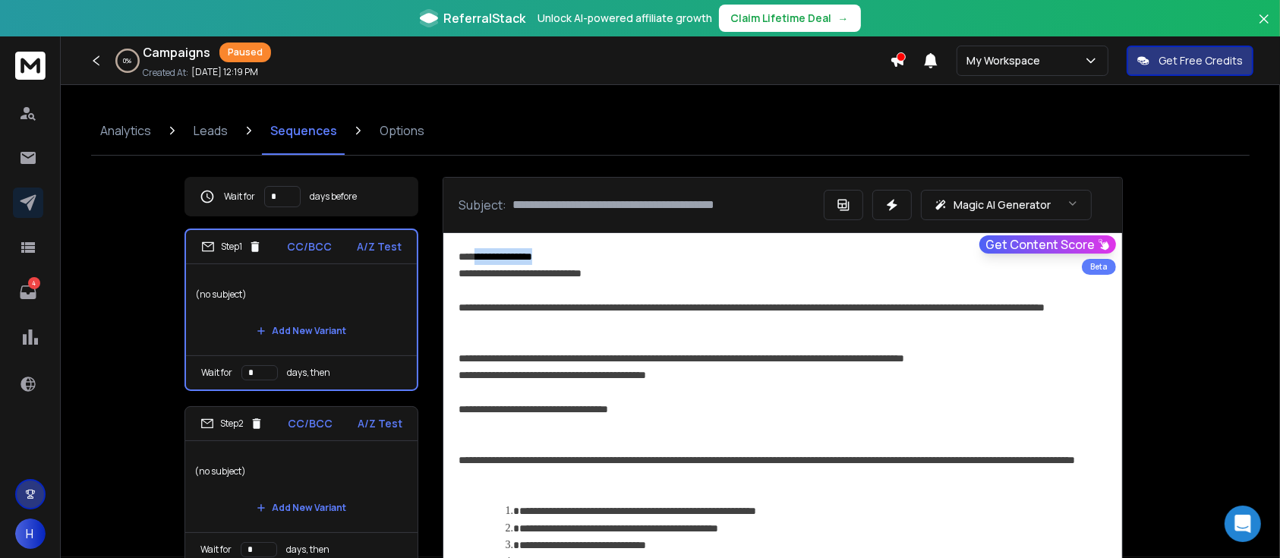
drag, startPoint x: 574, startPoint y: 254, endPoint x: 481, endPoint y: 257, distance: 92.7
click at [481, 257] on div "**********" at bounding box center [775, 256] width 633 height 17
click at [500, 260] on div "**********" at bounding box center [775, 256] width 633 height 17
drag, startPoint x: 557, startPoint y: 253, endPoint x: 485, endPoint y: 260, distance: 73.3
click at [485, 260] on div "**********" at bounding box center [775, 256] width 633 height 17
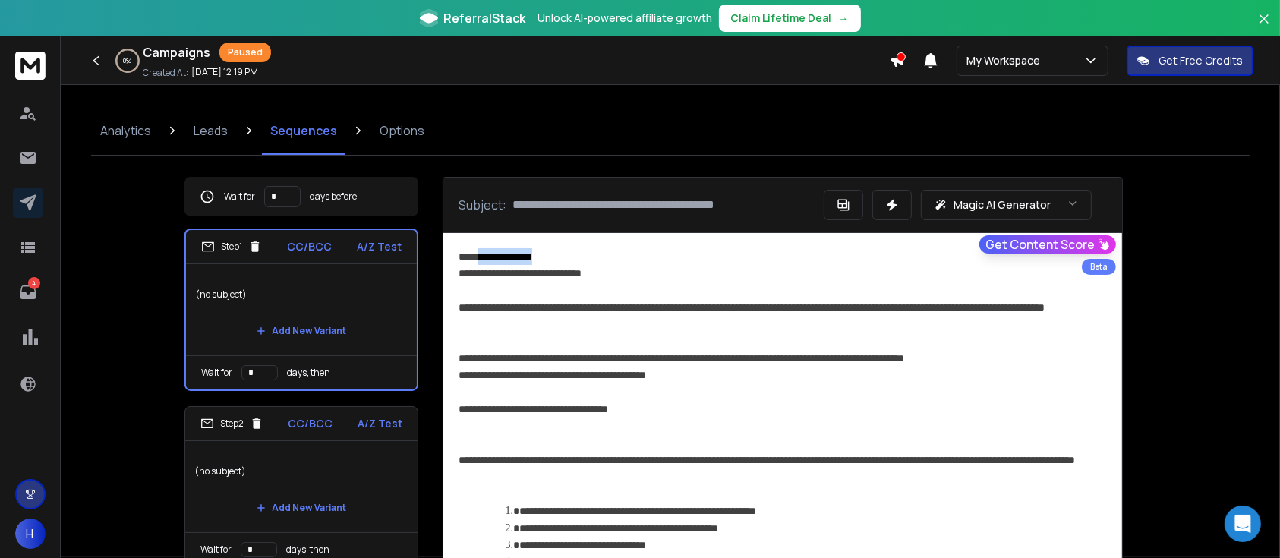
drag, startPoint x: 508, startPoint y: 260, endPoint x: 316, endPoint y: 476, distance: 289.4
click at [316, 476] on p "(no subject)" at bounding box center [301, 471] width 214 height 43
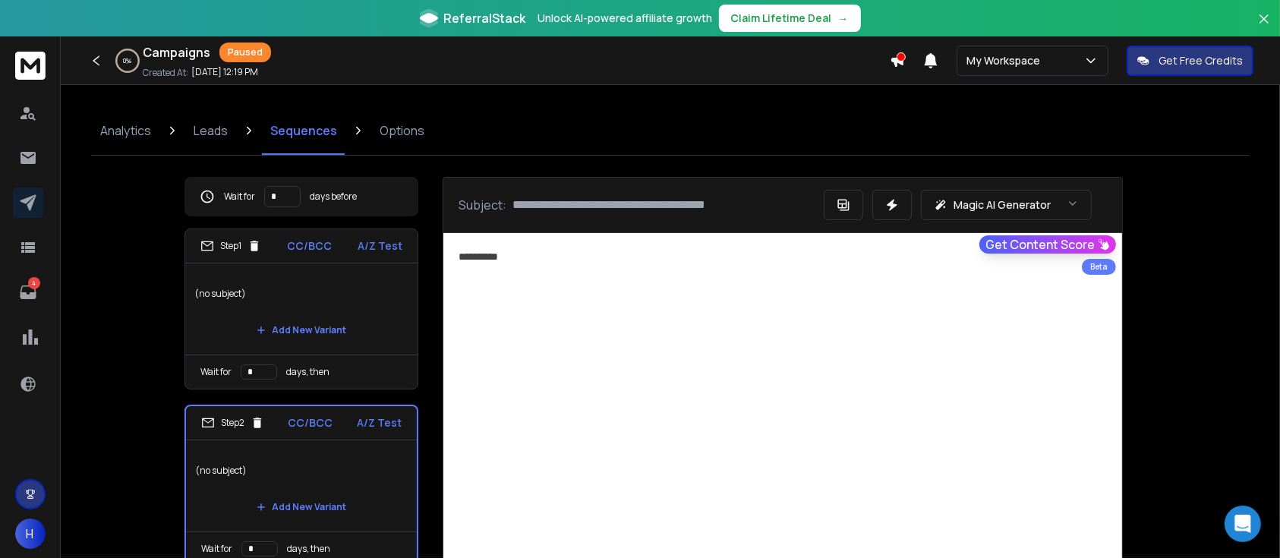
click at [580, 252] on div "**********" at bounding box center [783, 256] width 649 height 17
click at [508, 258] on div "**********" at bounding box center [783, 256] width 649 height 17
click at [930, 257] on div "**********" at bounding box center [783, 256] width 649 height 17
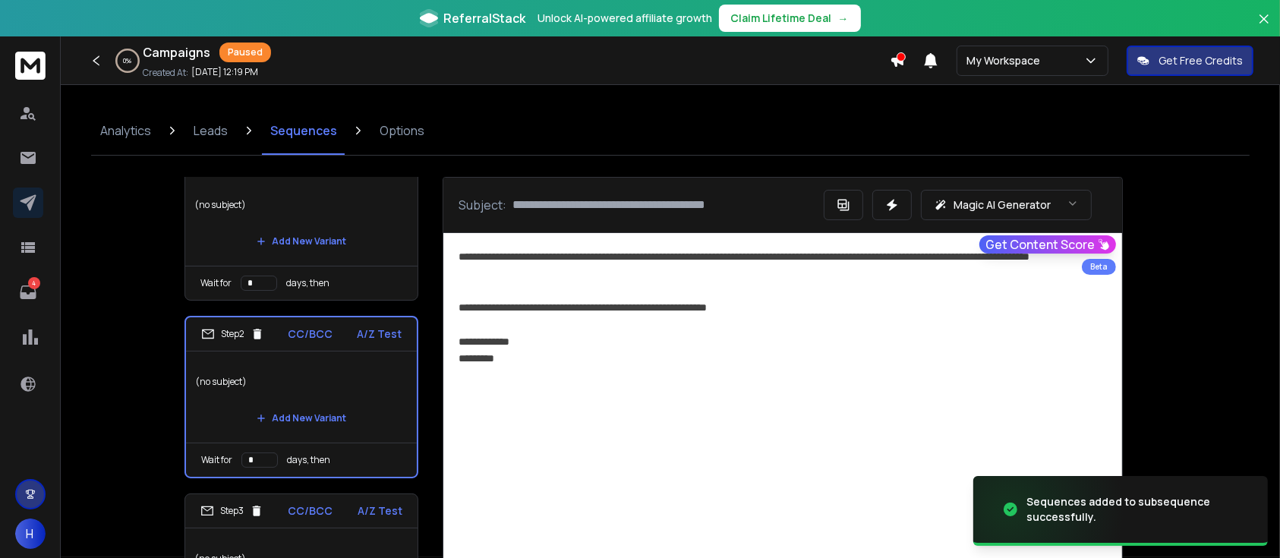
scroll to position [202, 0]
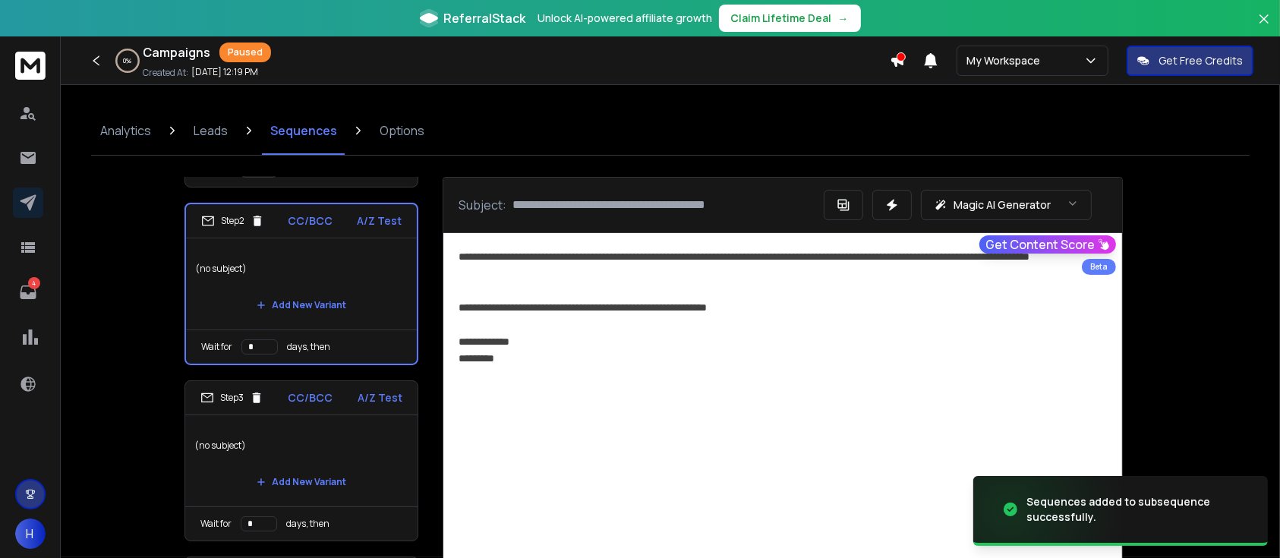
click at [260, 349] on input "*" at bounding box center [260, 346] width 36 height 15
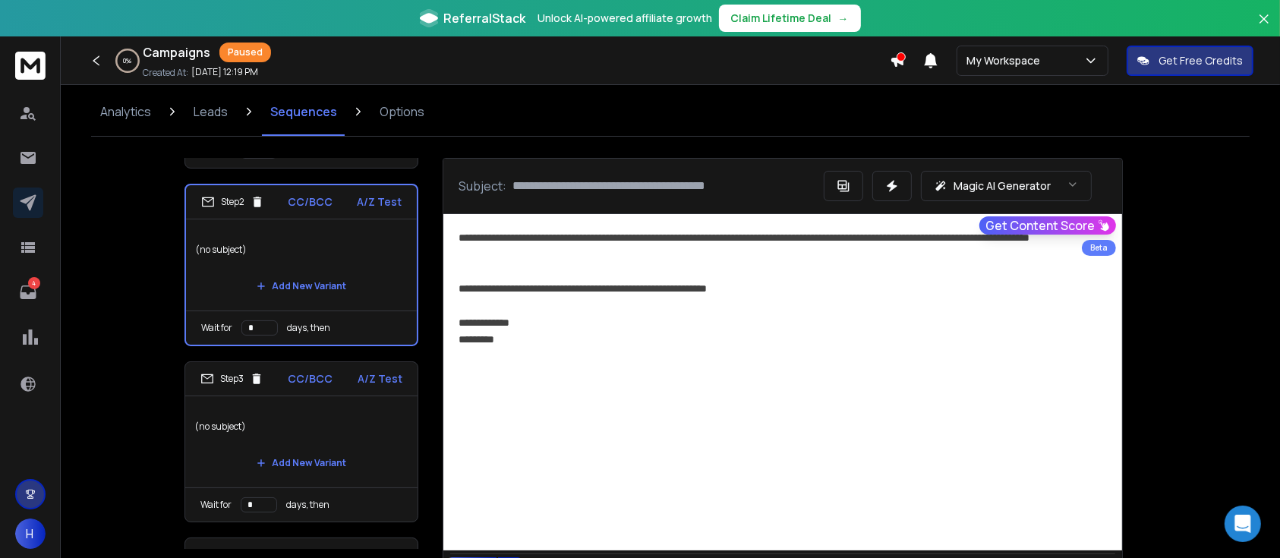
scroll to position [82, 0]
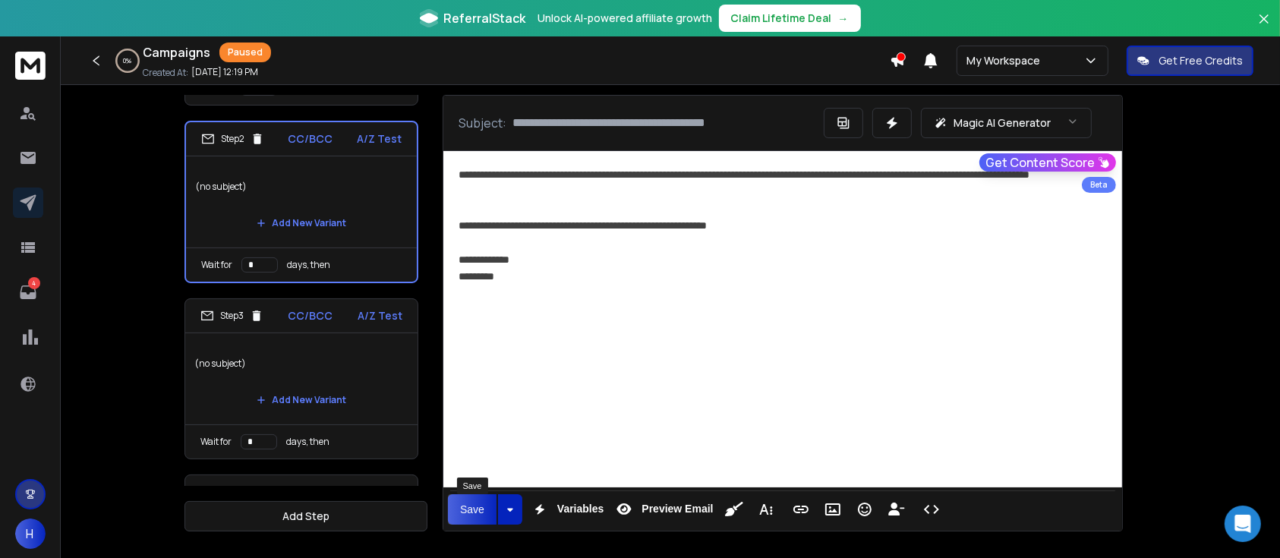
type input "*"
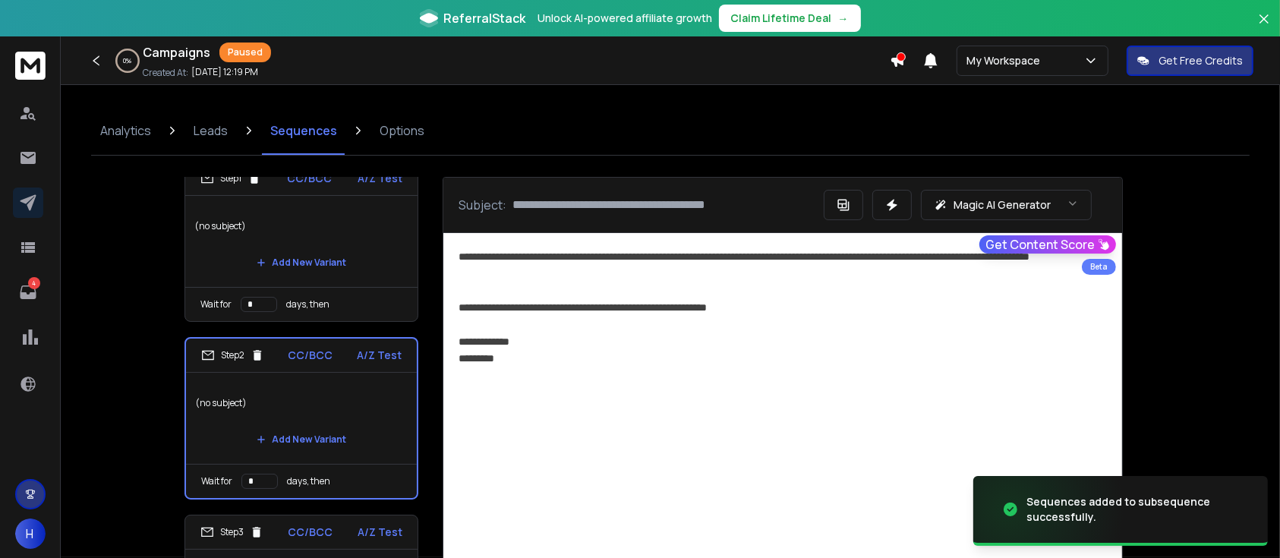
scroll to position [0, 0]
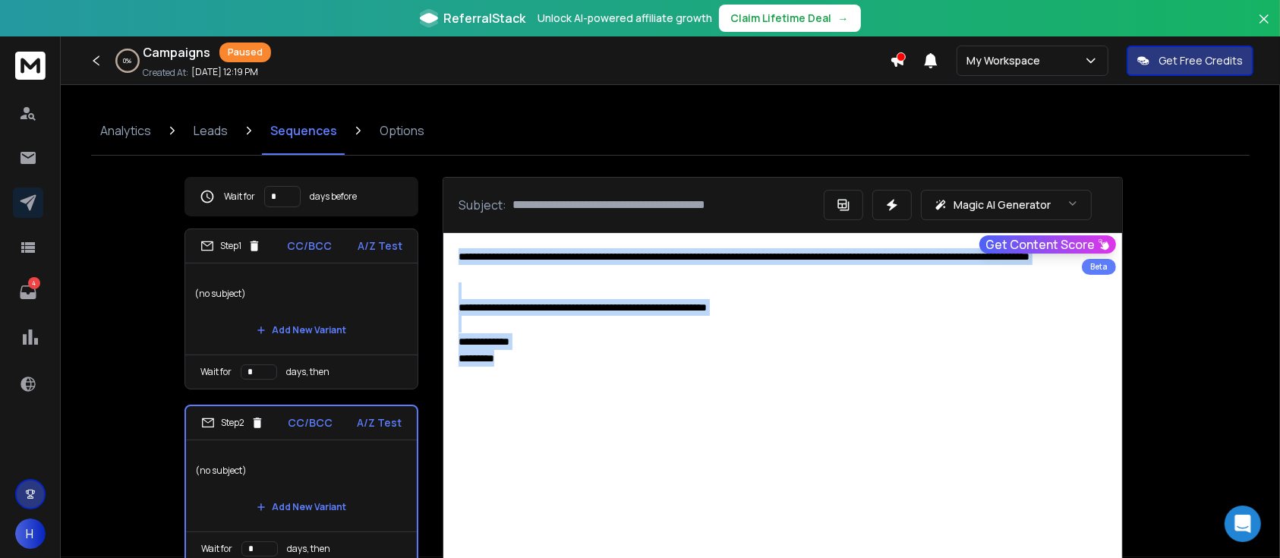
drag, startPoint x: 565, startPoint y: 392, endPoint x: 427, endPoint y: 226, distance: 216.3
click at [427, 226] on div "Wait for * days before Step 1 CC/BCC A/Z Test (no subject) Add New Variant Wait…" at bounding box center [671, 395] width 972 height 437
drag, startPoint x: 504, startPoint y: 263, endPoint x: 312, endPoint y: 284, distance: 193.3
click at [312, 284] on p "(no subject)" at bounding box center [301, 294] width 214 height 43
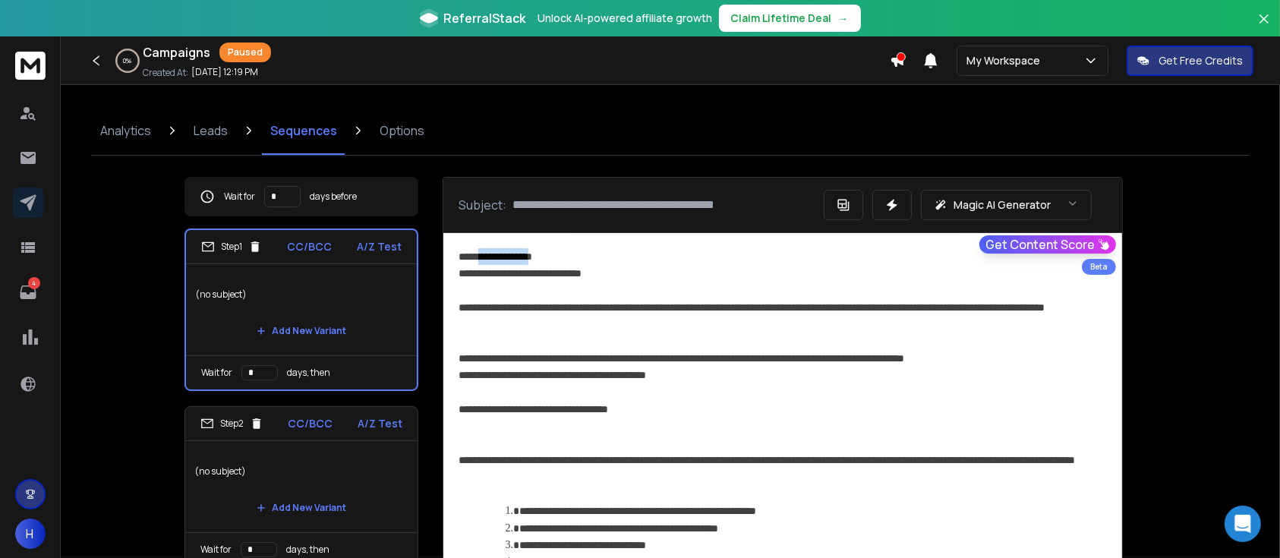
drag, startPoint x: 544, startPoint y: 255, endPoint x: 484, endPoint y: 261, distance: 60.3
click at [484, 261] on div "**********" at bounding box center [775, 256] width 633 height 17
copy div "**********"
click at [255, 466] on p "(no subject)" at bounding box center [301, 471] width 214 height 43
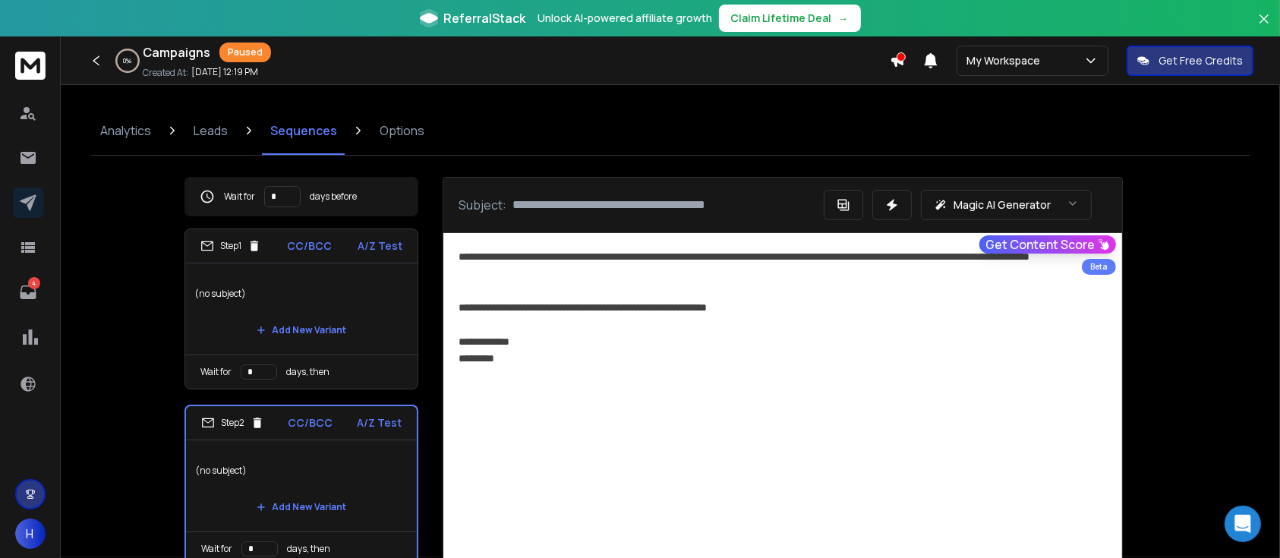
click at [503, 254] on div "**********" at bounding box center [783, 265] width 649 height 34
click at [504, 258] on div "**********" at bounding box center [783, 265] width 649 height 34
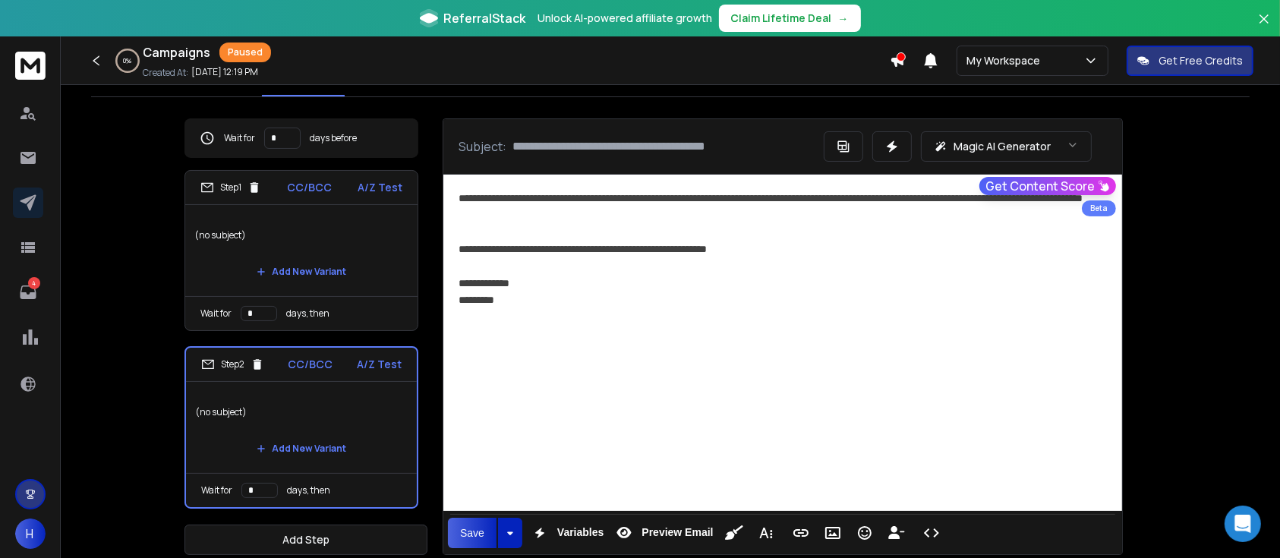
scroll to position [82, 0]
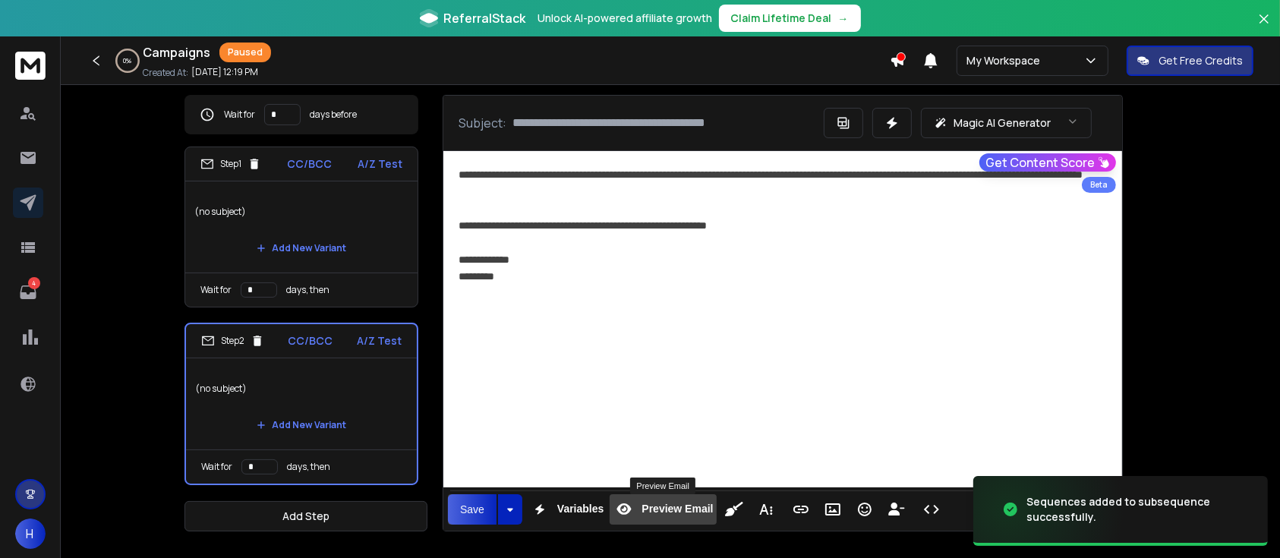
click at [654, 522] on button "Preview Email Preview Email" at bounding box center [663, 509] width 106 height 30
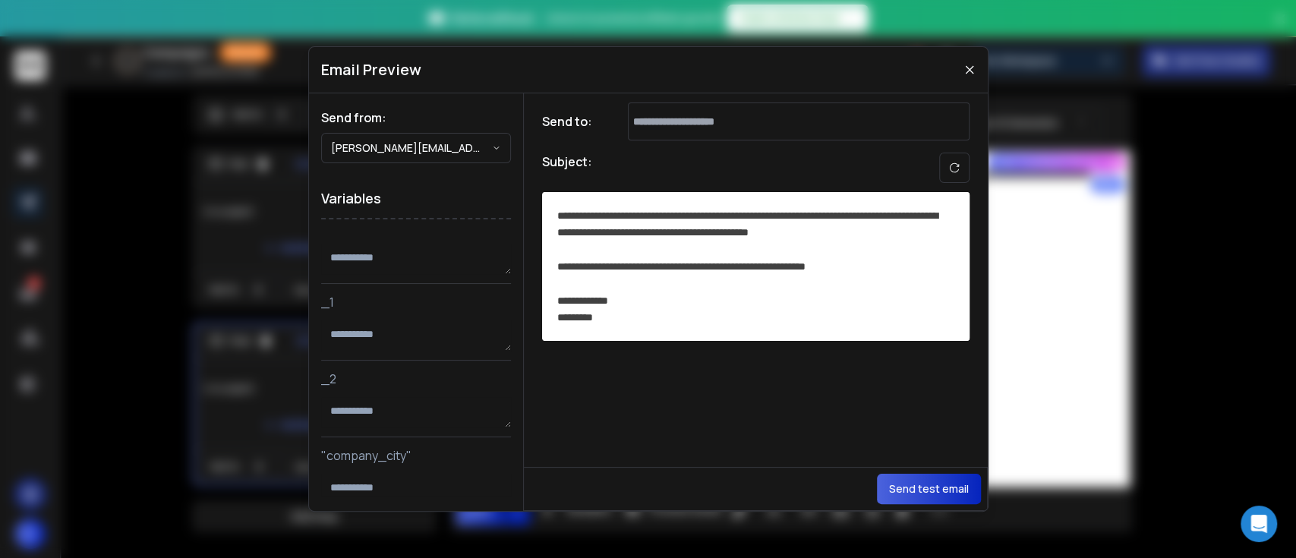
click at [968, 72] on icon at bounding box center [970, 70] width 12 height 12
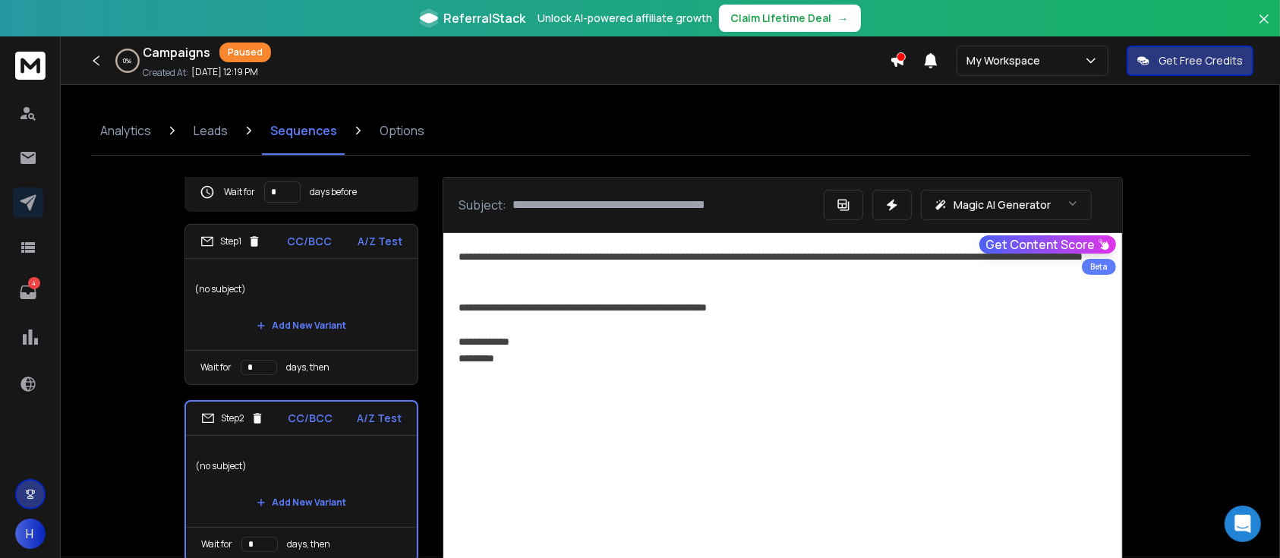
scroll to position [0, 0]
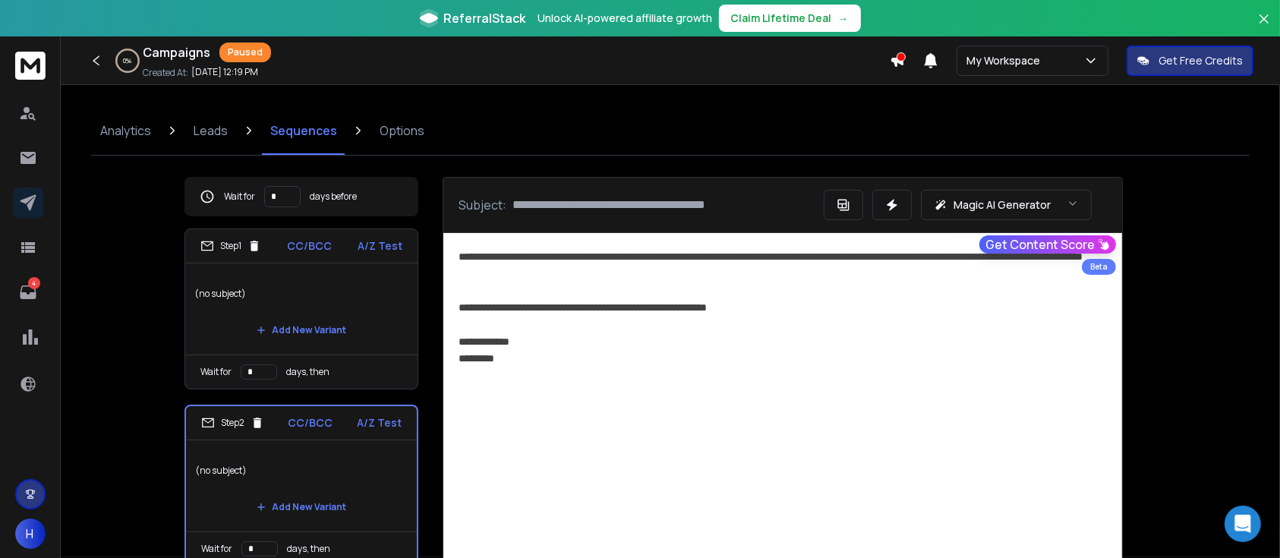
click at [257, 368] on input "*" at bounding box center [259, 372] width 36 height 15
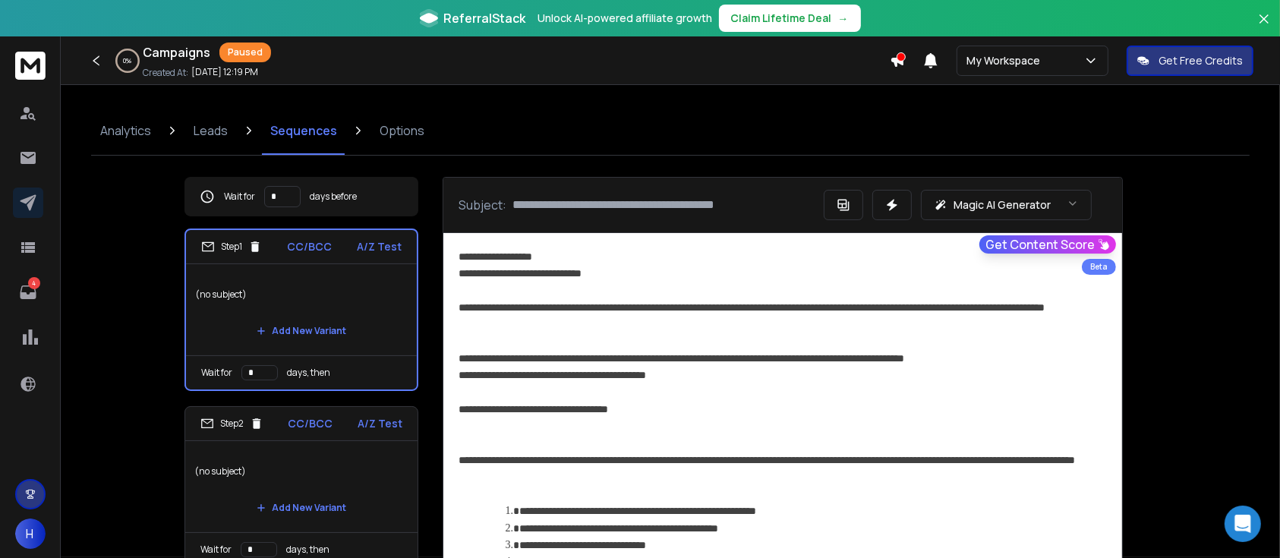
type input "*"
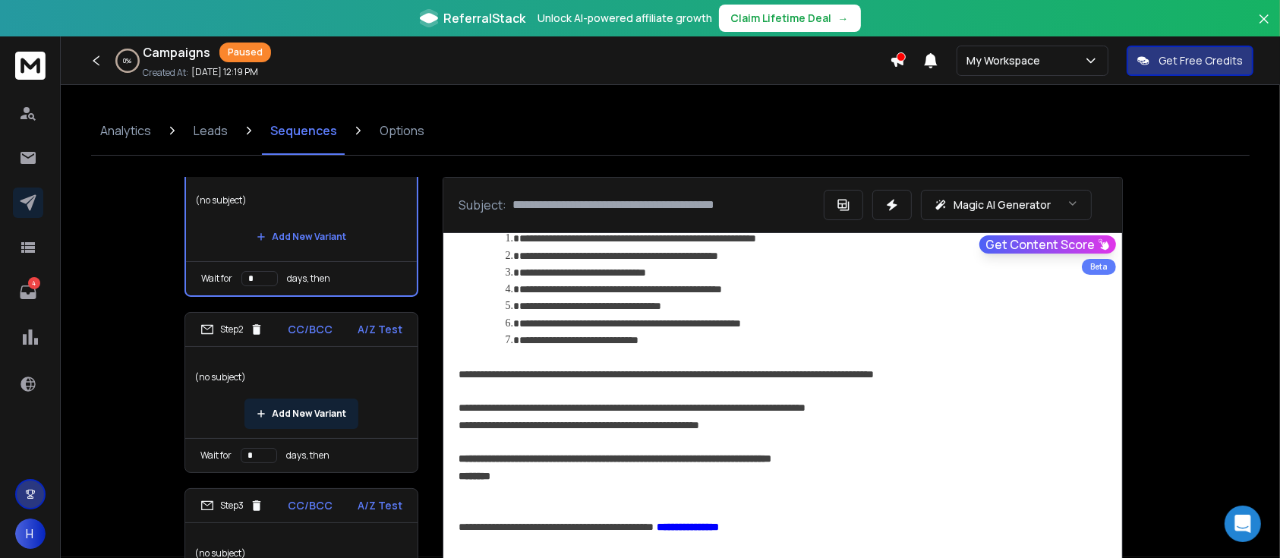
scroll to position [202, 0]
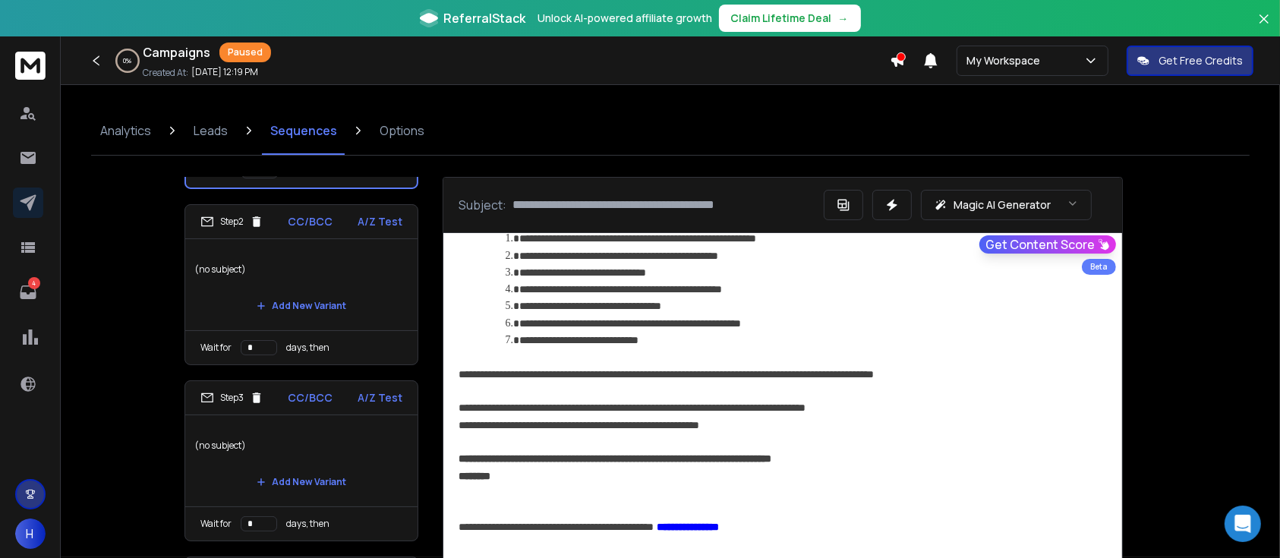
click at [339, 267] on p "(no subject)" at bounding box center [301, 269] width 214 height 43
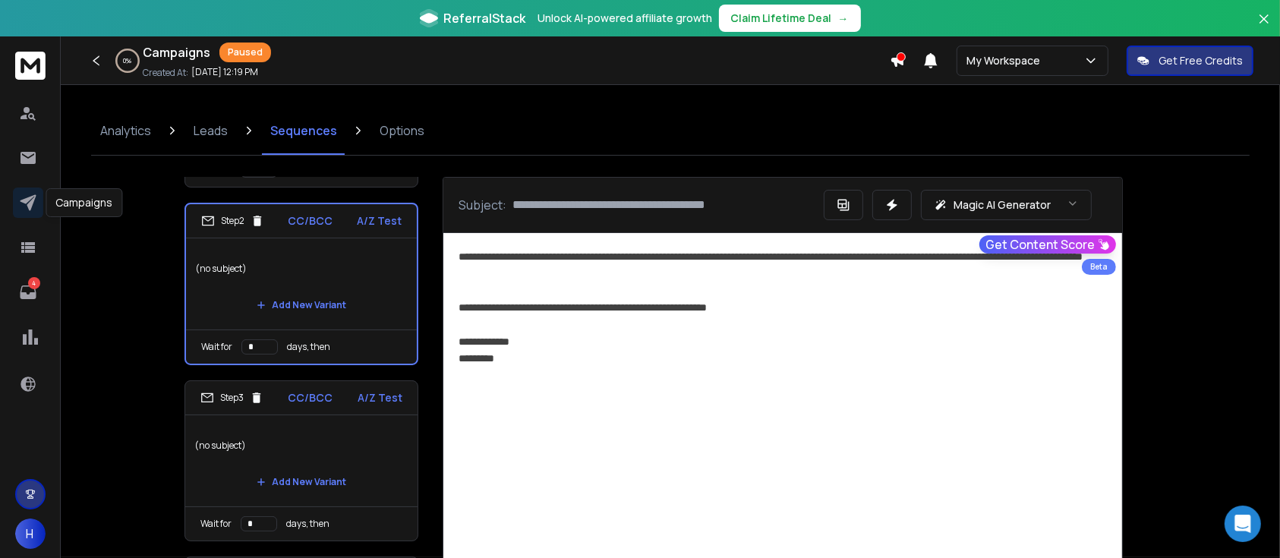
click at [22, 204] on icon at bounding box center [28, 203] width 18 height 18
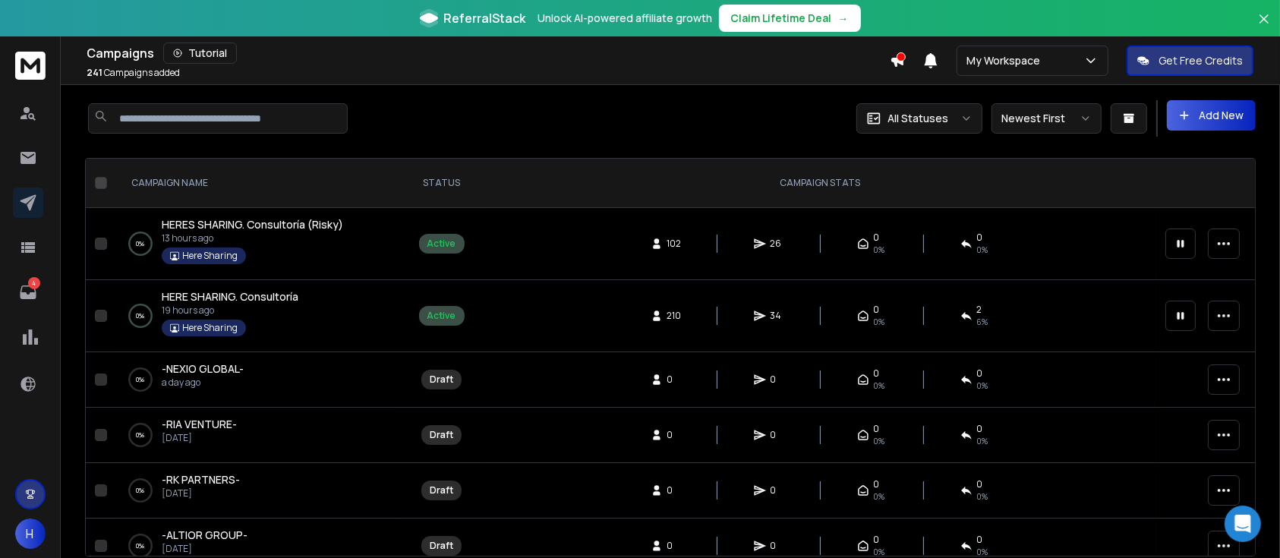
click at [254, 115] on input at bounding box center [218, 118] width 260 height 30
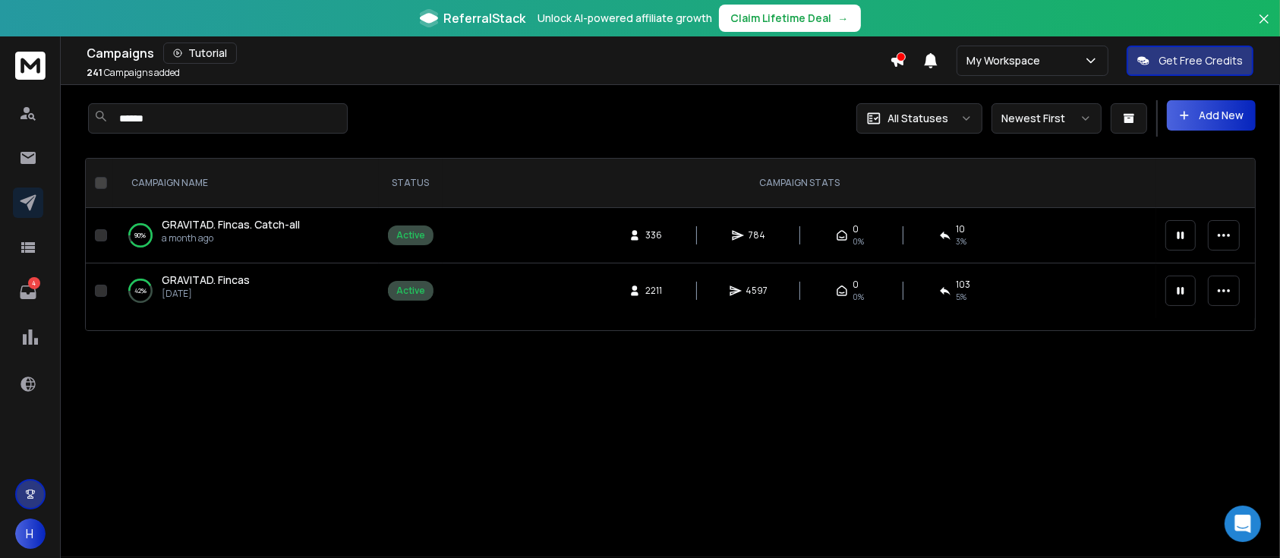
type input "******"
click at [229, 284] on span "GRAVITAD. Fincas" at bounding box center [206, 280] width 88 height 14
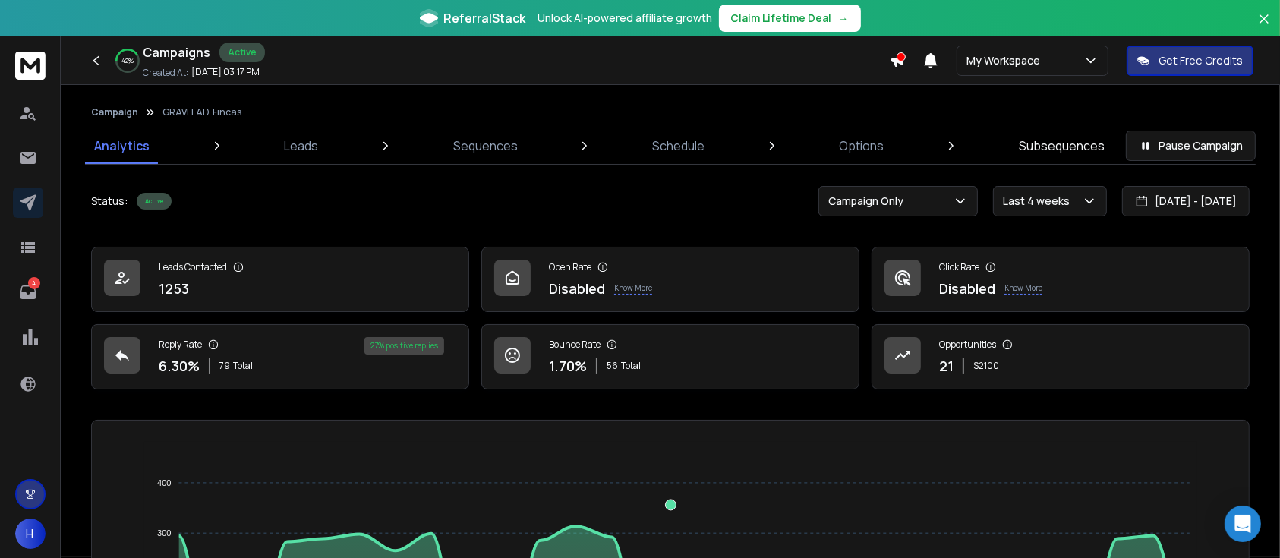
click at [1036, 144] on p "Subsequences" at bounding box center [1062, 146] width 86 height 18
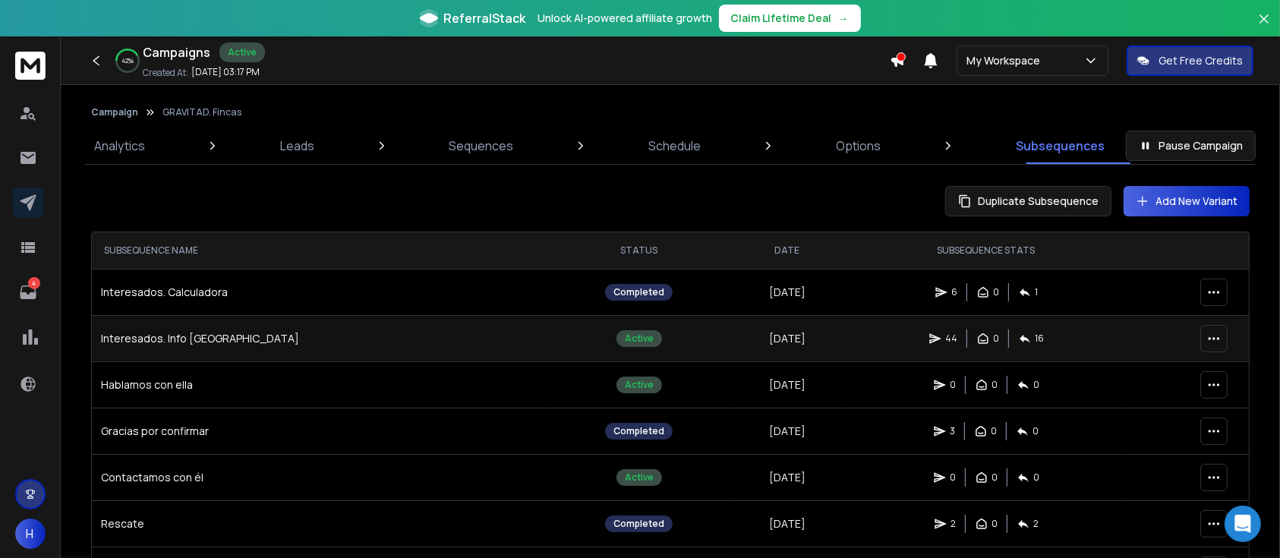
click at [251, 341] on td "Interesados. Info [GEOGRAPHIC_DATA]" at bounding box center [320, 338] width 457 height 46
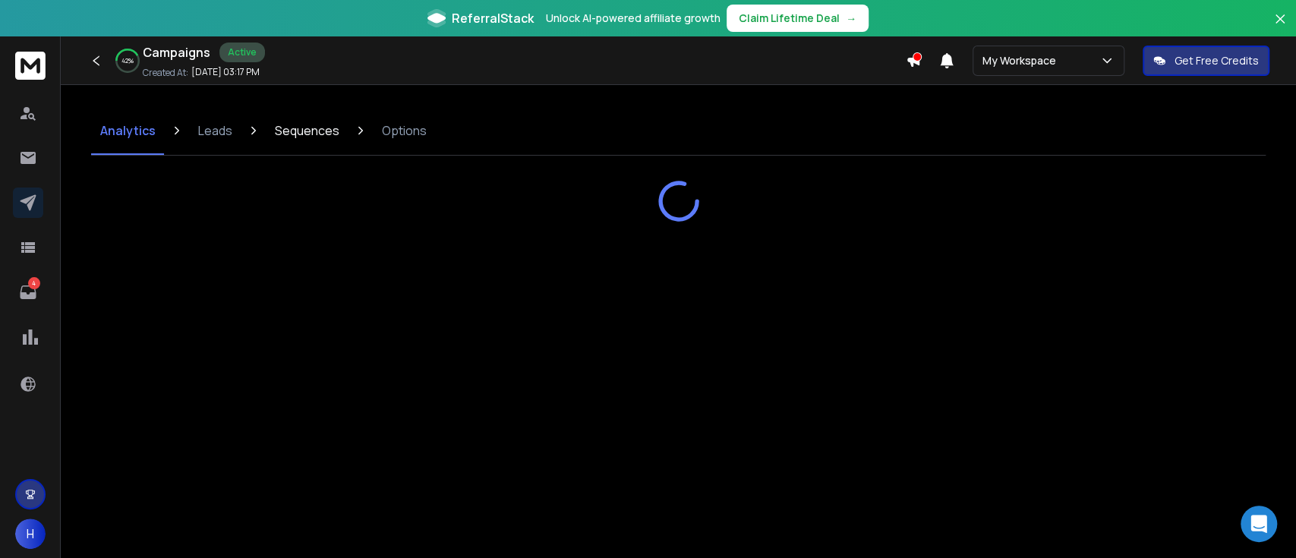
click at [324, 136] on p "Sequences" at bounding box center [307, 131] width 65 height 18
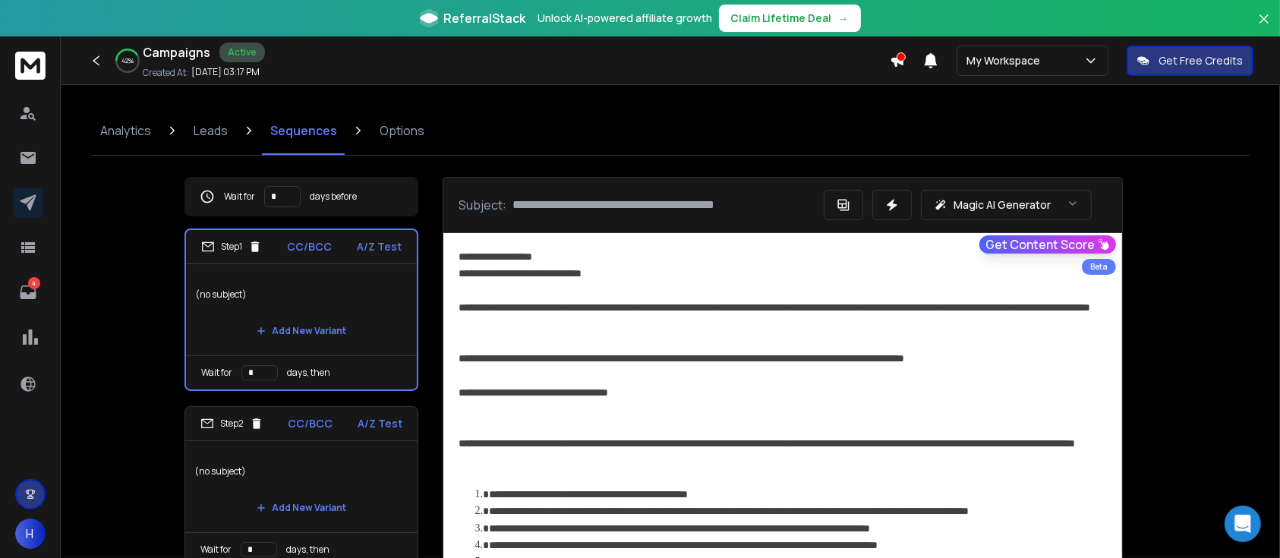
click at [1047, 355] on div "**********" at bounding box center [775, 358] width 633 height 17
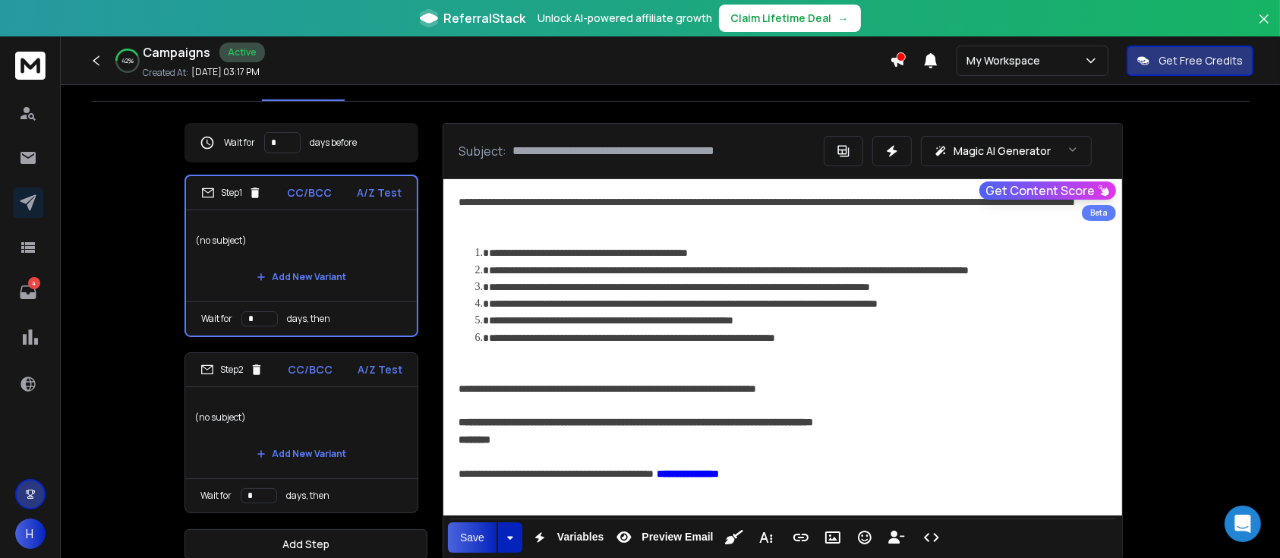
scroll to position [82, 0]
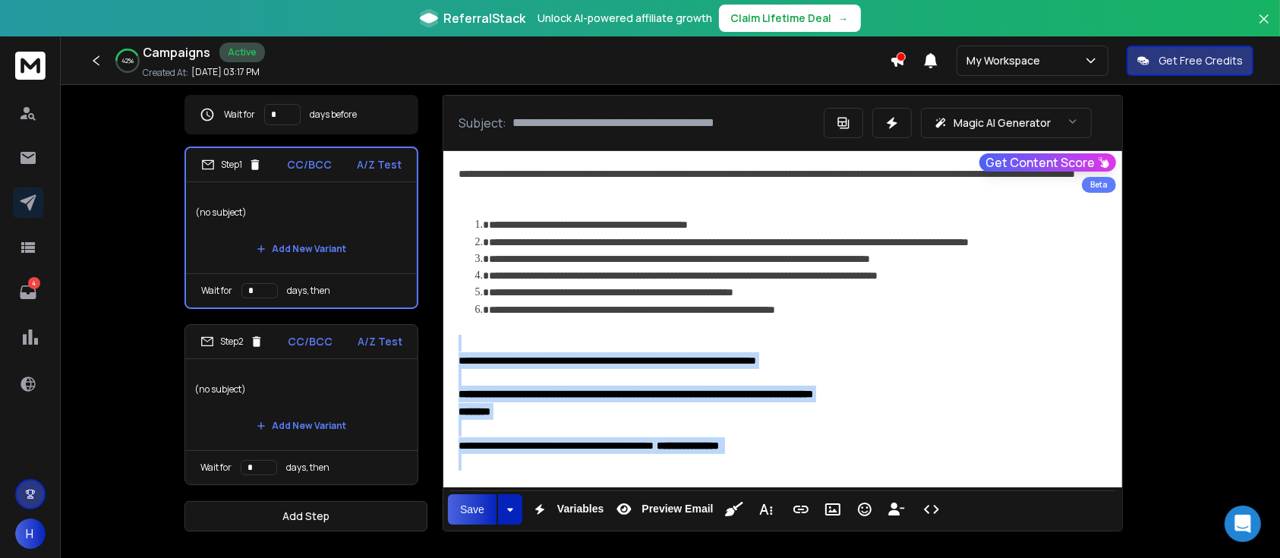
drag, startPoint x: 491, startPoint y: 474, endPoint x: 444, endPoint y: 344, distance: 137.9
click at [444, 344] on div "**********" at bounding box center [783, 318] width 679 height 335
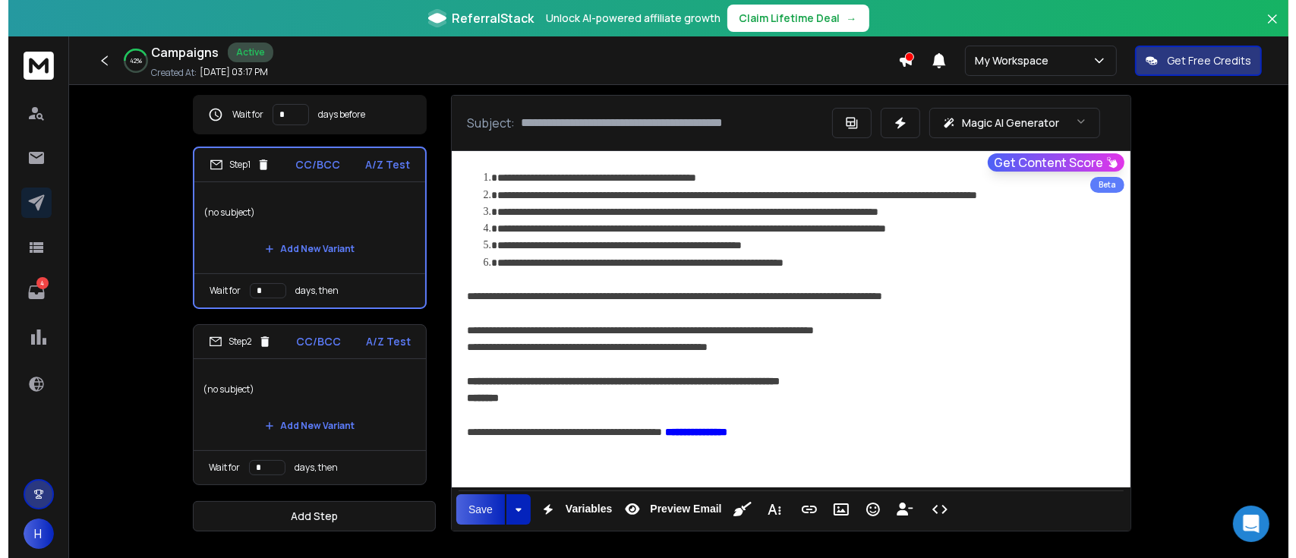
scroll to position [273, 0]
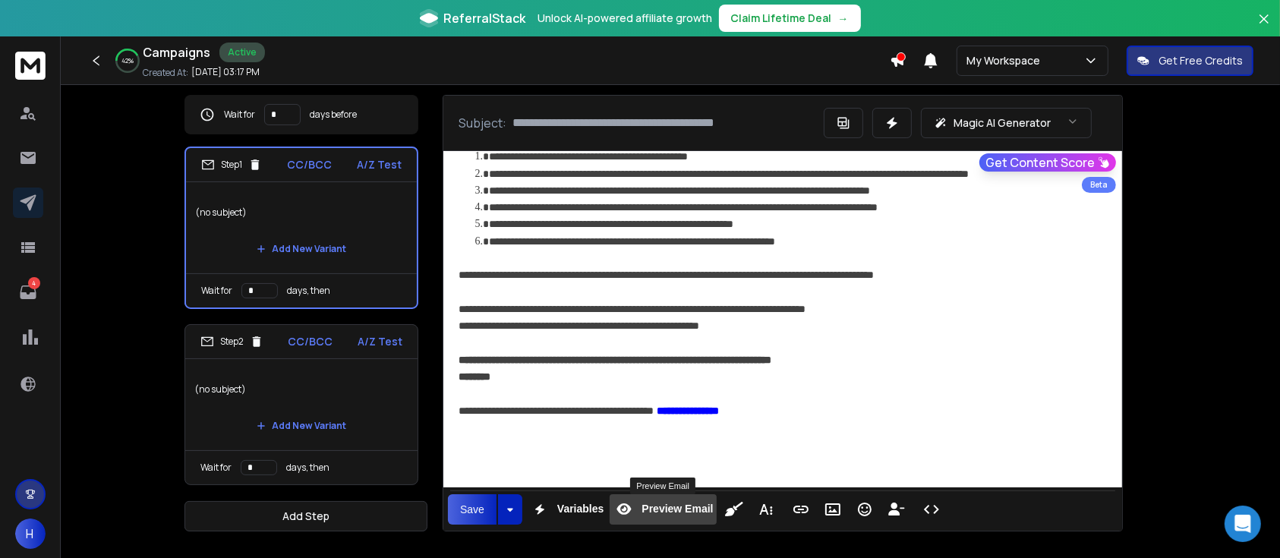
click at [650, 507] on span "Preview Email" at bounding box center [677, 509] width 77 height 13
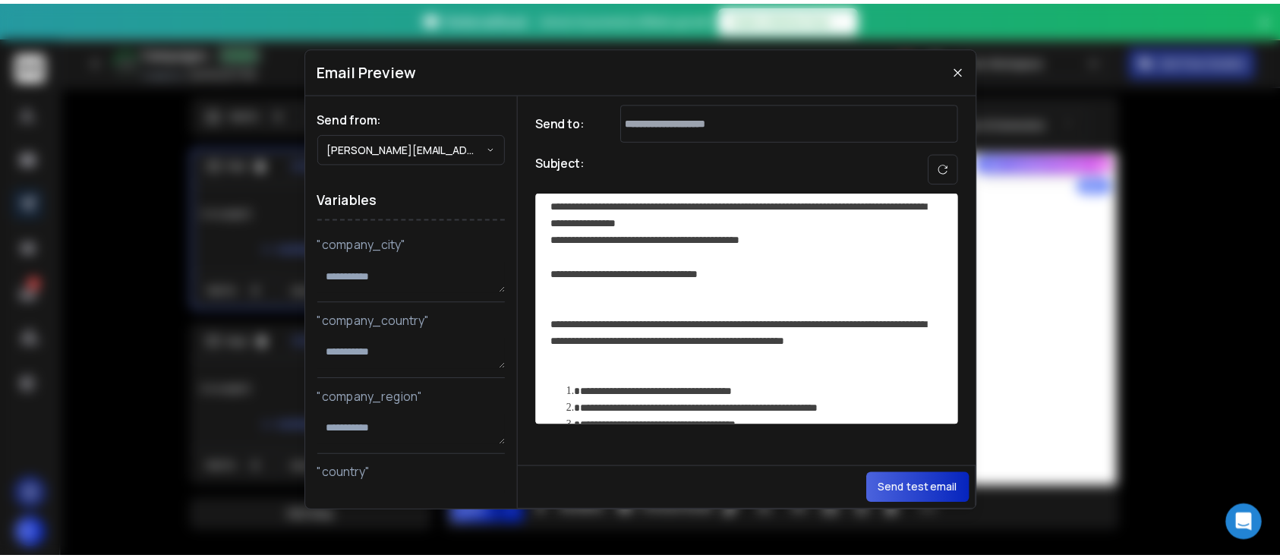
scroll to position [0, 0]
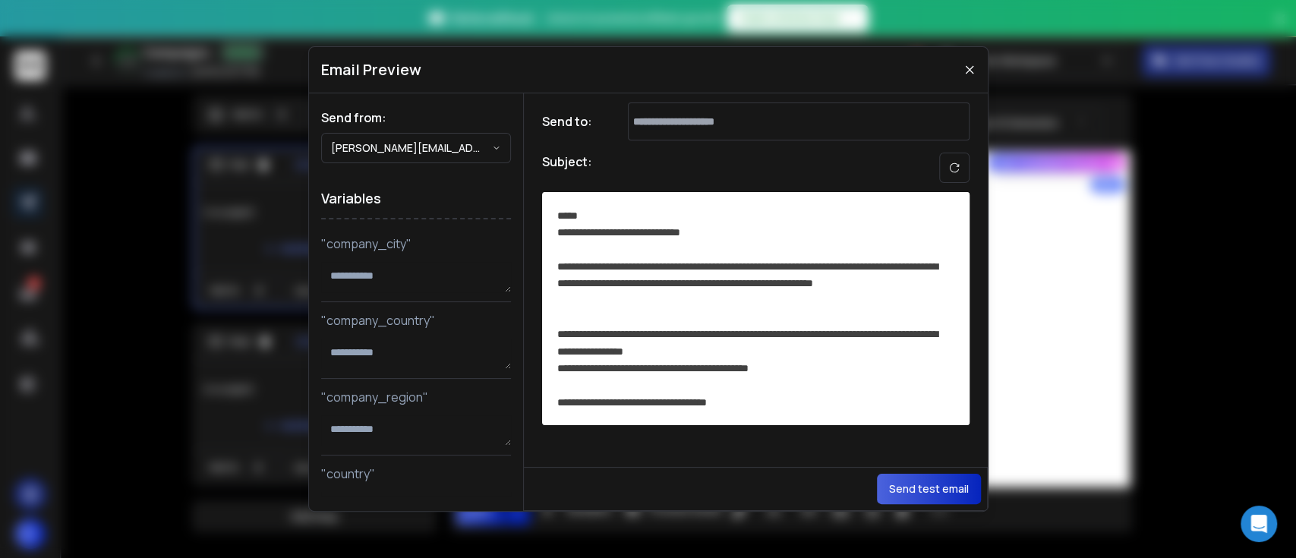
click at [969, 64] on icon at bounding box center [970, 70] width 12 height 12
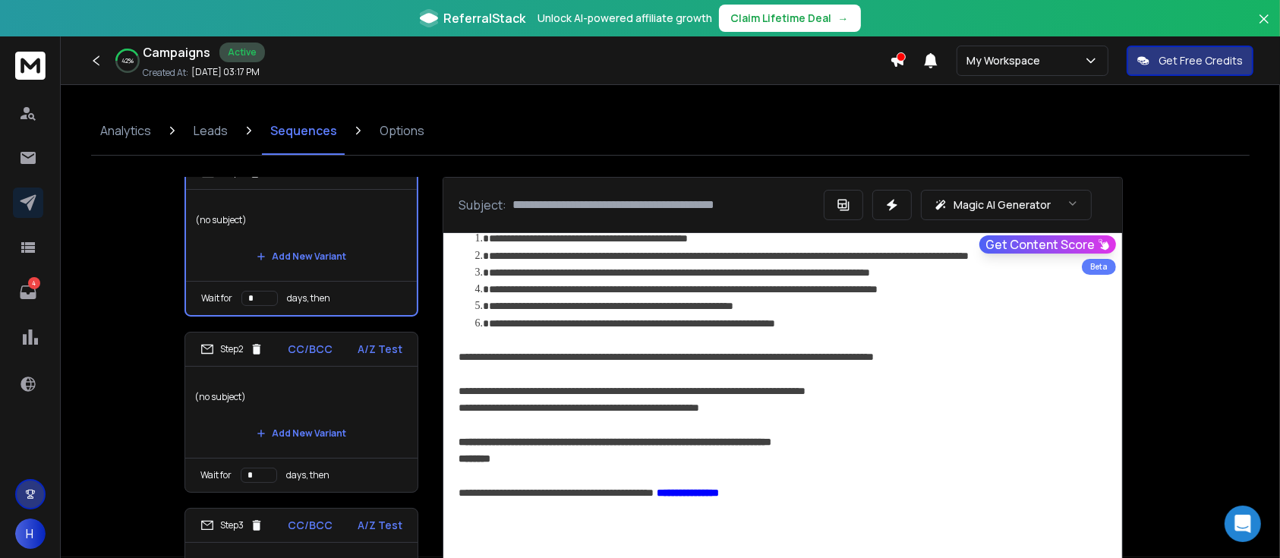
scroll to position [140, 0]
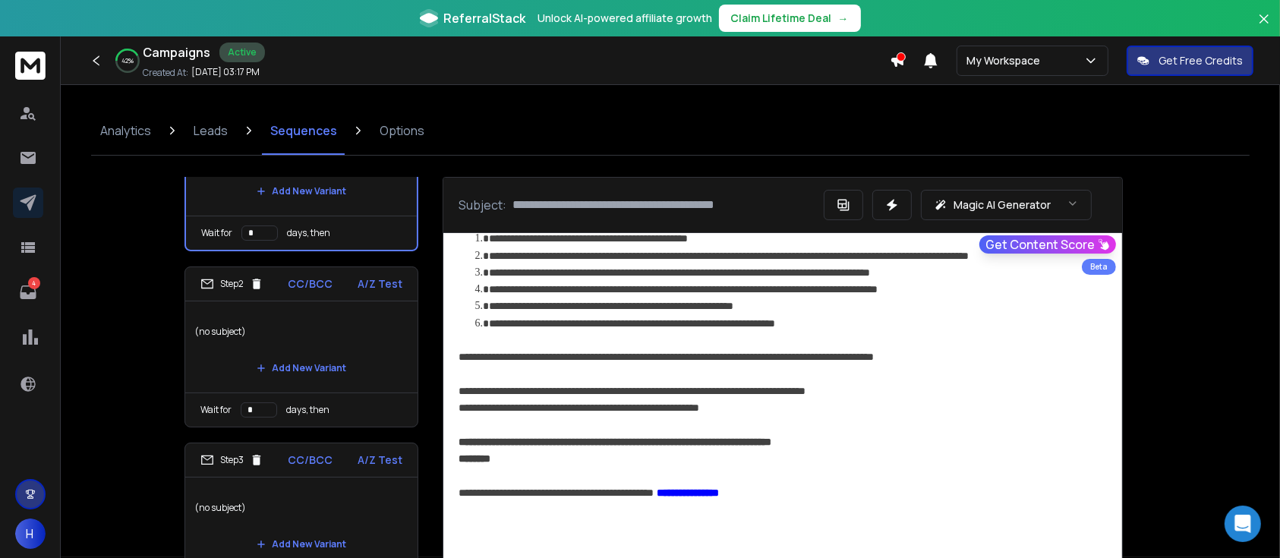
click at [328, 331] on p "(no subject)" at bounding box center [301, 332] width 214 height 43
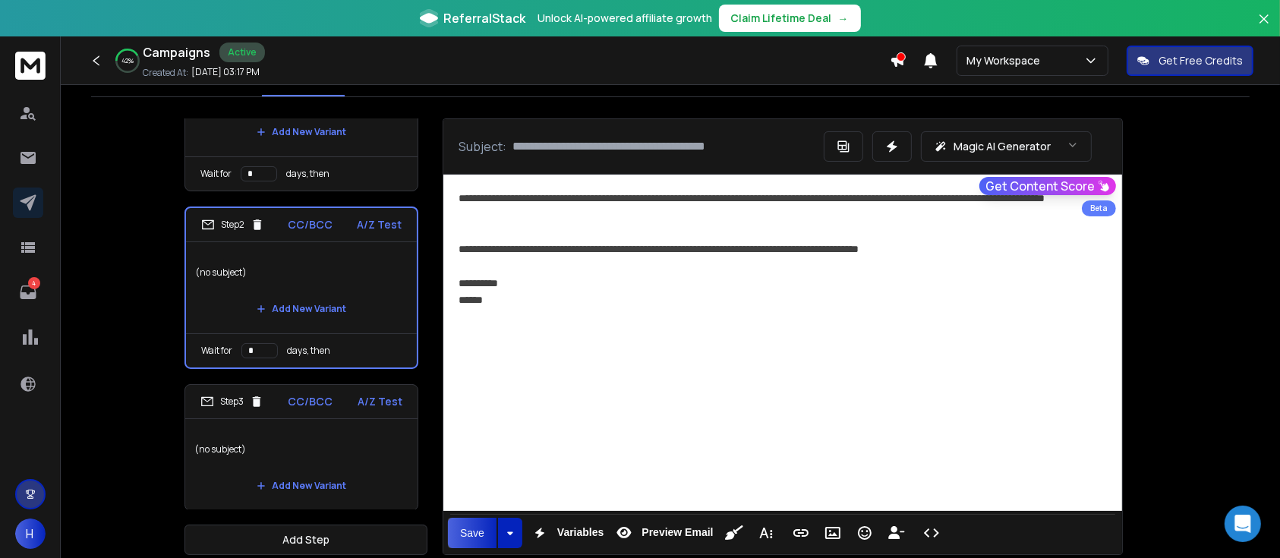
scroll to position [82, 0]
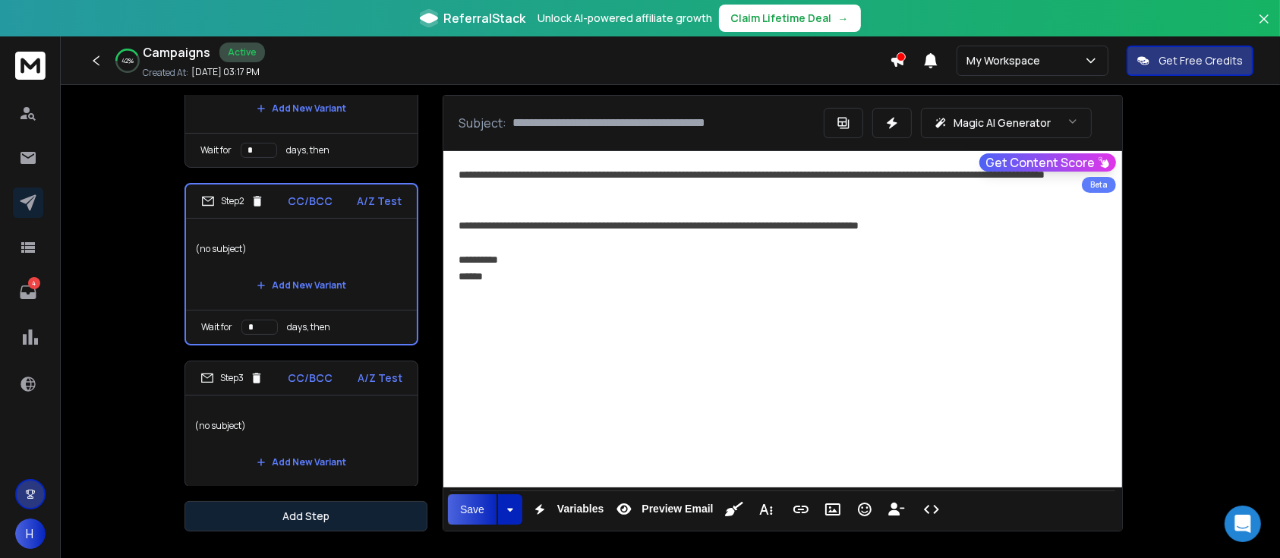
click at [305, 515] on button "Add Step" at bounding box center [306, 516] width 243 height 30
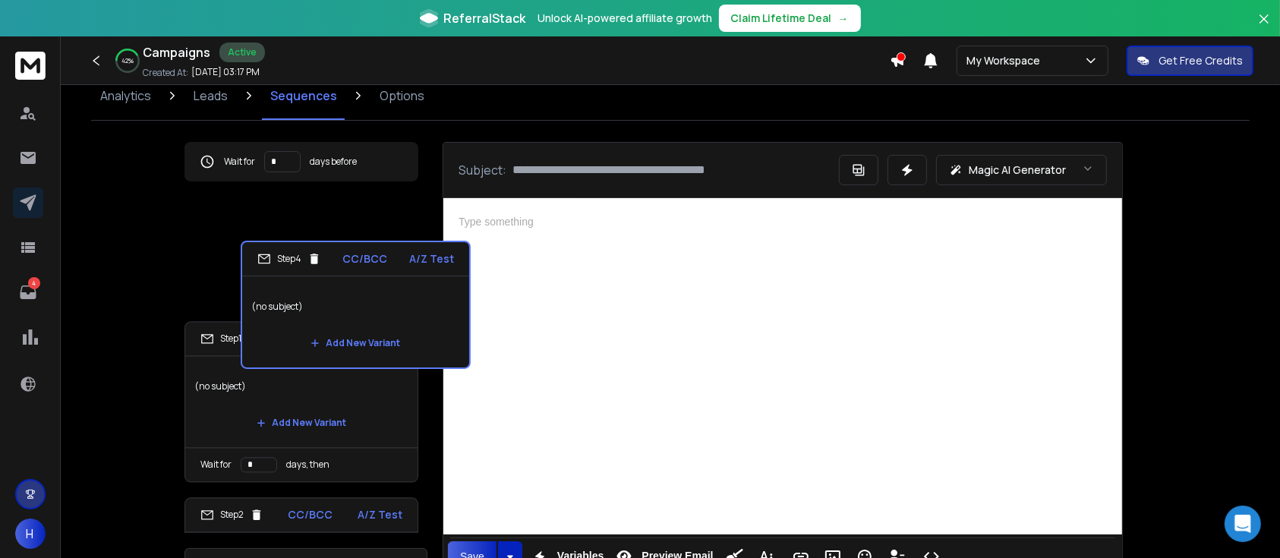
scroll to position [0, 0]
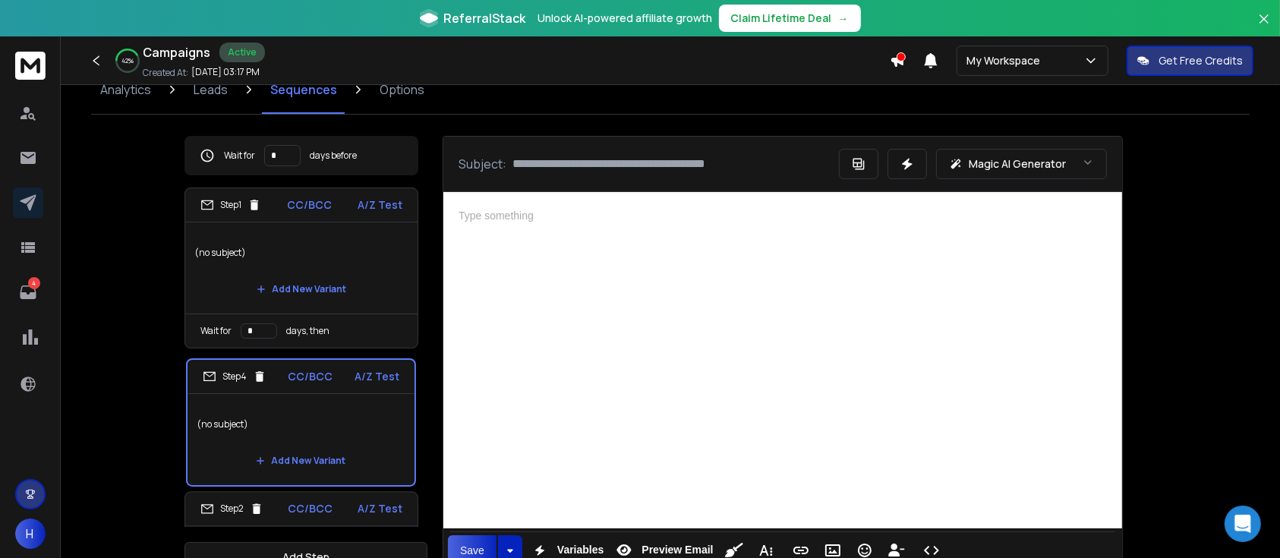
drag, startPoint x: 339, startPoint y: 415, endPoint x: 348, endPoint y: 396, distance: 21.7
click at [339, 408] on ul "Step 1 CC/BCC A/Z Test (no subject) Add New Variant Wait for * days, then Step …" at bounding box center [302, 516] width 234 height 656
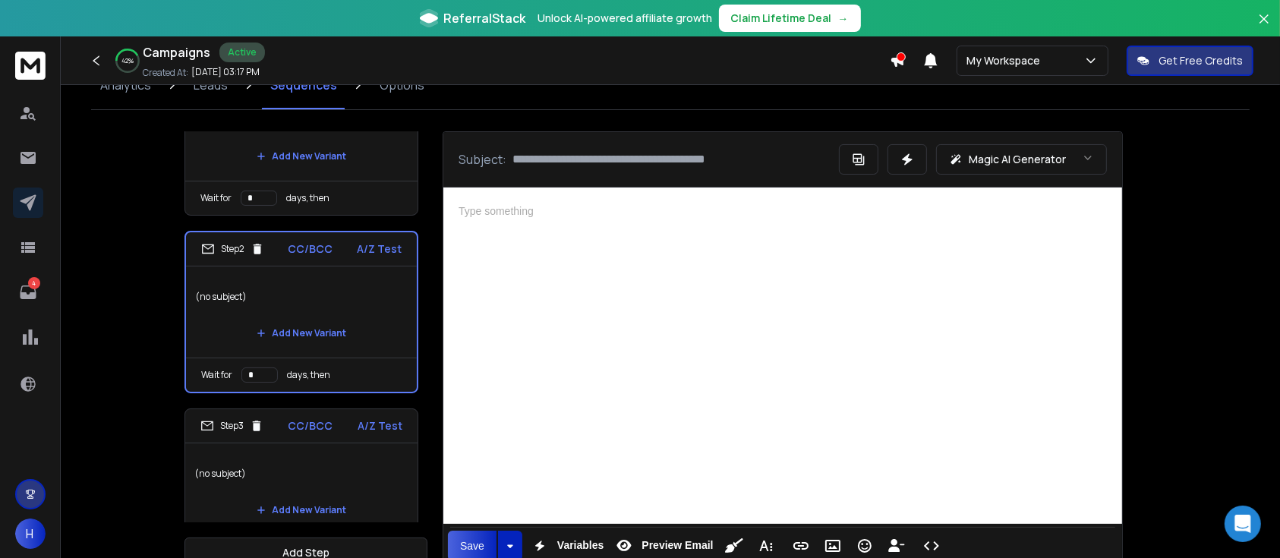
scroll to position [202, 0]
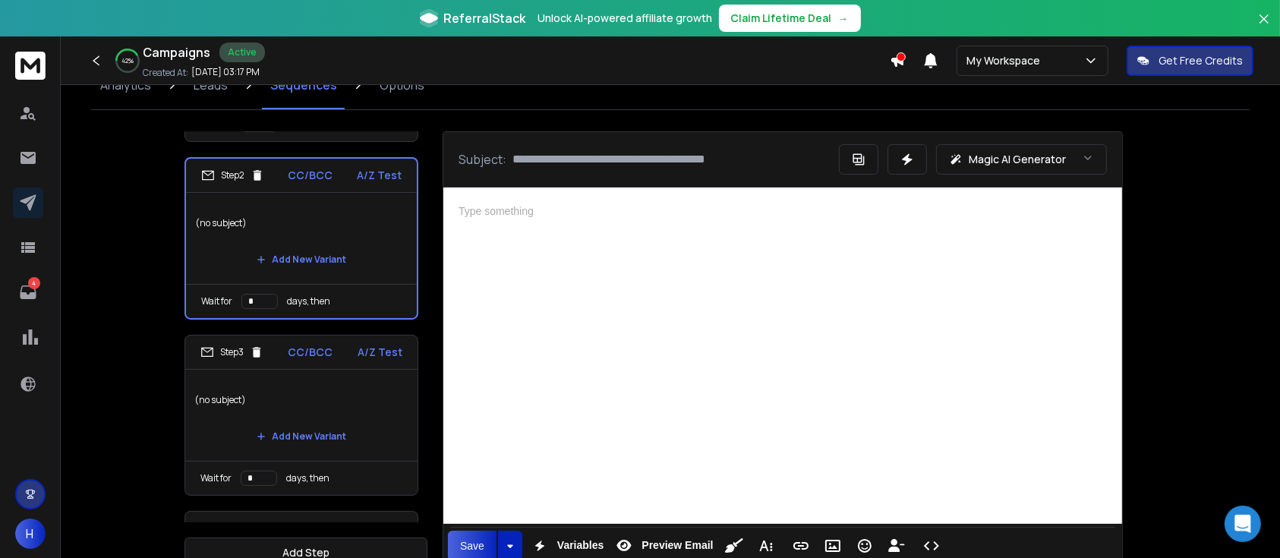
click at [259, 302] on input "*" at bounding box center [260, 301] width 36 height 15
type input "*"
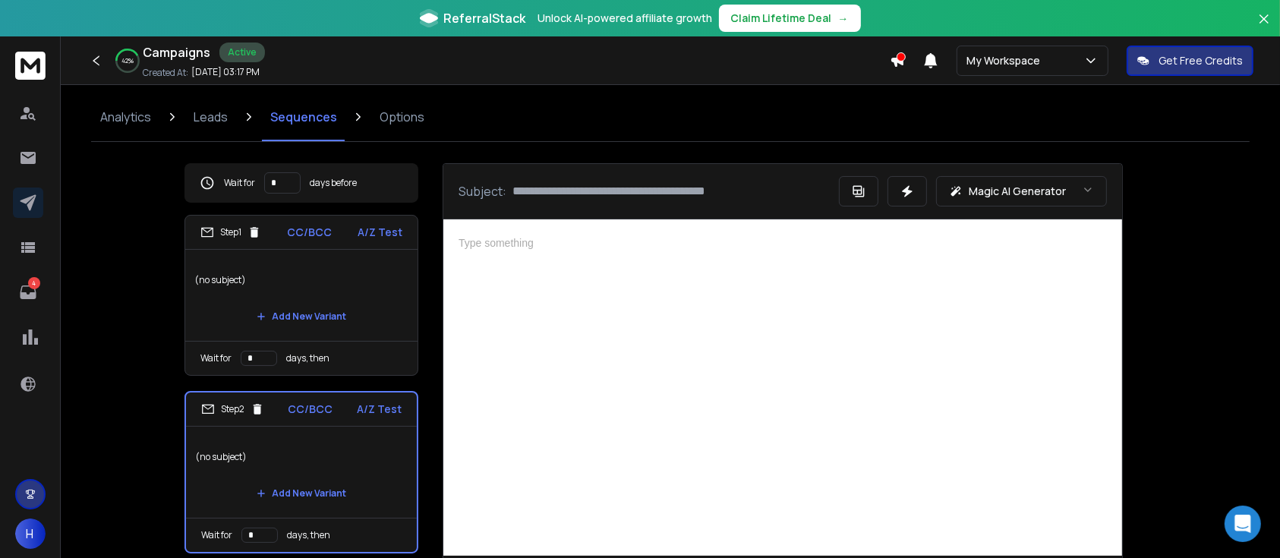
scroll to position [0, 0]
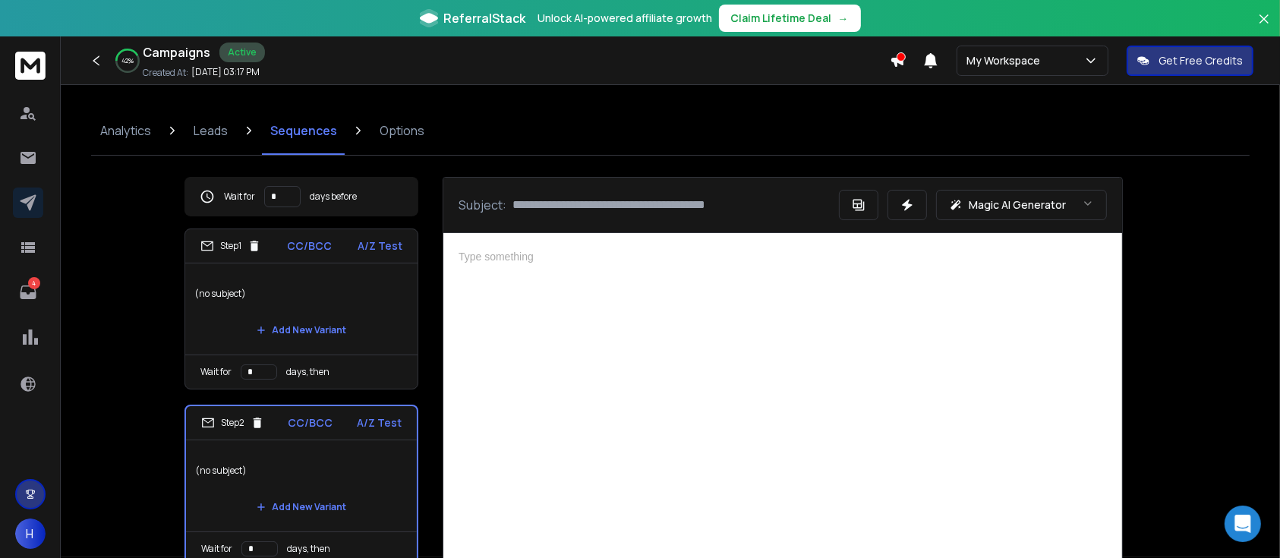
click at [271, 289] on p "(no subject)" at bounding box center [301, 294] width 214 height 43
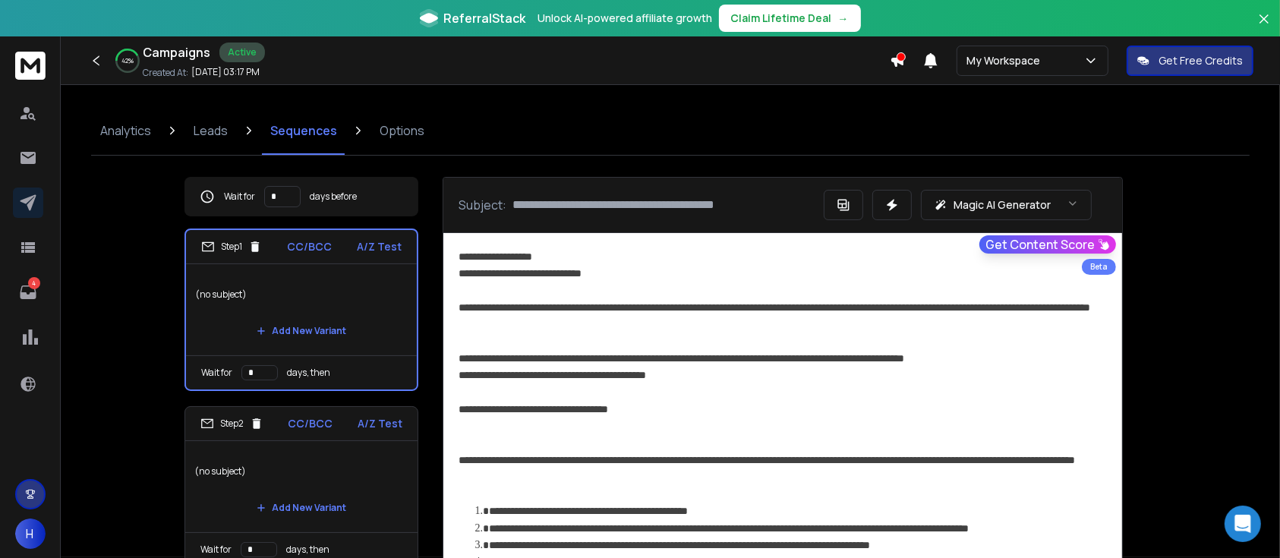
click at [293, 450] on p "(no subject)" at bounding box center [301, 471] width 214 height 43
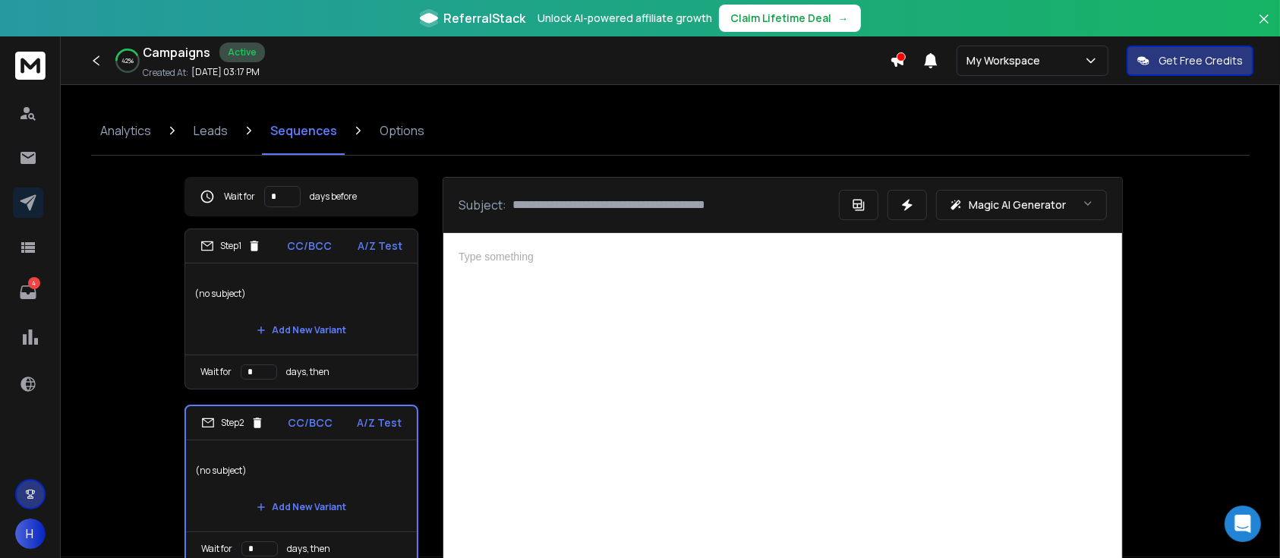
click at [528, 268] on div at bounding box center [783, 400] width 679 height 335
click at [516, 274] on div at bounding box center [783, 400] width 679 height 335
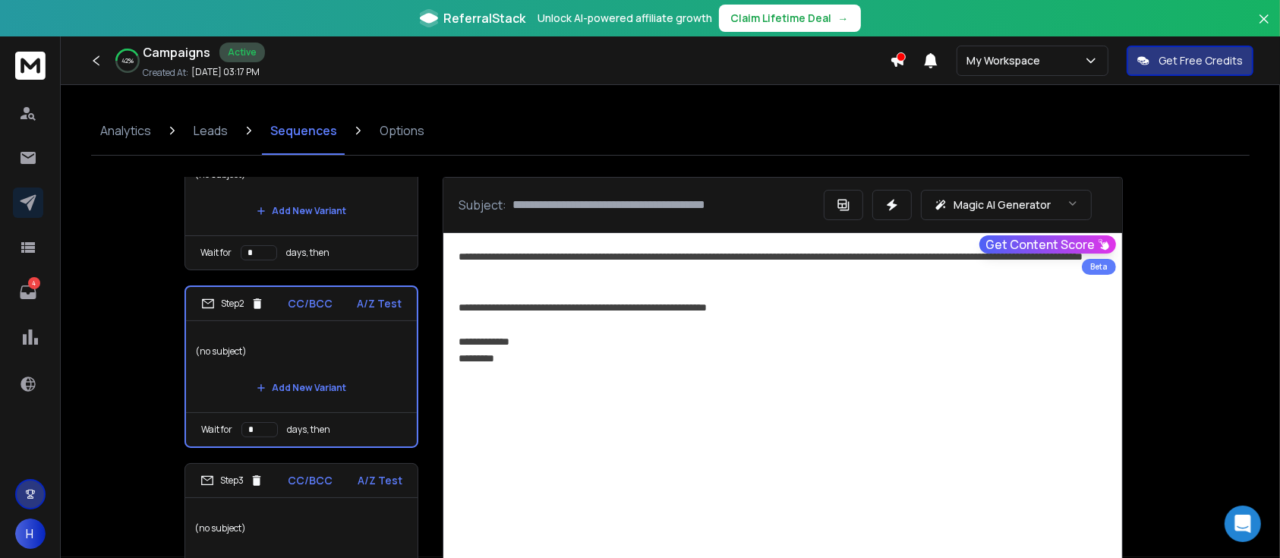
scroll to position [101, 0]
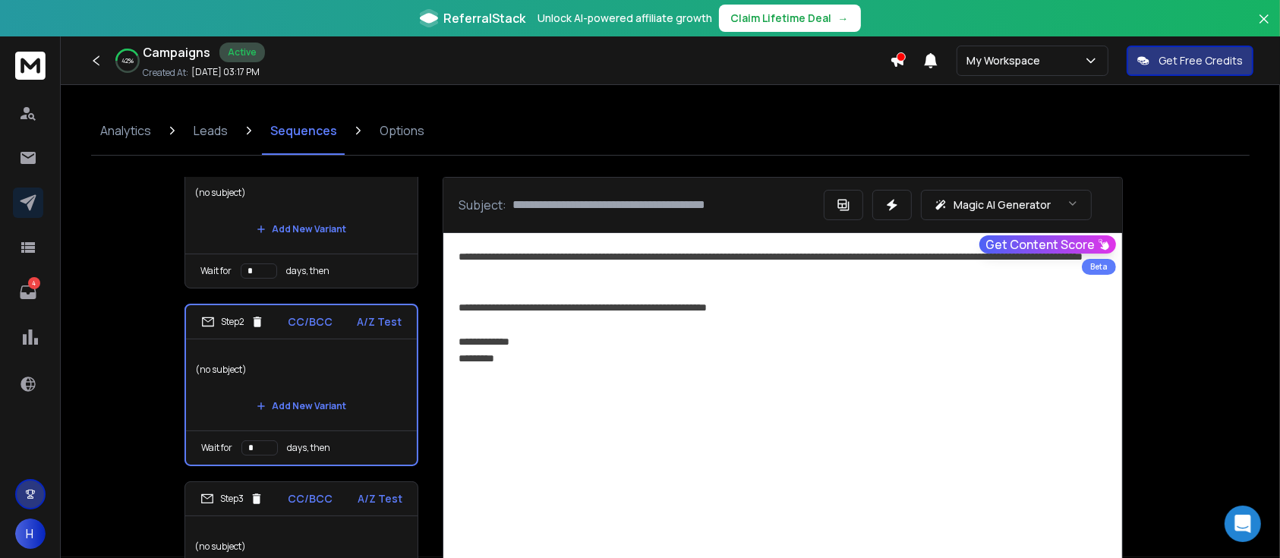
click at [257, 270] on input "*" at bounding box center [259, 271] width 36 height 15
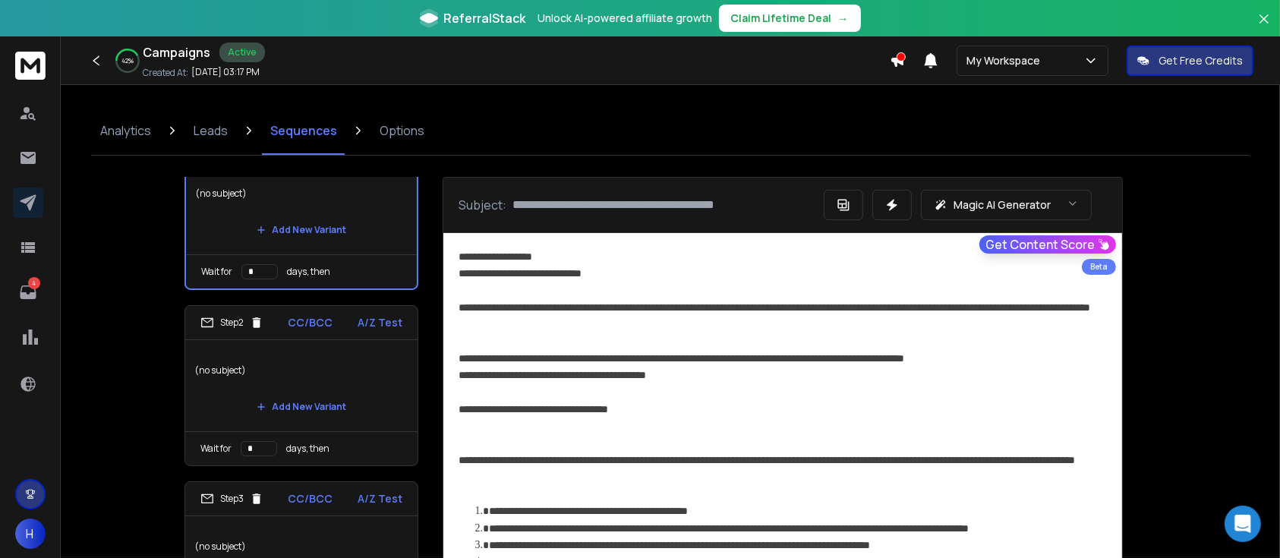
click at [261, 369] on p "(no subject)" at bounding box center [301, 370] width 214 height 43
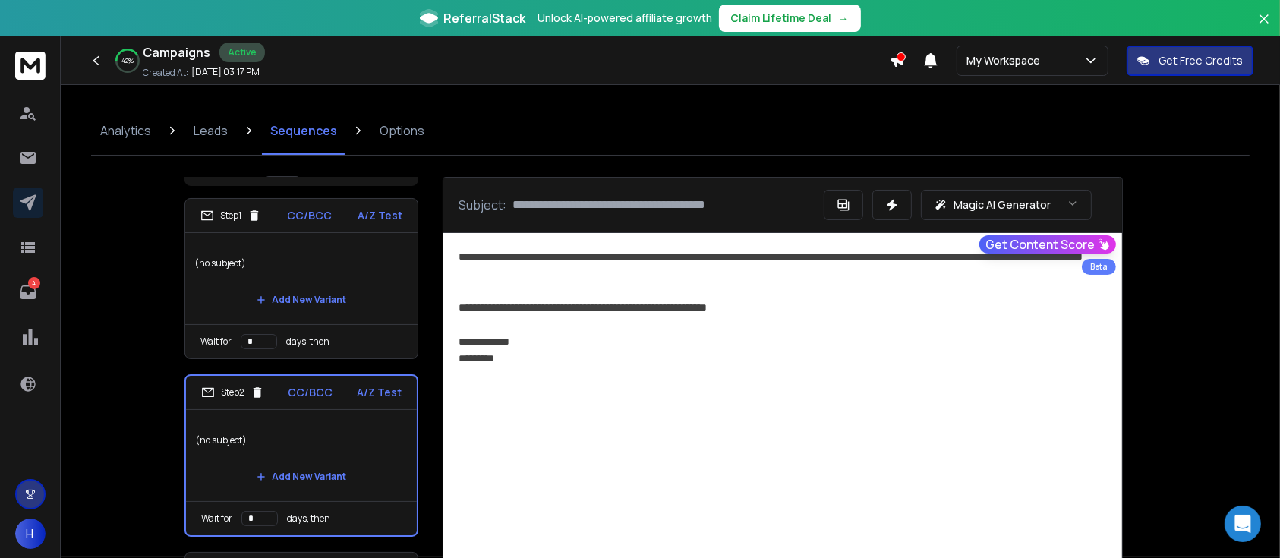
scroll to position [0, 0]
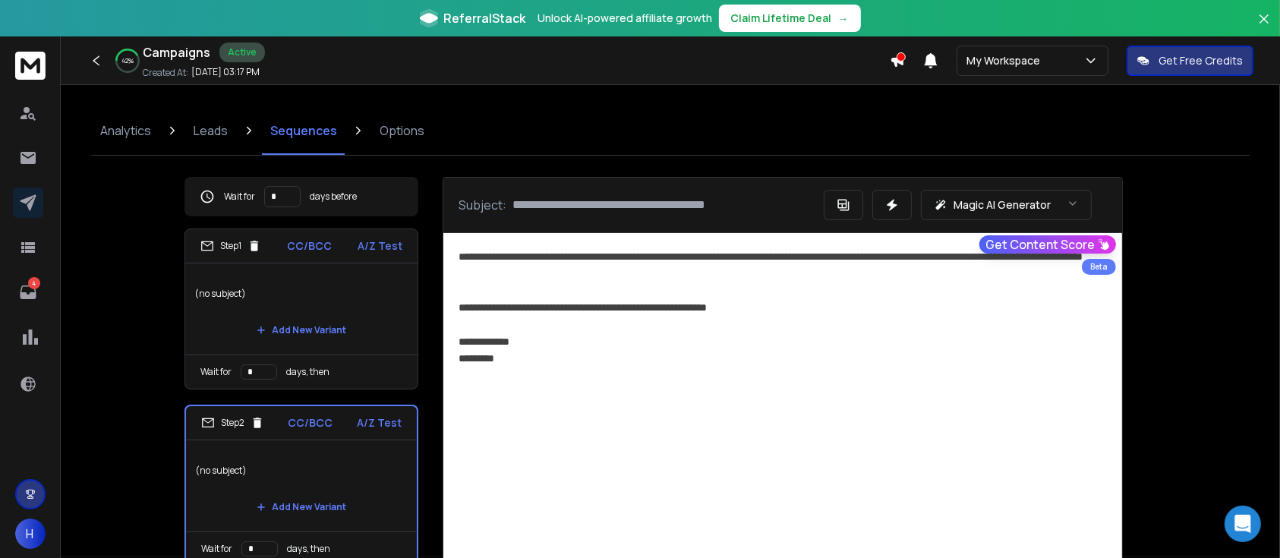
click at [299, 302] on p "(no subject)" at bounding box center [301, 294] width 214 height 43
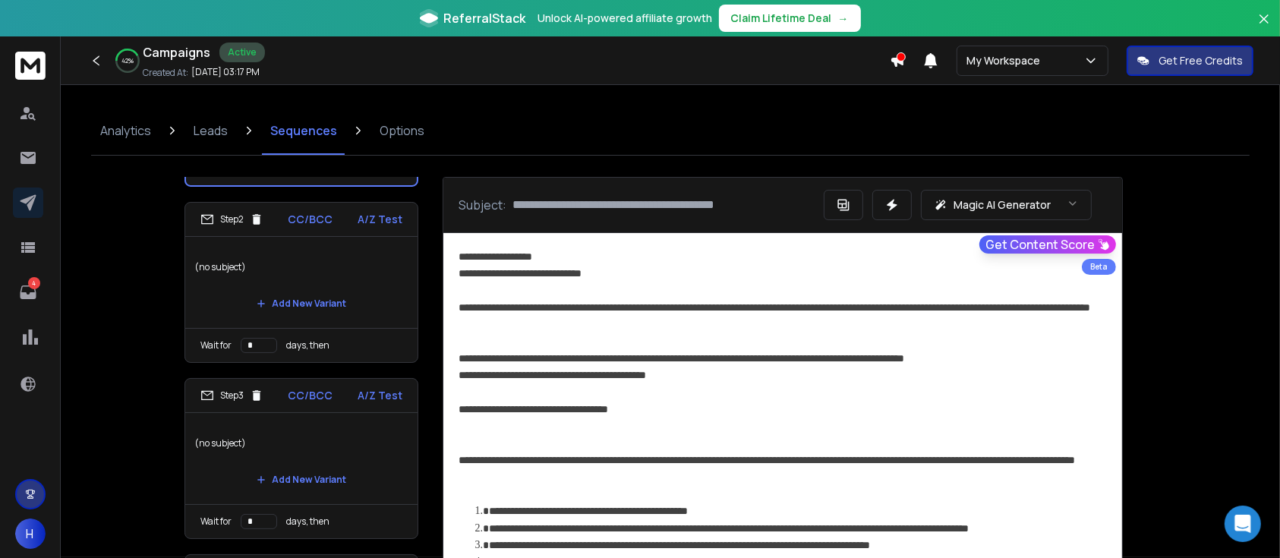
scroll to position [304, 0]
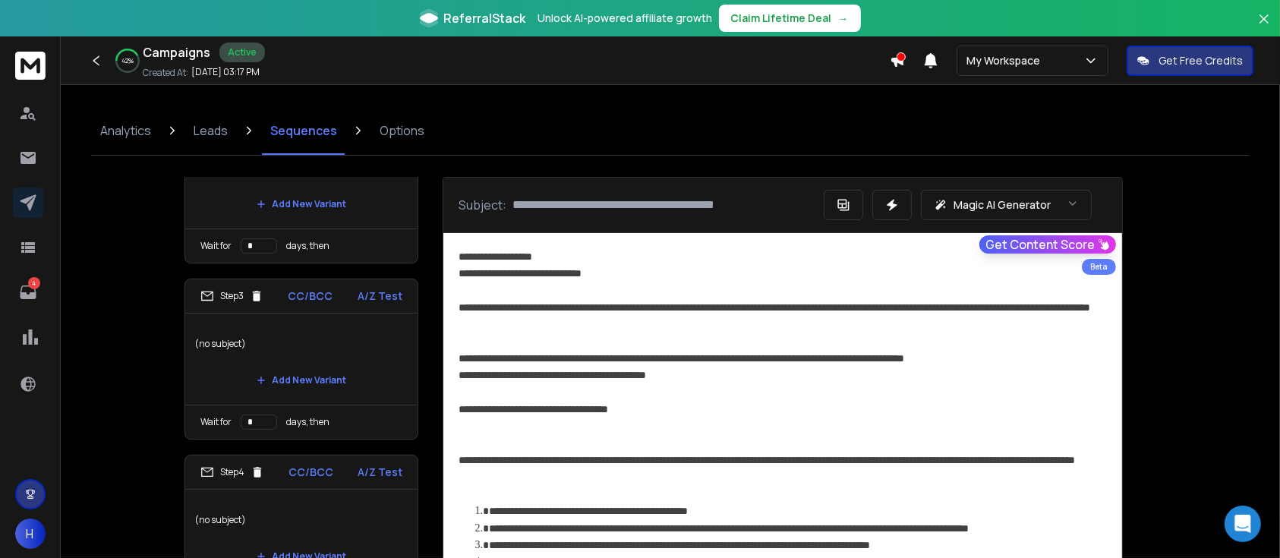
click at [310, 347] on p "(no subject)" at bounding box center [301, 344] width 214 height 43
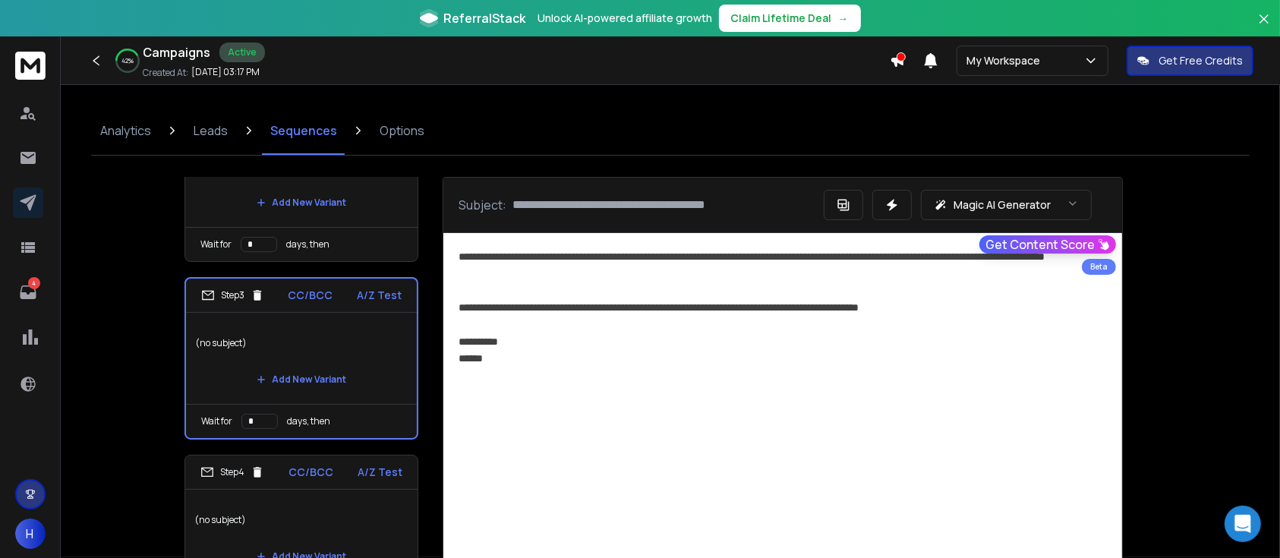
scroll to position [316, 0]
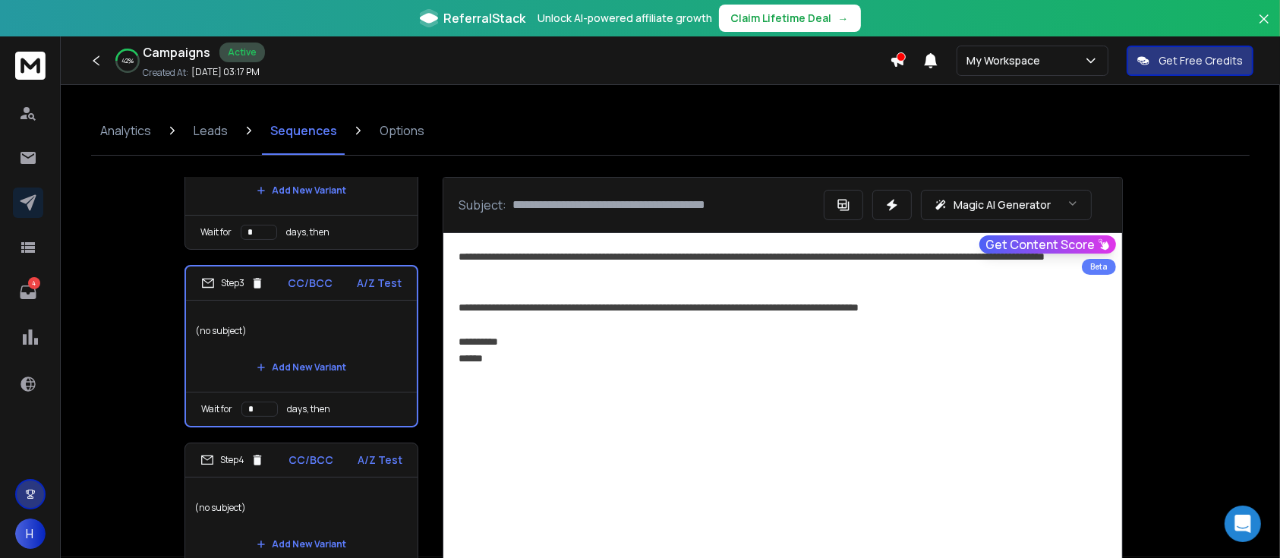
click at [330, 495] on p "(no subject)" at bounding box center [301, 508] width 214 height 43
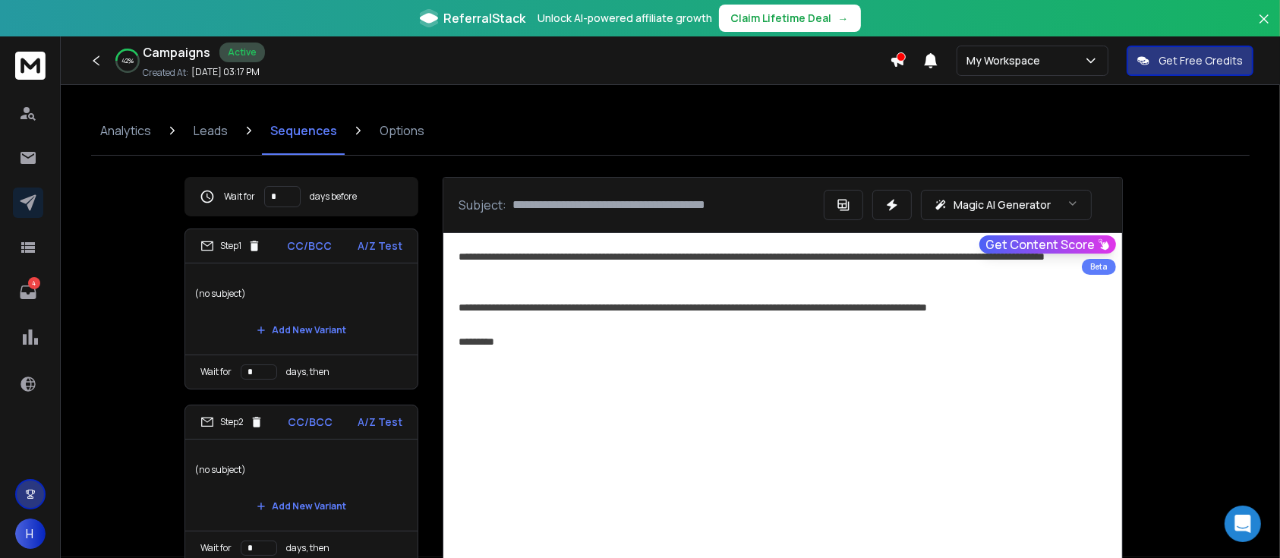
scroll to position [82, 0]
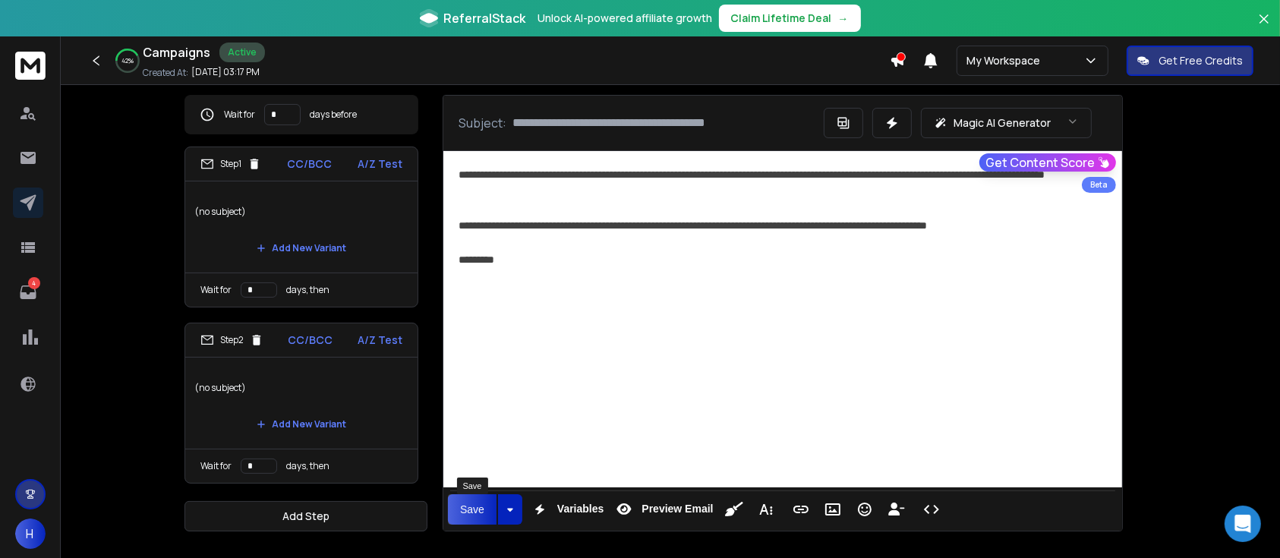
type input "*"
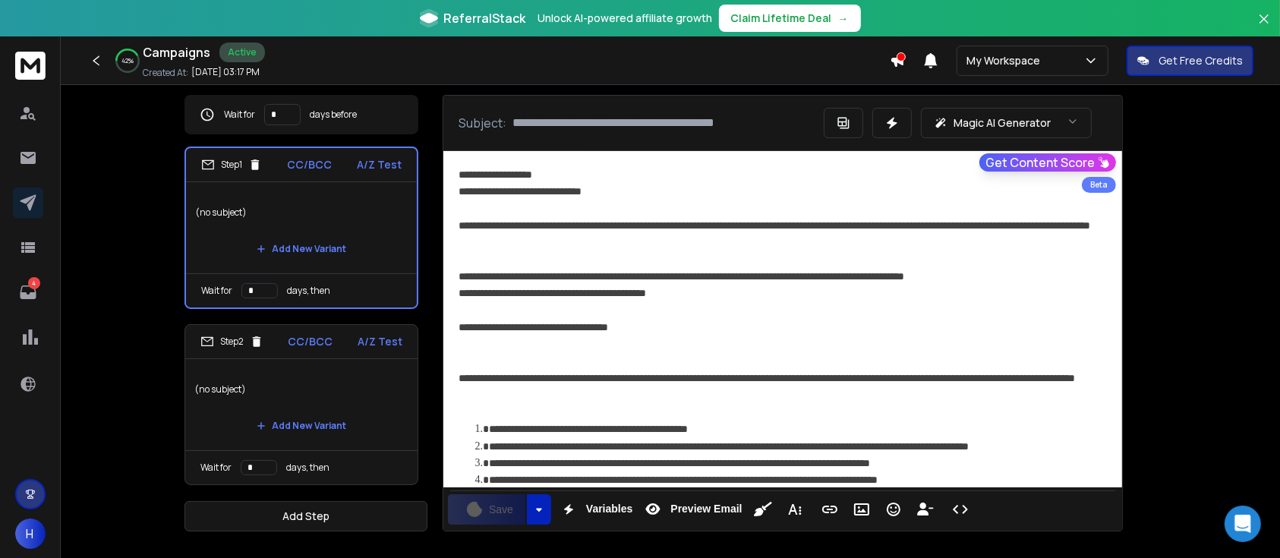
scroll to position [0, 0]
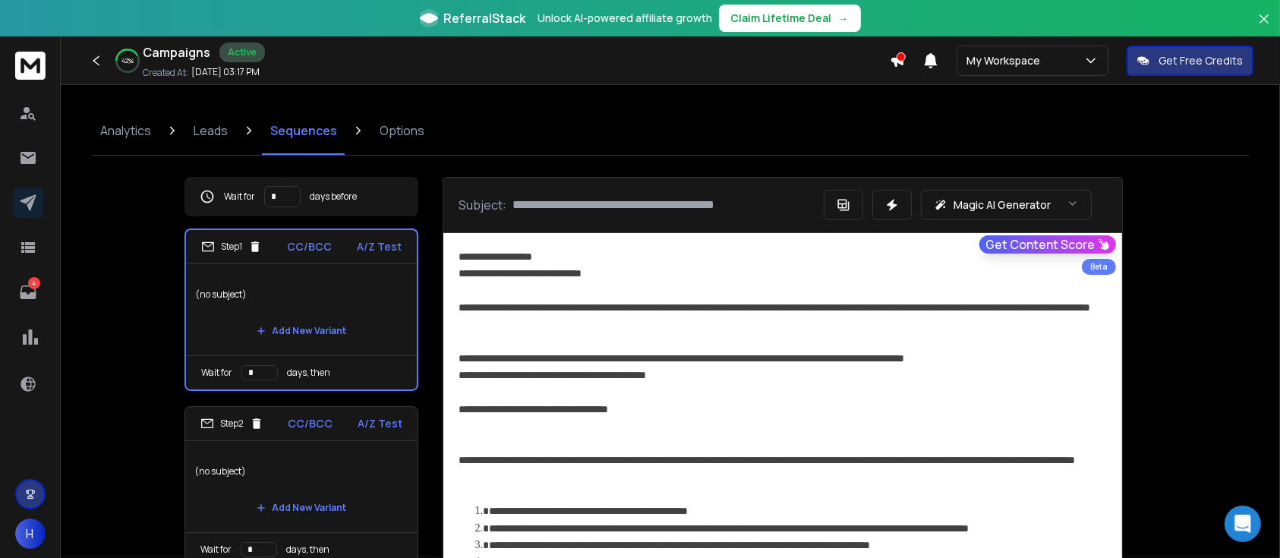
click at [307, 291] on p "(no subject)" at bounding box center [301, 294] width 213 height 43
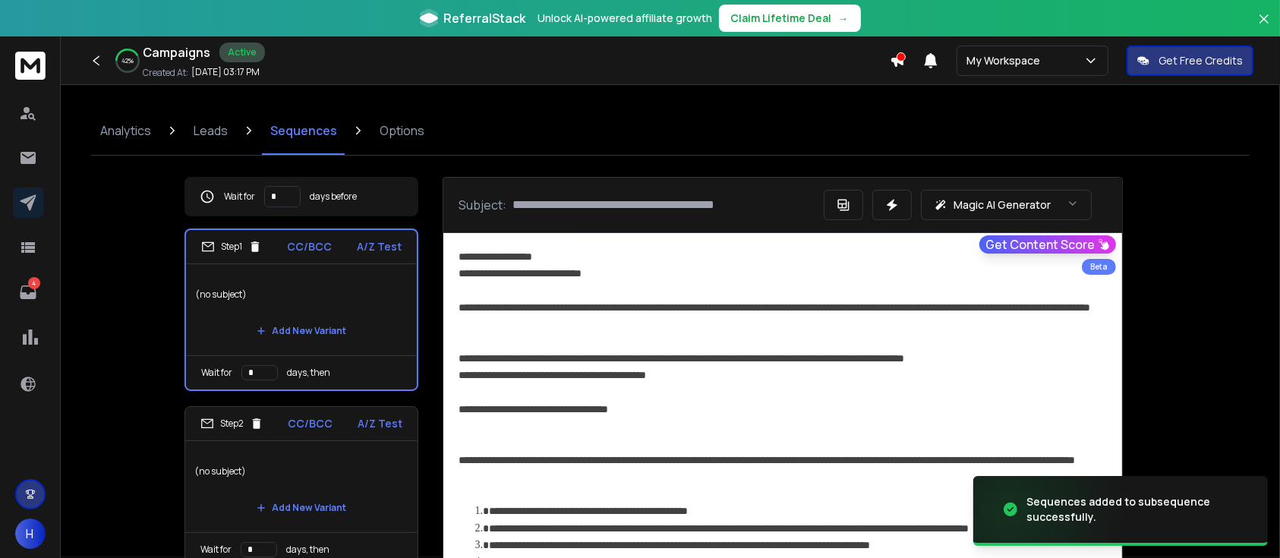
click at [338, 466] on p "(no subject)" at bounding box center [301, 471] width 214 height 43
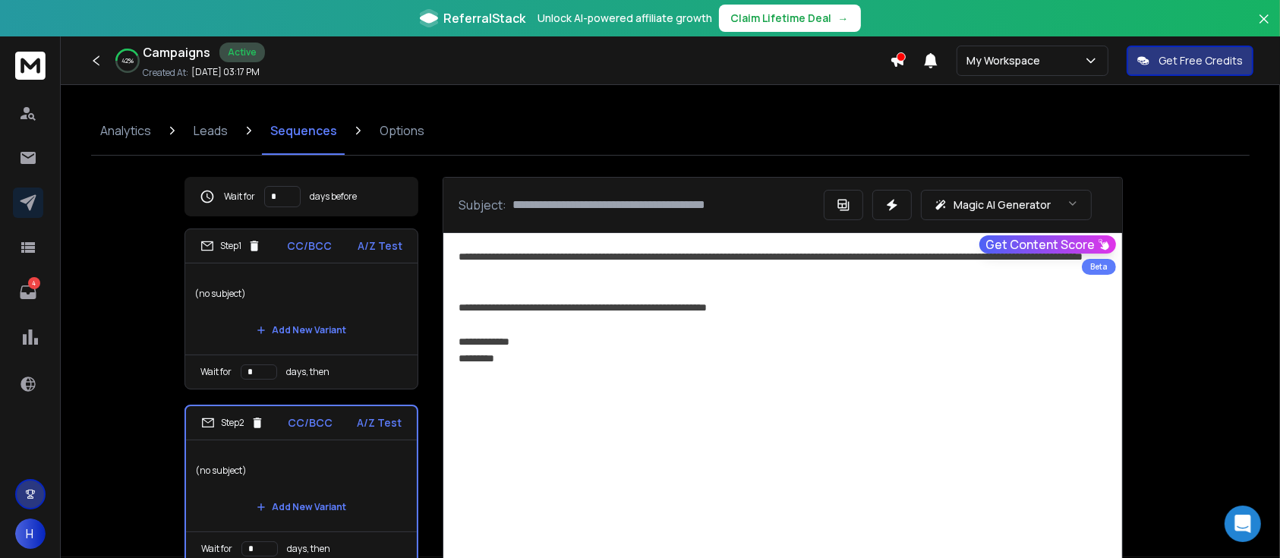
click at [303, 283] on p "(no subject)" at bounding box center [301, 294] width 214 height 43
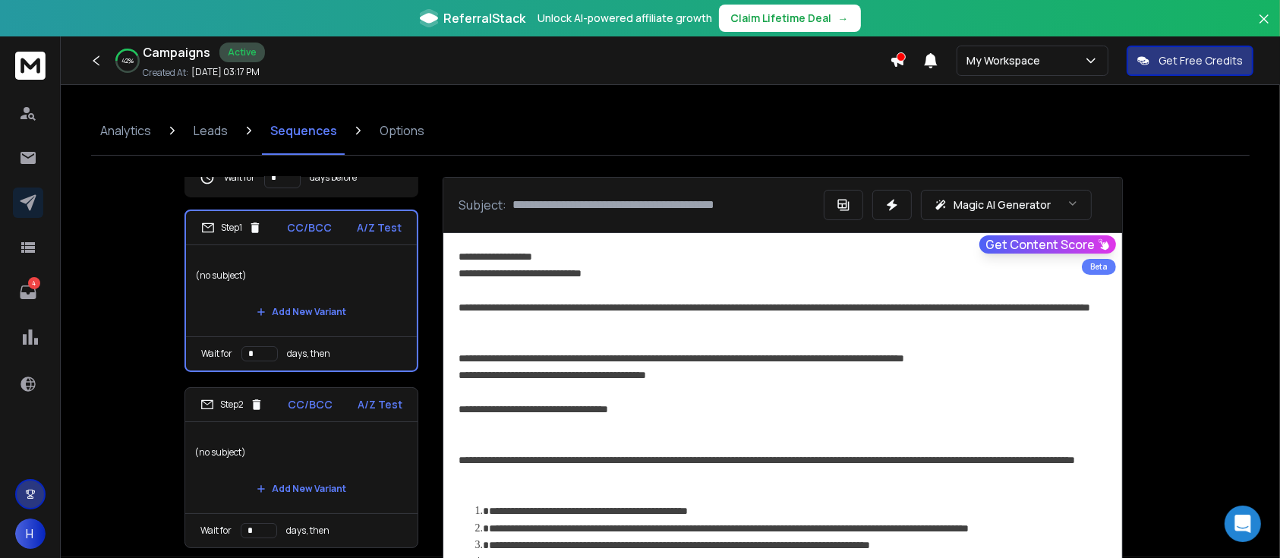
scroll to position [12, 0]
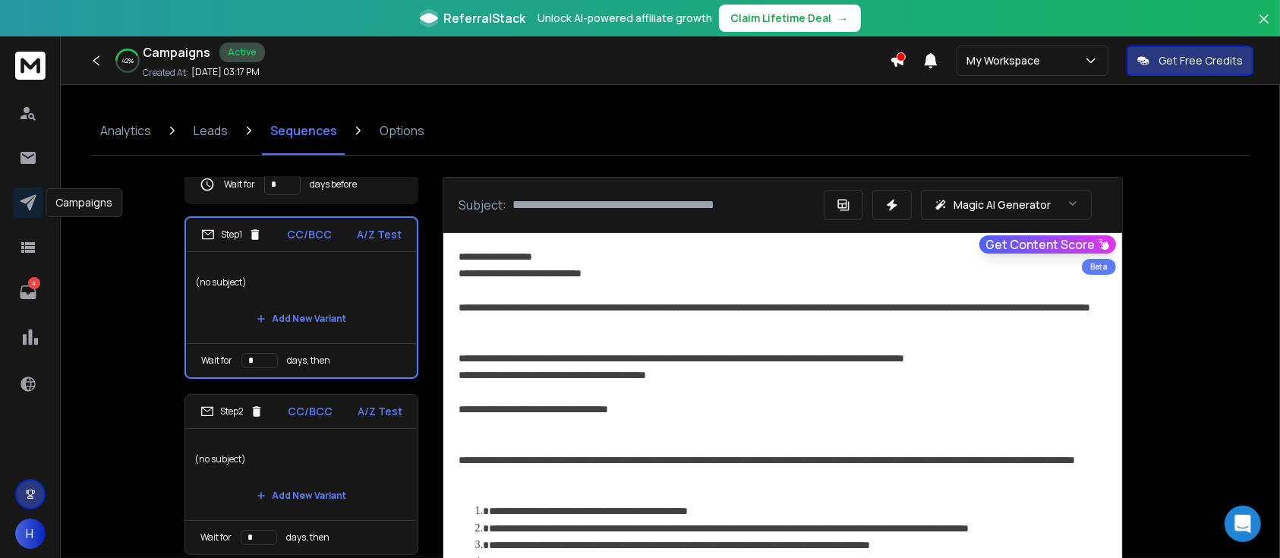
click at [30, 199] on icon at bounding box center [28, 203] width 16 height 16
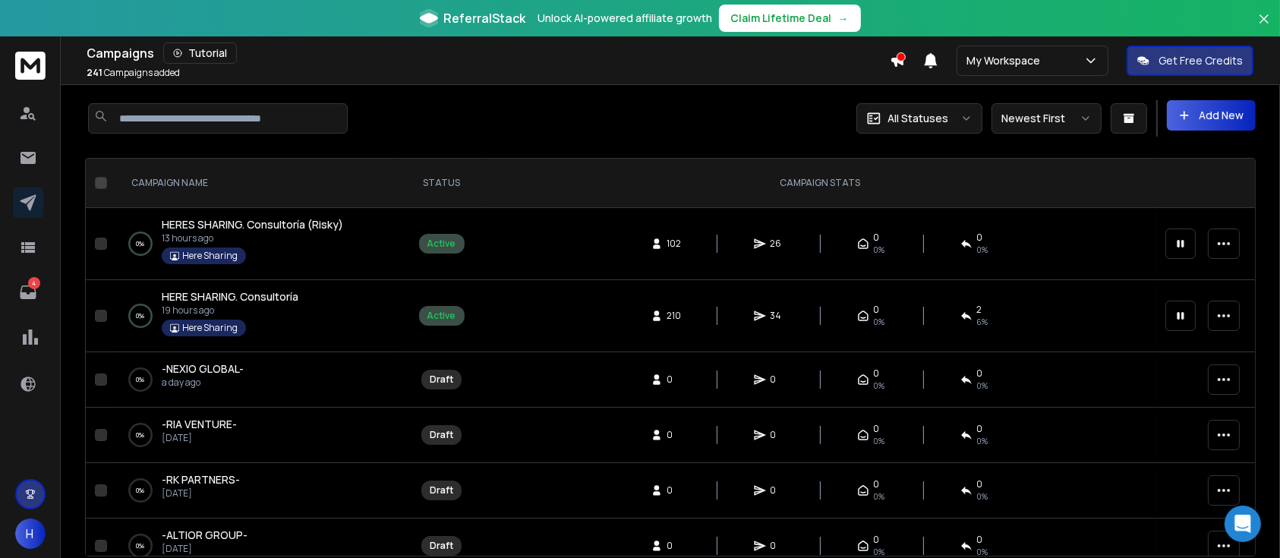
click at [244, 112] on input at bounding box center [218, 118] width 260 height 30
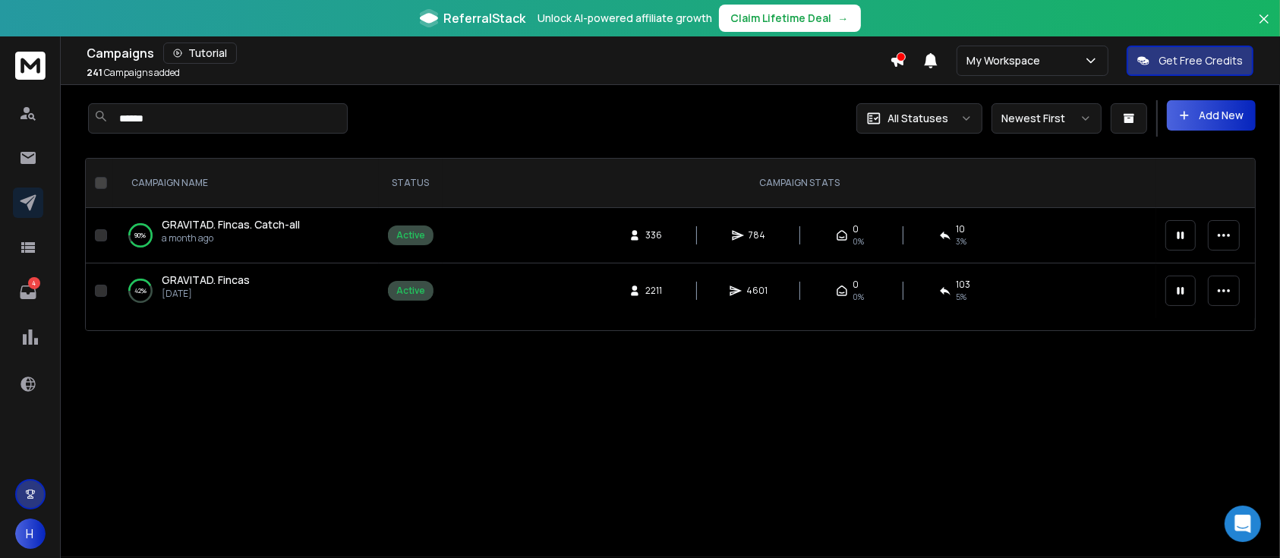
type input "******"
click at [246, 276] on span "GRAVITAD. Fincas" at bounding box center [206, 280] width 88 height 14
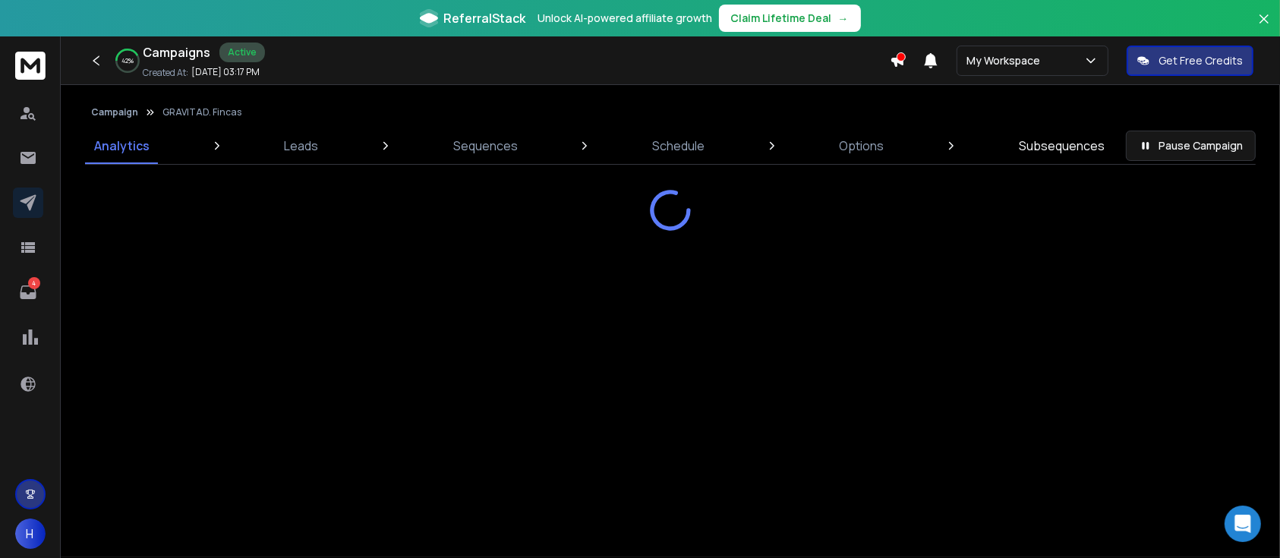
click at [1065, 140] on p "Subsequences" at bounding box center [1062, 146] width 86 height 18
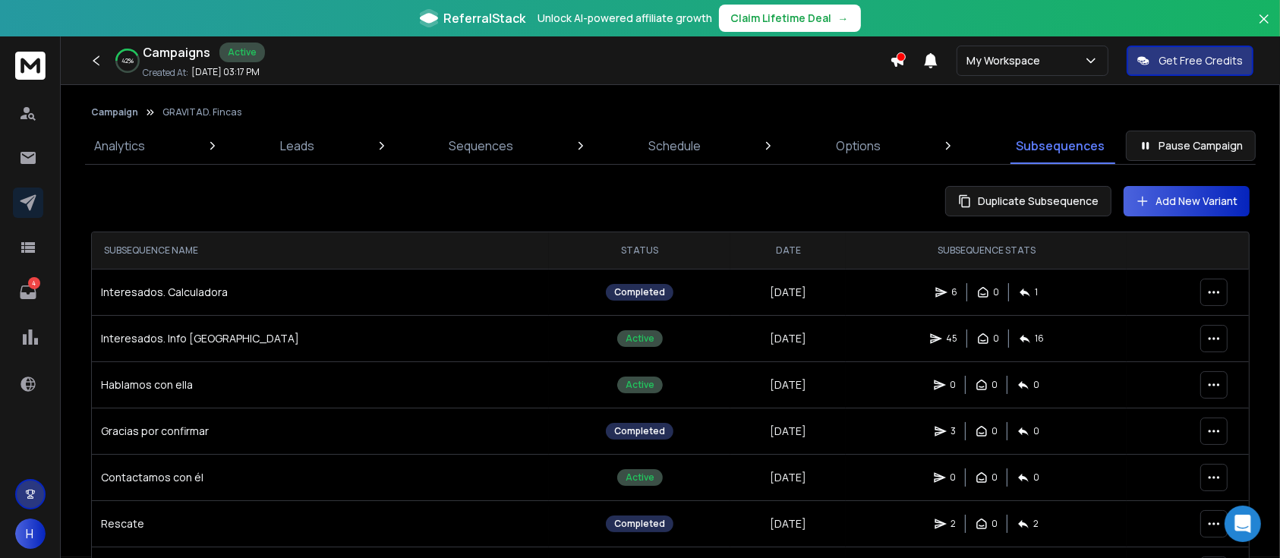
click at [213, 345] on td "Interesados. Info Gravitad" at bounding box center [320, 338] width 457 height 46
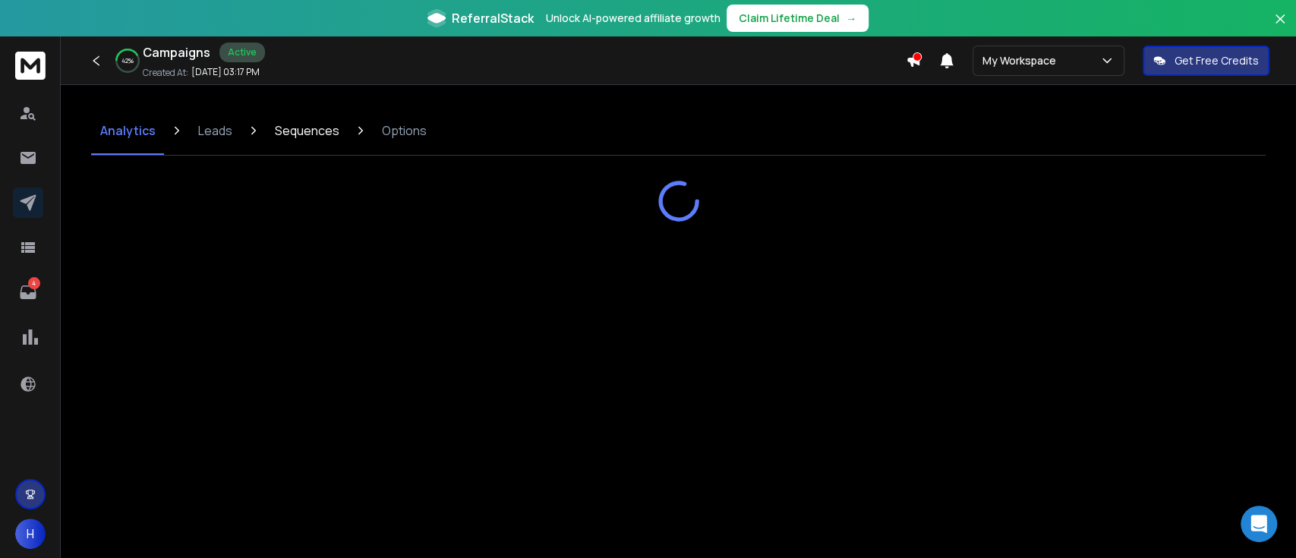
click at [320, 128] on p "Sequences" at bounding box center [307, 131] width 65 height 18
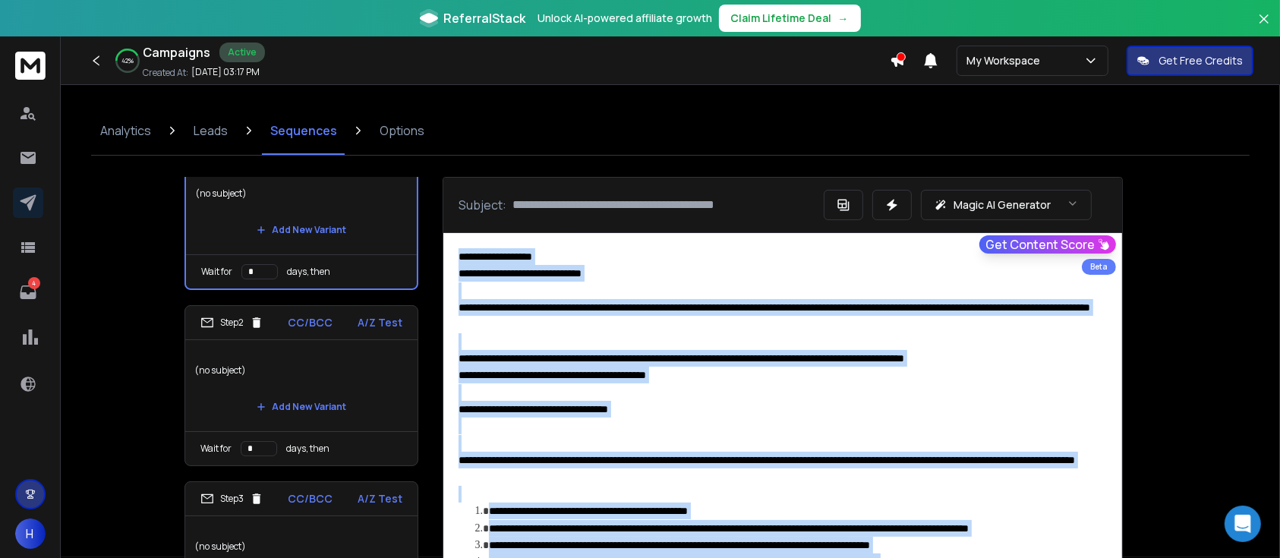
drag, startPoint x: 554, startPoint y: 468, endPoint x: 321, endPoint y: -33, distance: 552.1
click at [321, 0] on html "ReferralStack Unlock AI-powered affiliate growth Lifetime Deals available! Clai…" at bounding box center [640, 279] width 1280 height 558
copy div "**********"
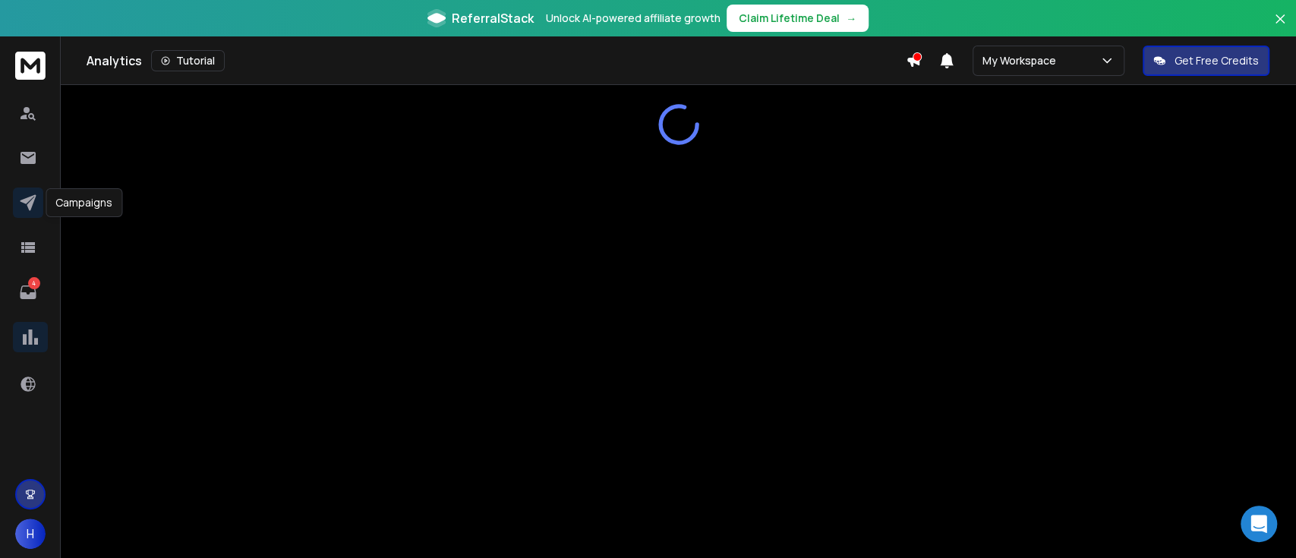
click at [30, 204] on icon at bounding box center [28, 203] width 16 height 16
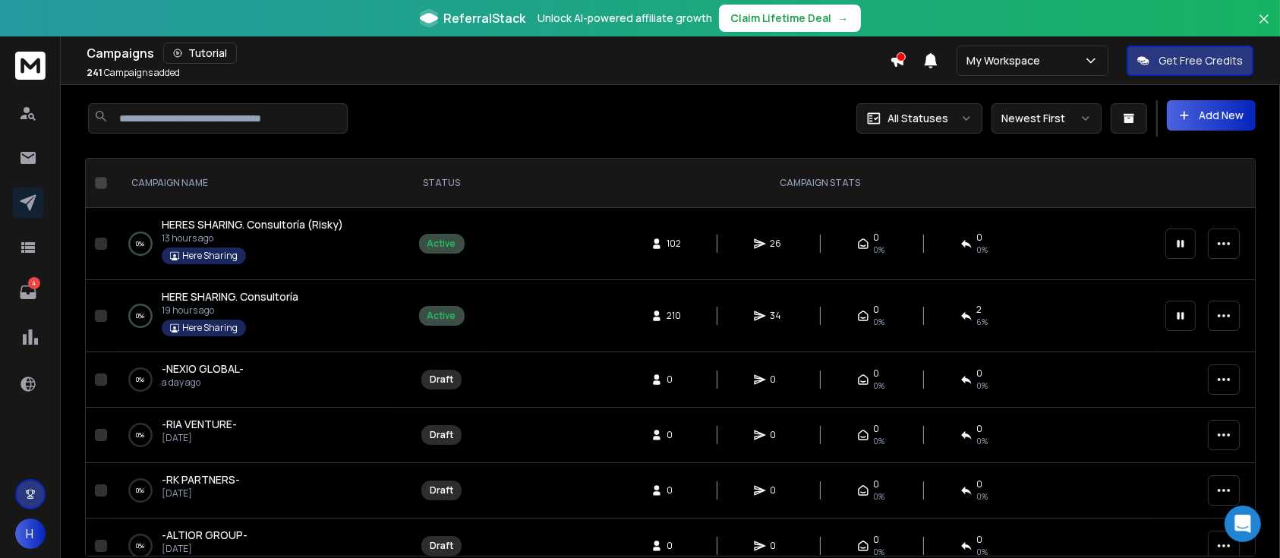
click at [218, 131] on input at bounding box center [218, 118] width 260 height 30
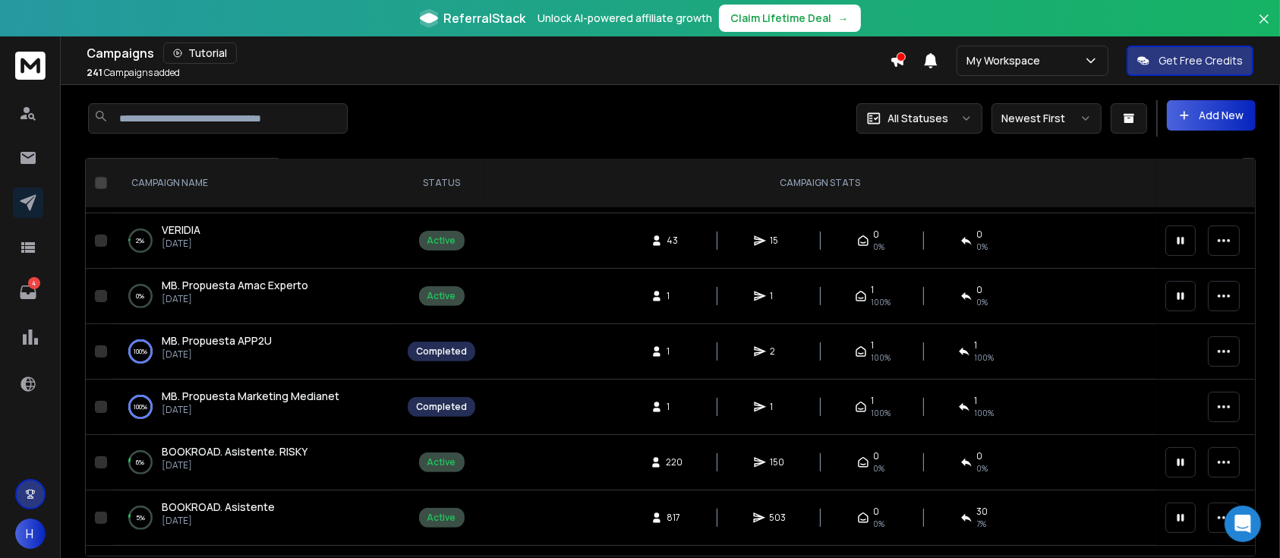
scroll to position [608, 0]
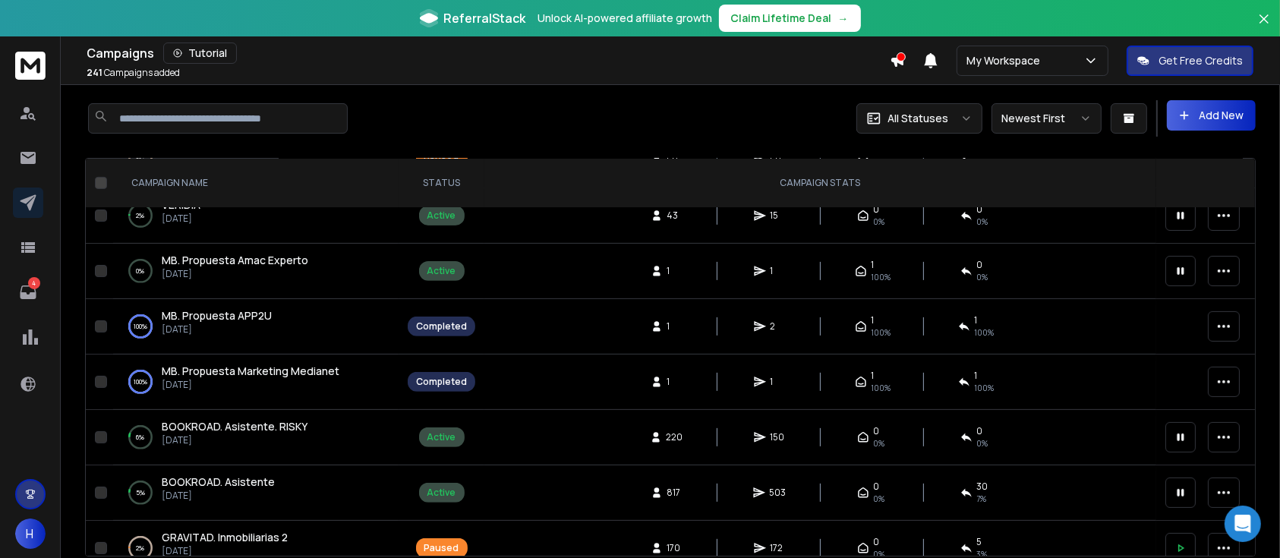
click at [620, 116] on div at bounding box center [378, 118] width 586 height 36
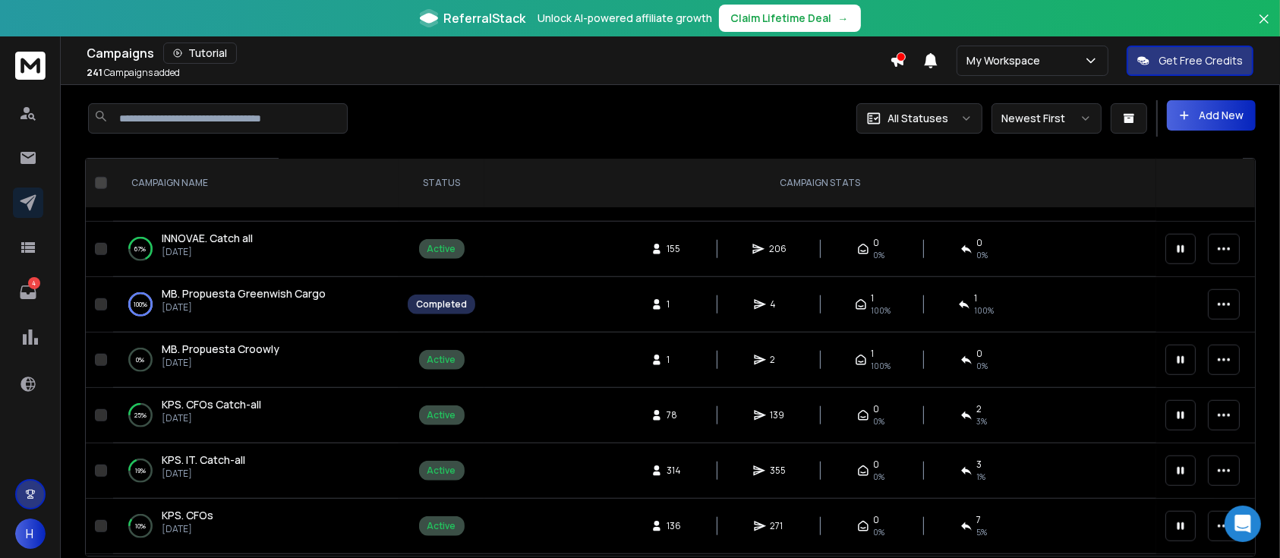
scroll to position [1721, 0]
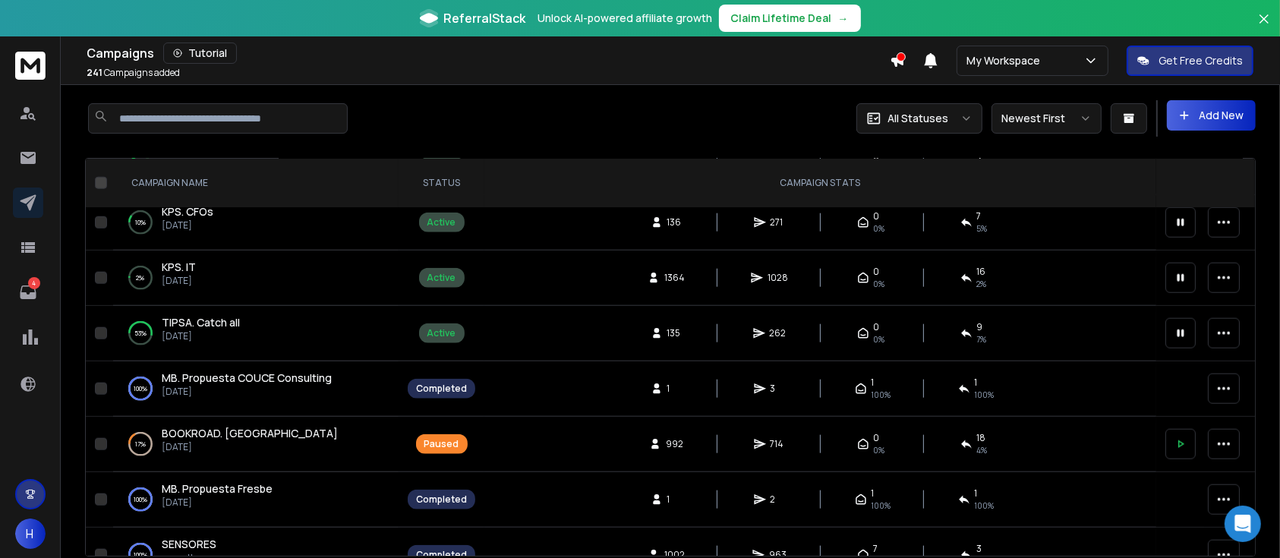
click at [269, 114] on input at bounding box center [218, 118] width 260 height 30
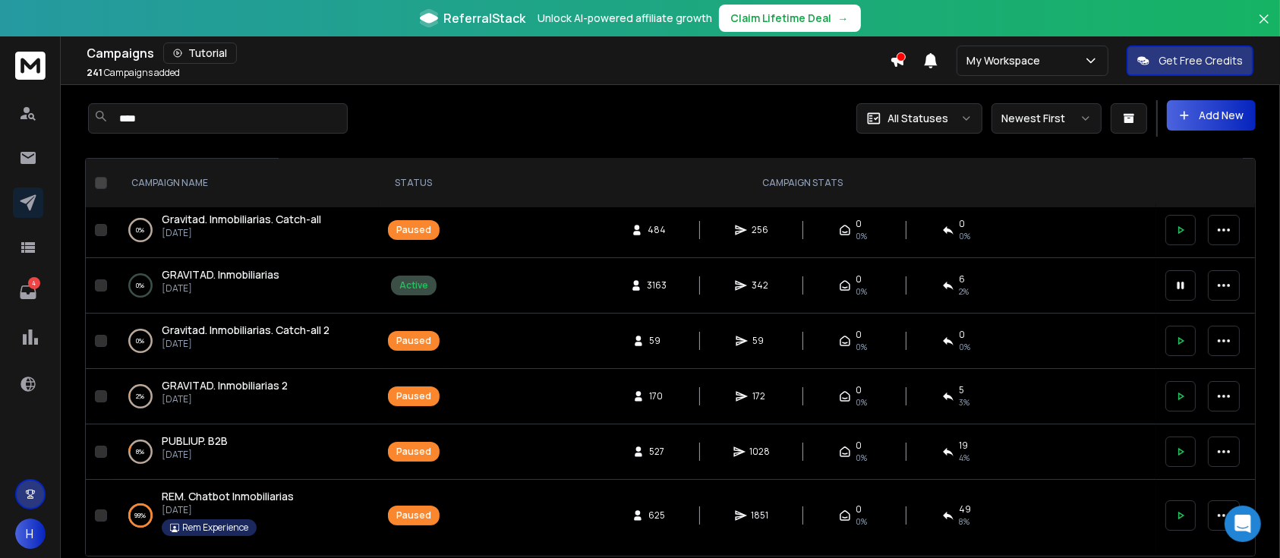
scroll to position [0, 0]
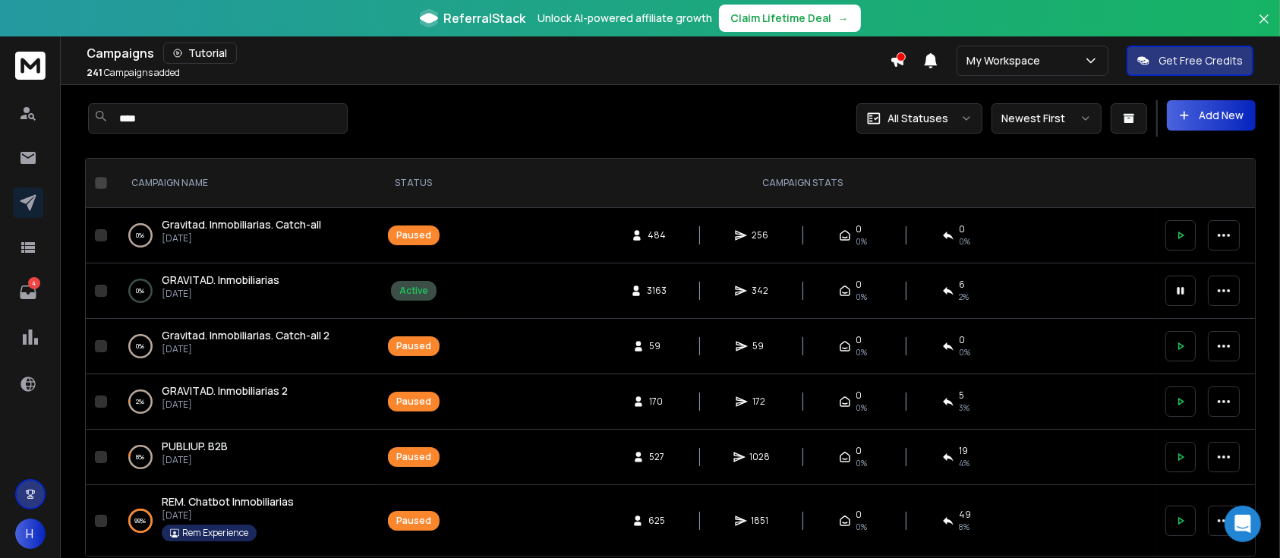
type input "****"
click at [309, 276] on div "0 % GRAVITAD. Inmobiliarias 4 days ago" at bounding box center [245, 291] width 235 height 36
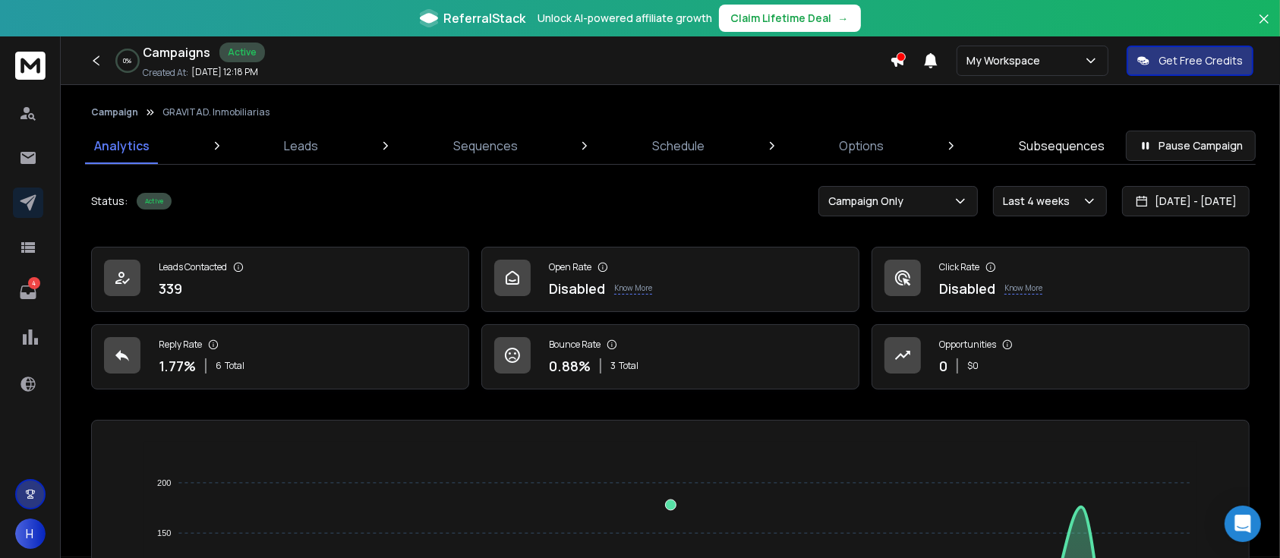
click at [1078, 150] on p "Subsequences" at bounding box center [1062, 146] width 86 height 18
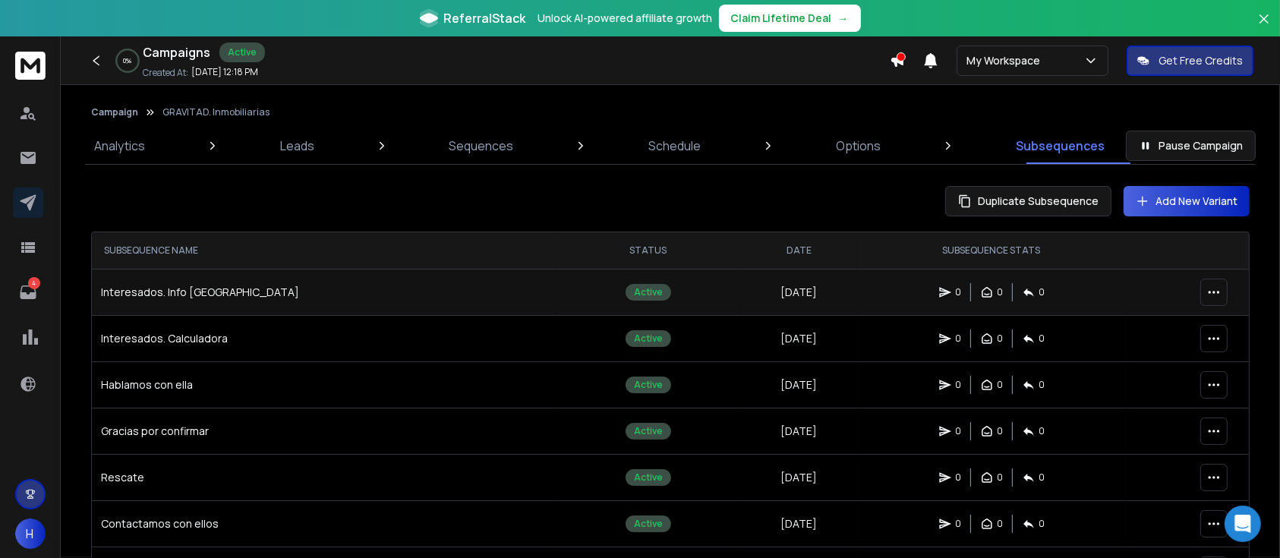
click at [260, 292] on td "Interesados. Info [GEOGRAPHIC_DATA]" at bounding box center [324, 292] width 465 height 46
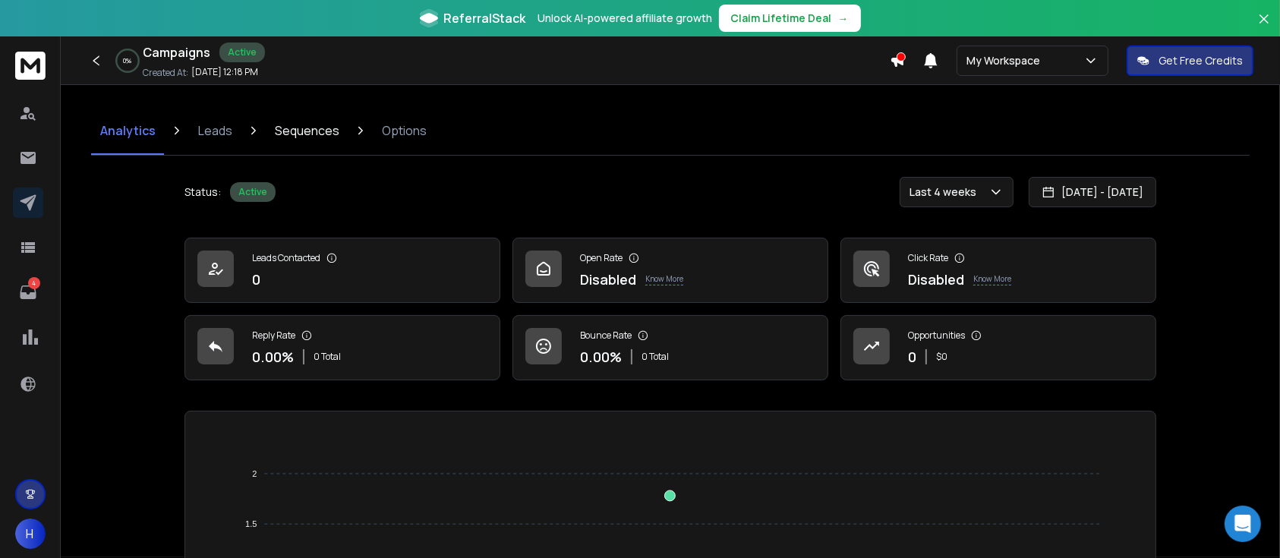
click at [294, 140] on link "Sequences" at bounding box center [307, 130] width 83 height 49
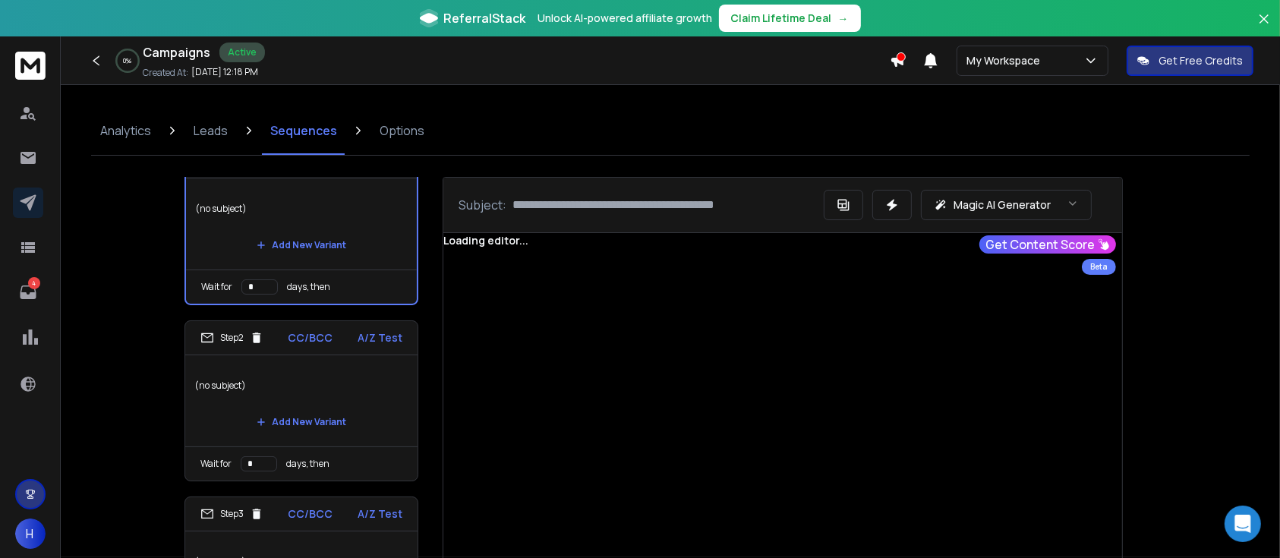
scroll to position [101, 0]
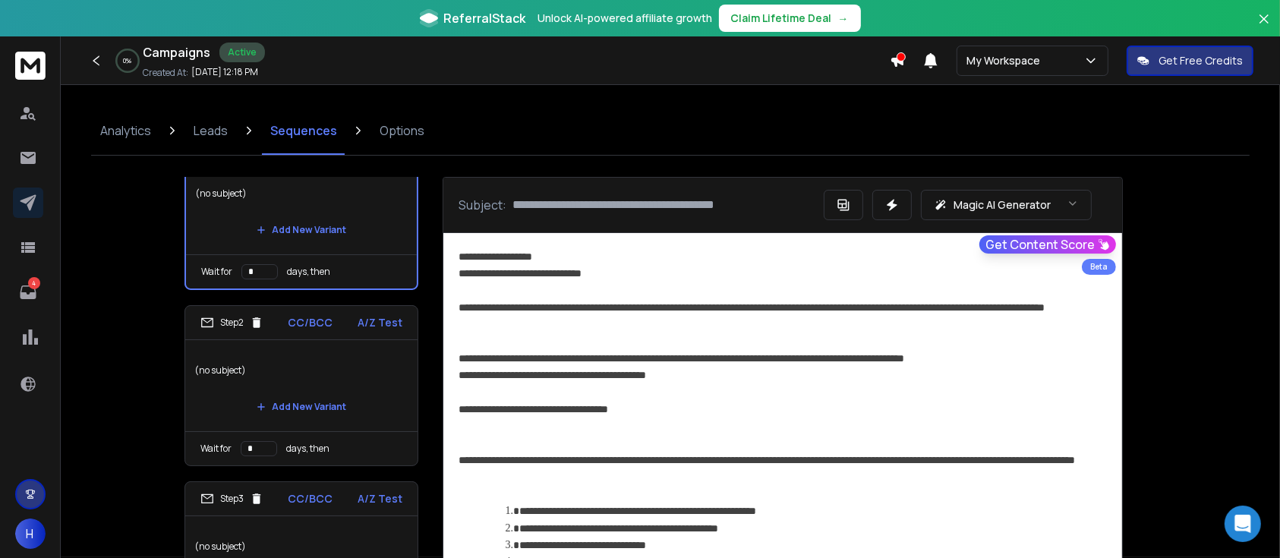
click at [318, 380] on p "(no subject)" at bounding box center [301, 370] width 214 height 43
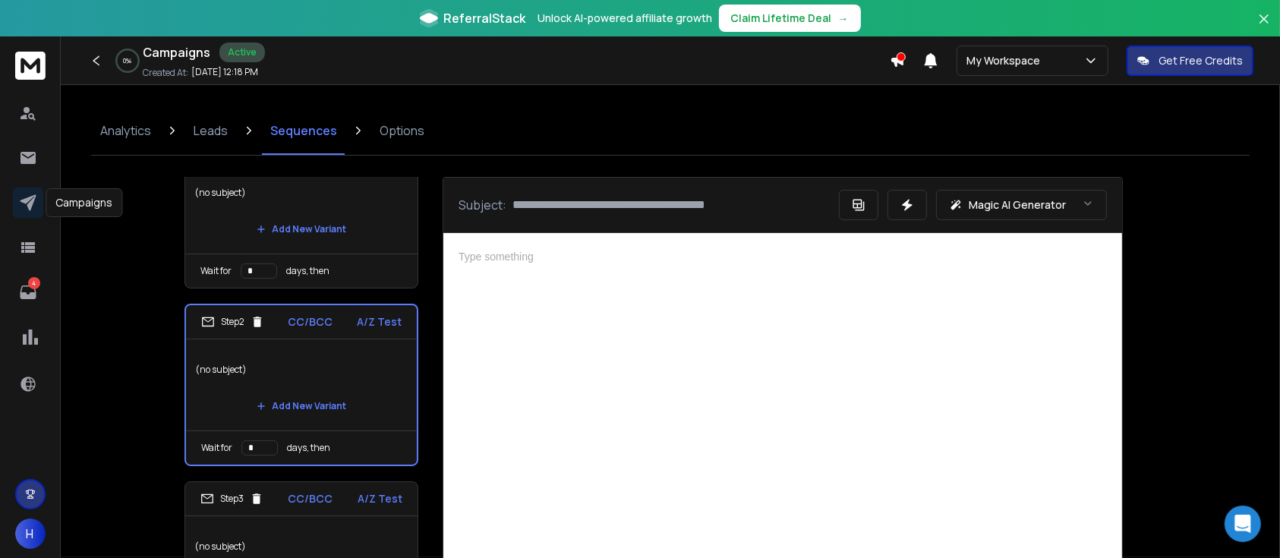
click at [30, 210] on icon at bounding box center [28, 203] width 18 height 18
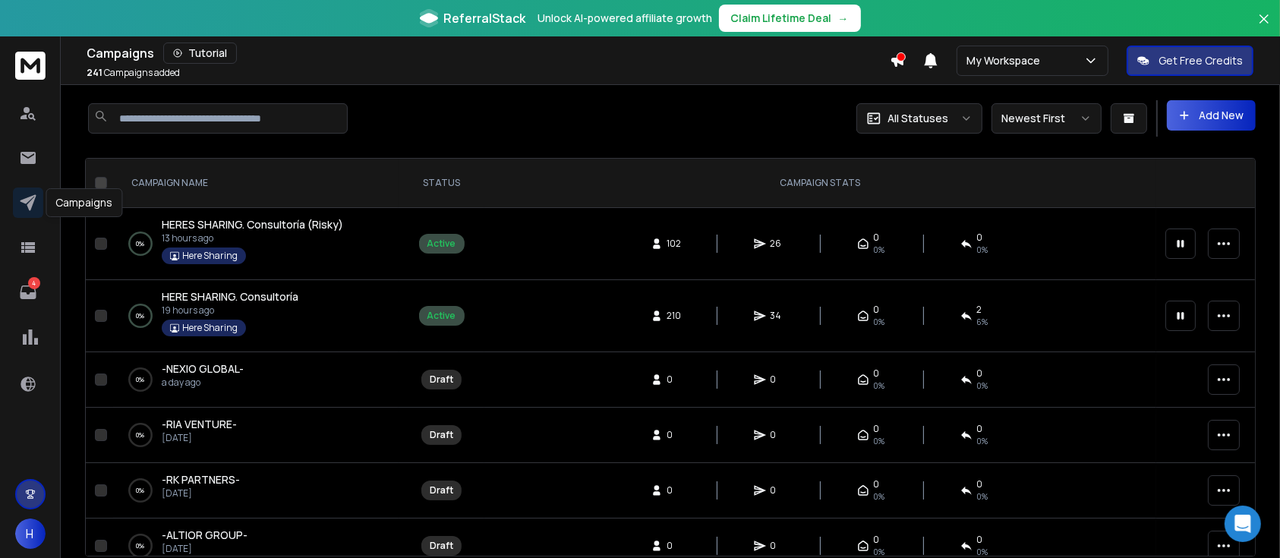
click at [214, 118] on input at bounding box center [218, 118] width 260 height 30
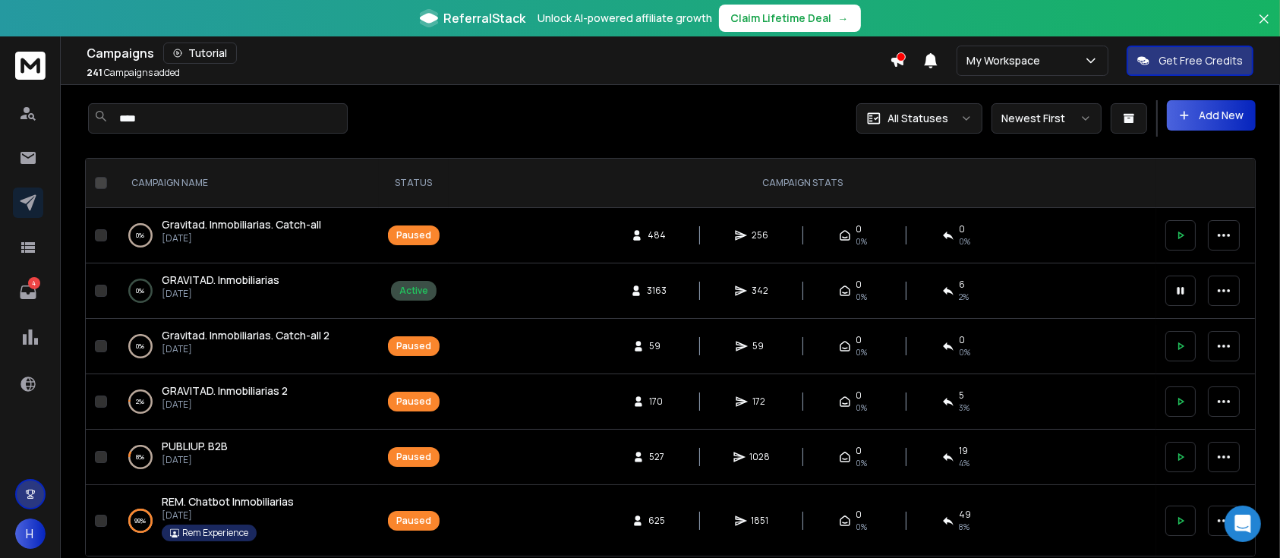
type input "****"
click at [281, 236] on p "[DATE]" at bounding box center [241, 238] width 159 height 12
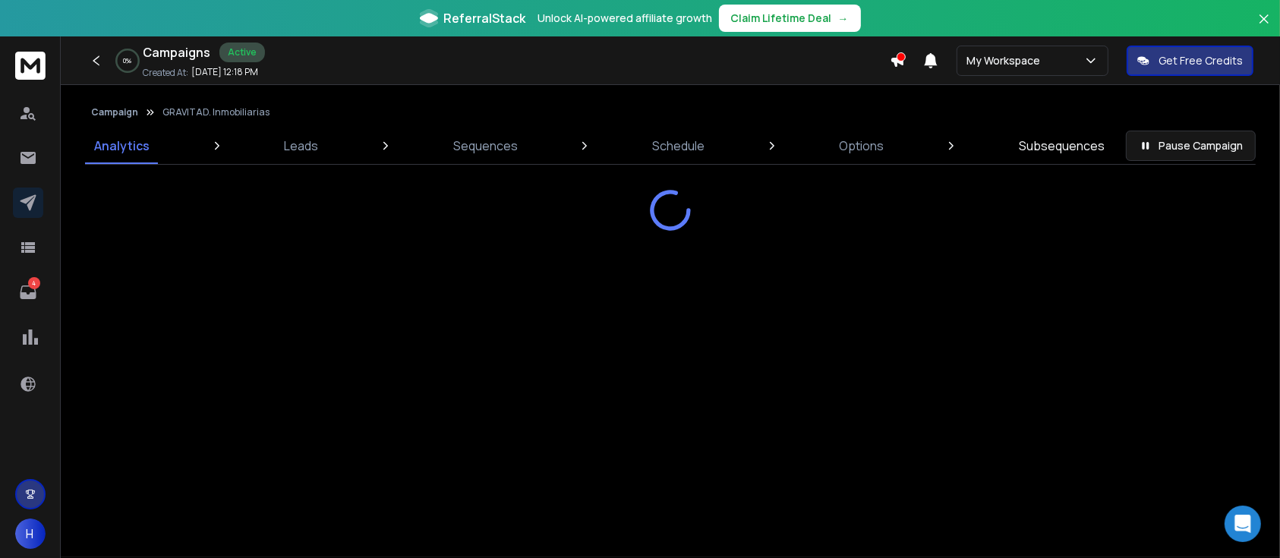
click at [1050, 157] on link "Subsequences" at bounding box center [1062, 146] width 104 height 36
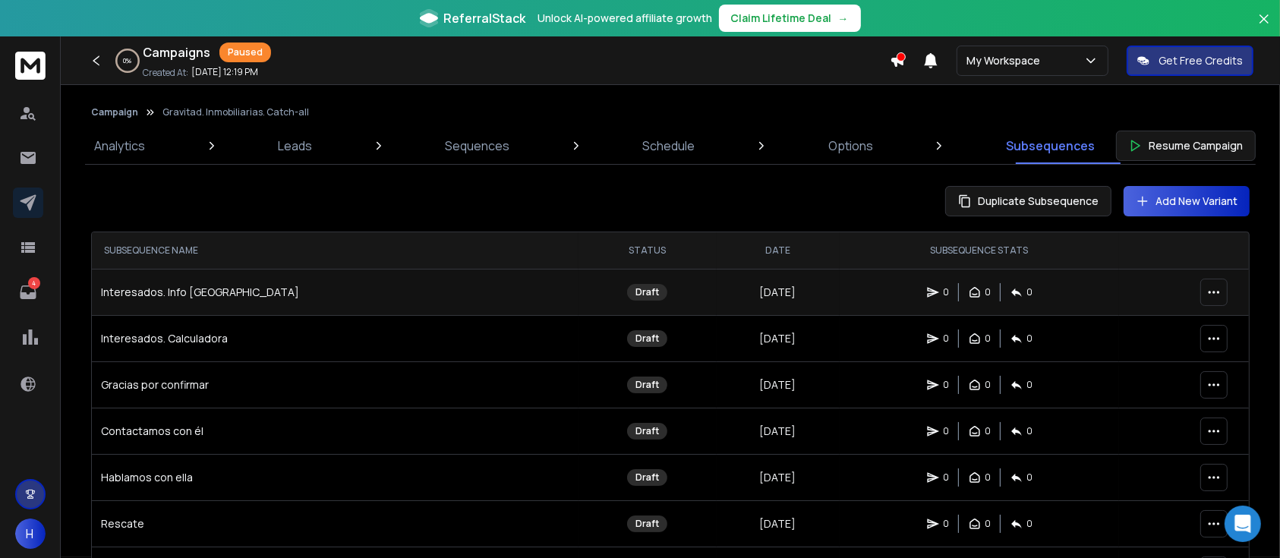
click at [211, 296] on td "Interesados. Info [GEOGRAPHIC_DATA]" at bounding box center [335, 292] width 487 height 46
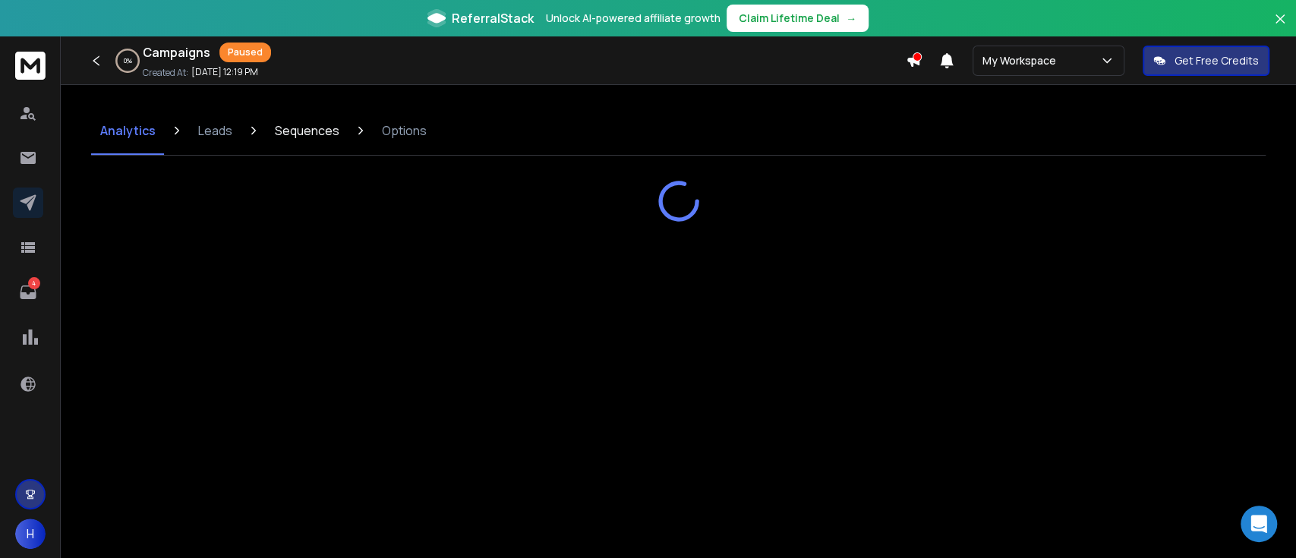
click at [322, 134] on p "Sequences" at bounding box center [307, 131] width 65 height 18
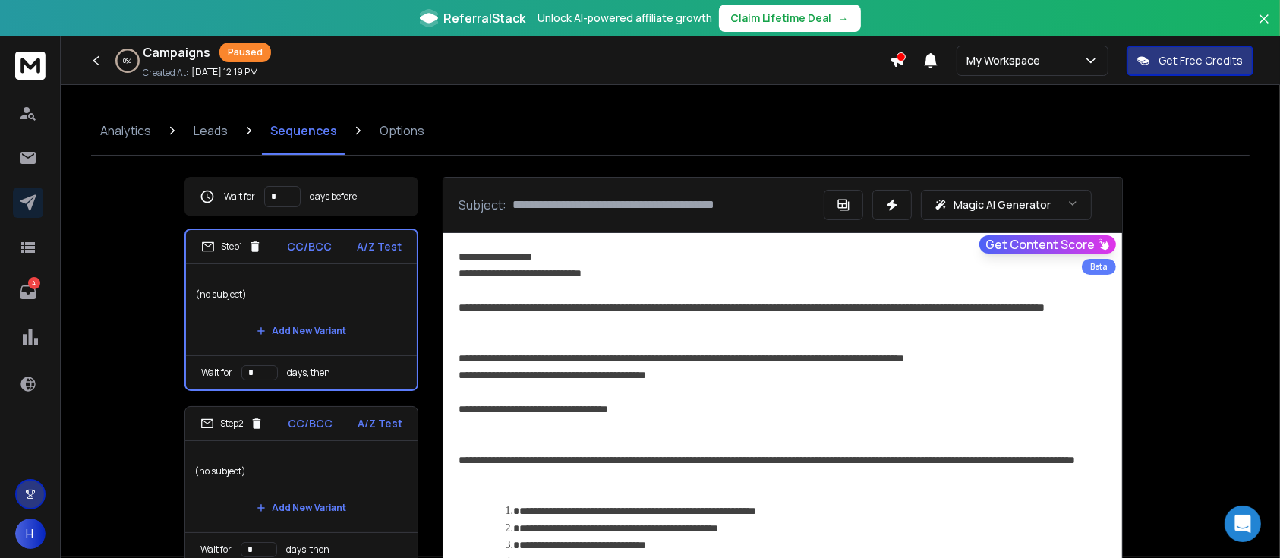
click at [270, 463] on p "(no subject)" at bounding box center [301, 471] width 214 height 43
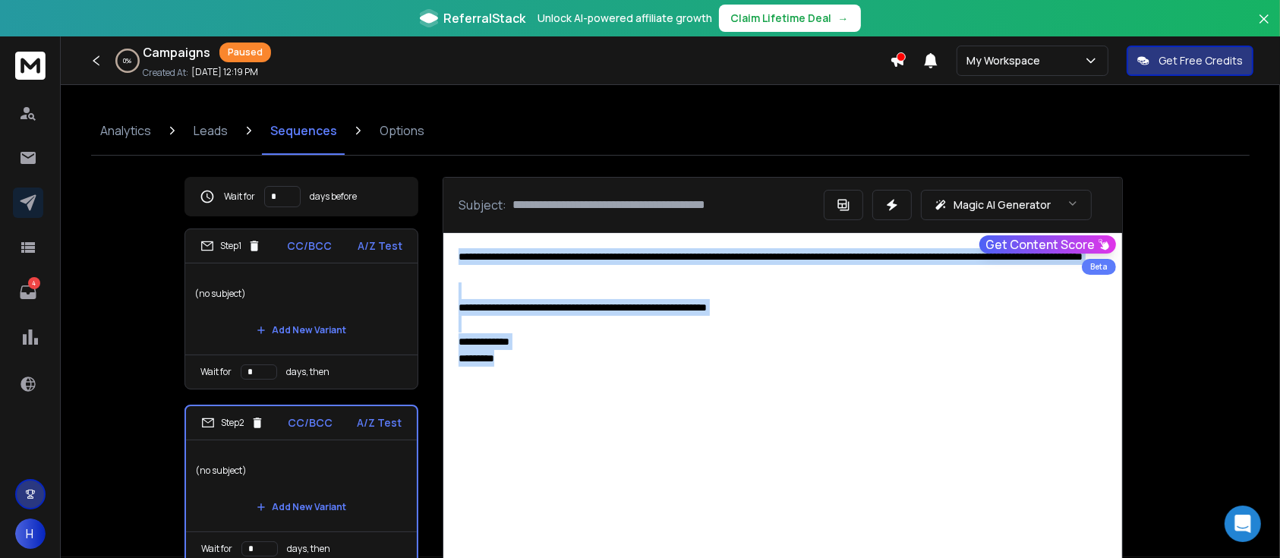
drag, startPoint x: 583, startPoint y: 394, endPoint x: 453, endPoint y: 247, distance: 196.9
click at [453, 247] on div "**********" at bounding box center [783, 400] width 679 height 335
copy div "**********"
click at [33, 197] on icon at bounding box center [28, 203] width 18 height 18
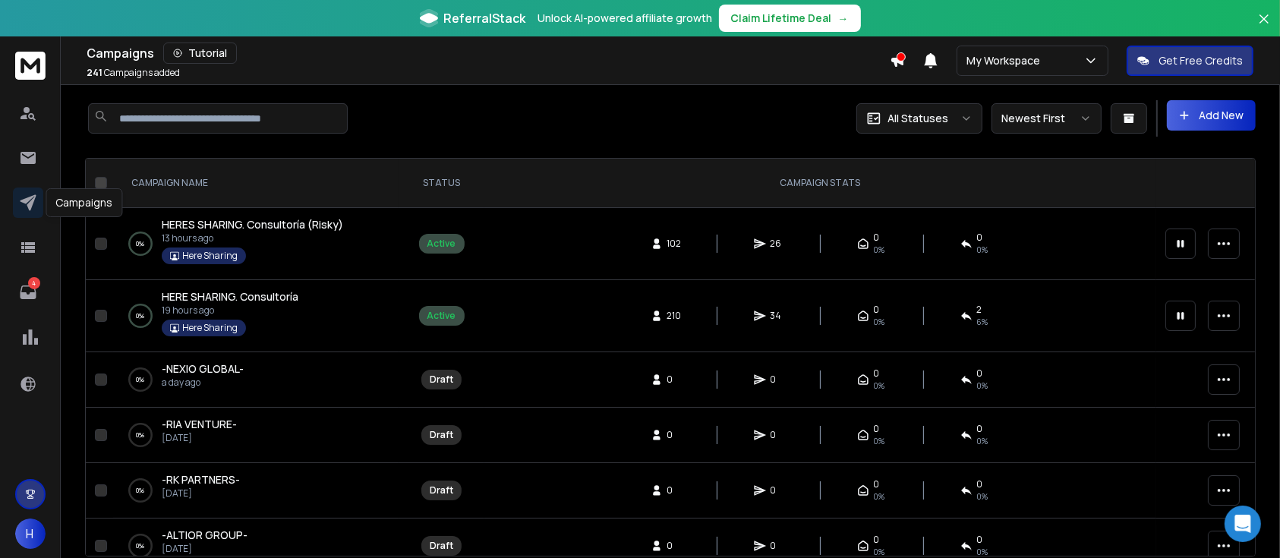
click at [191, 116] on input at bounding box center [218, 118] width 260 height 30
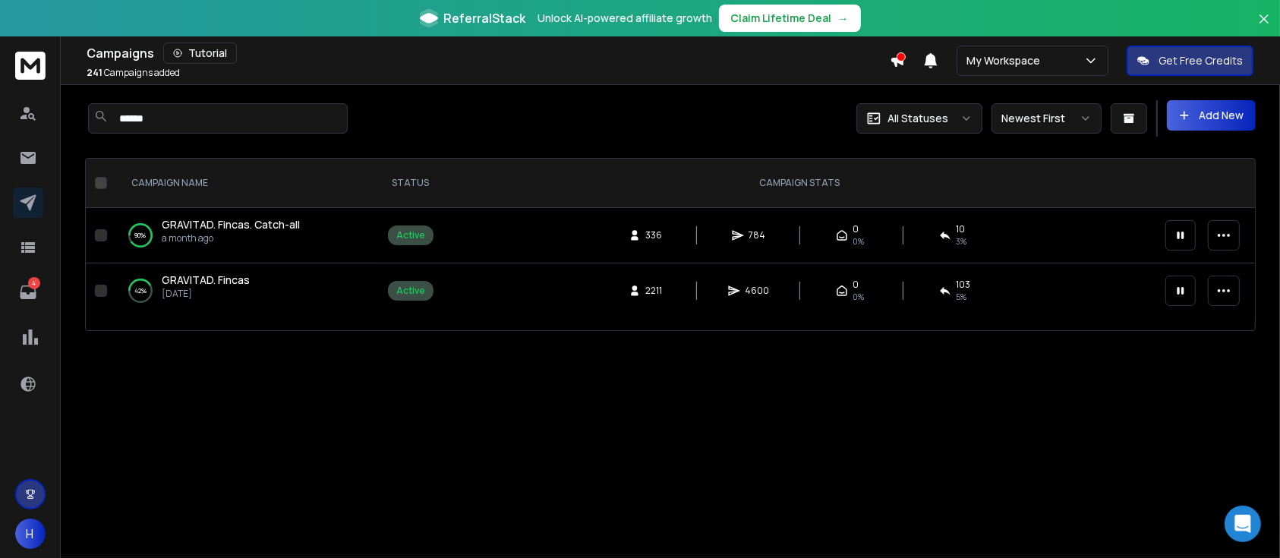
type input "******"
click at [245, 232] on span "GRAVITAD. Fincas. Catch-all" at bounding box center [231, 224] width 138 height 14
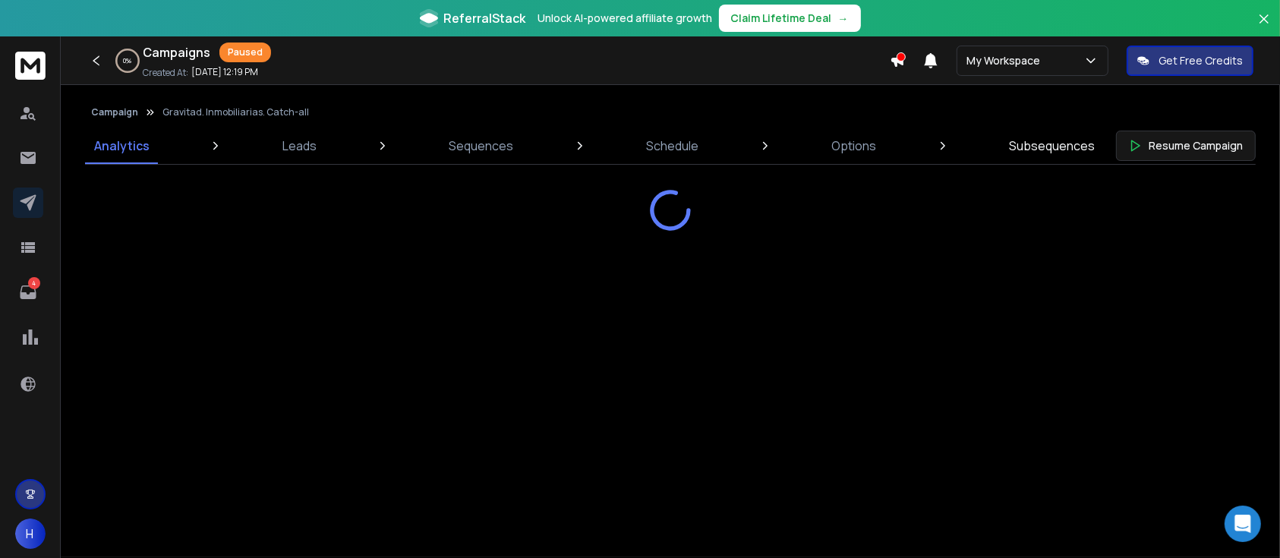
click at [1044, 148] on p "Subsequences" at bounding box center [1052, 146] width 86 height 18
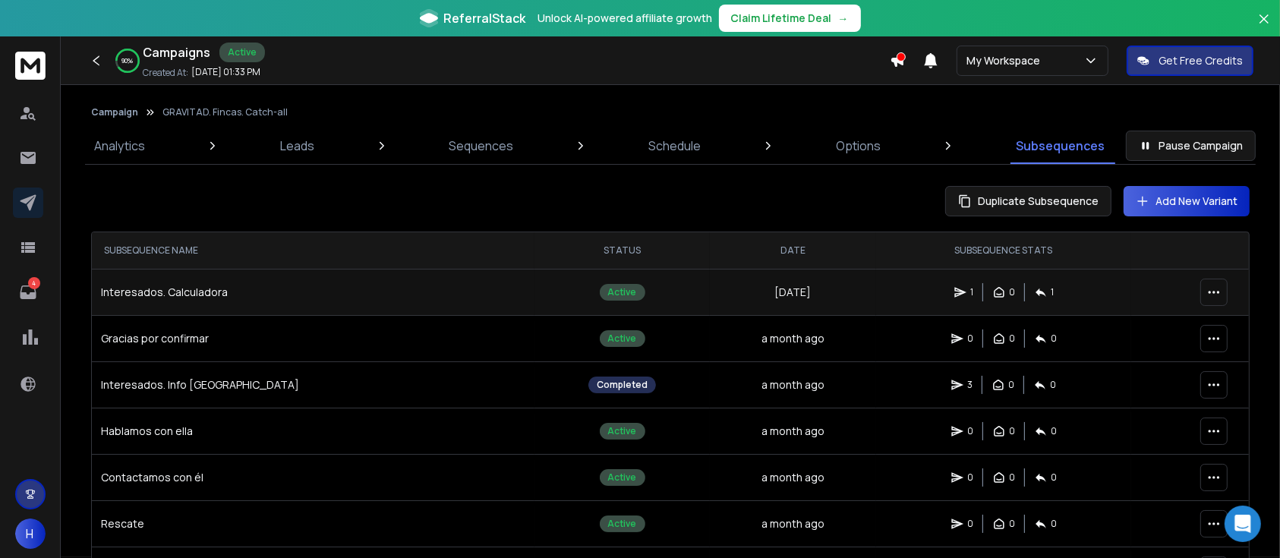
click at [246, 285] on td "Interesados. Calculadora" at bounding box center [313, 292] width 443 height 46
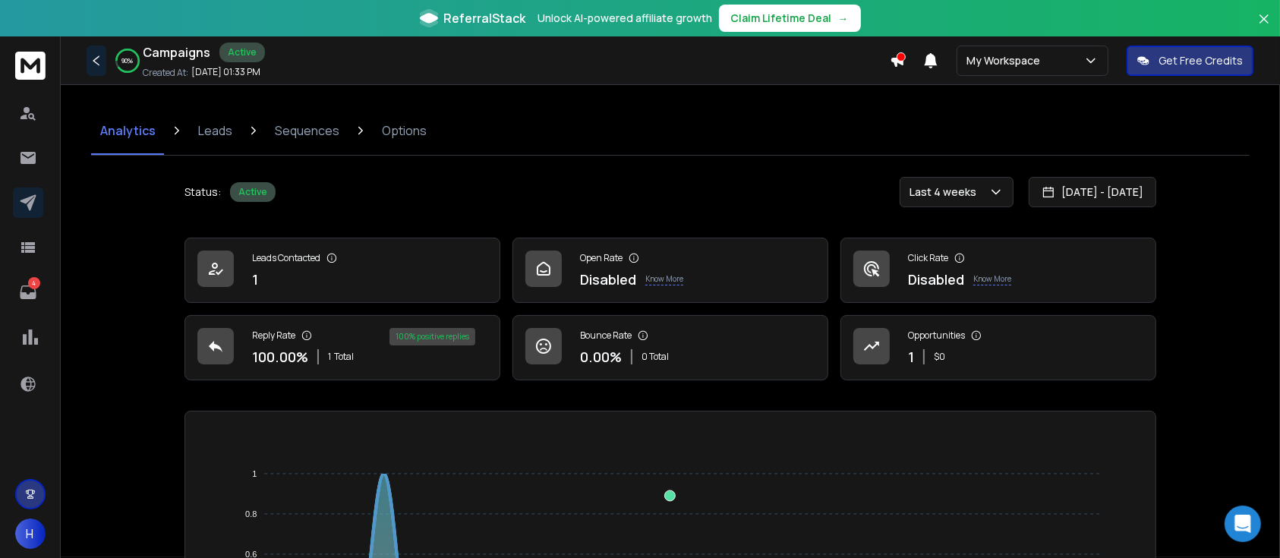
click at [91, 63] on icon at bounding box center [97, 61] width 14 height 14
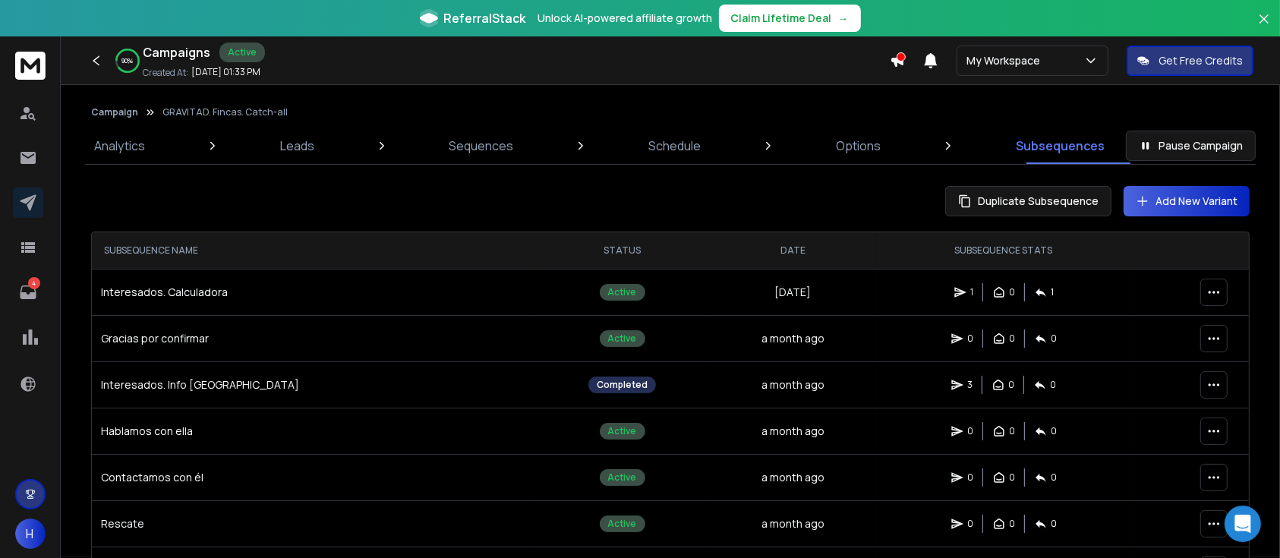
drag, startPoint x: 242, startPoint y: 388, endPoint x: 271, endPoint y: 375, distance: 31.6
click at [242, 389] on td "Interesados. Info [GEOGRAPHIC_DATA]" at bounding box center [313, 384] width 443 height 46
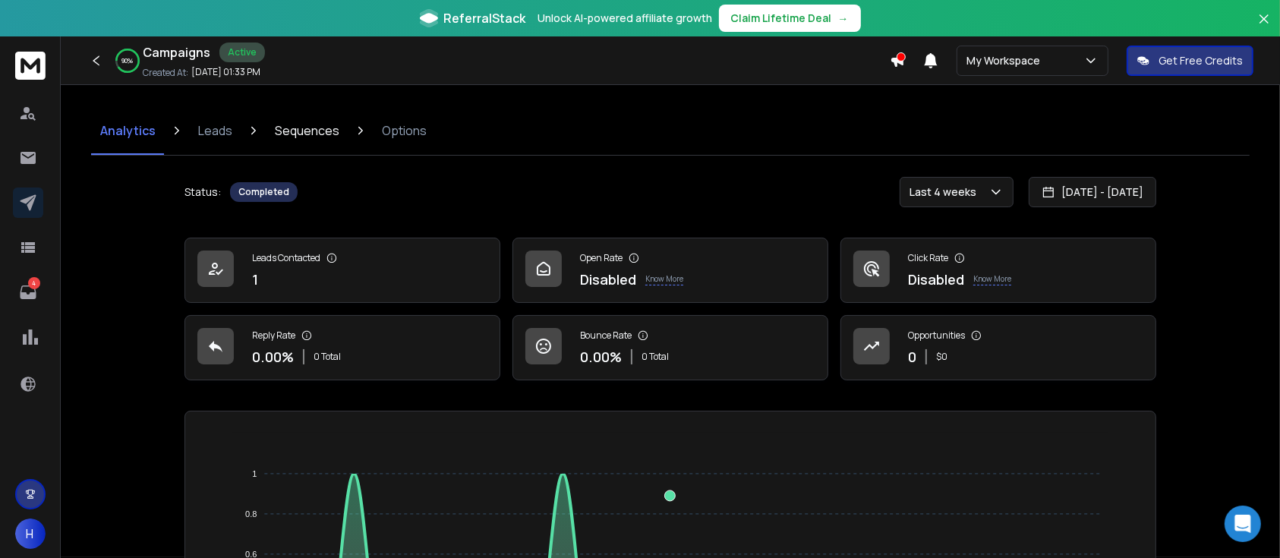
click at [315, 133] on p "Sequences" at bounding box center [307, 131] width 65 height 18
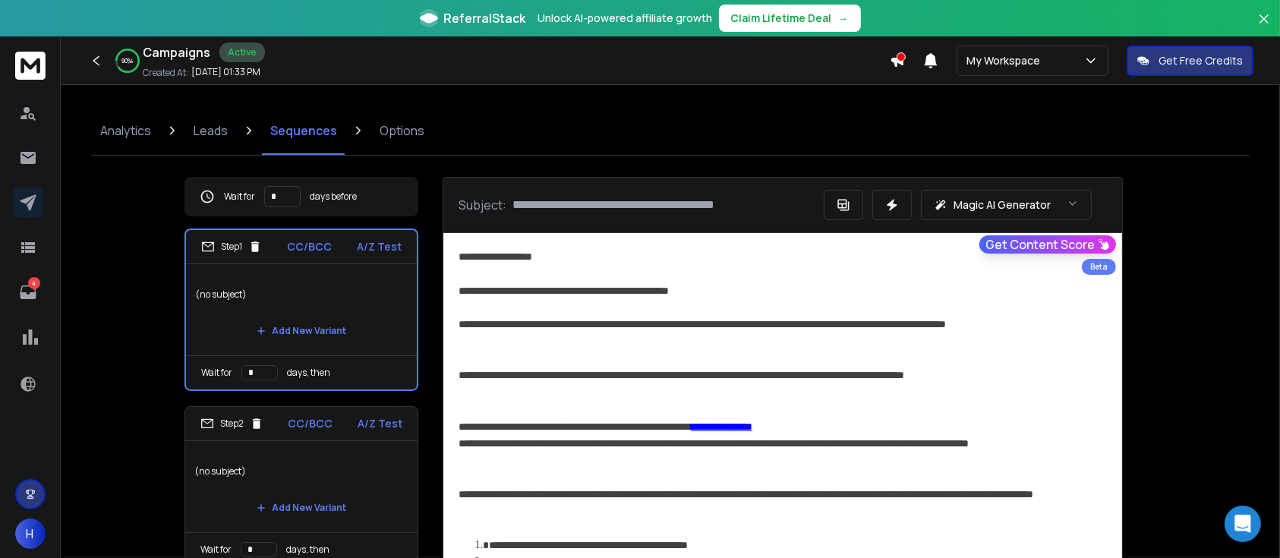
click at [311, 471] on p "(no subject)" at bounding box center [301, 471] width 214 height 43
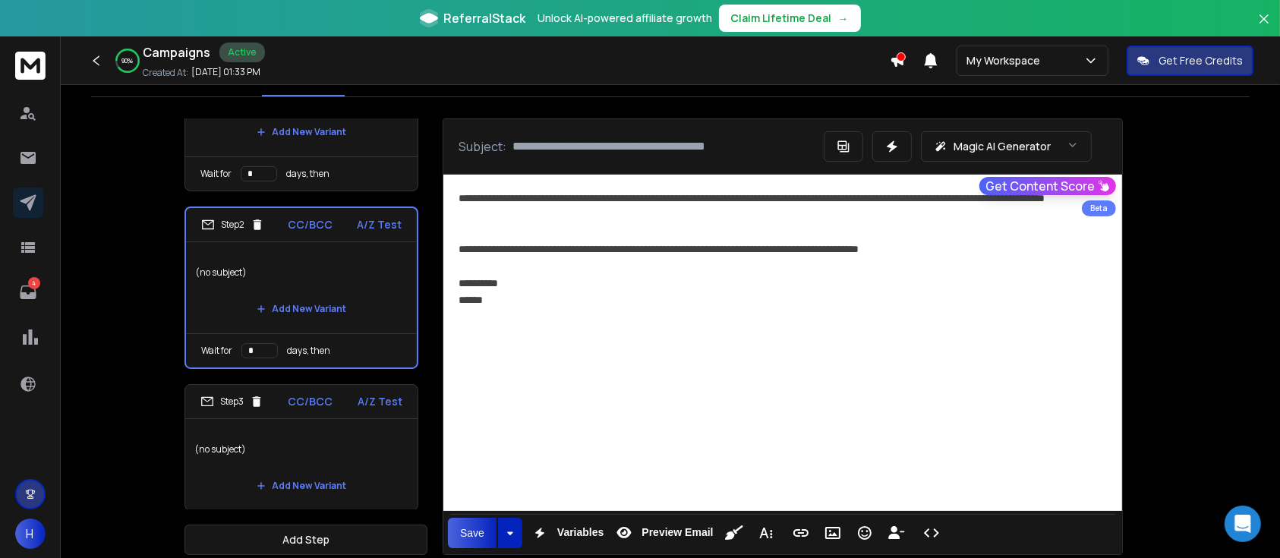
scroll to position [82, 0]
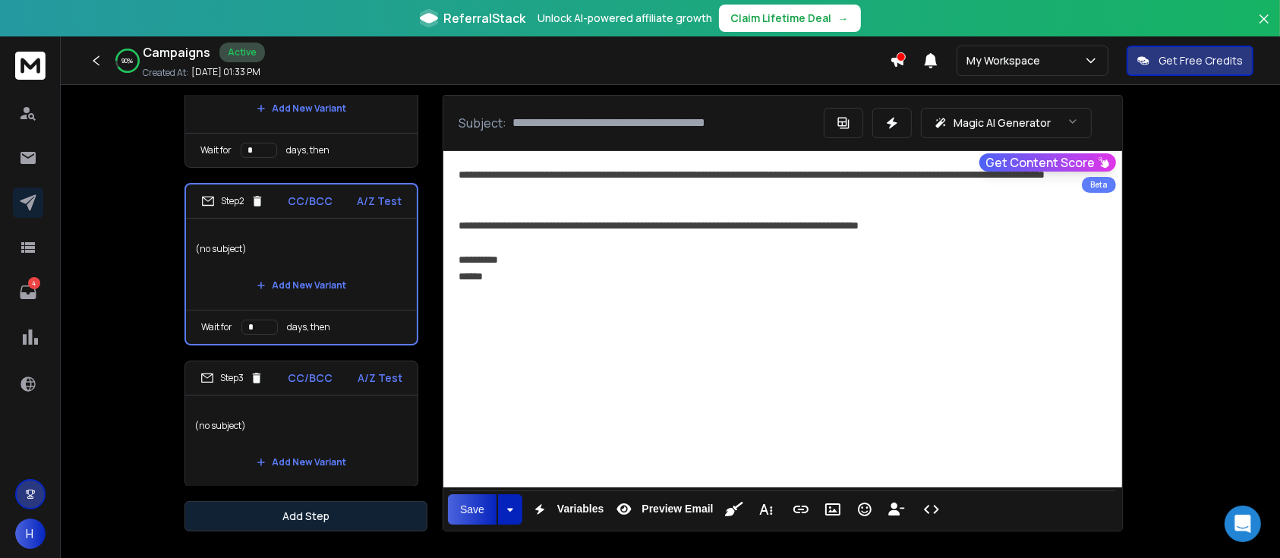
click at [291, 519] on button "Add Step" at bounding box center [306, 516] width 243 height 30
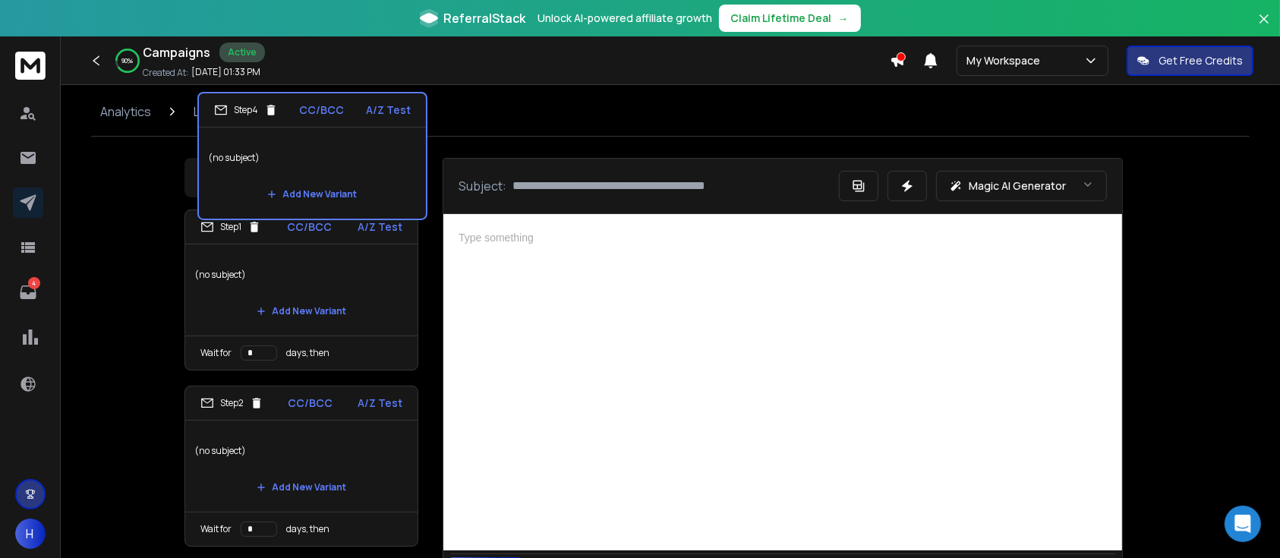
scroll to position [0, 0]
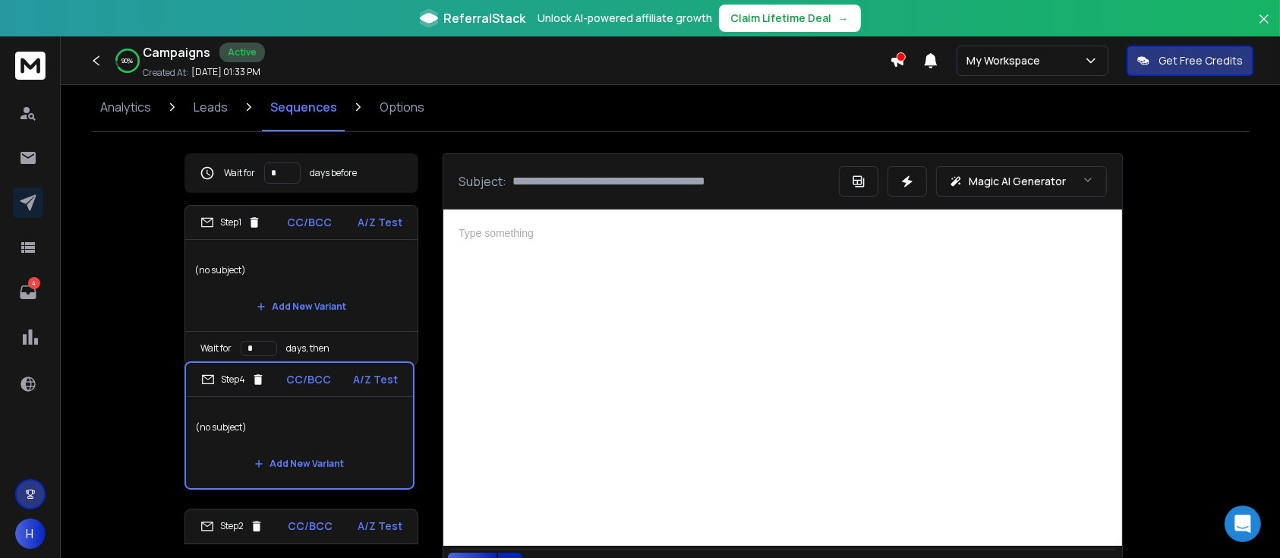
click at [303, 411] on ul "Step 1 CC/BCC A/Z Test (no subject) Add New Variant Wait for * days, then Step …" at bounding box center [302, 533] width 234 height 656
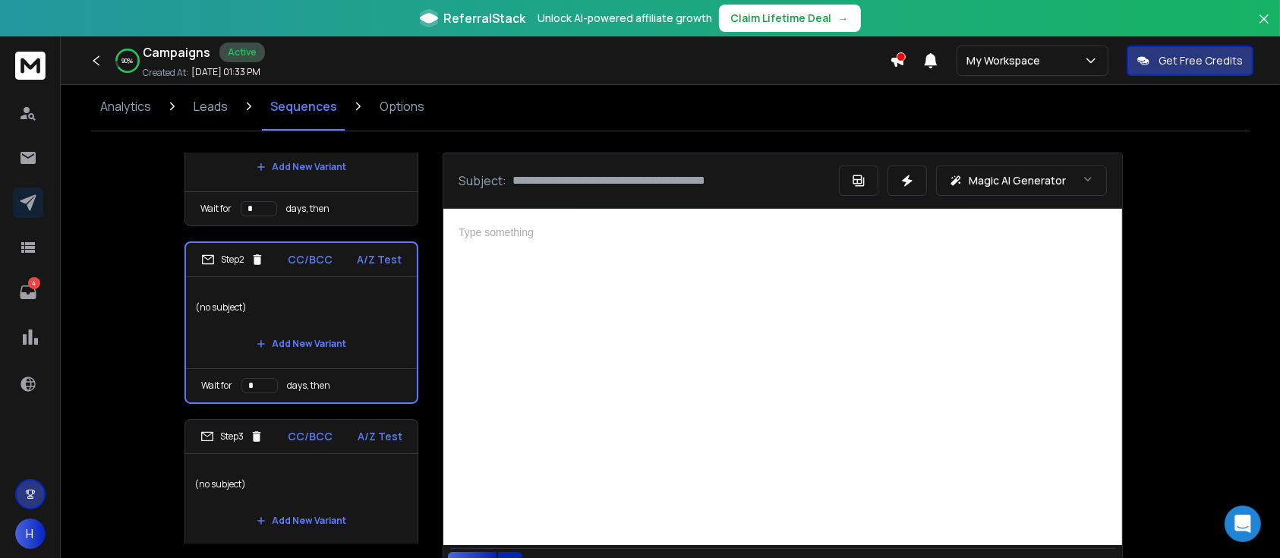
scroll to position [202, 0]
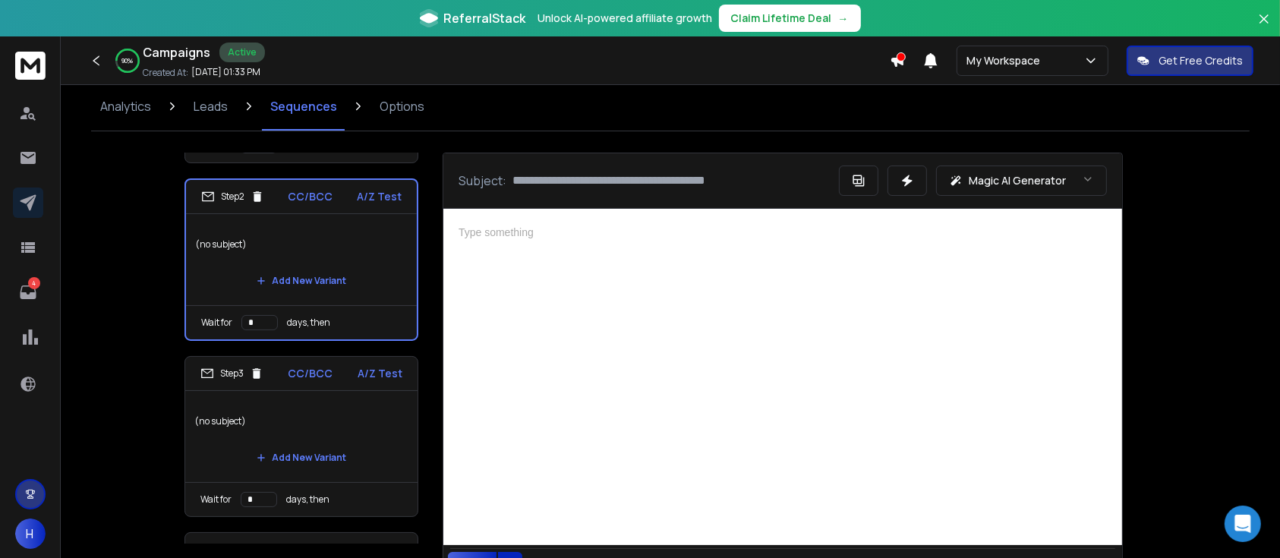
click at [255, 320] on input "*" at bounding box center [260, 322] width 36 height 15
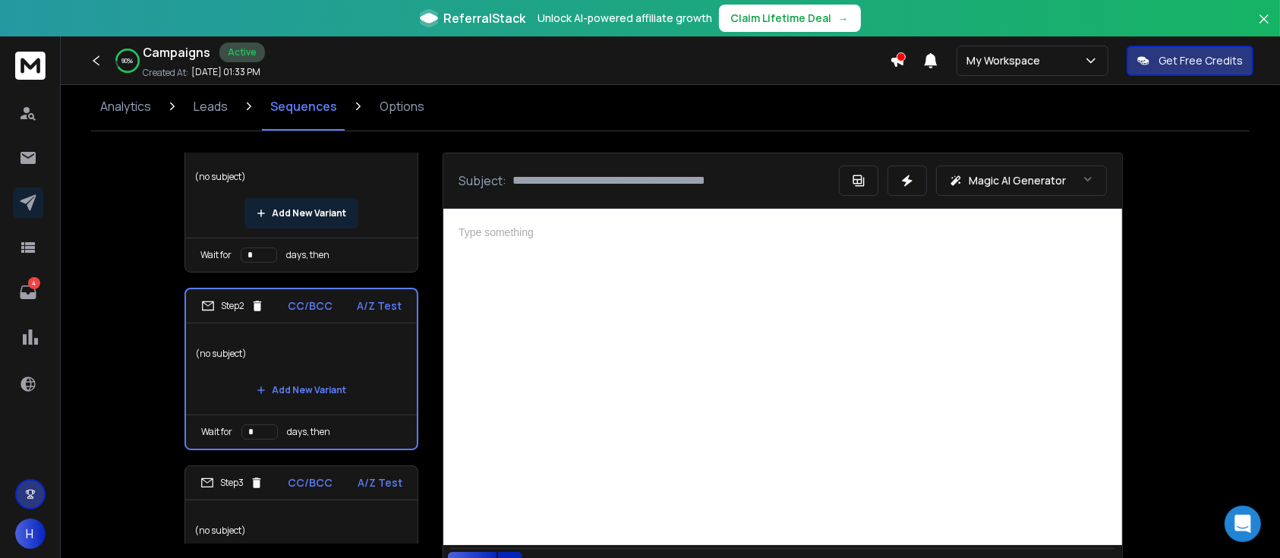
scroll to position [0, 0]
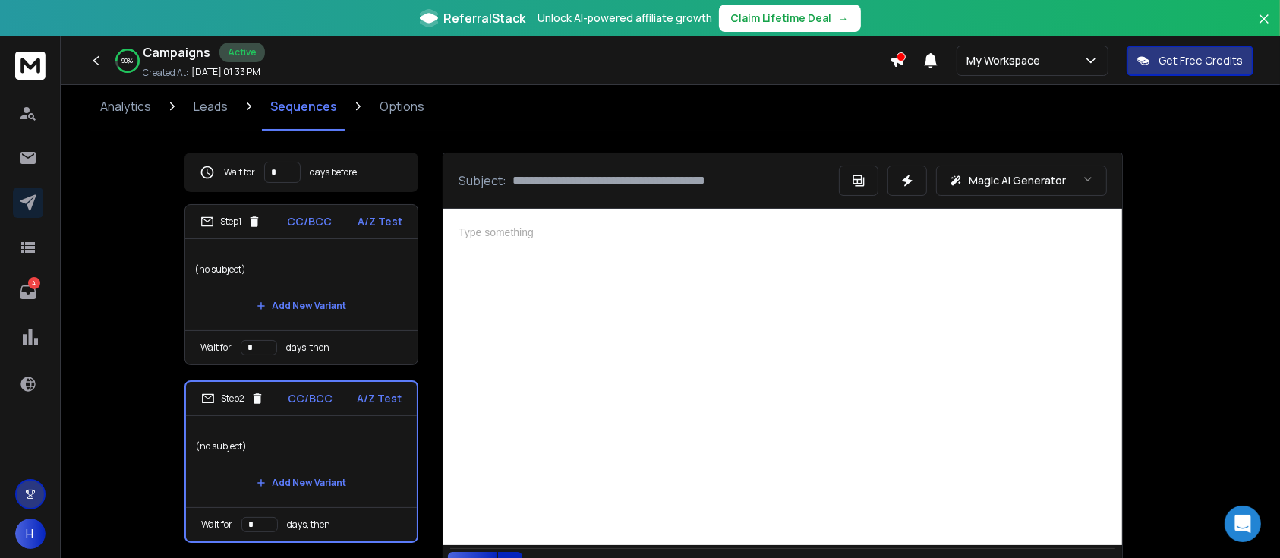
type input "*"
click at [260, 349] on input "*" at bounding box center [259, 347] width 36 height 15
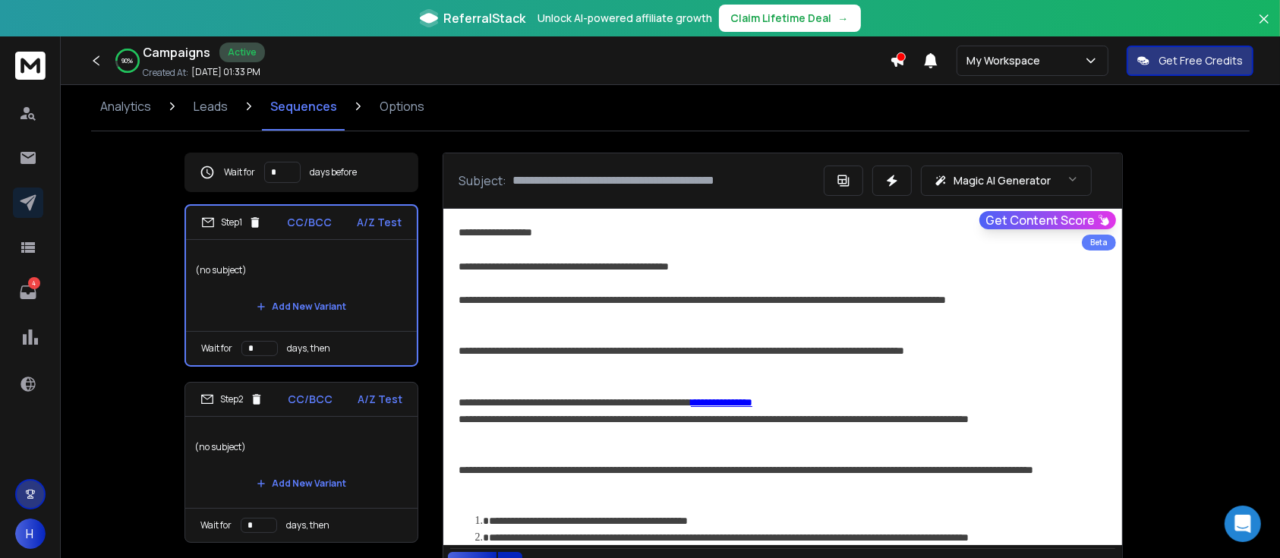
type input "*"
drag, startPoint x: 340, startPoint y: 443, endPoint x: 387, endPoint y: 394, distance: 67.7
click at [340, 441] on p "(no subject)" at bounding box center [301, 447] width 214 height 43
drag, startPoint x: 510, startPoint y: 226, endPoint x: 307, endPoint y: 450, distance: 302.2
click at [308, 449] on p "(no subject)" at bounding box center [301, 447] width 214 height 43
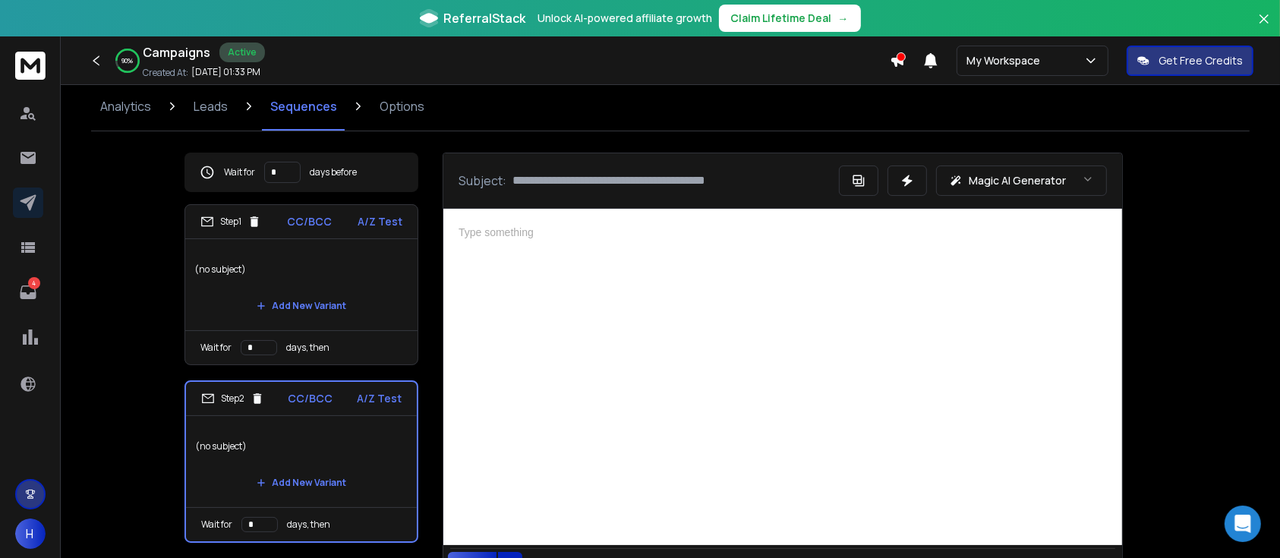
click at [480, 245] on div at bounding box center [783, 376] width 679 height 335
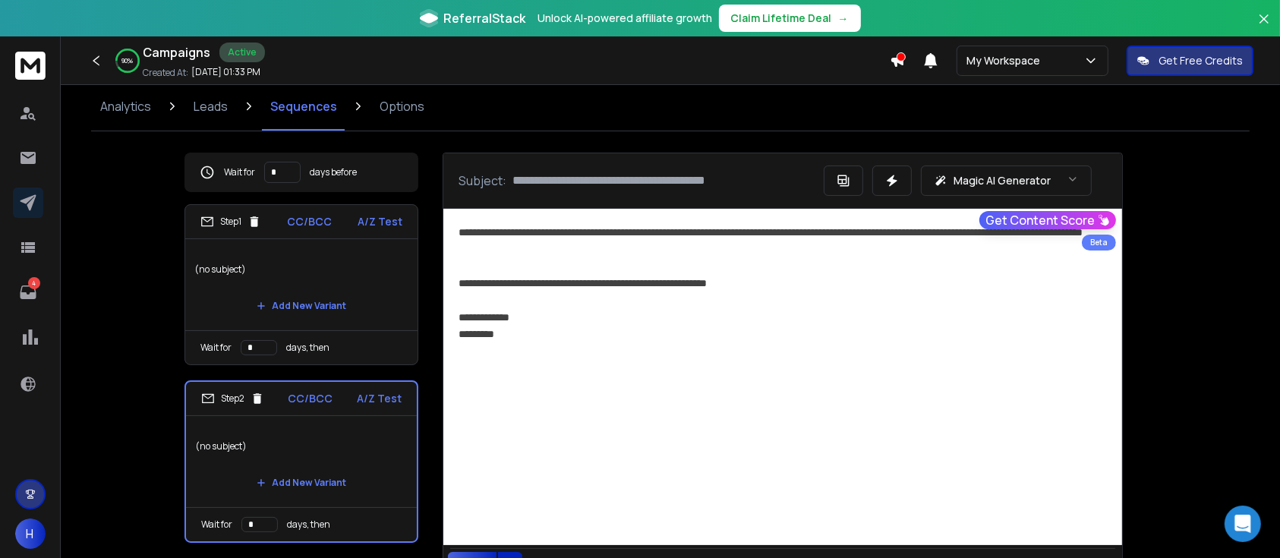
click at [267, 278] on p "(no subject)" at bounding box center [301, 269] width 214 height 43
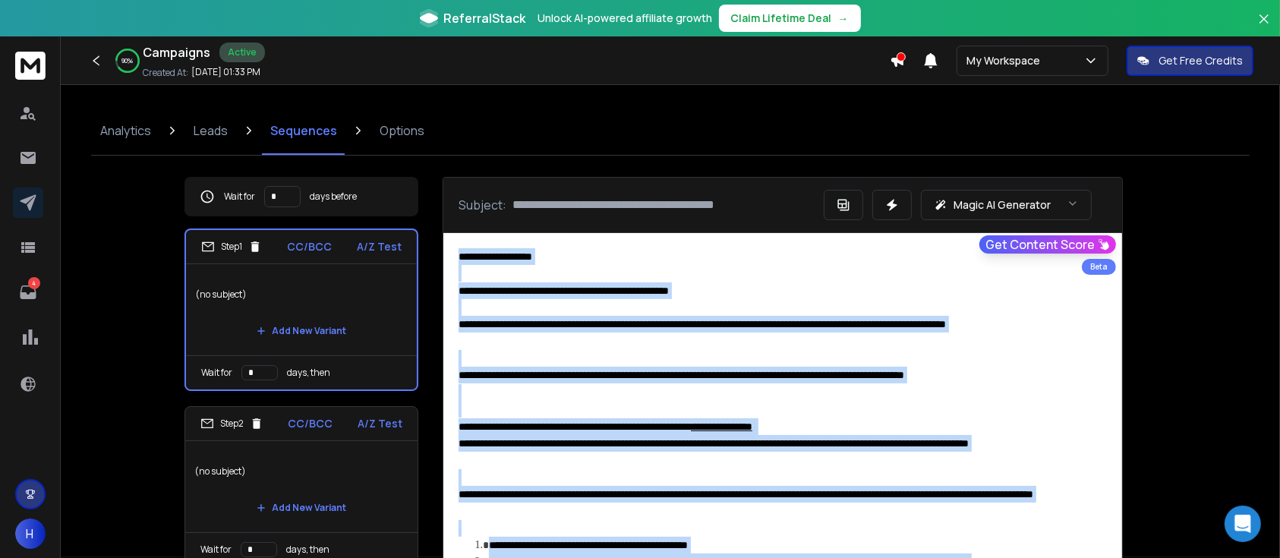
drag, startPoint x: 559, startPoint y: 468, endPoint x: 374, endPoint y: -6, distance: 508.6
click at [374, 0] on html "ReferralStack Unlock AI-powered affiliate growth Lifetime Deals available! Clai…" at bounding box center [640, 279] width 1280 height 558
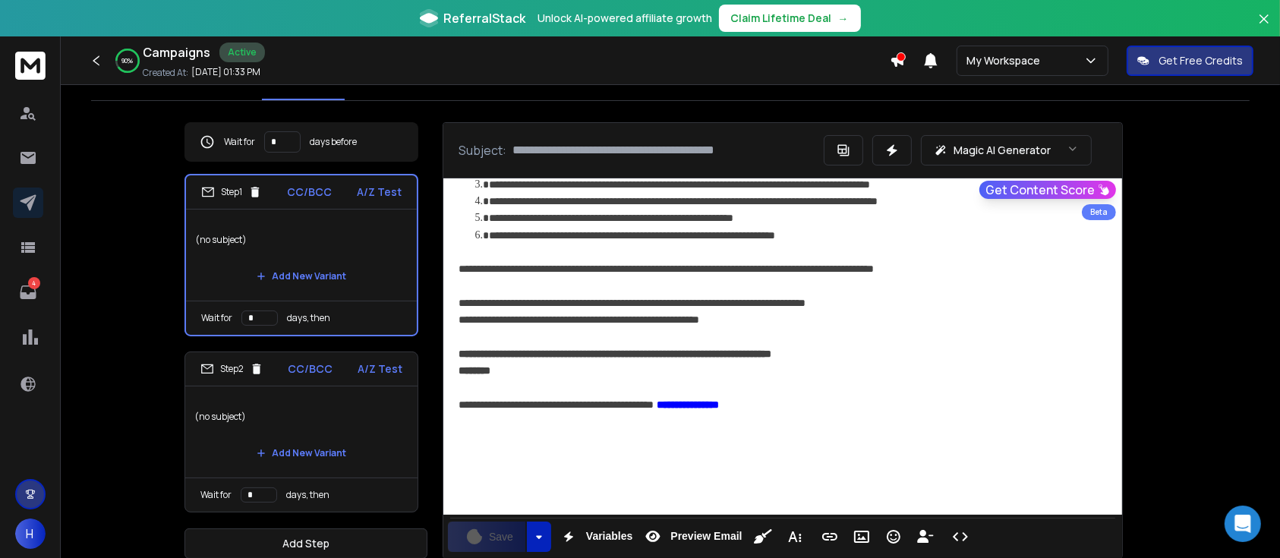
scroll to position [82, 0]
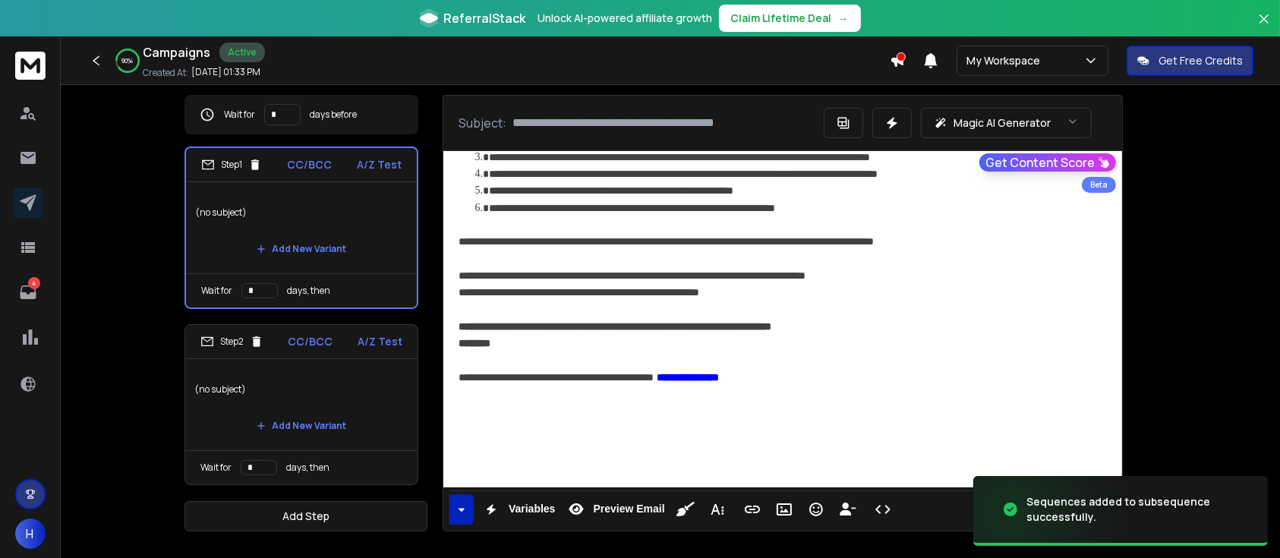
click at [339, 396] on p "(no subject)" at bounding box center [301, 389] width 214 height 43
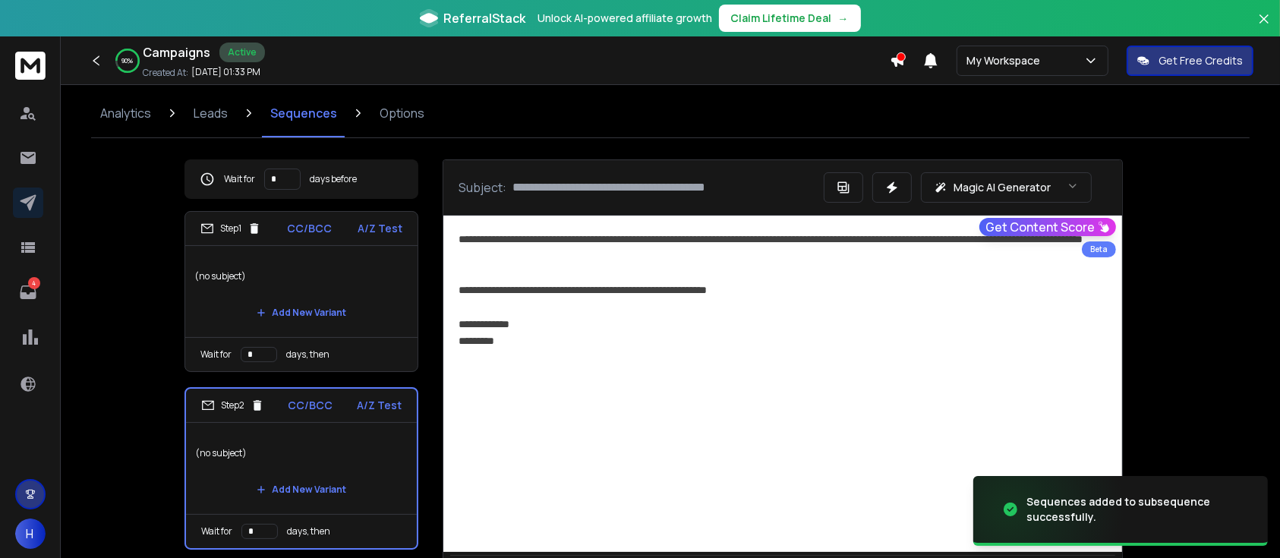
scroll to position [0, 0]
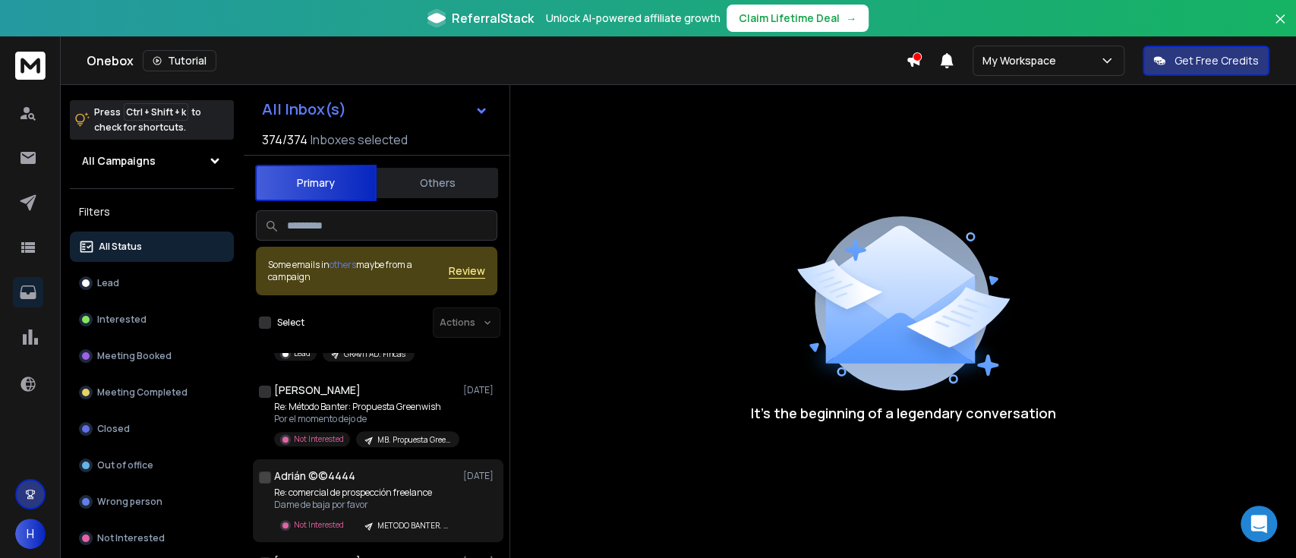
scroll to position [1620, 0]
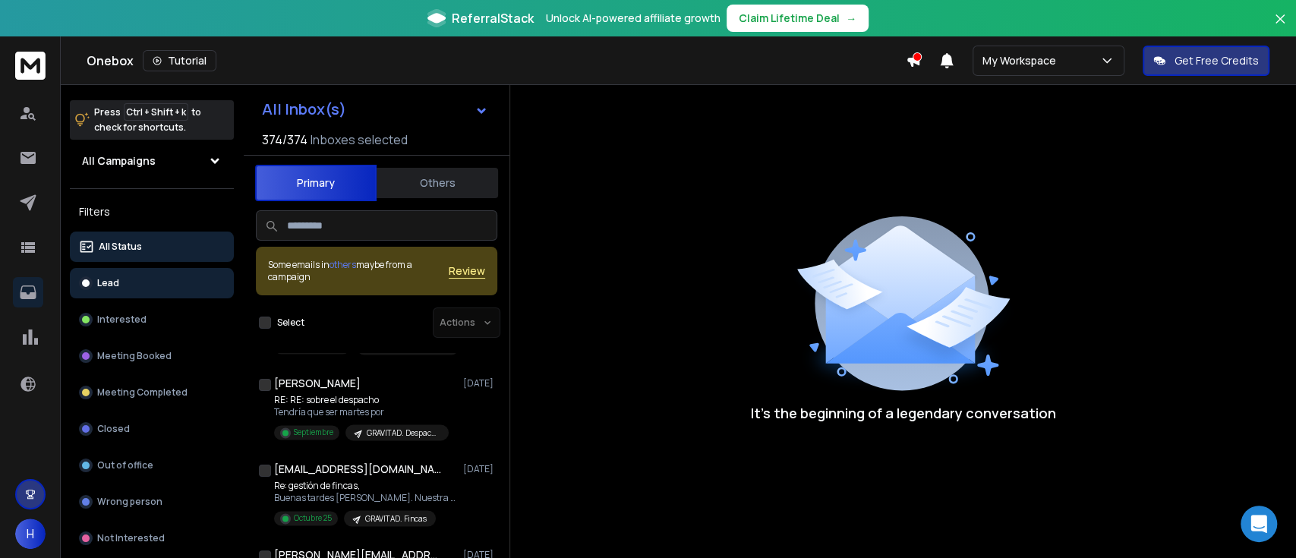
click at [166, 279] on button "Lead" at bounding box center [152, 283] width 164 height 30
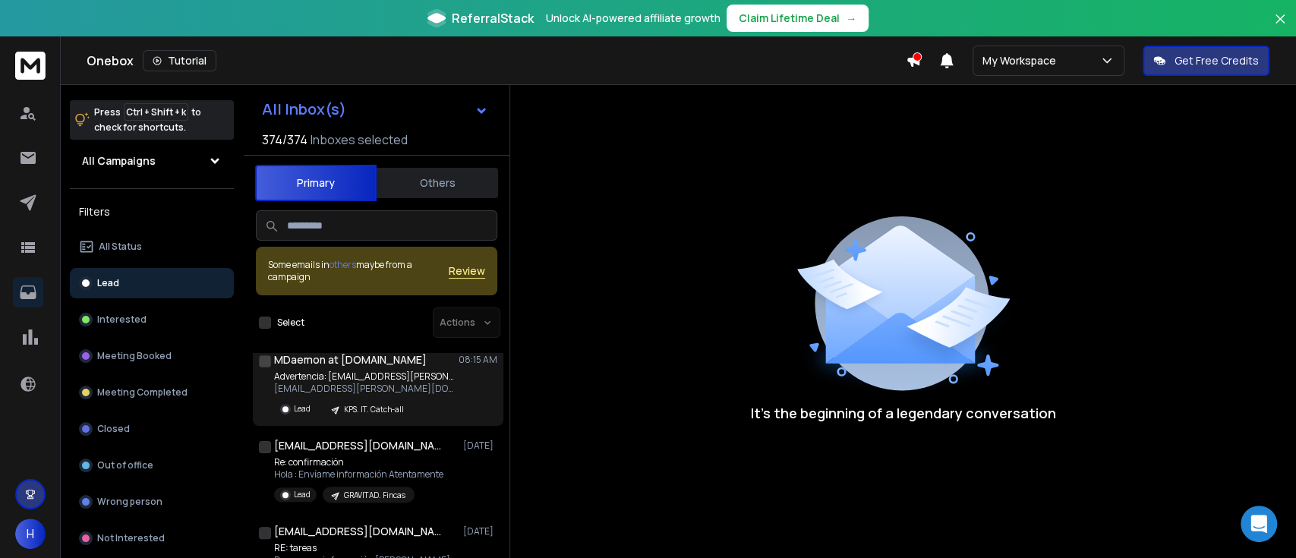
scroll to position [709, 0]
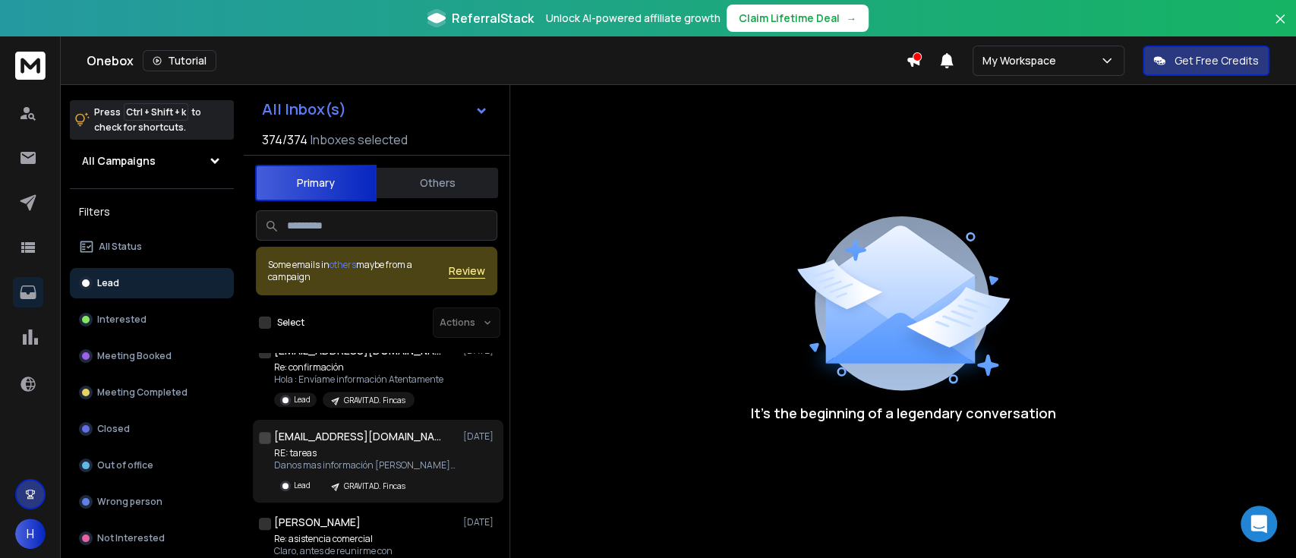
click at [403, 437] on h1 "[EMAIL_ADDRESS][DOMAIN_NAME]" at bounding box center [357, 436] width 167 height 15
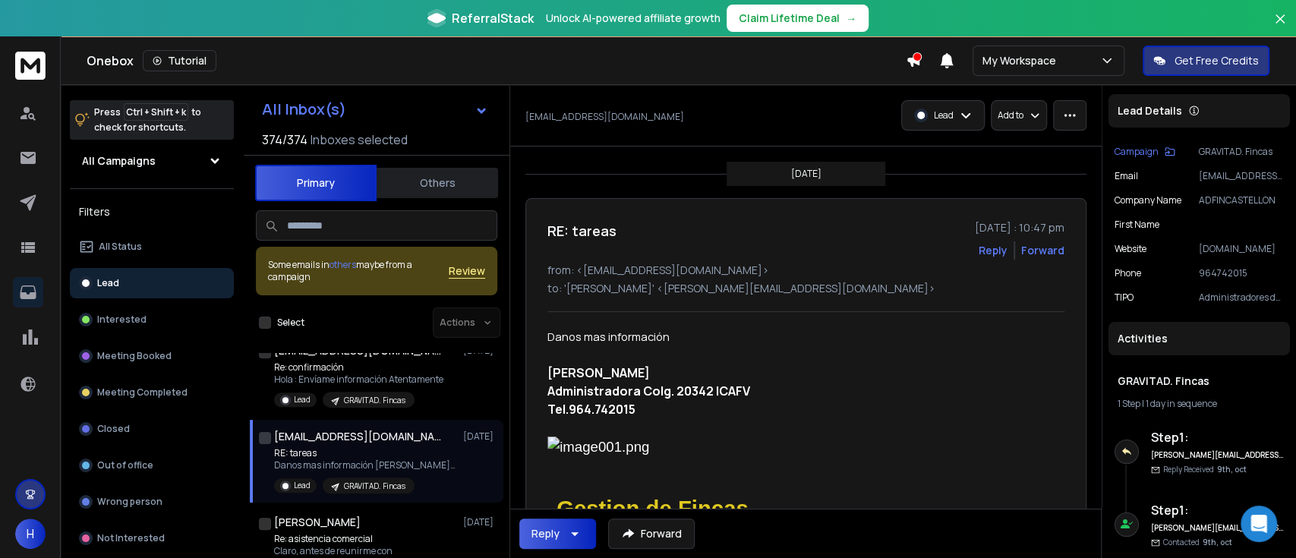
click at [316, 224] on input at bounding box center [377, 225] width 242 height 30
type input "*"
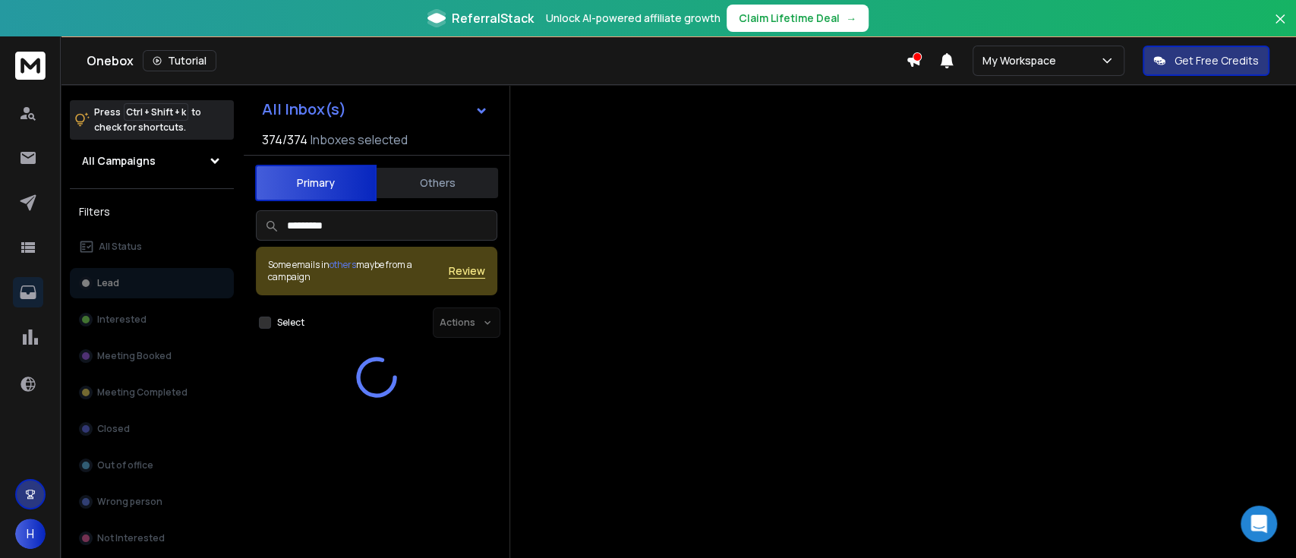
scroll to position [0, 0]
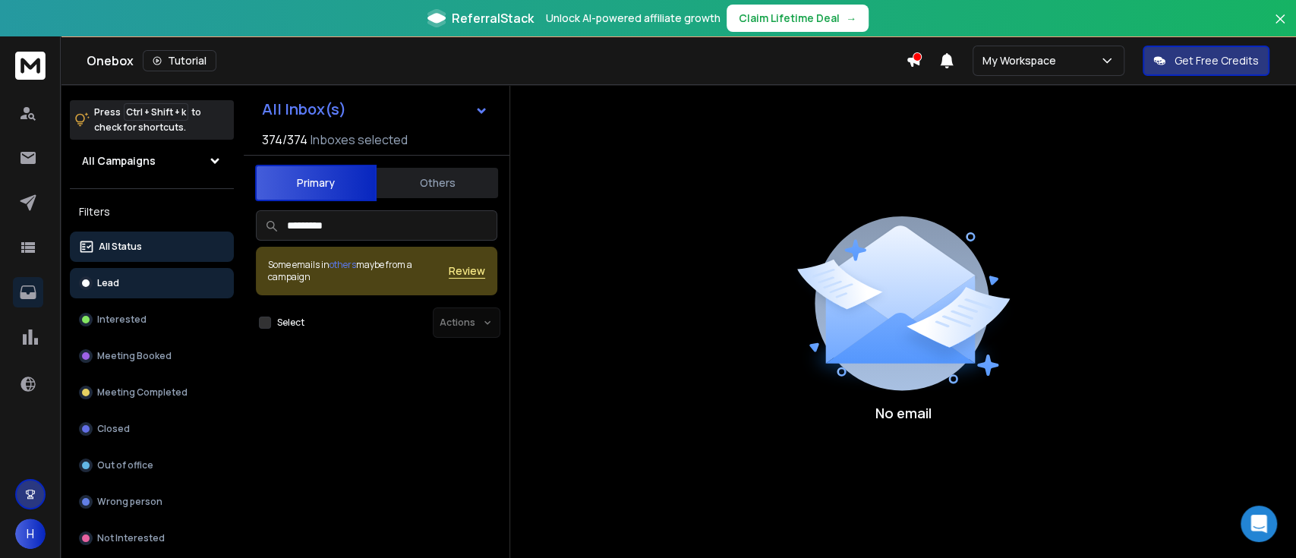
type input "*********"
click at [164, 249] on button "All Status" at bounding box center [152, 247] width 164 height 30
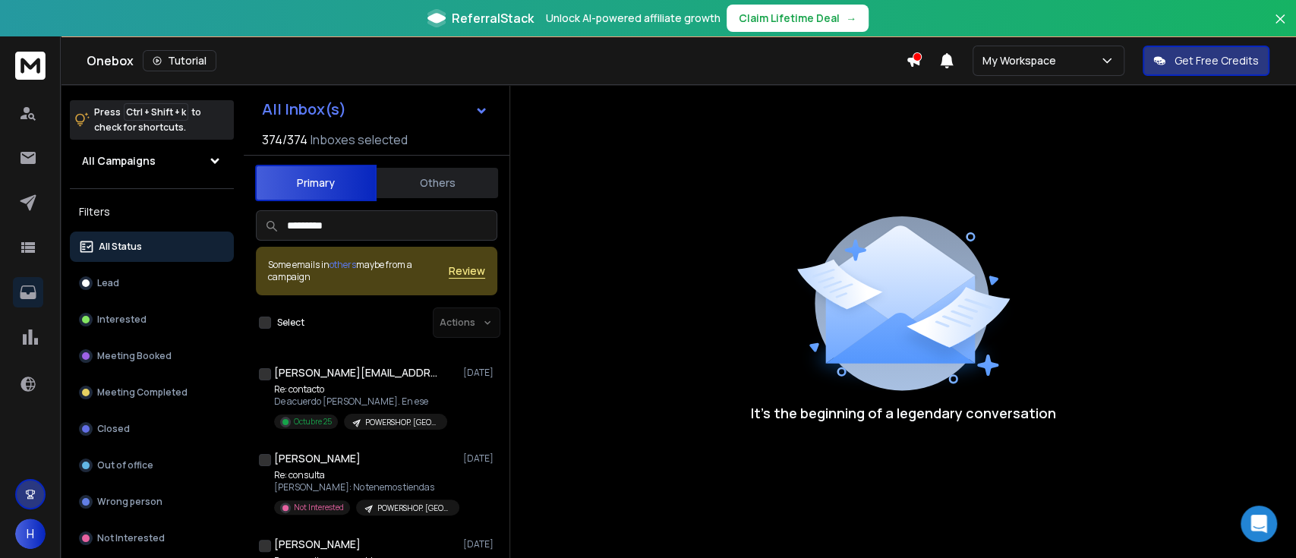
click at [115, 396] on p "Meeting Completed" at bounding box center [142, 393] width 90 height 12
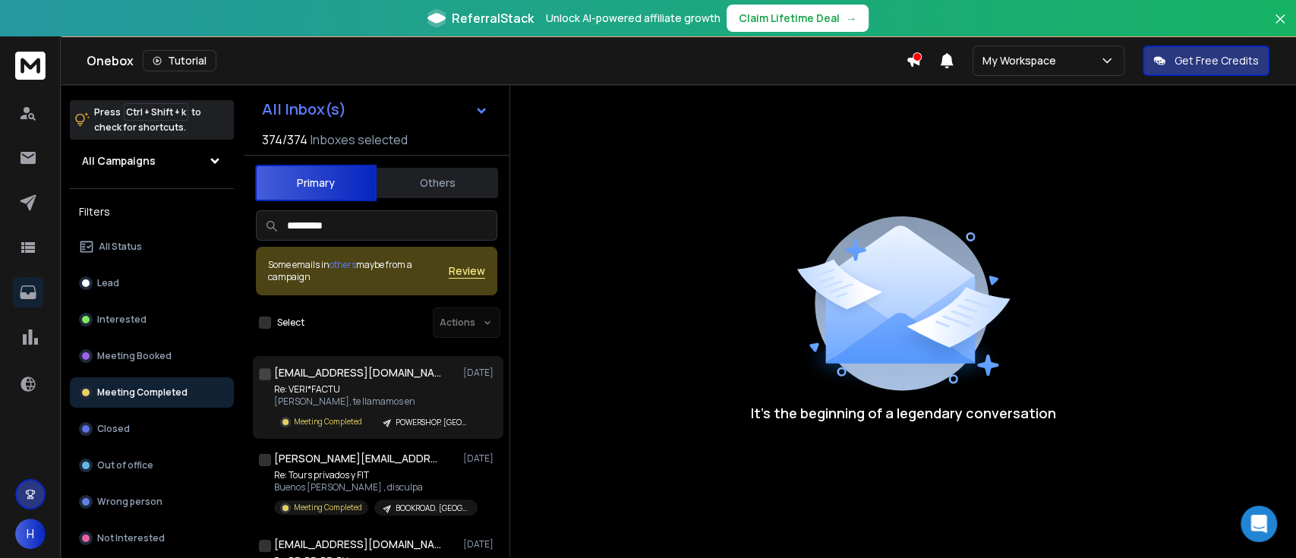
click at [381, 398] on p "[PERSON_NAME], te llamamos en" at bounding box center [365, 402] width 182 height 12
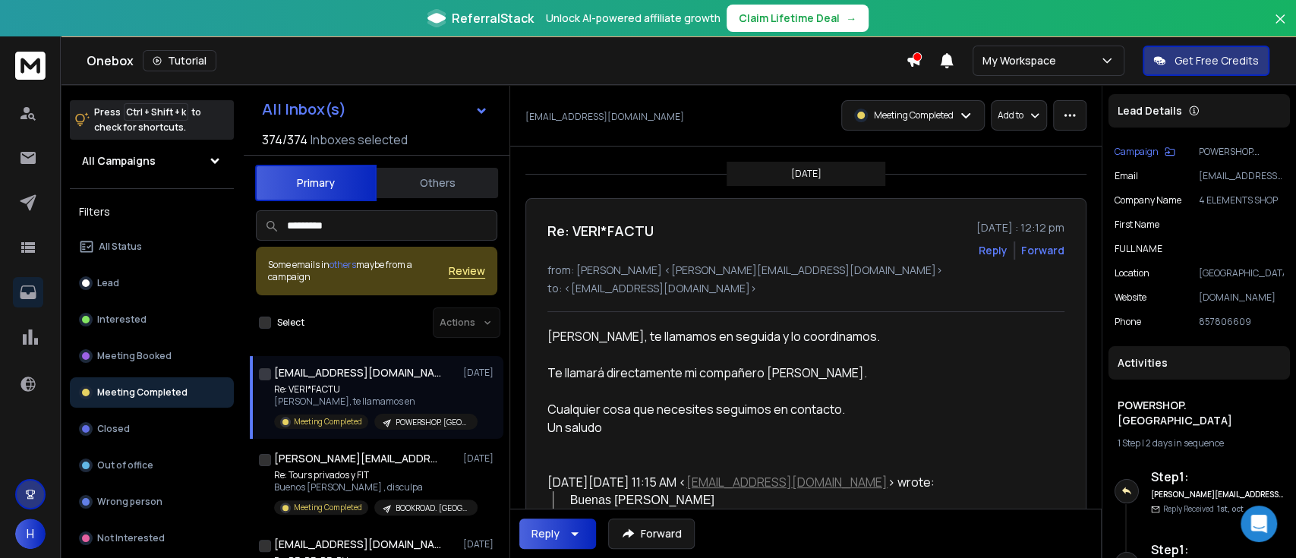
click at [1224, 323] on p "857806609" at bounding box center [1241, 322] width 85 height 12
click at [107, 279] on p "Lead" at bounding box center [108, 283] width 22 height 12
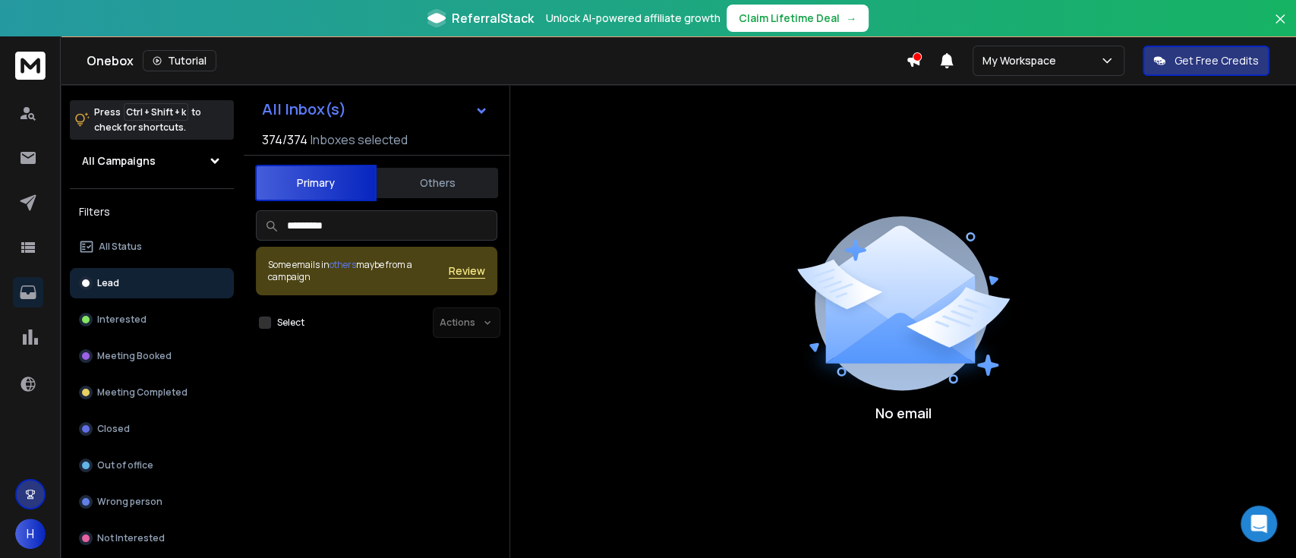
click at [147, 232] on button "All Status" at bounding box center [152, 247] width 164 height 30
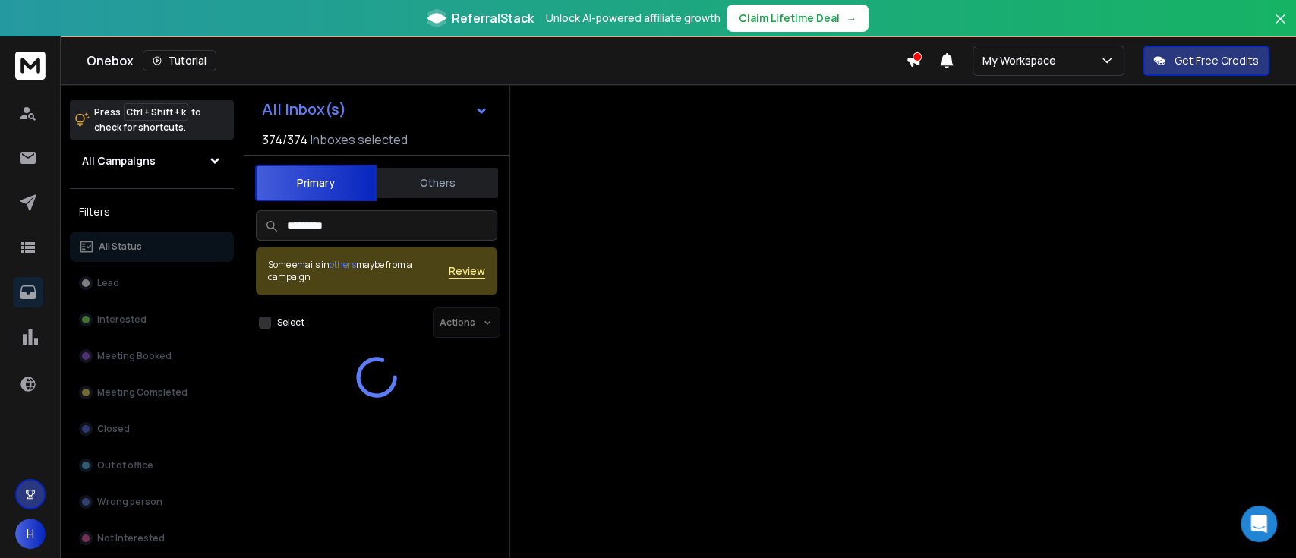
click at [327, 231] on input "*********" at bounding box center [377, 225] width 242 height 30
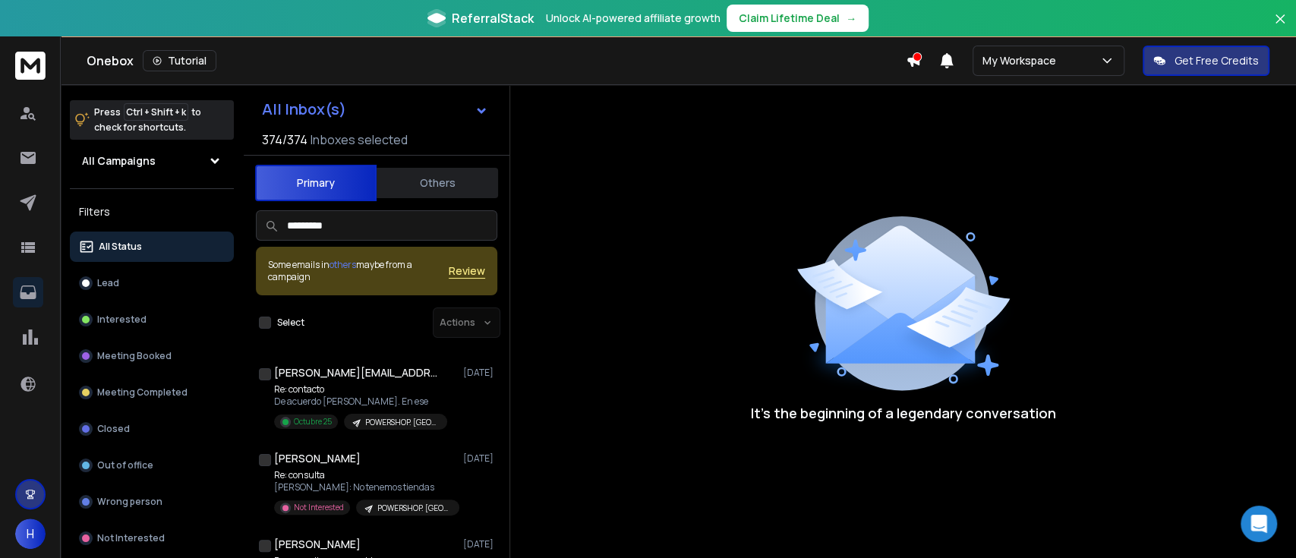
click at [327, 231] on input "*********" at bounding box center [377, 225] width 242 height 30
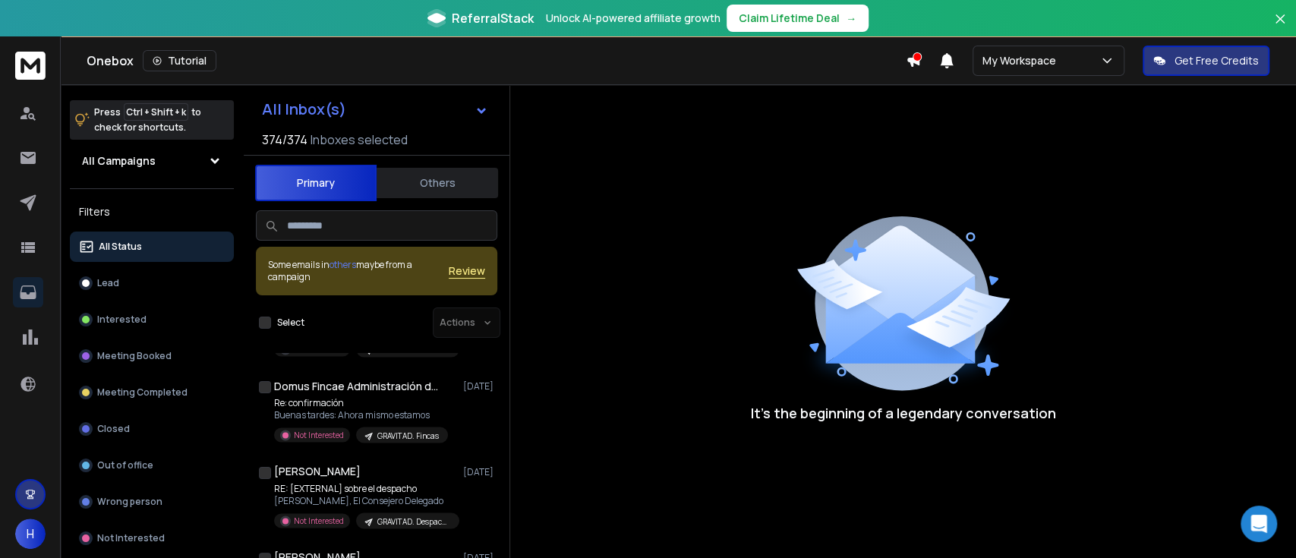
scroll to position [2126, 0]
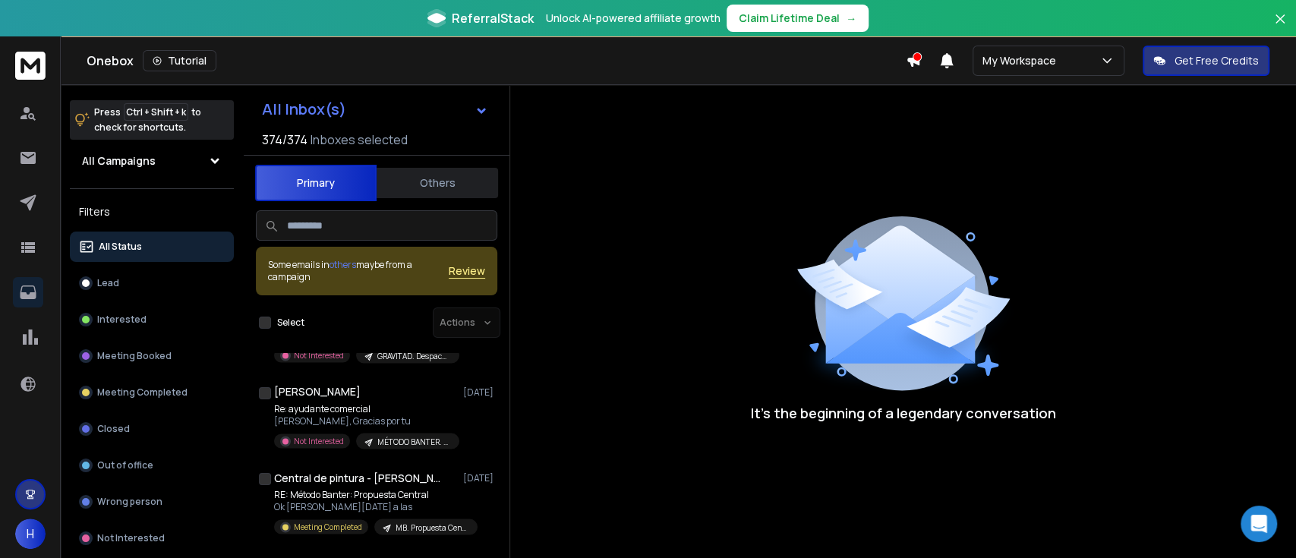
click at [105, 279] on p "Lead" at bounding box center [108, 283] width 22 height 12
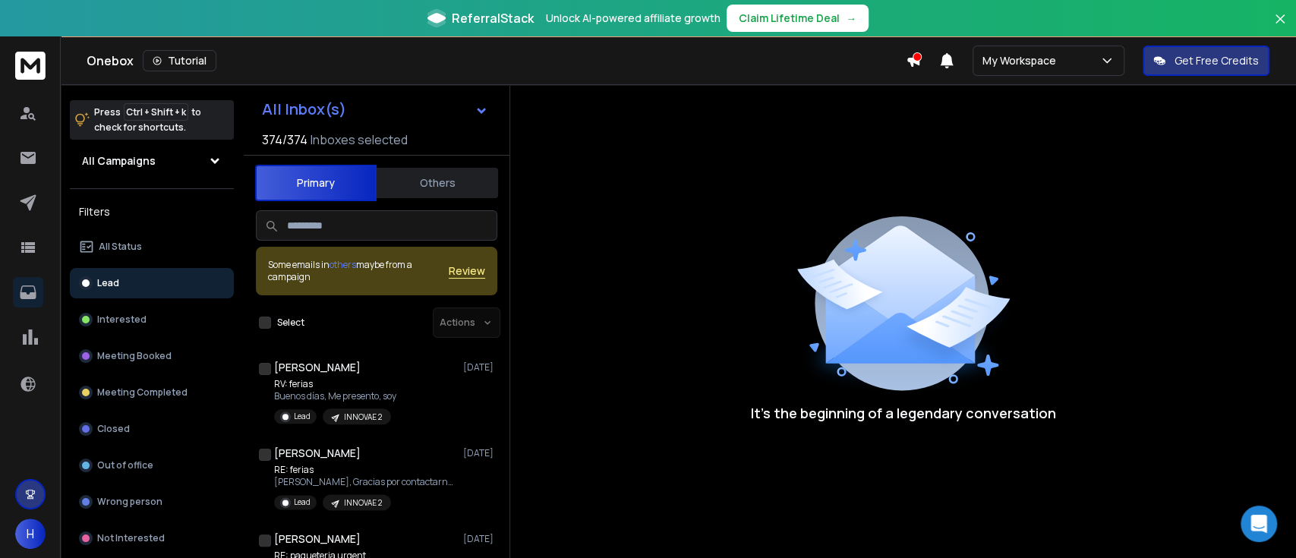
scroll to position [1378, 0]
click at [149, 163] on h1 "All Campaigns" at bounding box center [119, 160] width 74 height 15
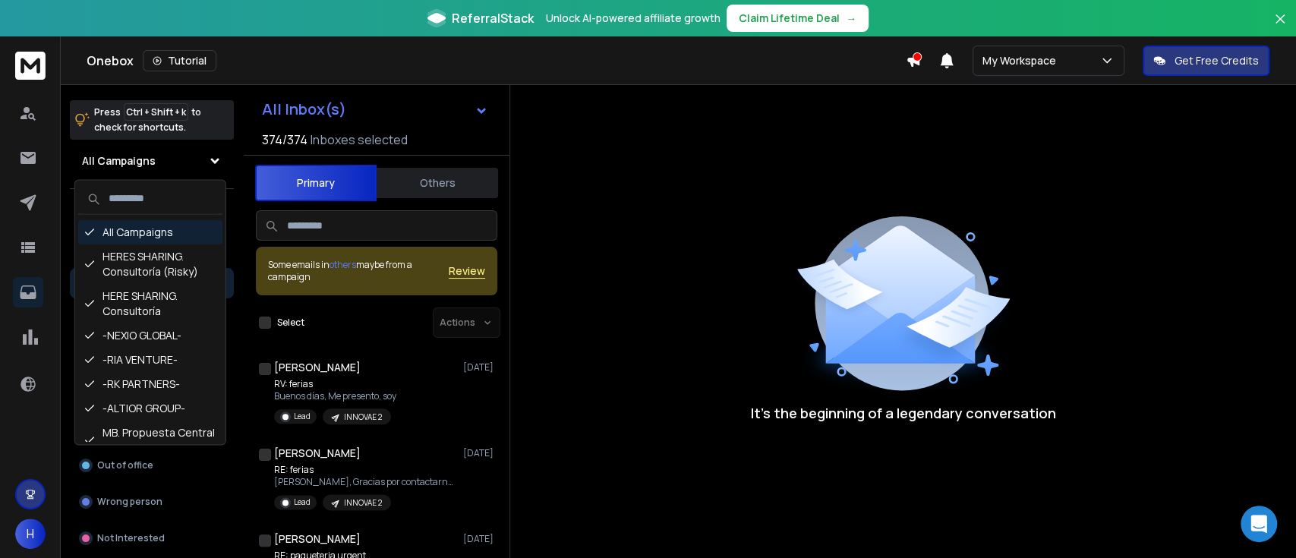
click at [147, 233] on div "All Campaigns" at bounding box center [150, 232] width 144 height 24
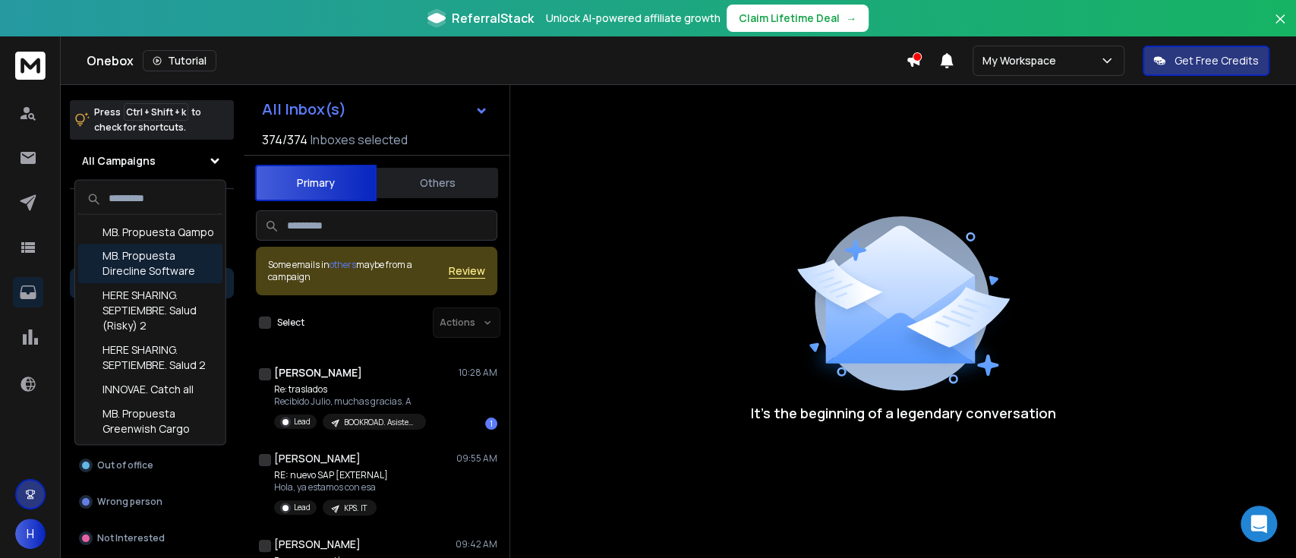
scroll to position [810, 0]
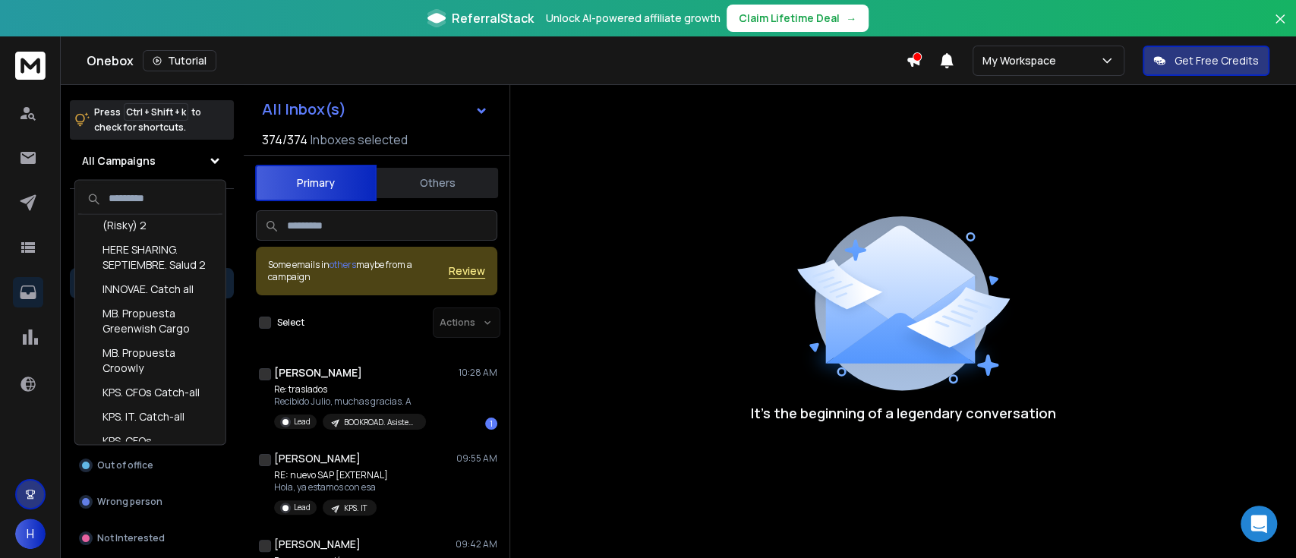
click at [140, 189] on input at bounding box center [150, 198] width 144 height 30
type input "*****"
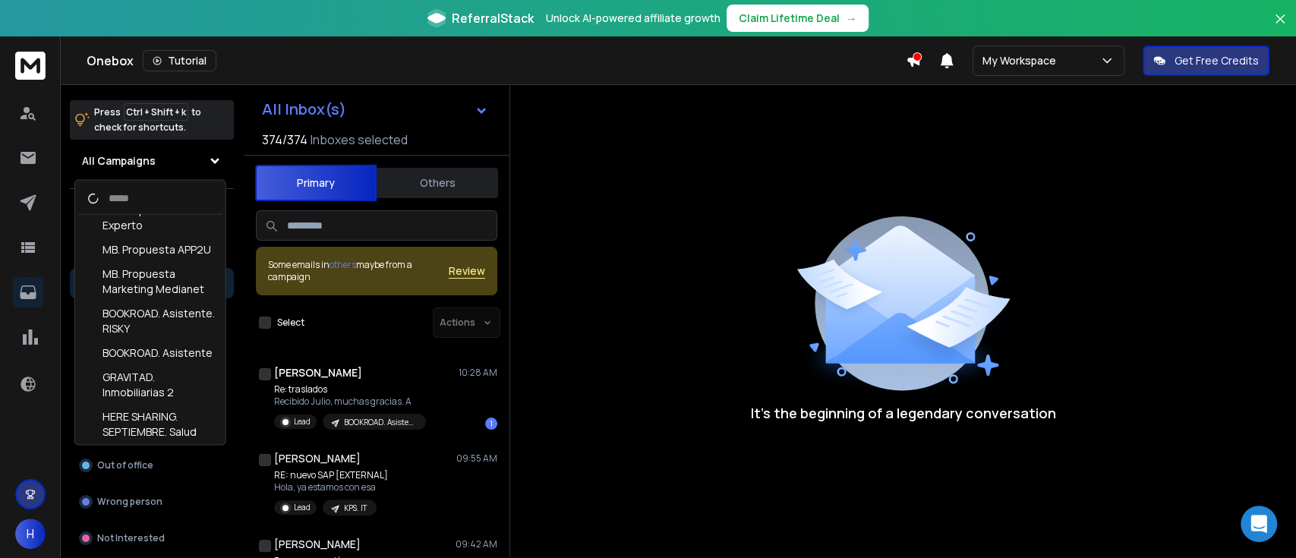
scroll to position [0, 0]
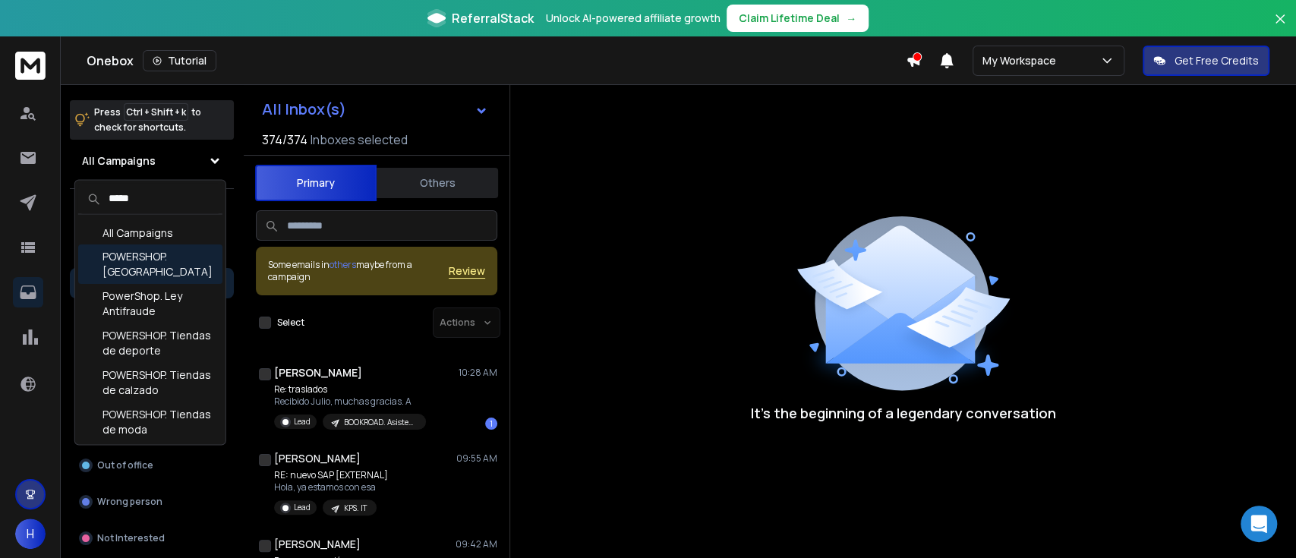
click at [133, 258] on div "POWERSHOP. [GEOGRAPHIC_DATA]" at bounding box center [150, 264] width 144 height 39
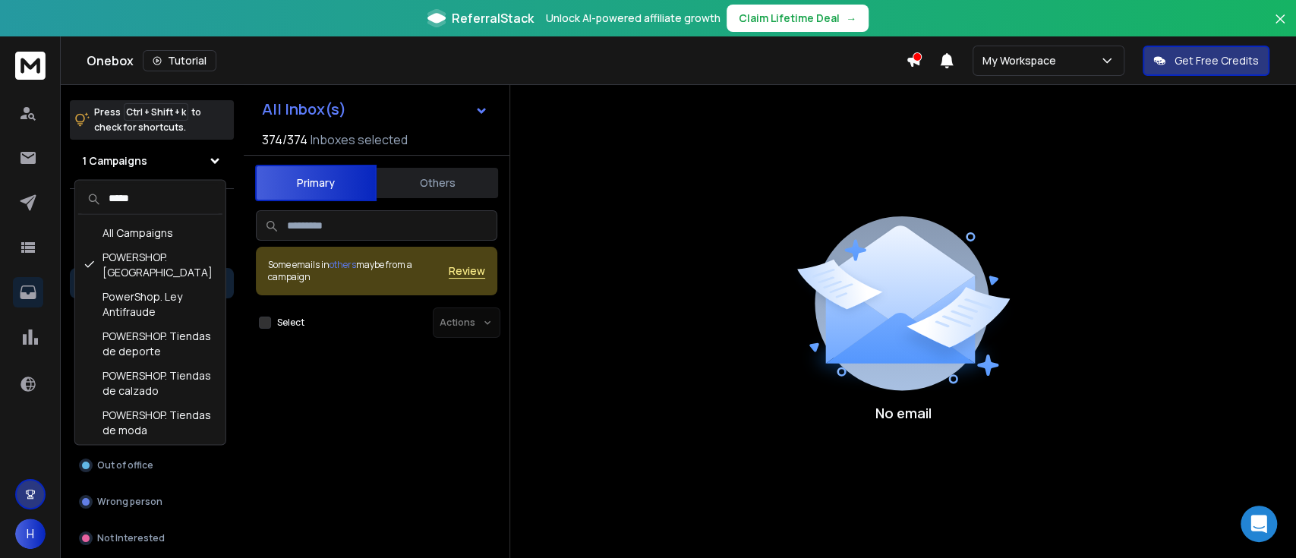
click at [662, 340] on div "No email" at bounding box center [903, 322] width 786 height 475
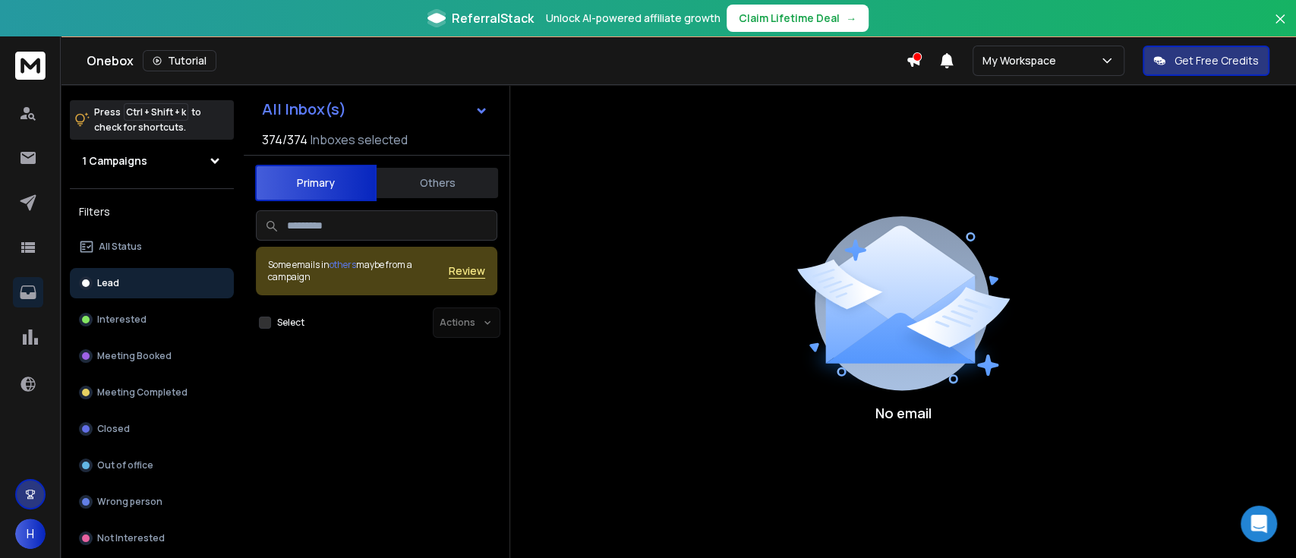
click at [125, 275] on button "Lead" at bounding box center [152, 283] width 164 height 30
click at [123, 390] on p "Meeting Completed" at bounding box center [142, 393] width 90 height 12
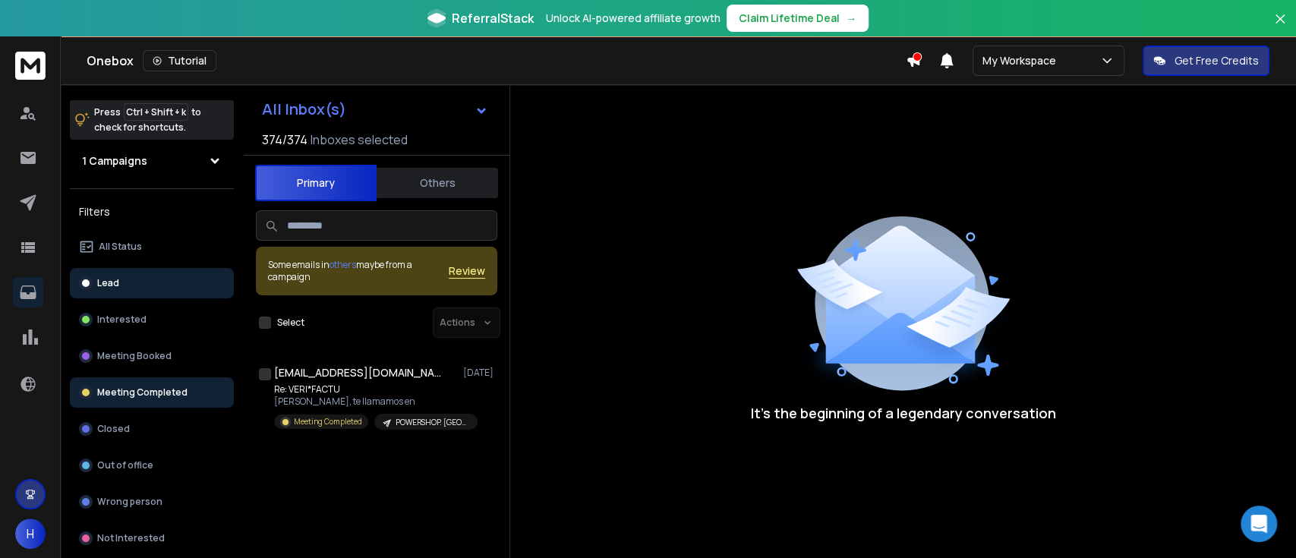
click at [144, 285] on button "Lead" at bounding box center [152, 283] width 164 height 30
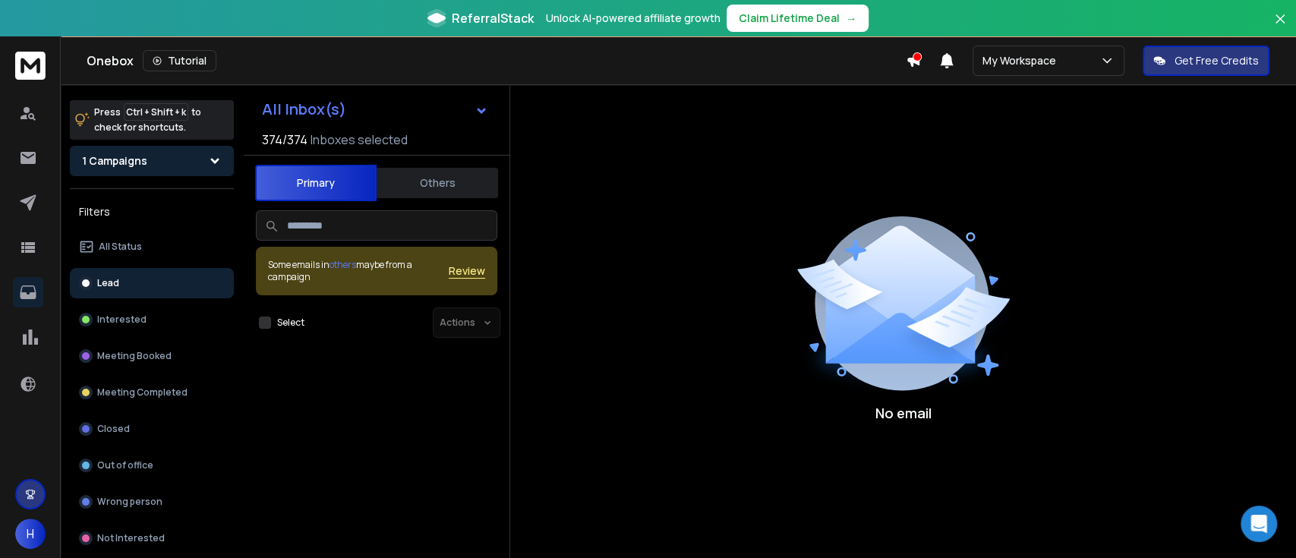
click at [163, 163] on button "1 Campaigns" at bounding box center [152, 161] width 164 height 30
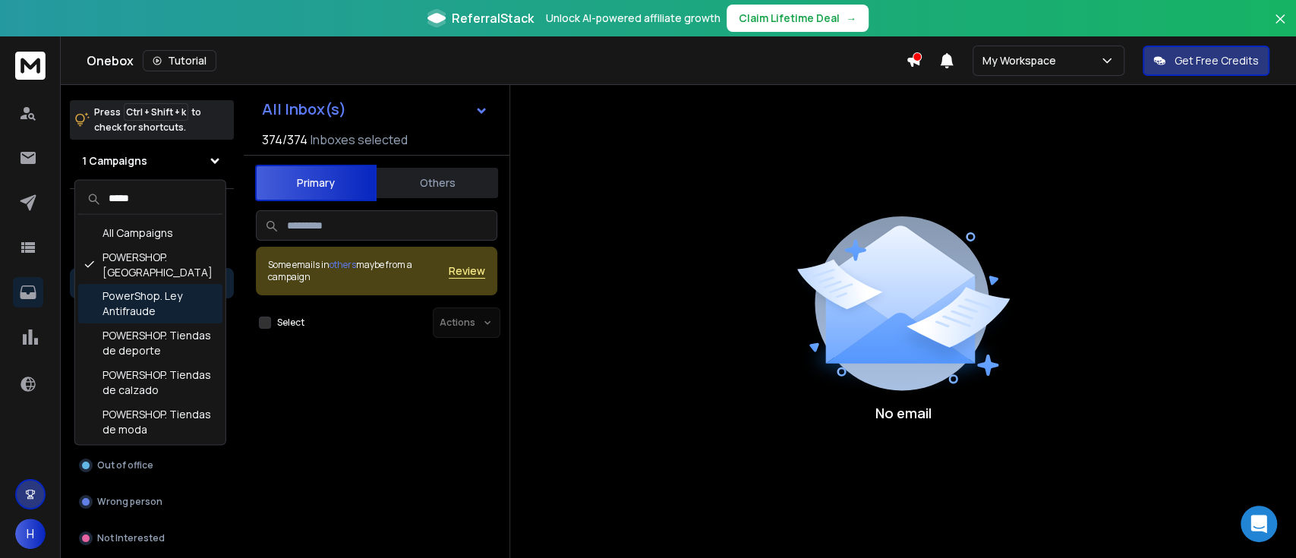
click at [155, 317] on div "PowerShop. Ley Antifraude" at bounding box center [150, 303] width 144 height 39
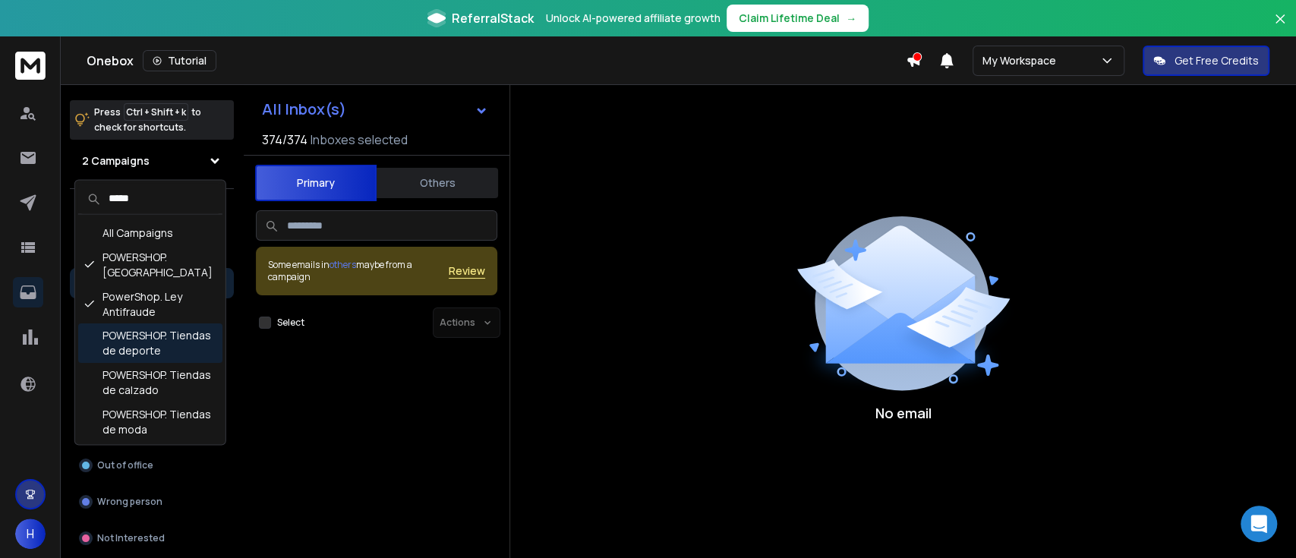
click at [153, 345] on div "POWERSHOP. Tiendas de deporte" at bounding box center [150, 343] width 144 height 39
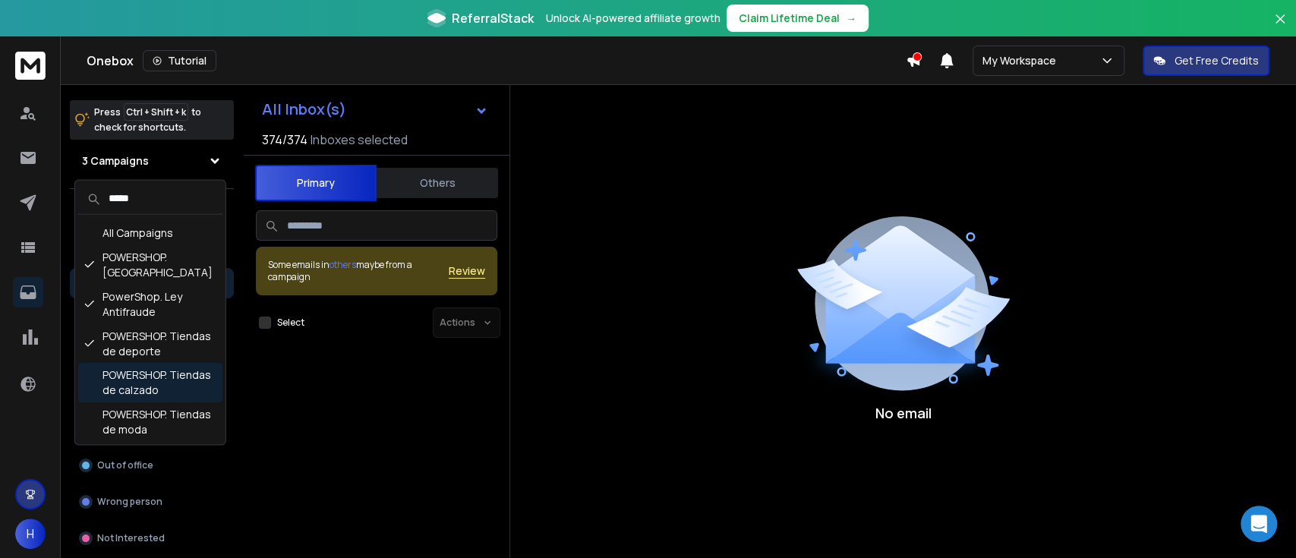
click at [145, 380] on div "POWERSHOP. Tiendas de calzado" at bounding box center [150, 382] width 144 height 39
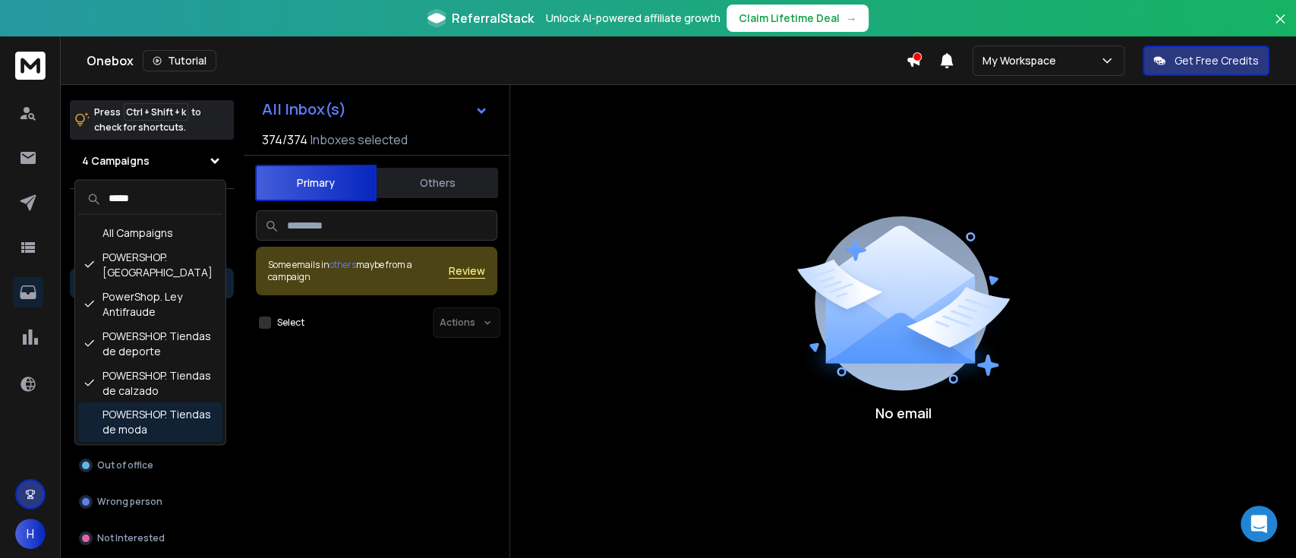
click at [137, 424] on div "POWERSHOP. Tiendas de moda" at bounding box center [150, 422] width 144 height 39
click at [668, 325] on div "No email" at bounding box center [903, 322] width 786 height 475
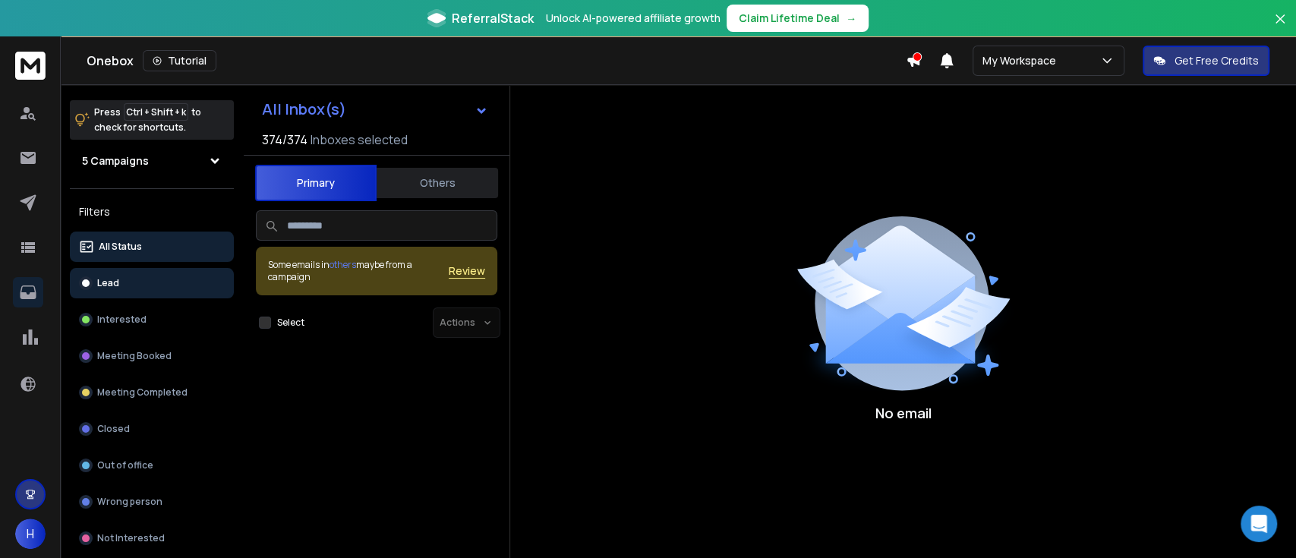
click at [155, 245] on button "All Status" at bounding box center [152, 247] width 164 height 30
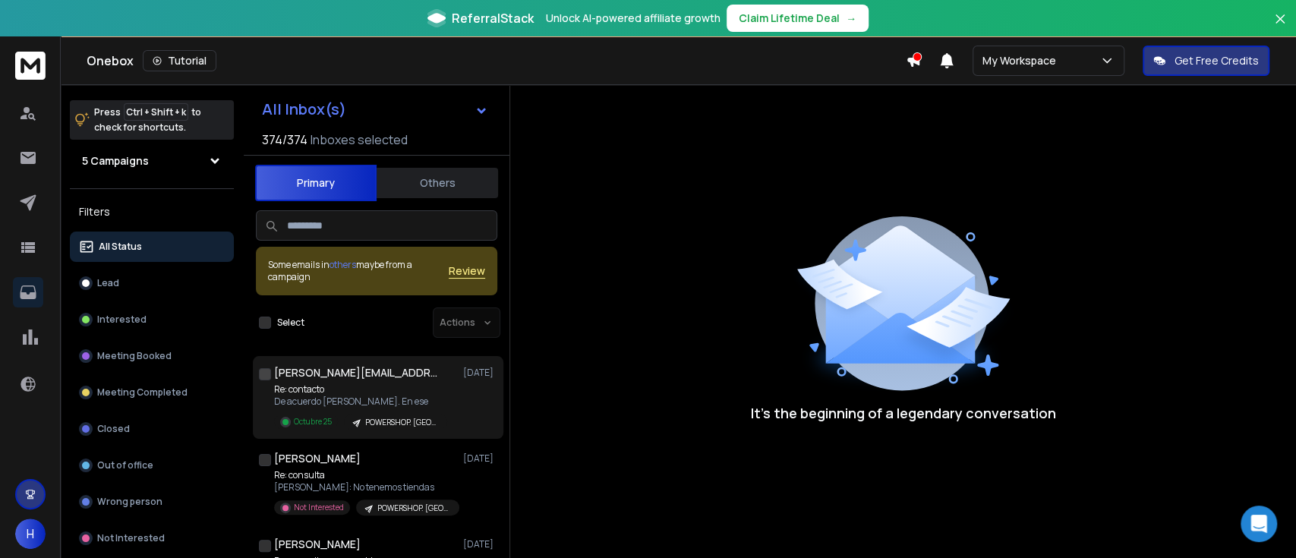
click at [334, 380] on h1 "[PERSON_NAME][EMAIL_ADDRESS][DOMAIN_NAME]" at bounding box center [357, 372] width 167 height 15
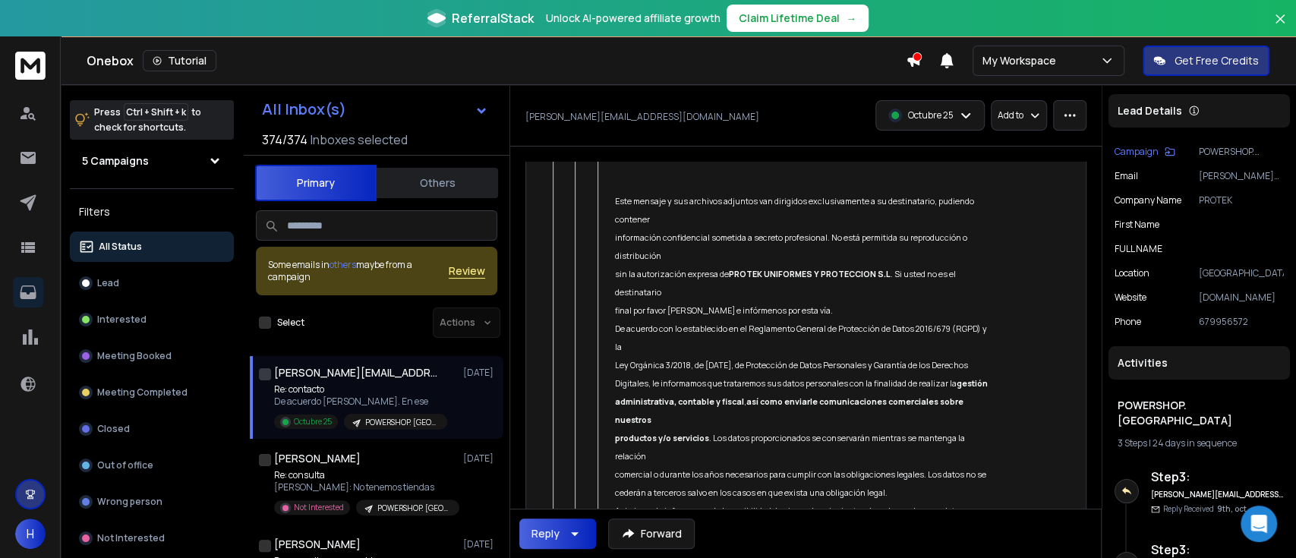
scroll to position [1316, 0]
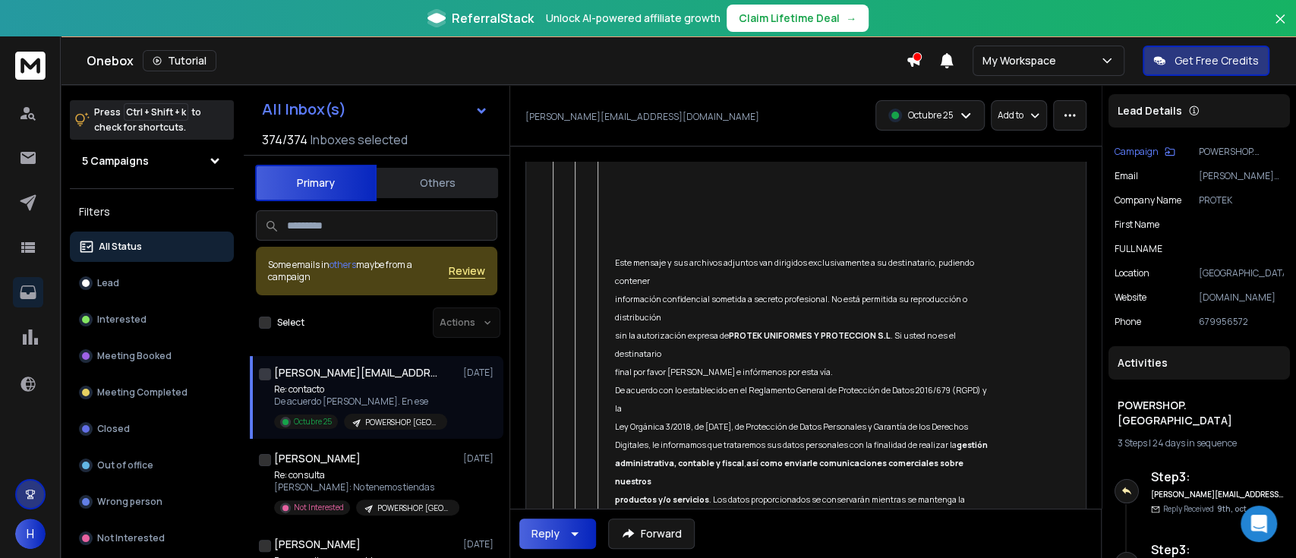
click at [1236, 296] on p "www.proteklaboral.com" at bounding box center [1241, 298] width 85 height 12
click at [1216, 204] on p "PROTEK" at bounding box center [1241, 200] width 85 height 12
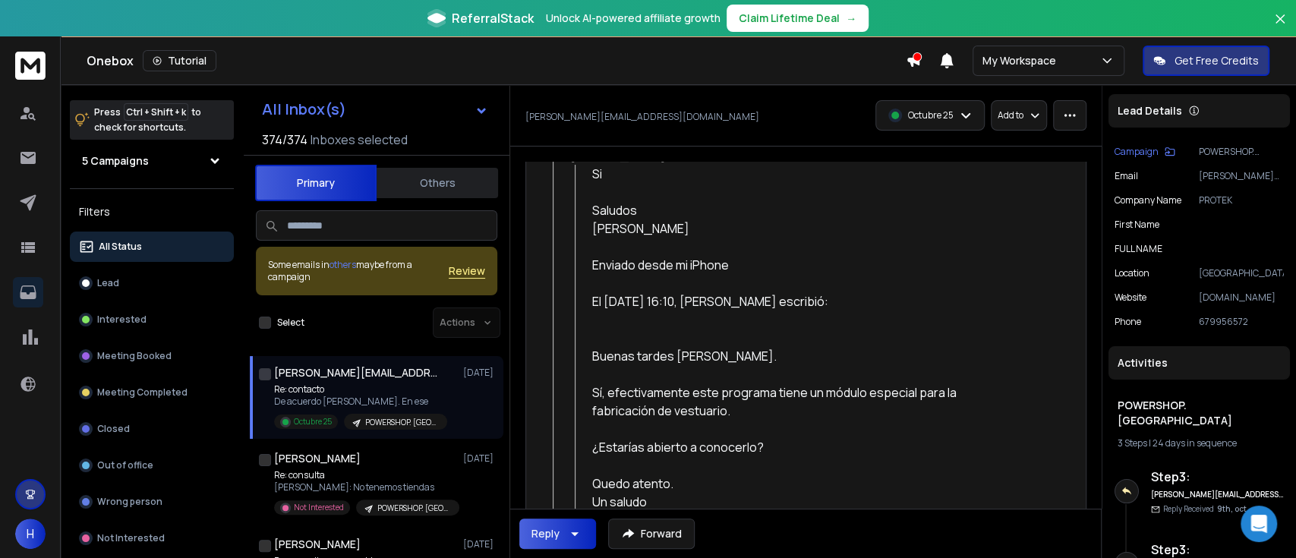
scroll to position [810, 0]
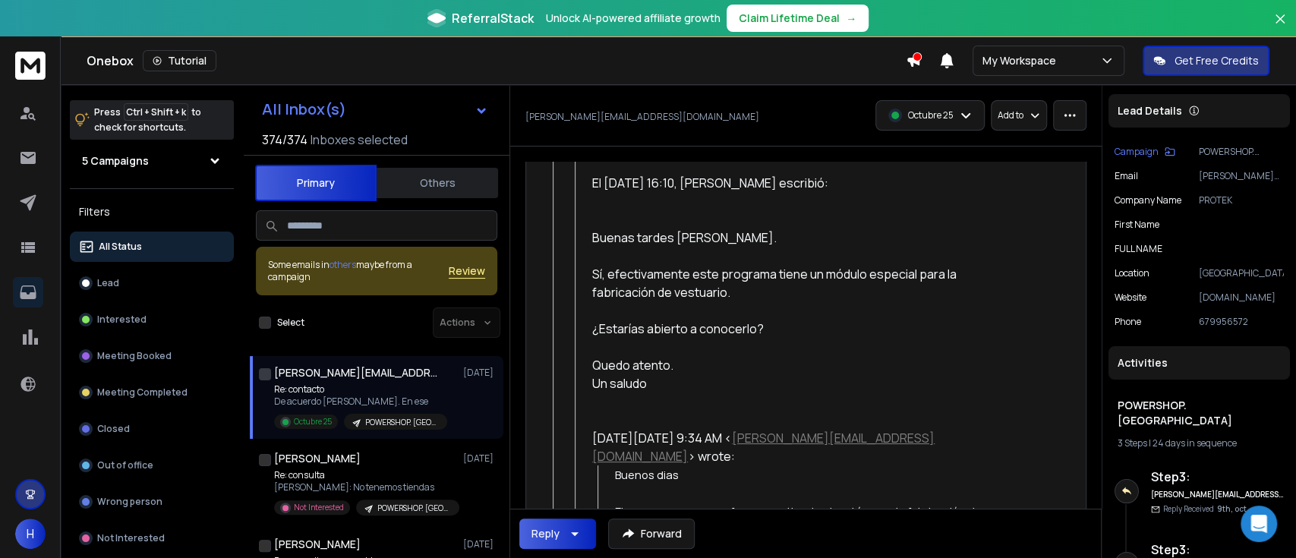
click at [355, 398] on p "De acuerdo [PERSON_NAME]. En ese" at bounding box center [360, 402] width 173 height 12
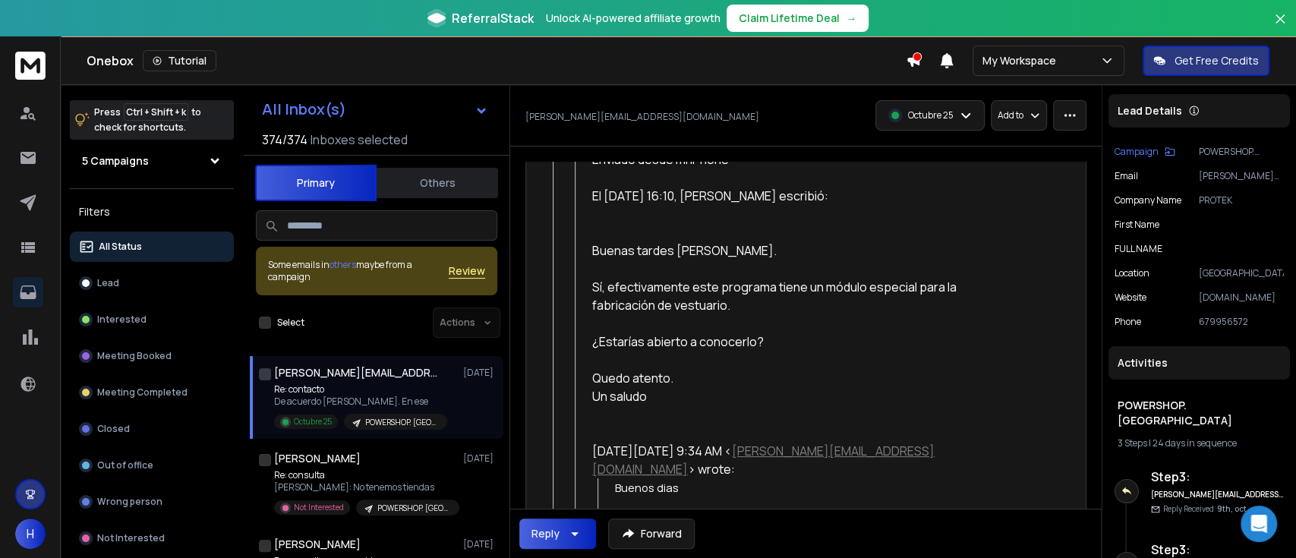
scroll to position [911, 0]
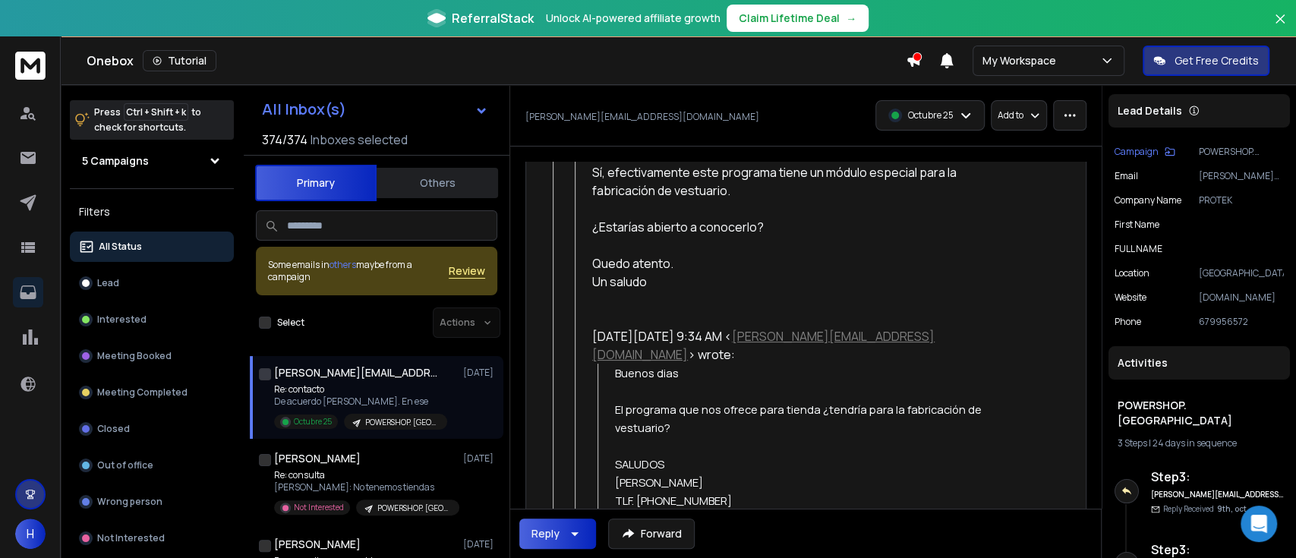
click at [680, 493] on span "TLF. 679 956 572" at bounding box center [673, 500] width 117 height 15
click at [712, 491] on div "TLF. 679 956 572" at bounding box center [803, 500] width 377 height 18
drag, startPoint x: 714, startPoint y: 463, endPoint x: 638, endPoint y: 465, distance: 76.0
click at [638, 491] on div "TLF. 679 956 572" at bounding box center [803, 500] width 377 height 18
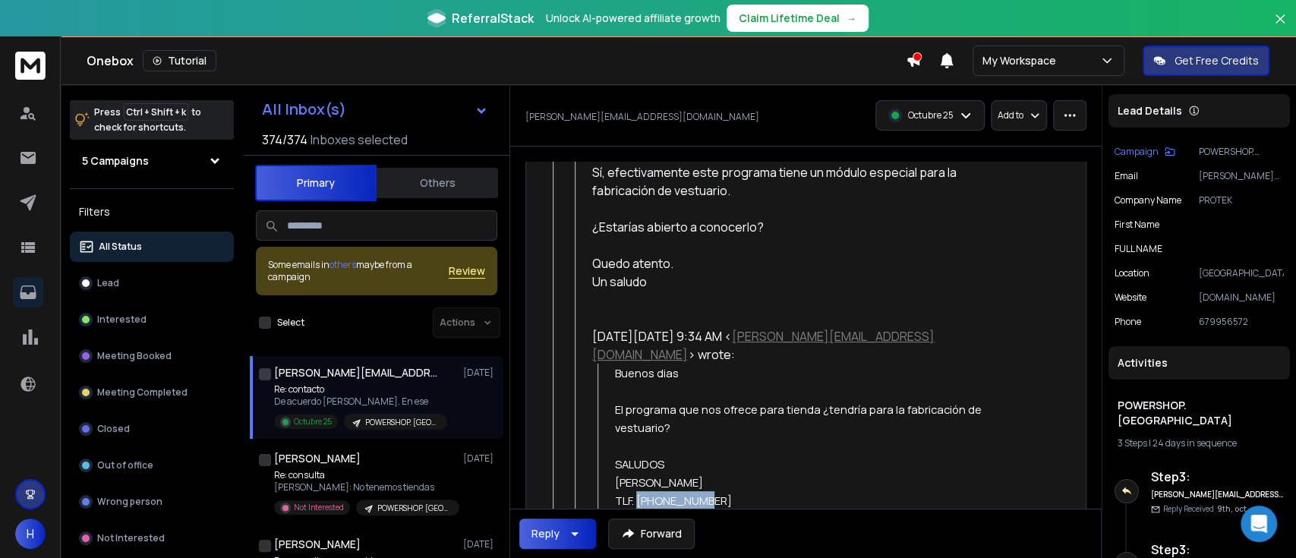
copy span "679 956 572"
click at [1223, 176] on p "[PERSON_NAME][EMAIL_ADDRESS][DOMAIN_NAME]" at bounding box center [1241, 176] width 85 height 12
click at [407, 373] on h1 "[PERSON_NAME][EMAIL_ADDRESS][DOMAIN_NAME]" at bounding box center [357, 372] width 167 height 15
click at [932, 112] on p "Octubre 25" at bounding box center [931, 115] width 46 height 12
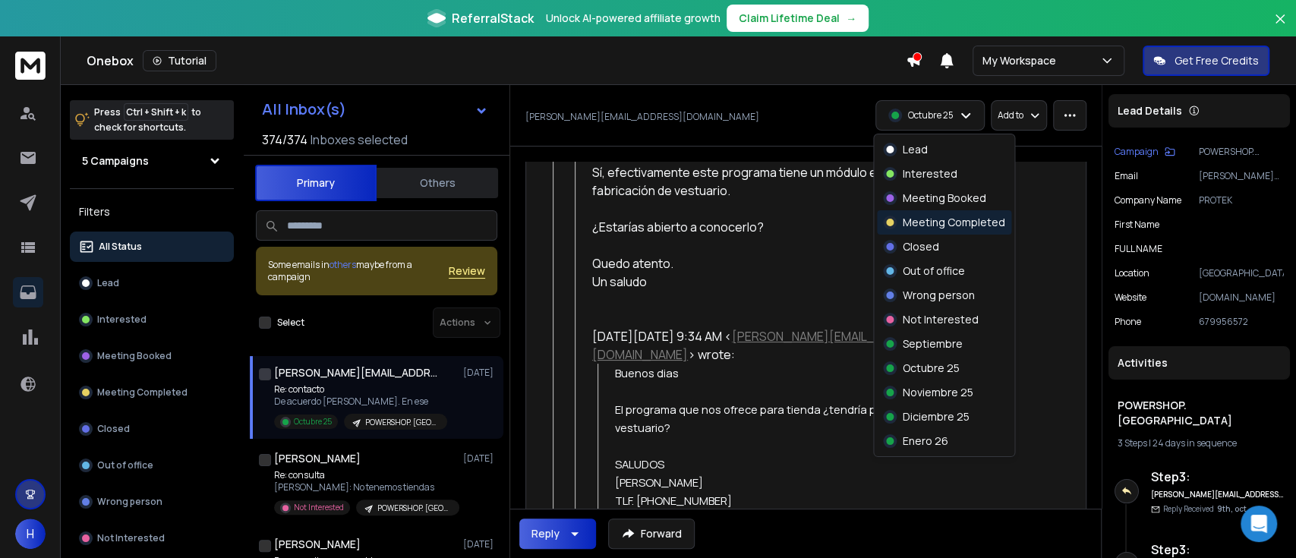
drag, startPoint x: 950, startPoint y: 226, endPoint x: 907, endPoint y: 229, distance: 43.5
click at [949, 226] on p "Meeting Completed" at bounding box center [954, 222] width 103 height 15
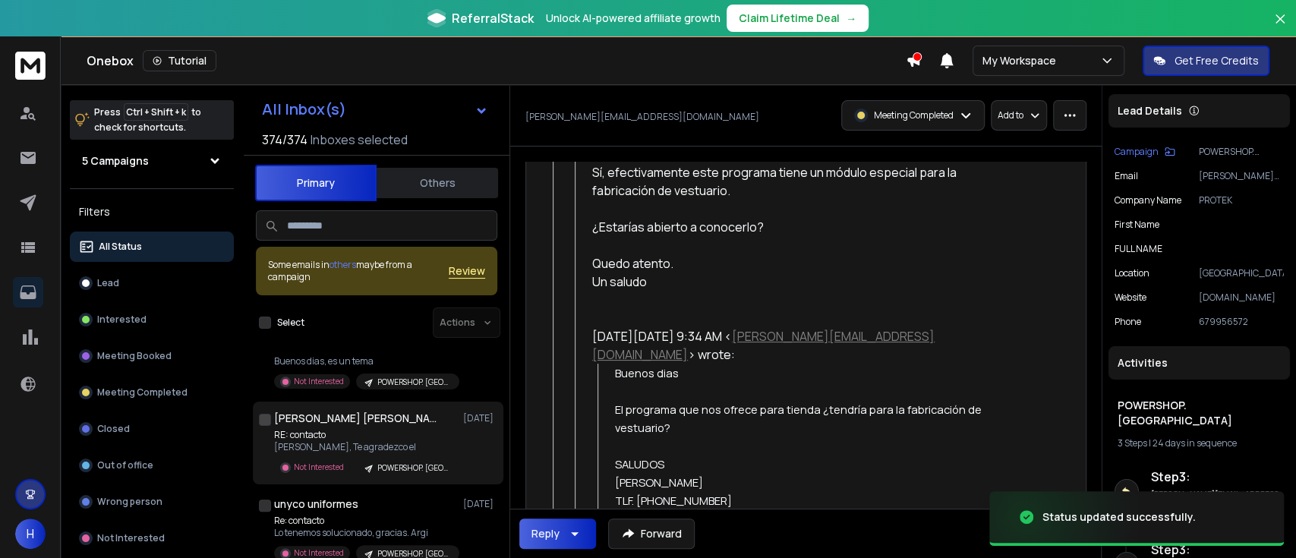
scroll to position [405, 0]
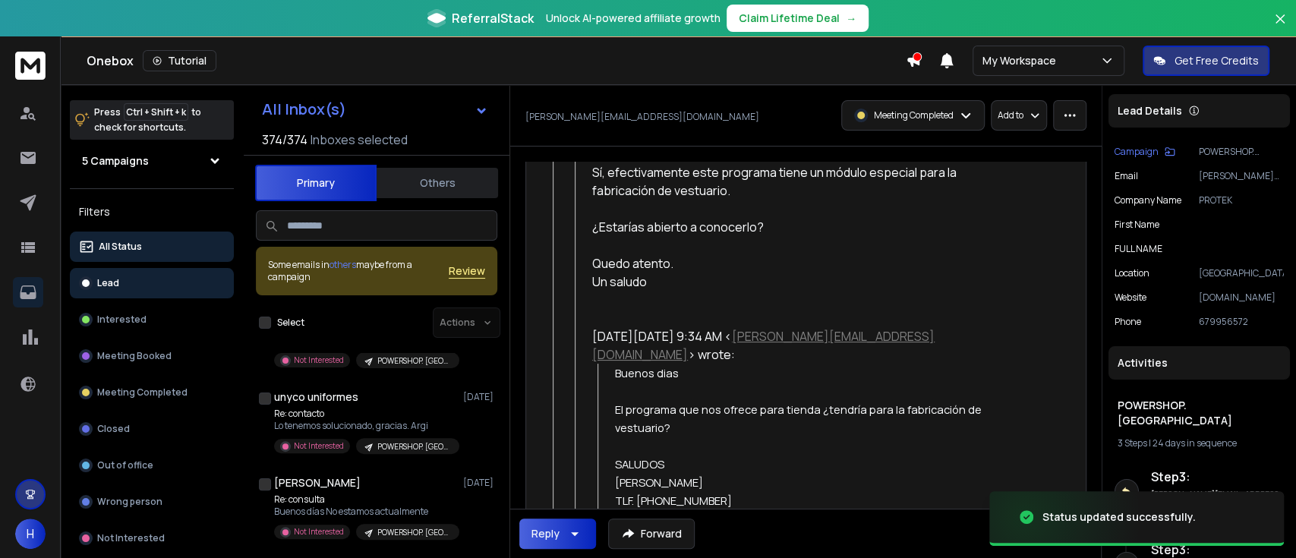
click at [115, 284] on p "Lead" at bounding box center [108, 283] width 22 height 12
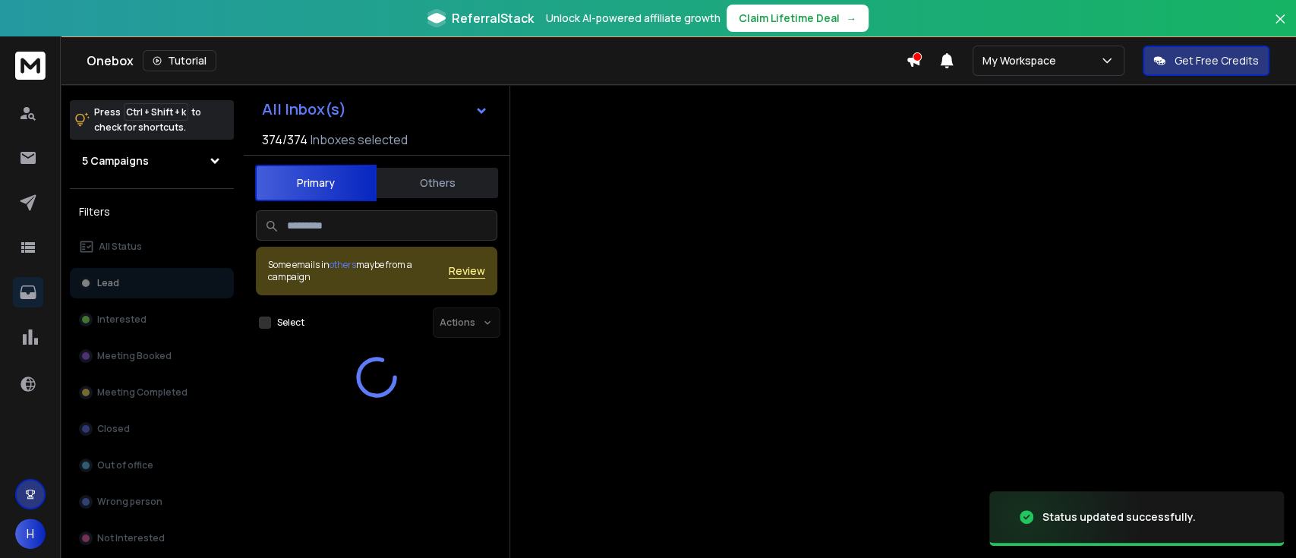
scroll to position [0, 0]
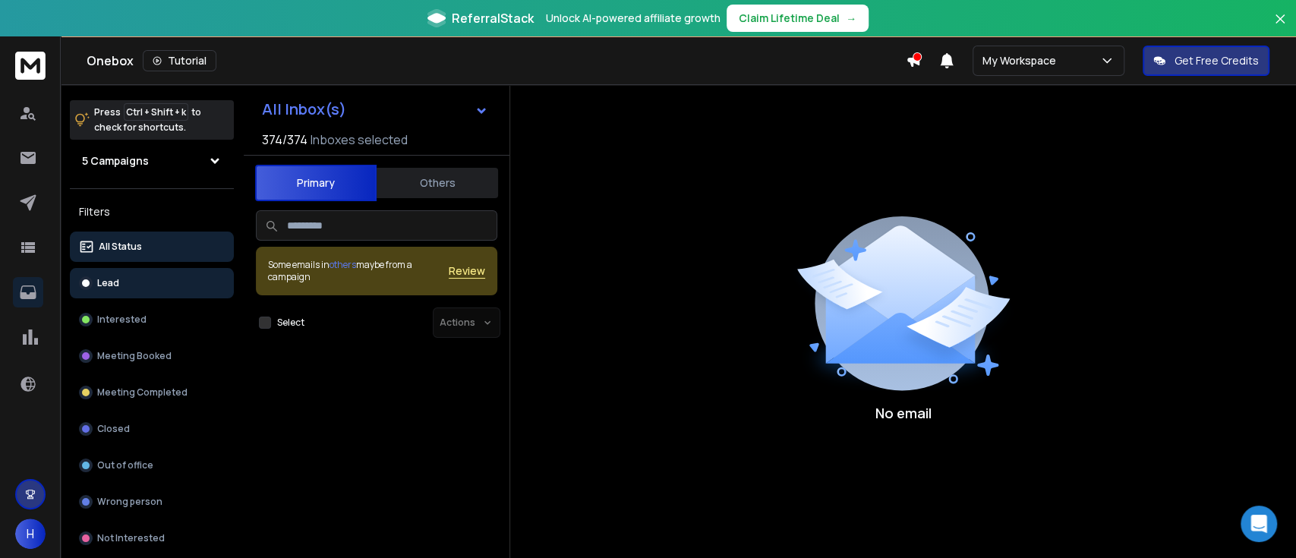
click at [122, 256] on button "All Status" at bounding box center [152, 247] width 164 height 30
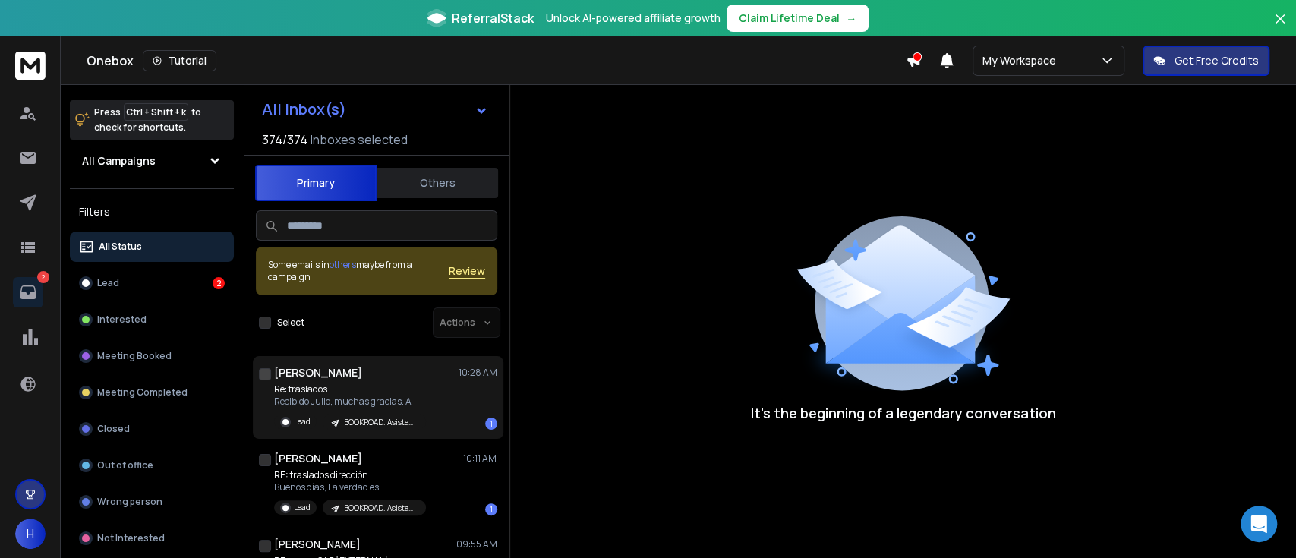
click at [355, 369] on h1 "[PERSON_NAME]" at bounding box center [318, 372] width 88 height 15
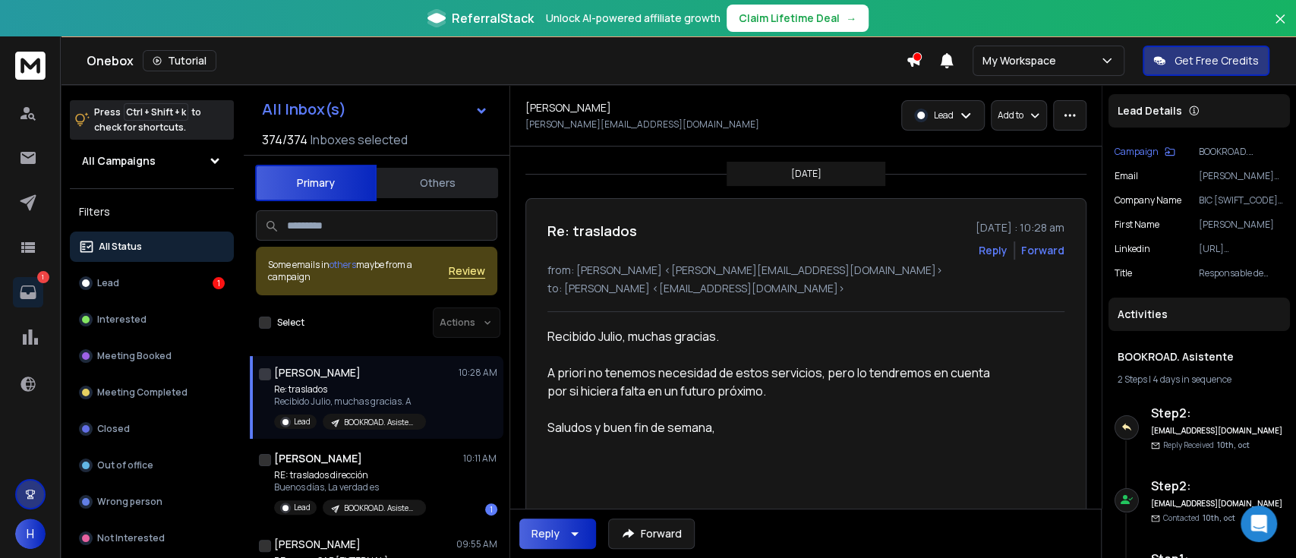
click at [920, 115] on div at bounding box center [921, 116] width 14 height 14
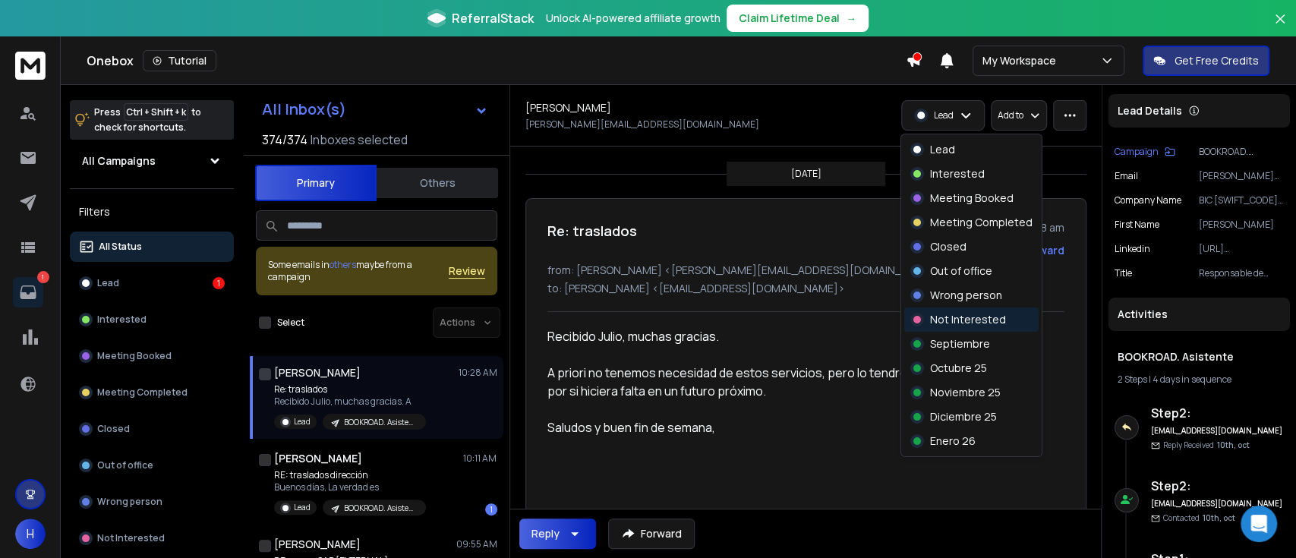
click at [956, 324] on p "Not Interested" at bounding box center [968, 319] width 76 height 15
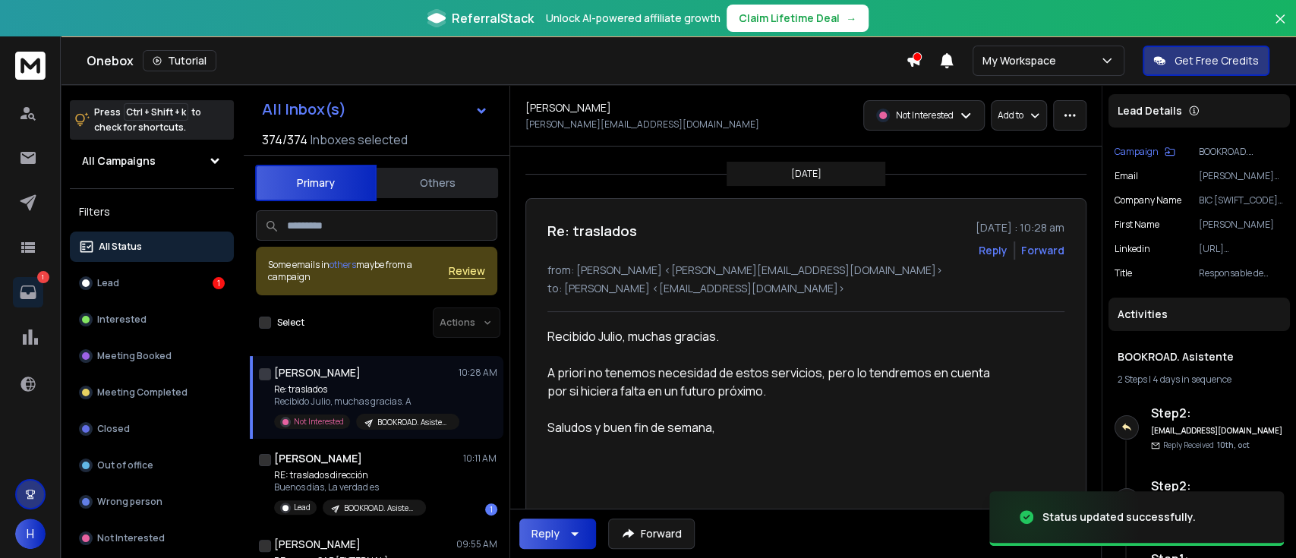
click at [1015, 128] on div "Add to" at bounding box center [1019, 115] width 55 height 29
click at [1022, 144] on div "Subsequence" at bounding box center [1043, 149] width 89 height 15
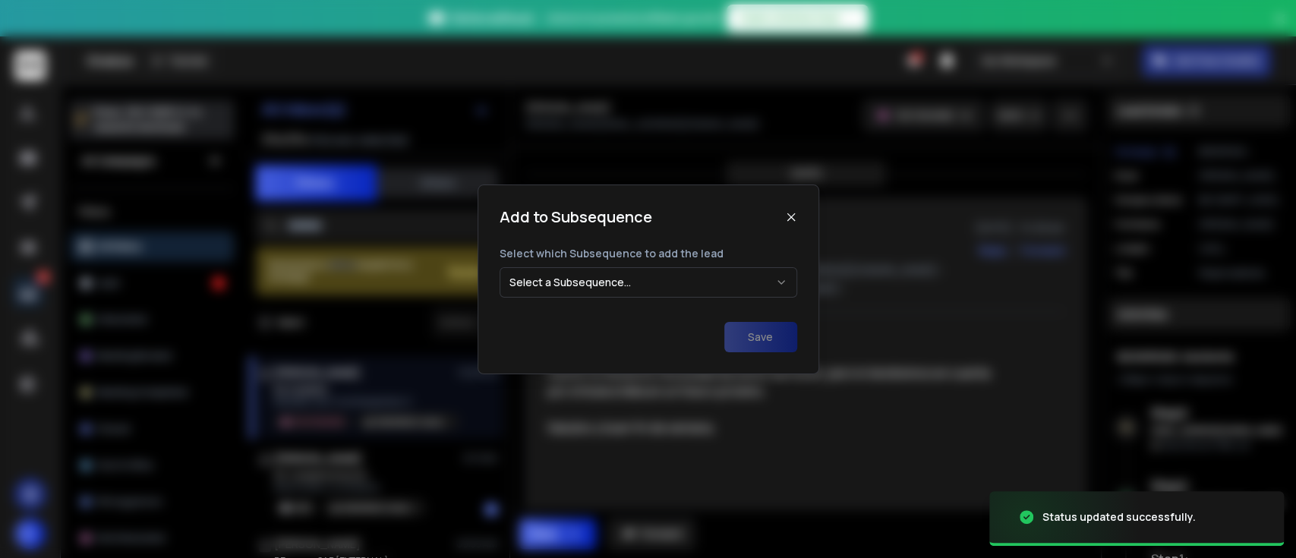
click at [652, 279] on button "Select a Subsequence..." at bounding box center [649, 282] width 298 height 30
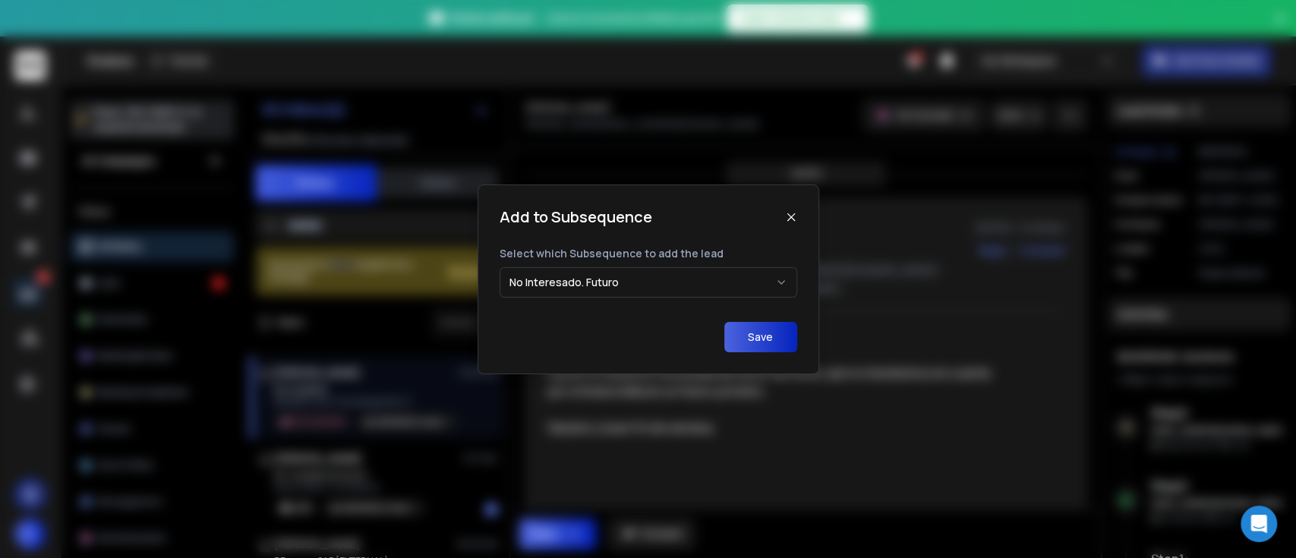
click at [758, 333] on button "Save" at bounding box center [761, 337] width 73 height 30
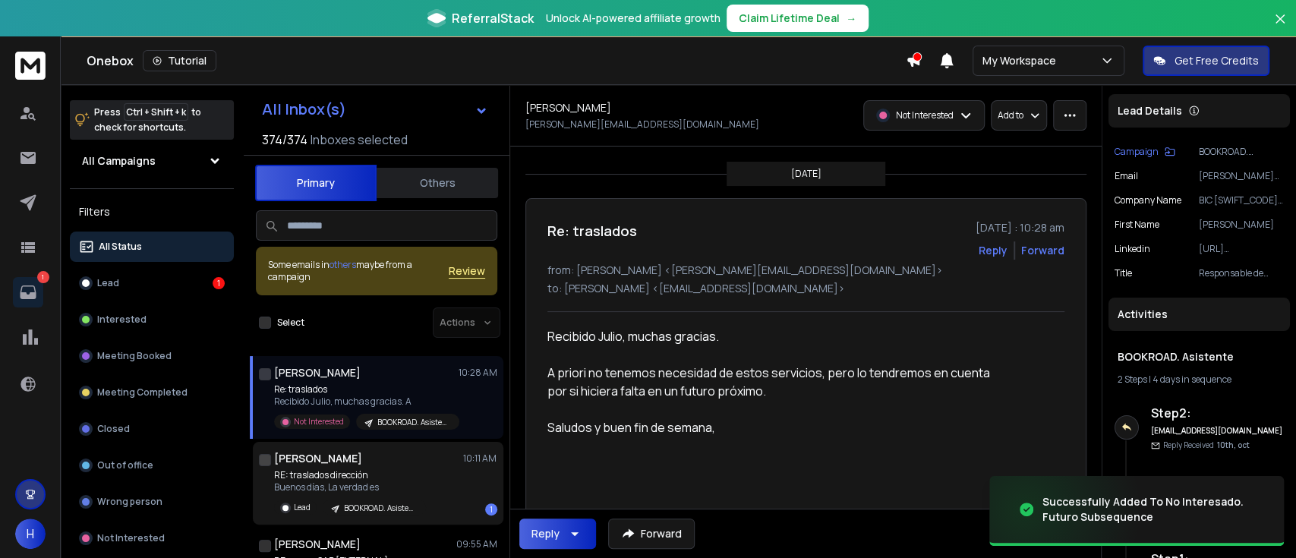
click at [394, 483] on p "Buenos días, La verdad es" at bounding box center [350, 487] width 152 height 12
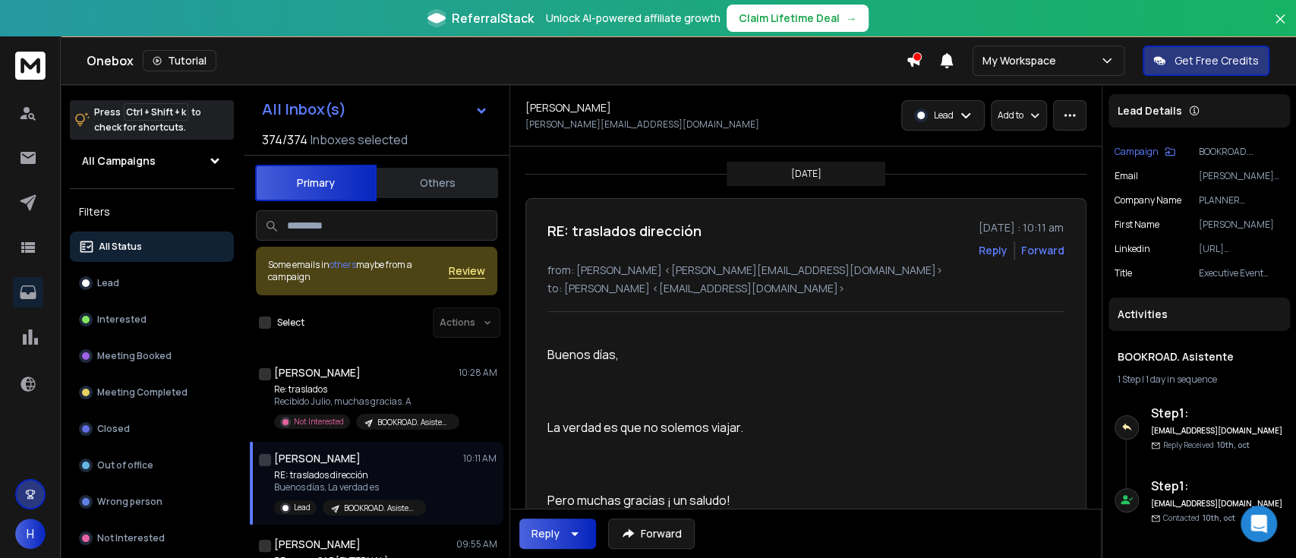
click at [953, 109] on div "Lead" at bounding box center [943, 115] width 82 height 29
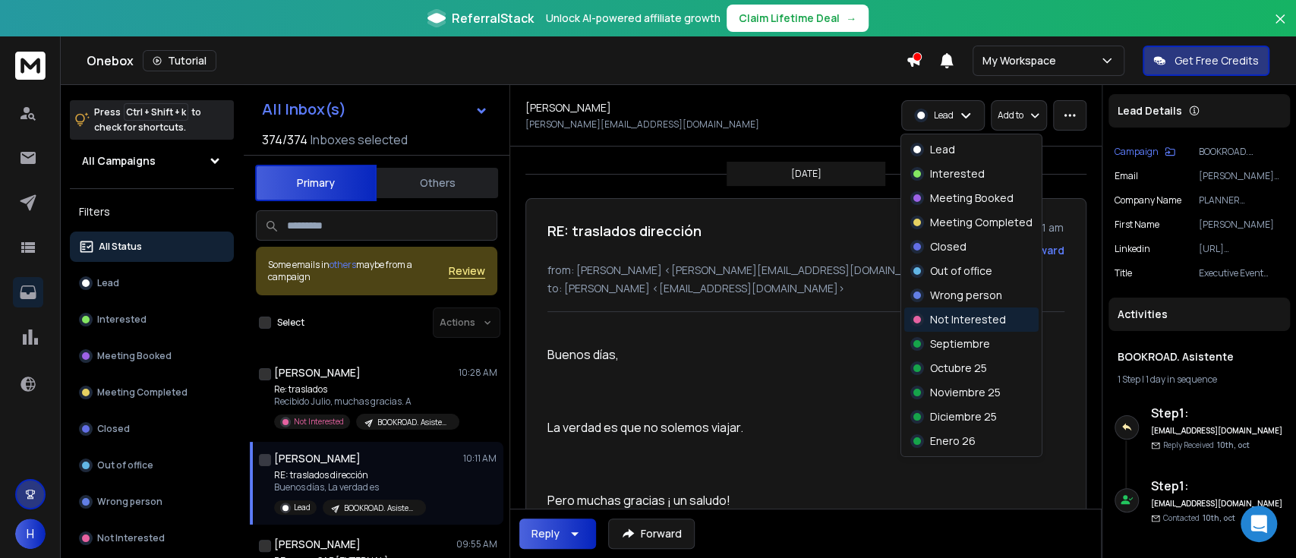
click at [951, 321] on p "Not Interested" at bounding box center [968, 319] width 76 height 15
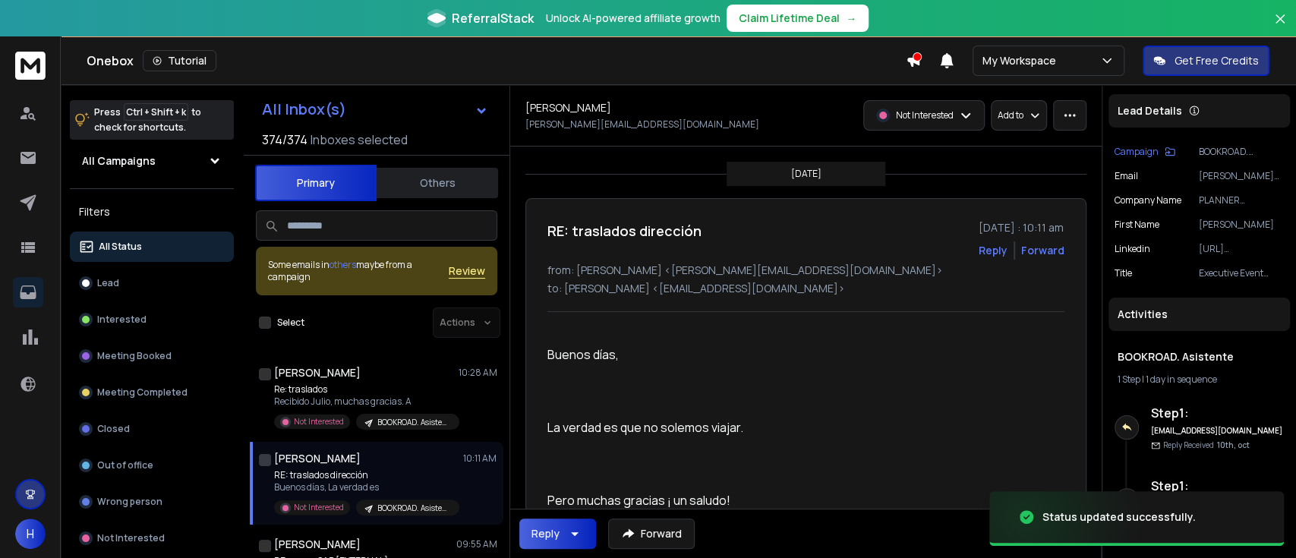
click at [1018, 113] on p "Add to" at bounding box center [1011, 115] width 26 height 12
click at [1035, 152] on div "Subsequence" at bounding box center [1043, 149] width 89 height 15
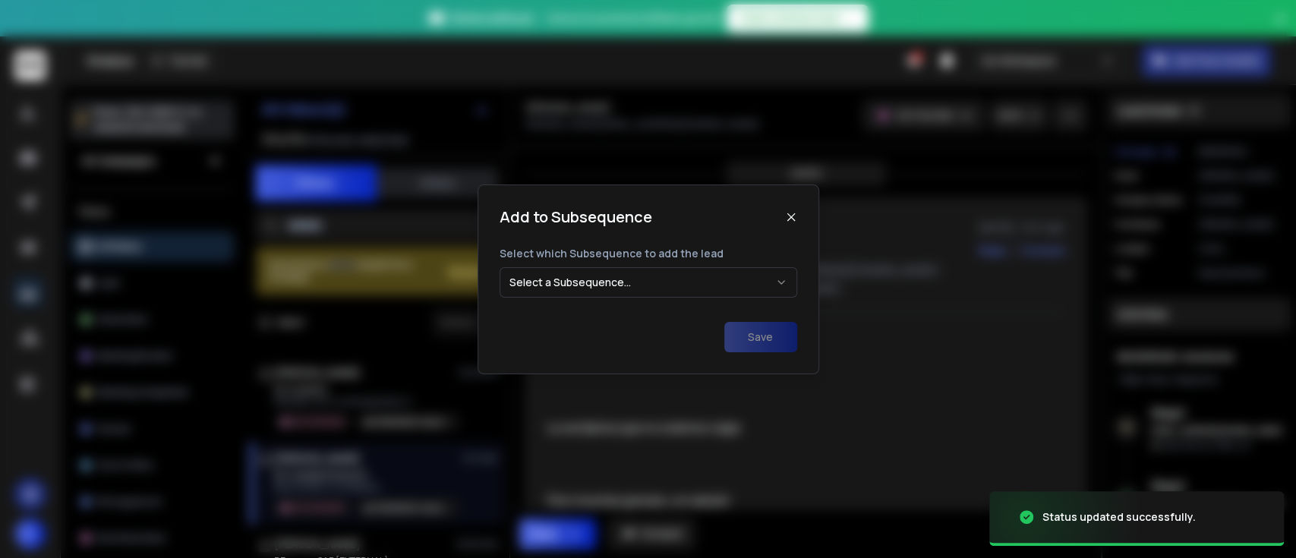
click at [633, 295] on button "Select a Subsequence..." at bounding box center [649, 282] width 298 height 30
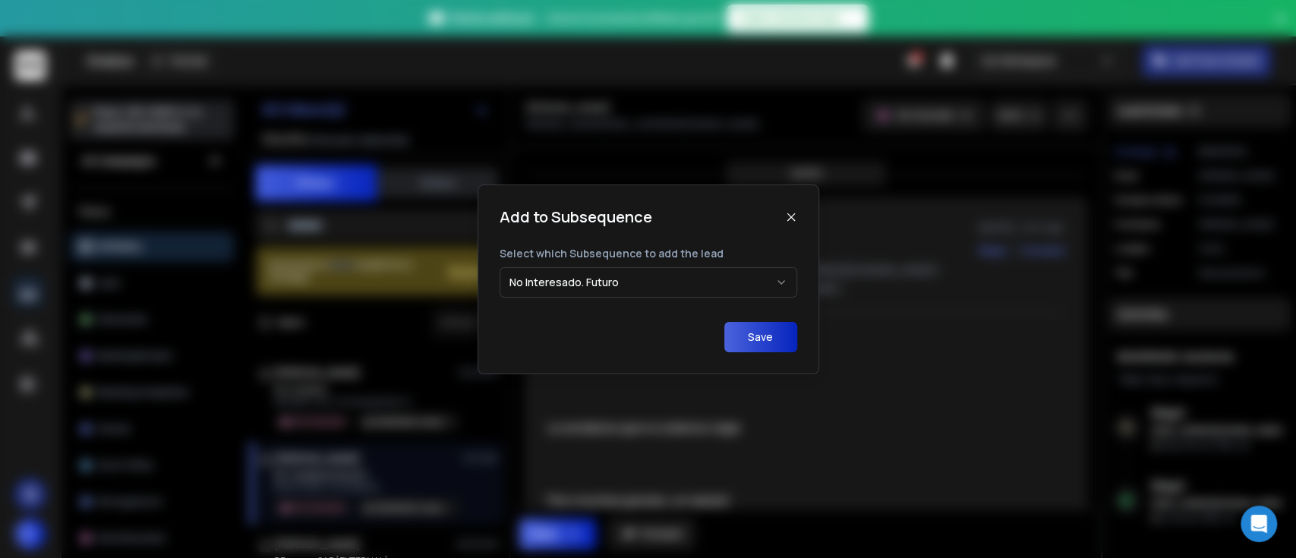
click at [778, 333] on button "Save" at bounding box center [761, 337] width 73 height 30
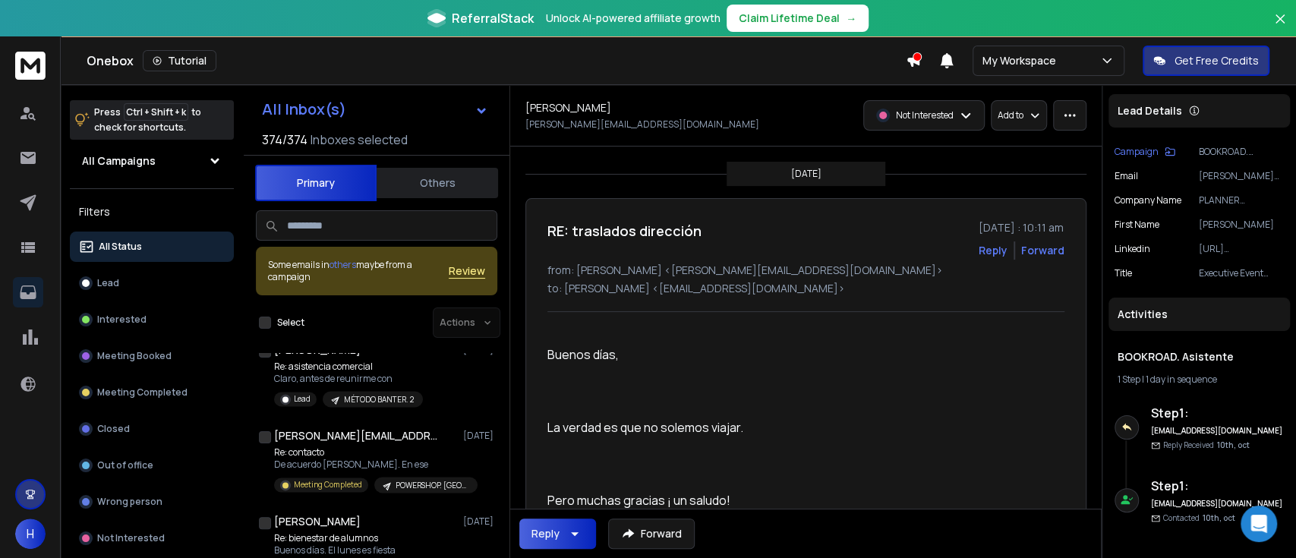
scroll to position [1721, 0]
